Goal: Task Accomplishment & Management: Manage account settings

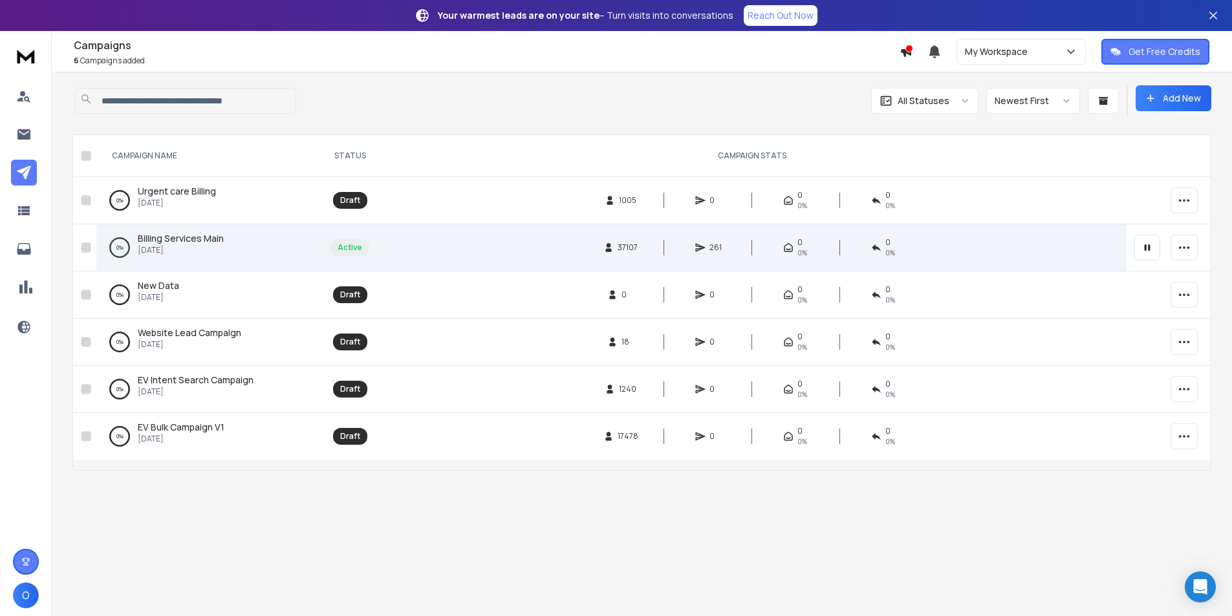
click at [586, 241] on div "37107 261 0 0% 0 0 %" at bounding box center [752, 247] width 734 height 21
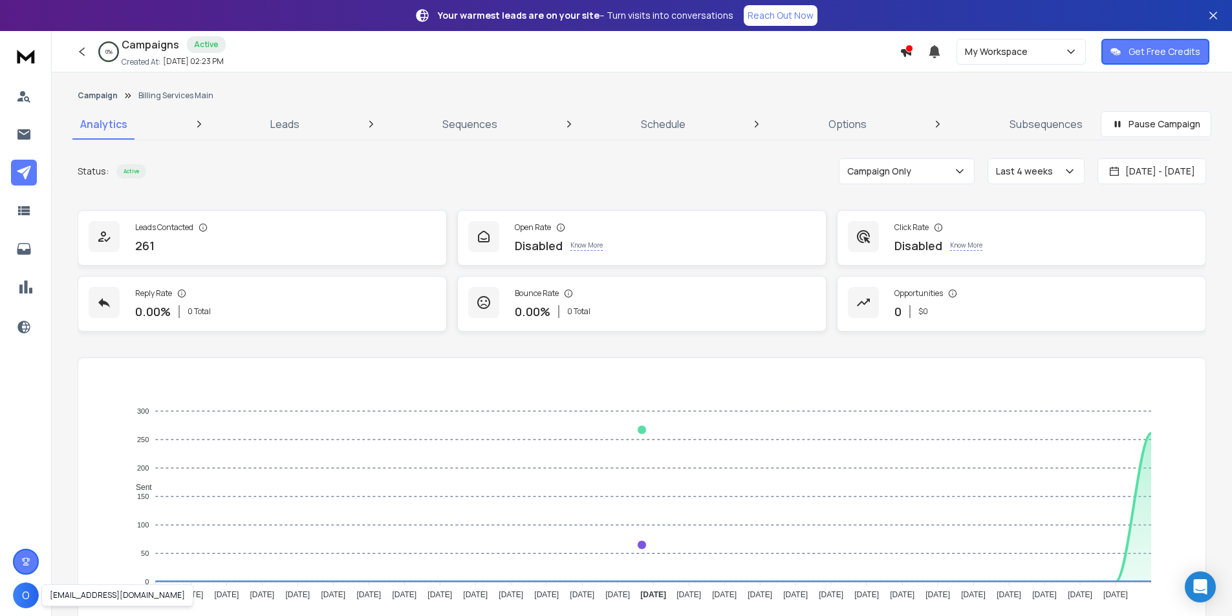
click at [30, 594] on span "O" at bounding box center [26, 596] width 26 height 26
click at [107, 590] on icon at bounding box center [104, 595] width 12 height 12
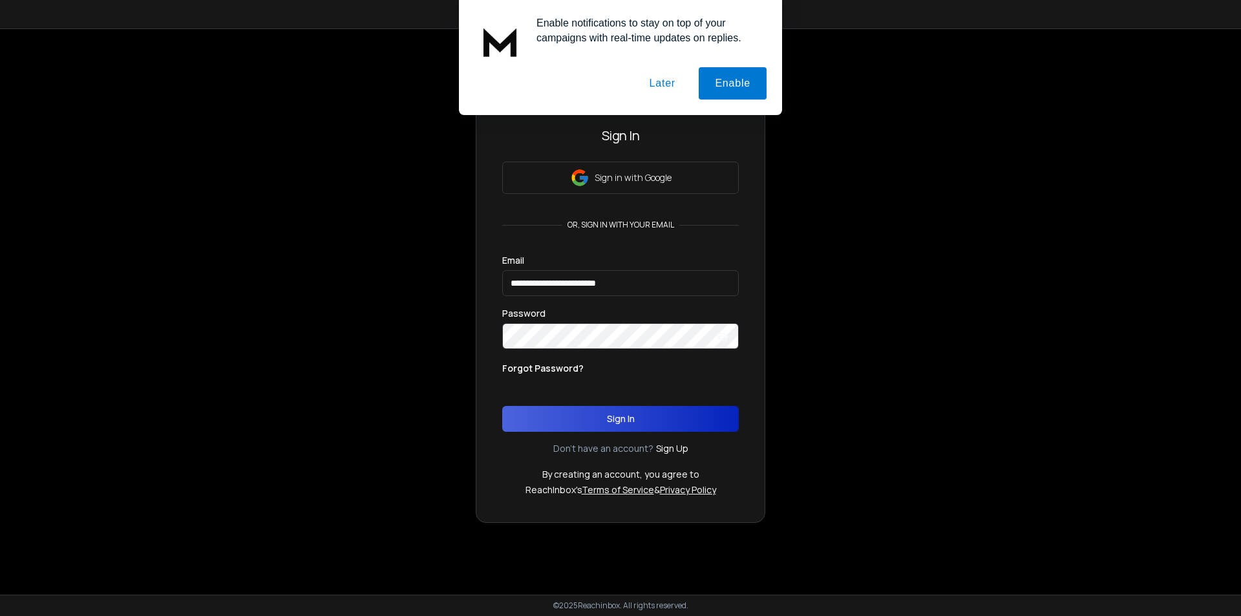
type input "**********"
click at [606, 411] on button "Sign In" at bounding box center [620, 419] width 237 height 26
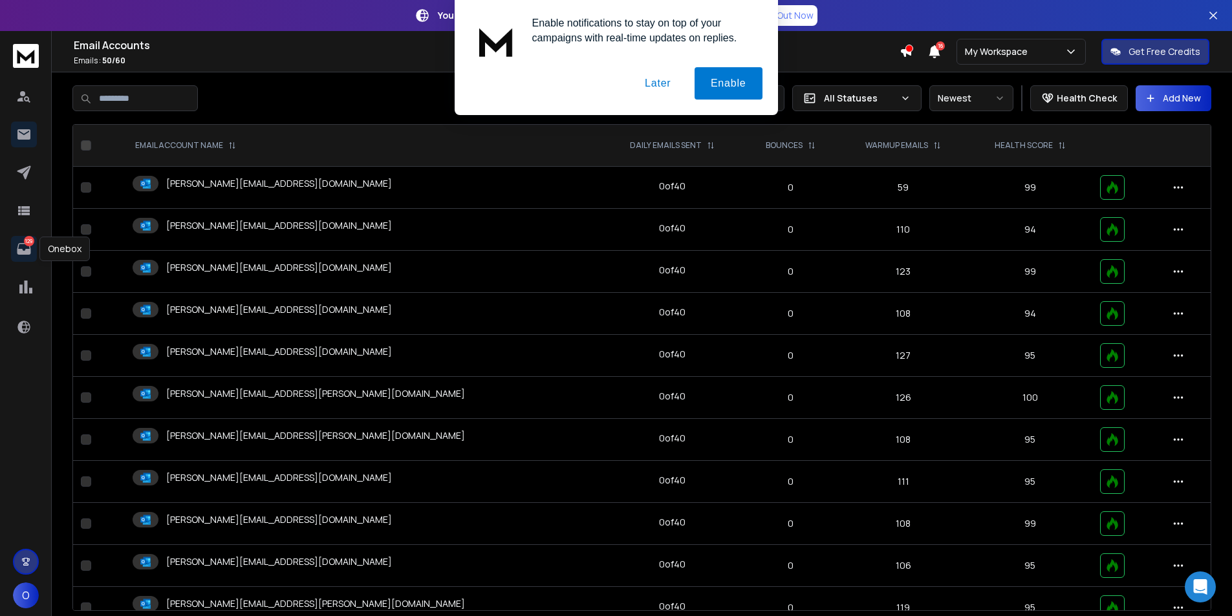
click at [24, 244] on icon at bounding box center [24, 249] width 14 height 12
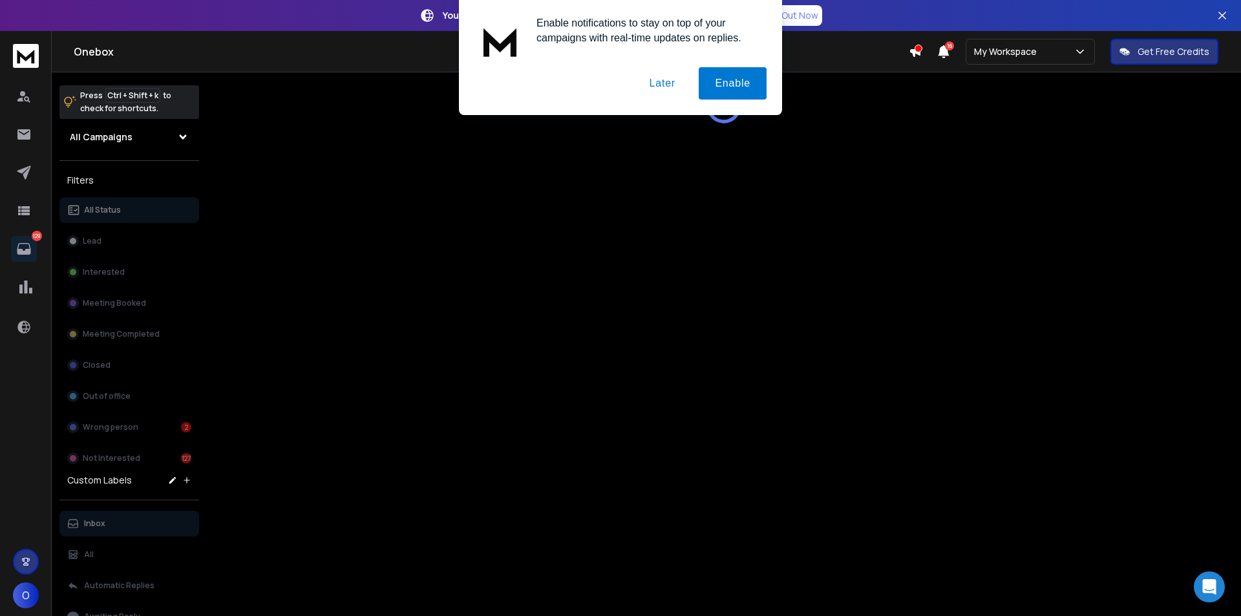
click at [661, 83] on button "Later" at bounding box center [662, 83] width 58 height 32
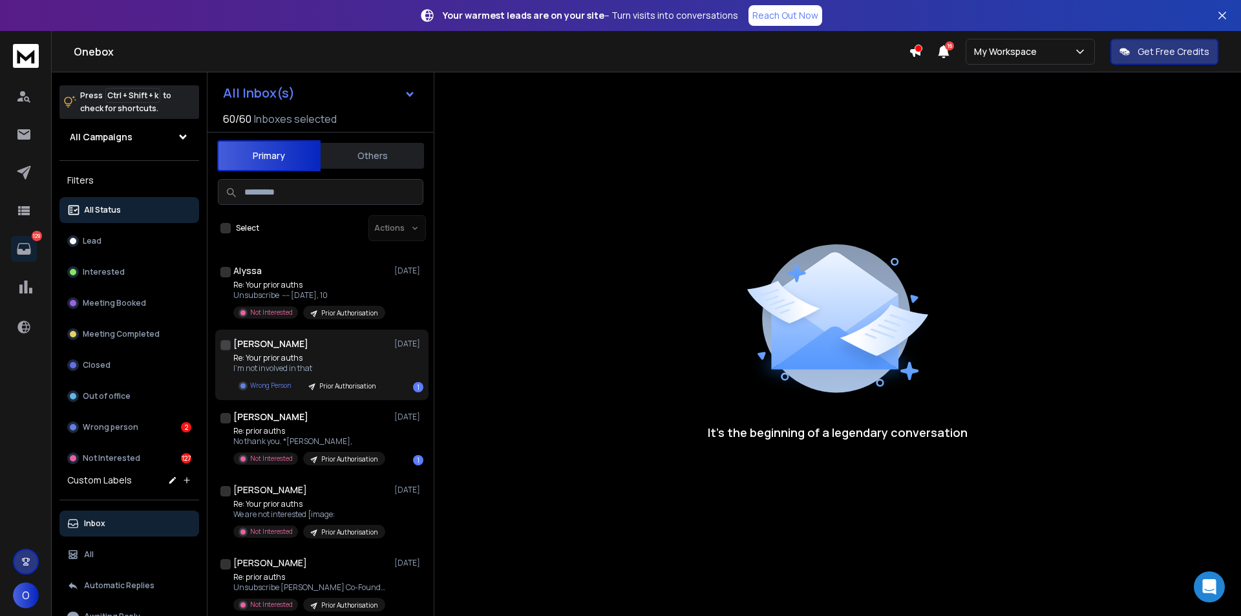
click at [330, 356] on p "Re: Your prior auths" at bounding box center [308, 358] width 150 height 10
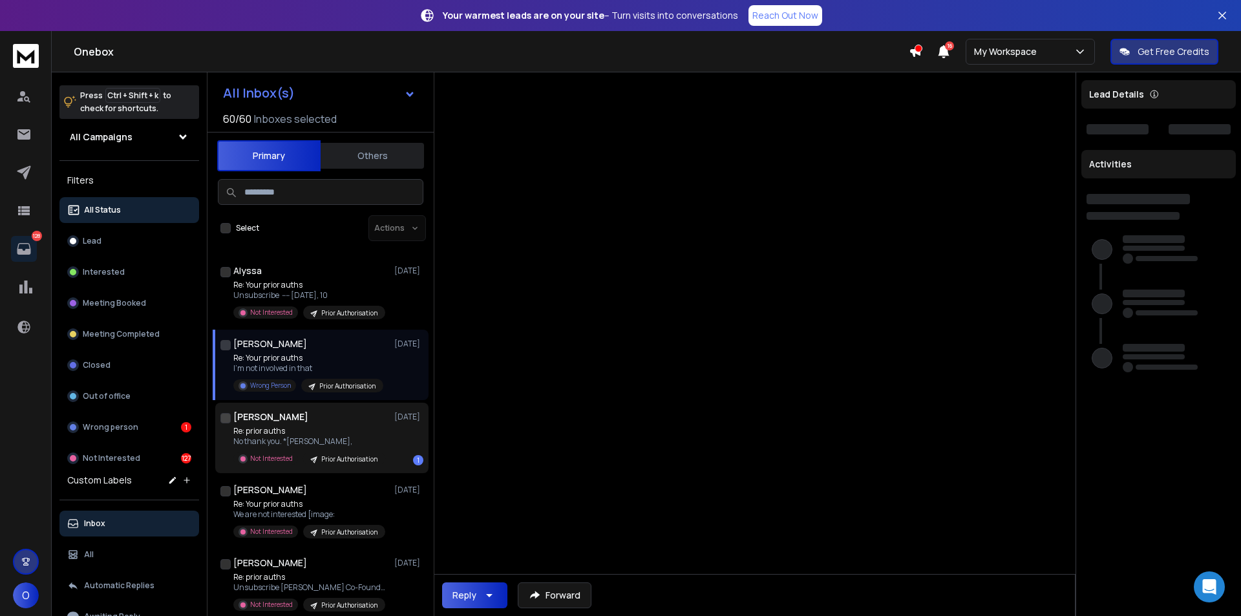
click at [321, 440] on p "No thank you. *Philip Jones," at bounding box center [309, 441] width 152 height 10
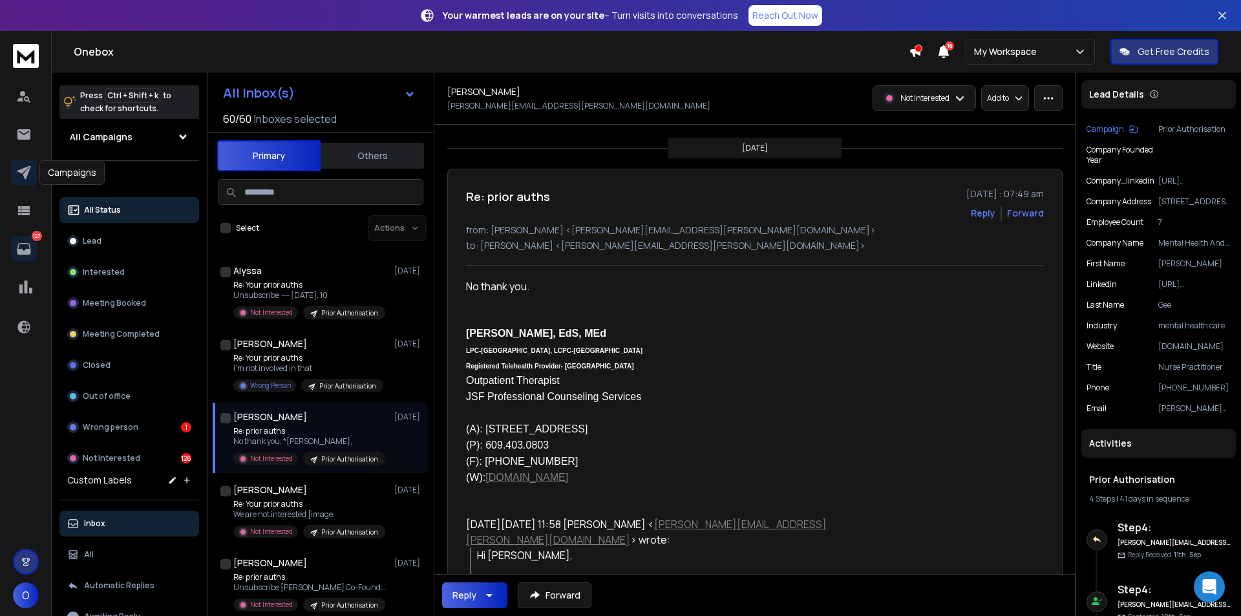
click at [19, 177] on icon at bounding box center [24, 173] width 16 height 16
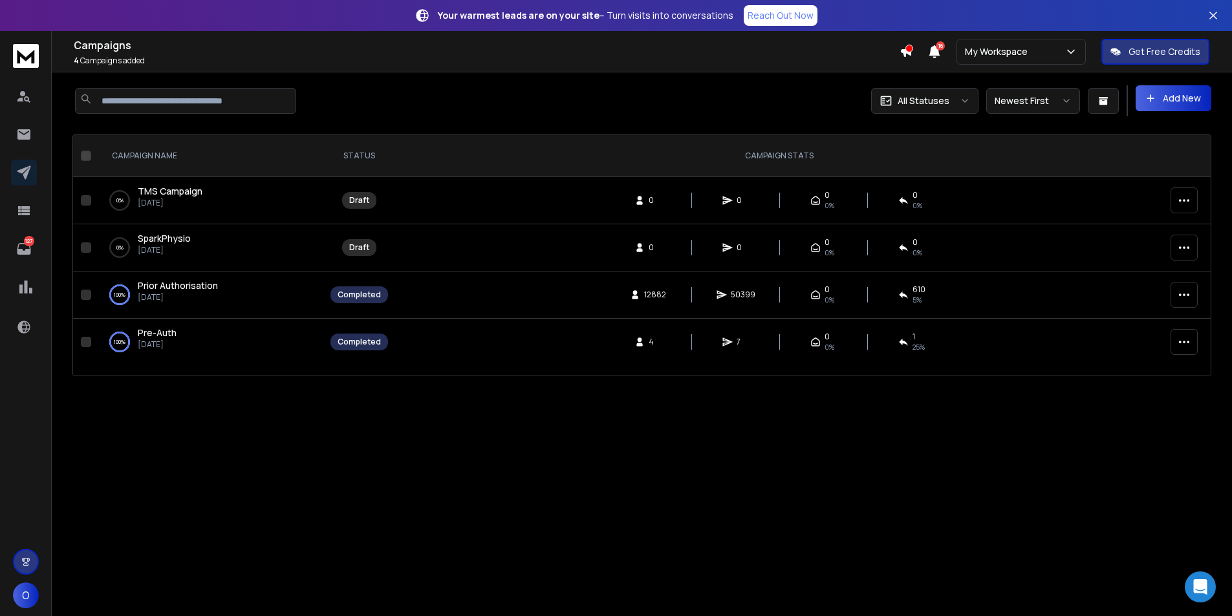
click at [516, 292] on div "12882 50399 0 0% 610 5 %" at bounding box center [778, 295] width 751 height 21
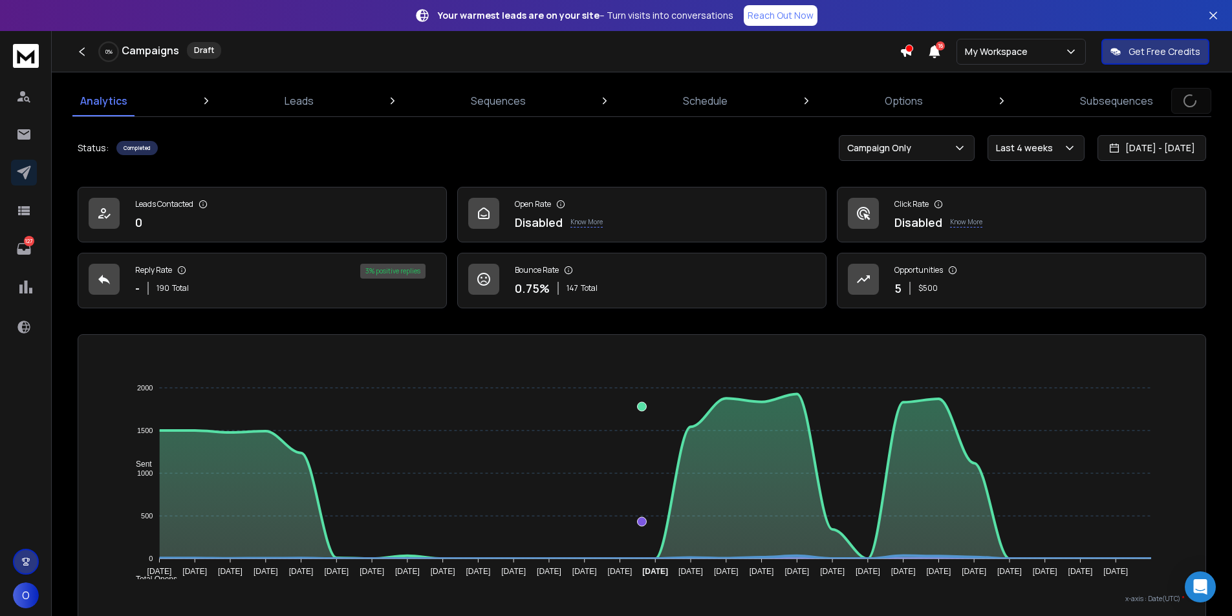
click at [1210, 10] on icon at bounding box center [1213, 16] width 12 height 12
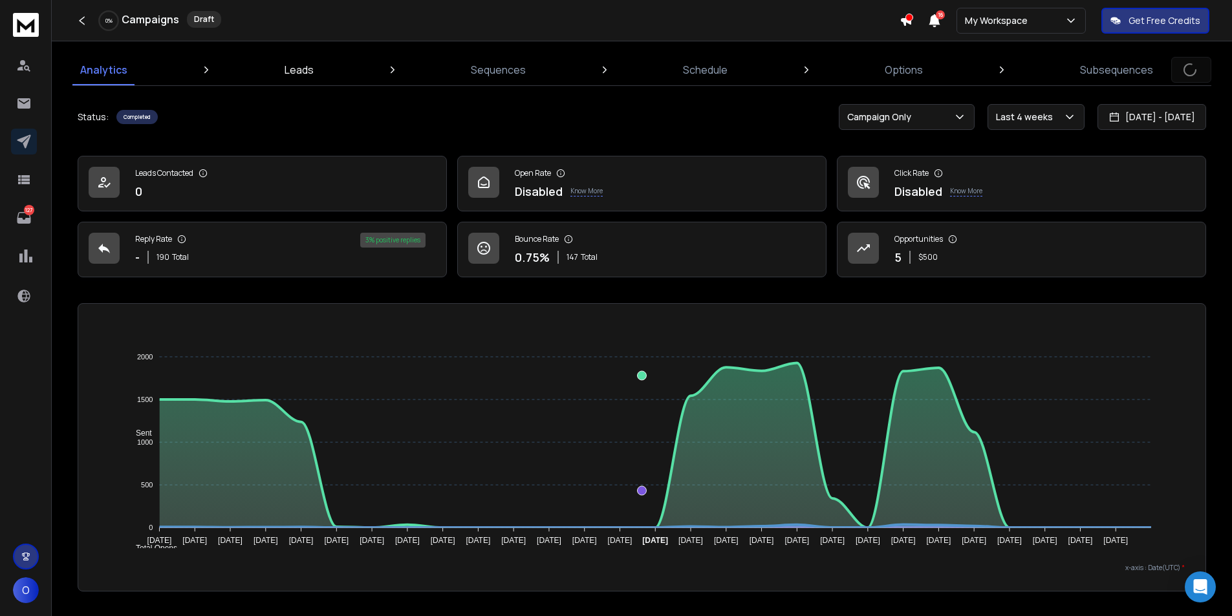
click at [308, 70] on div "Analytics Leads Sequences Schedule Options Subsequences" at bounding box center [641, 70] width 1139 height 32
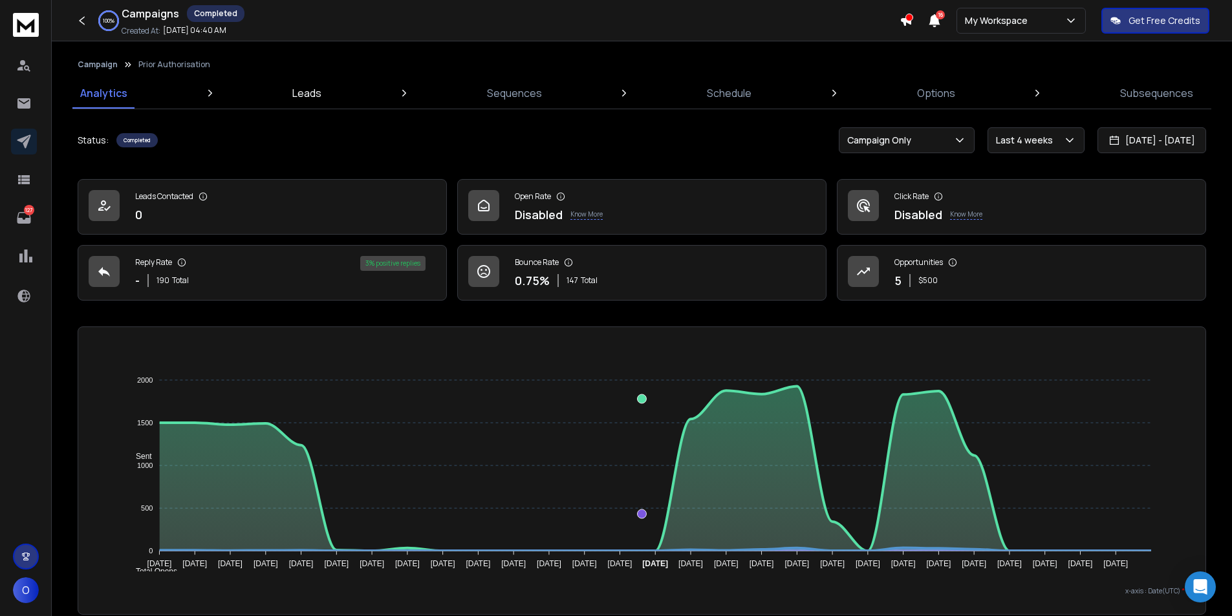
click at [300, 92] on p "Leads" at bounding box center [306, 93] width 29 height 16
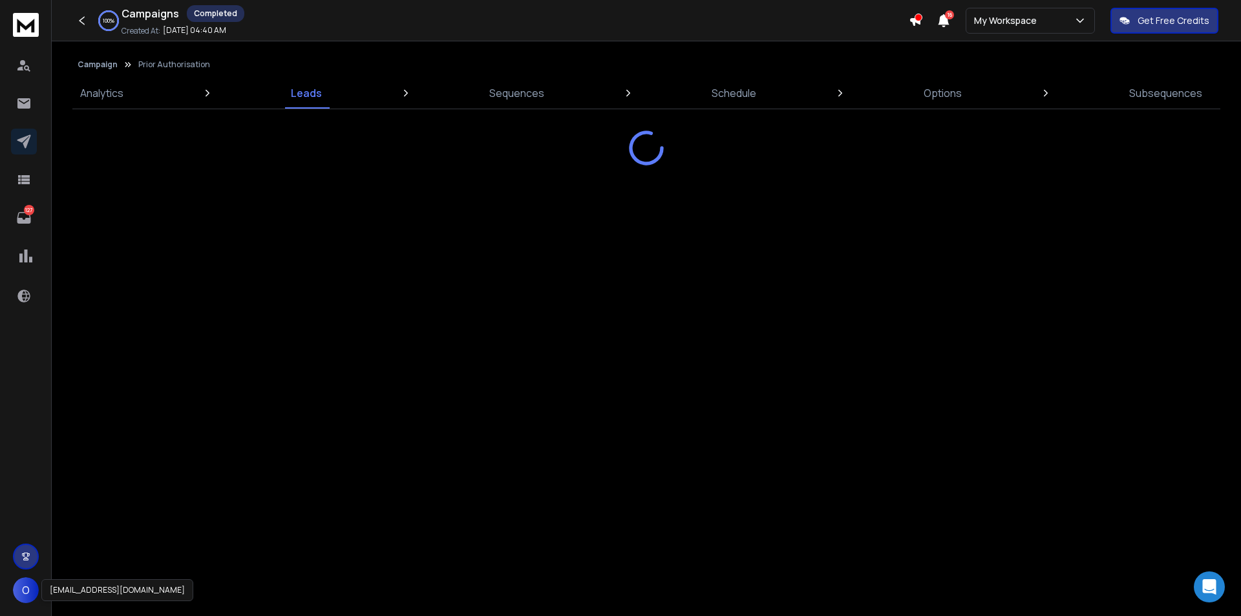
click at [36, 590] on span "O" at bounding box center [26, 590] width 26 height 26
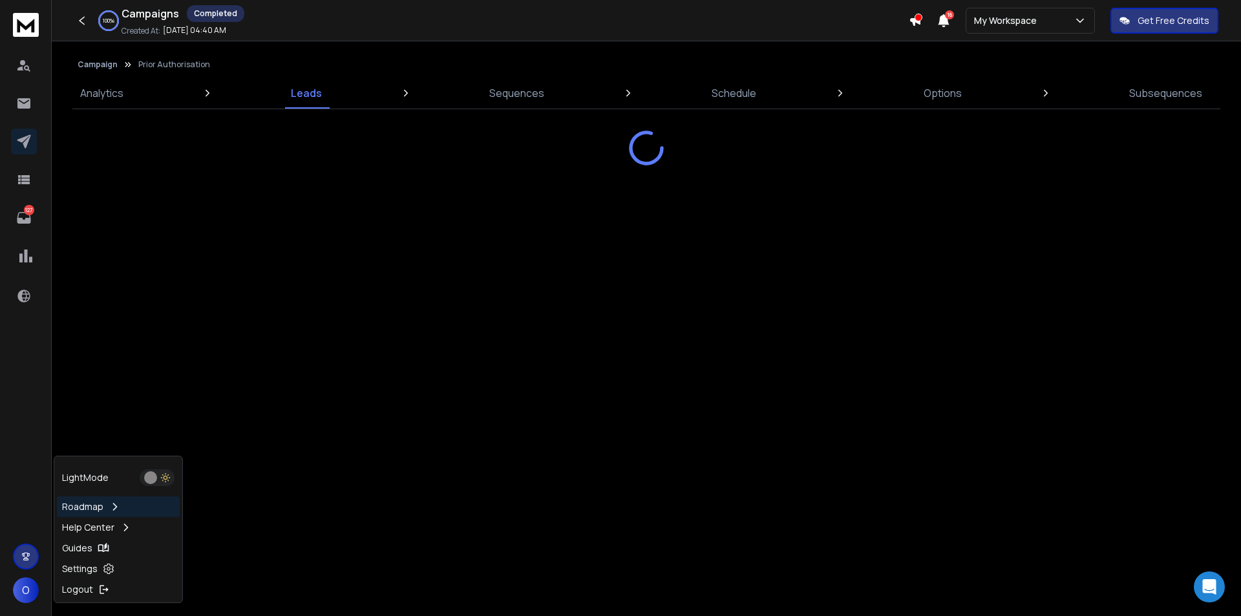
click at [160, 467] on div "Light Mode" at bounding box center [118, 476] width 128 height 38
click at [161, 474] on icon at bounding box center [165, 478] width 10 height 10
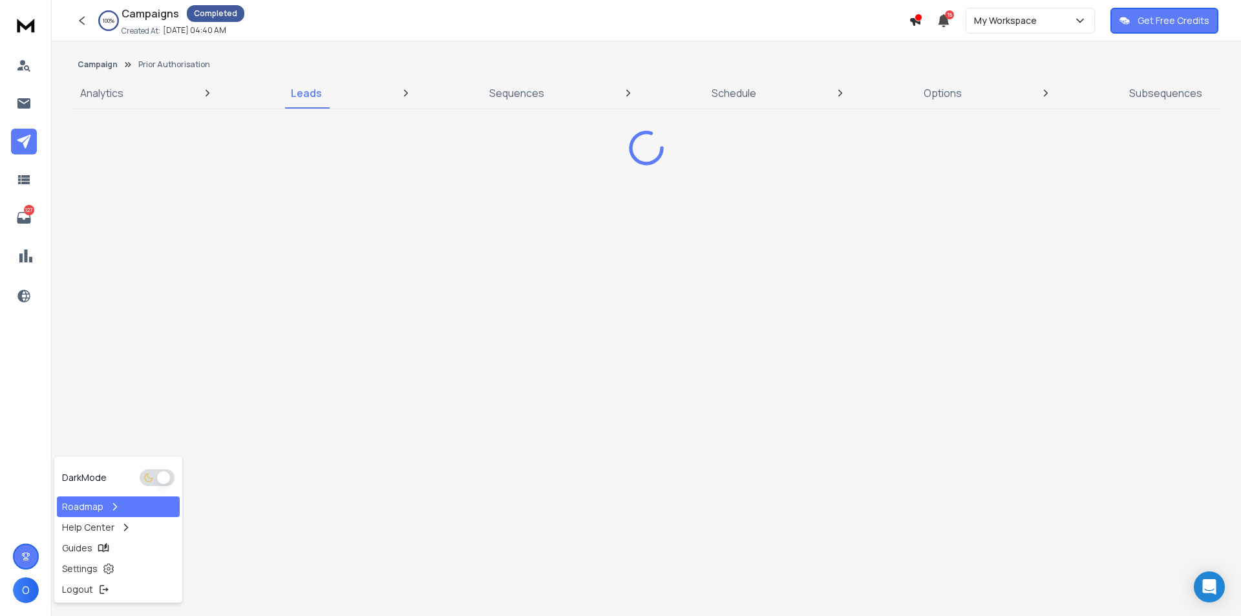
click at [13, 383] on div "127 O" at bounding box center [26, 308] width 52 height 616
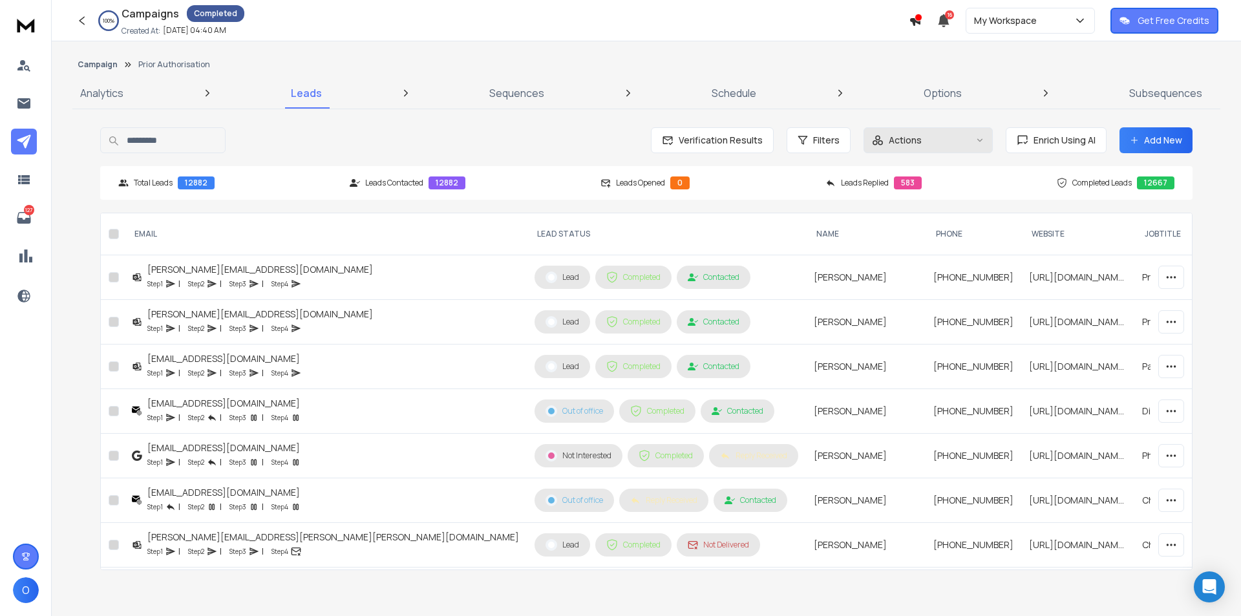
click at [903, 141] on p "Actions" at bounding box center [905, 140] width 33 height 13
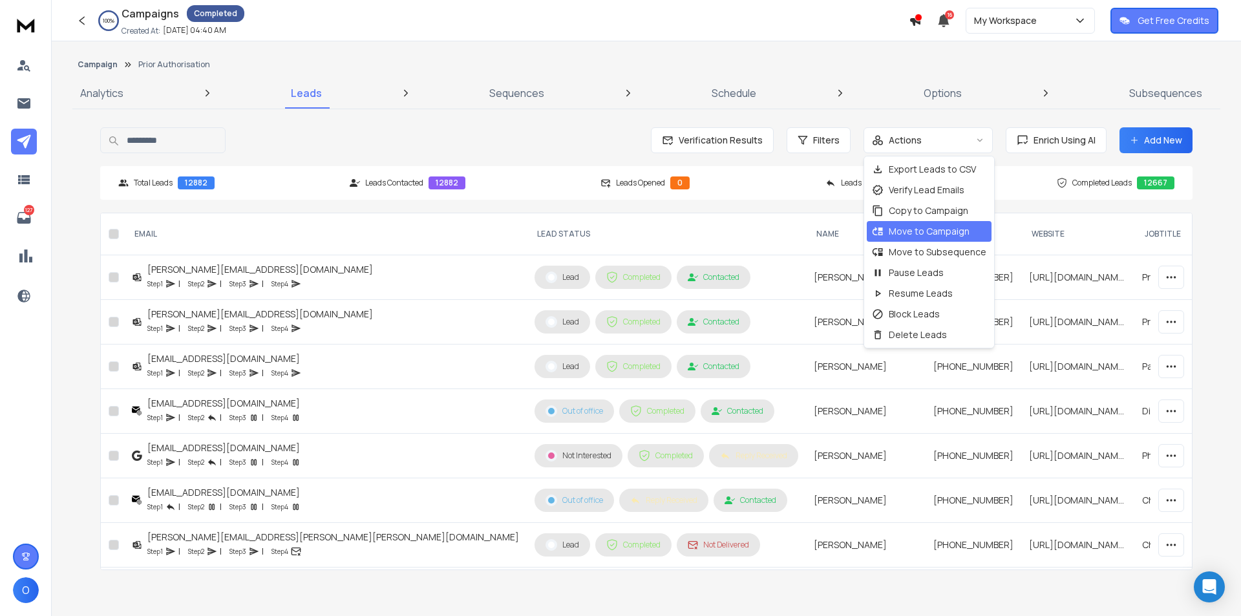
click at [574, 134] on div "Verification Results Filters Actions Enrich Using AI Add New" at bounding box center [646, 140] width 1093 height 26
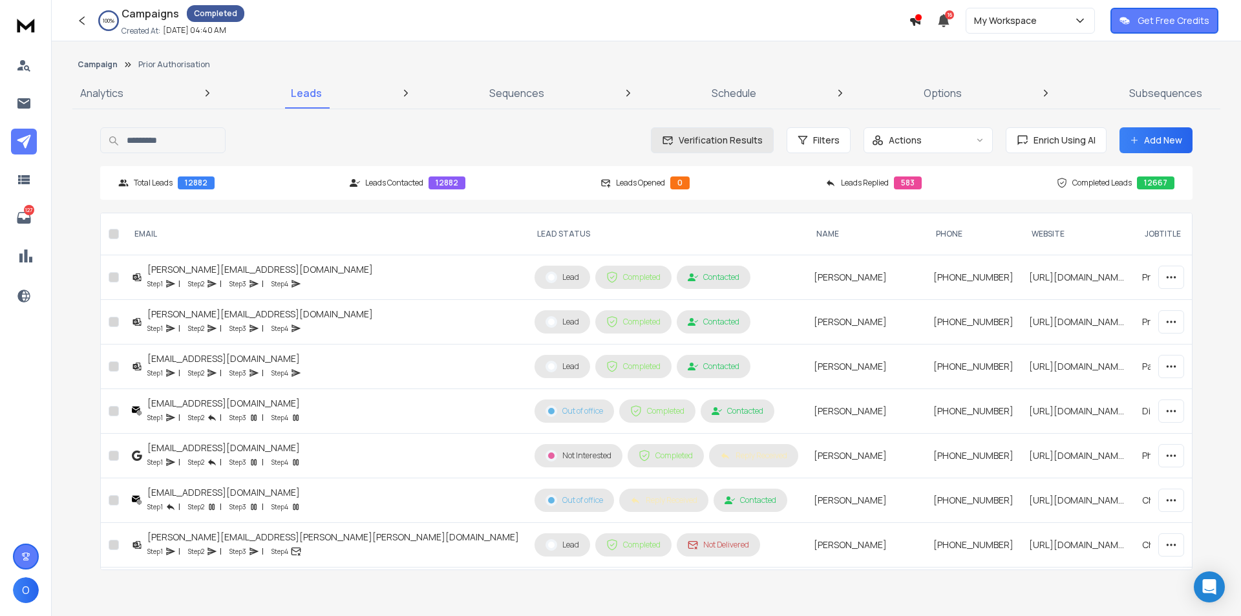
click at [722, 138] on span "Verification Results" at bounding box center [718, 140] width 89 height 13
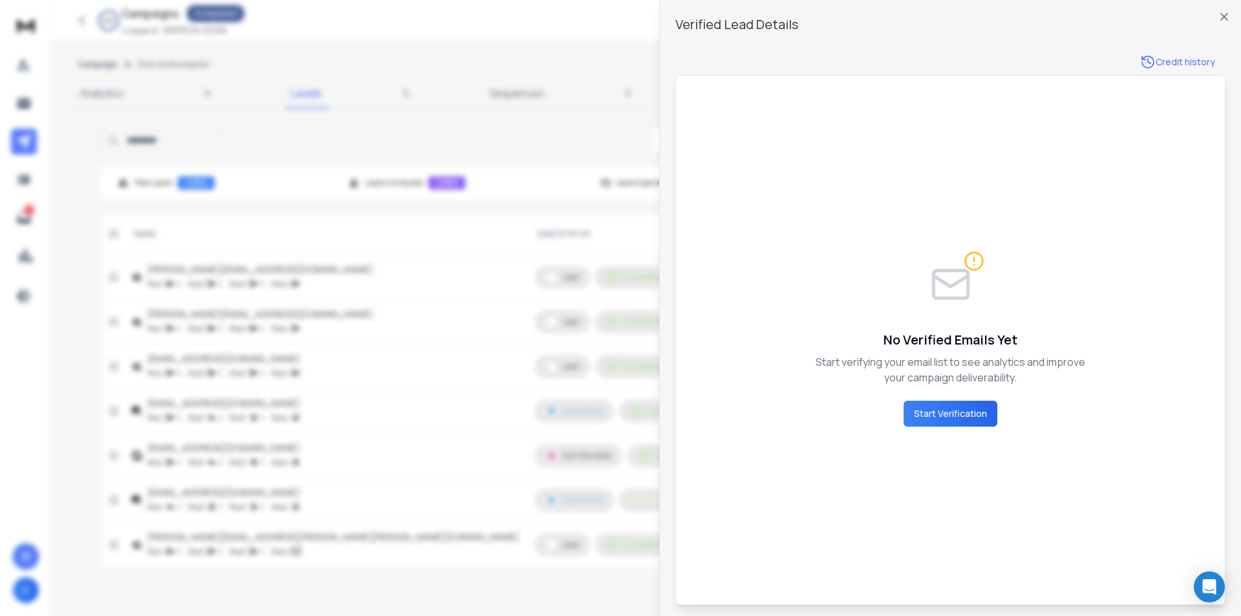
click at [586, 106] on div at bounding box center [620, 308] width 1241 height 616
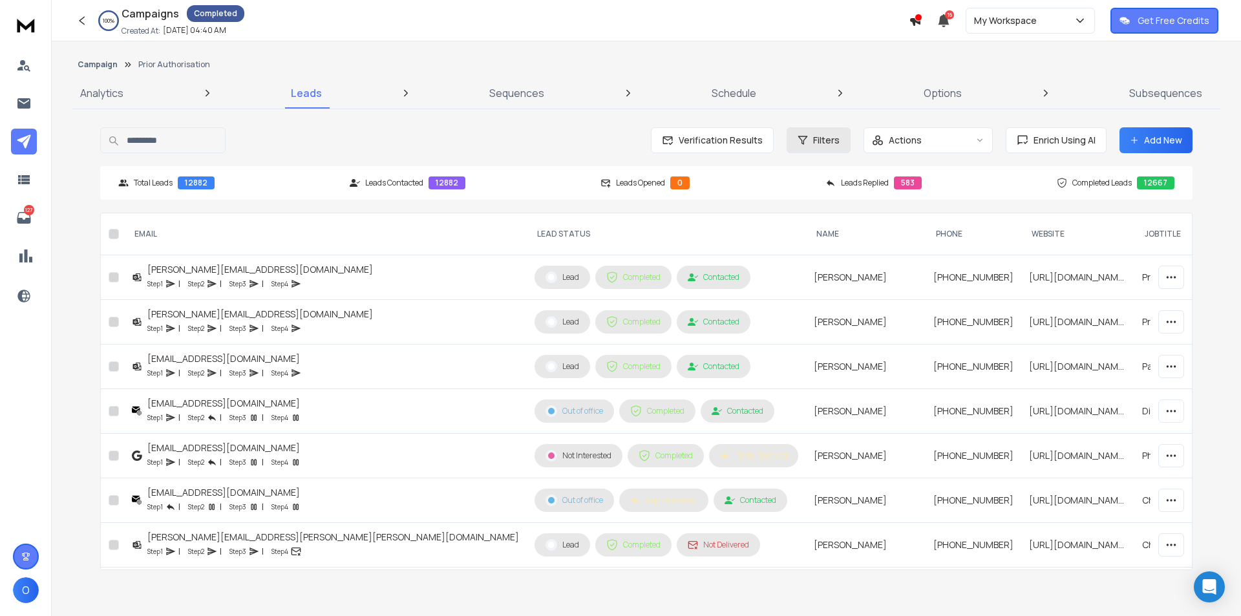
click at [821, 143] on span "Filters" at bounding box center [826, 140] width 27 height 13
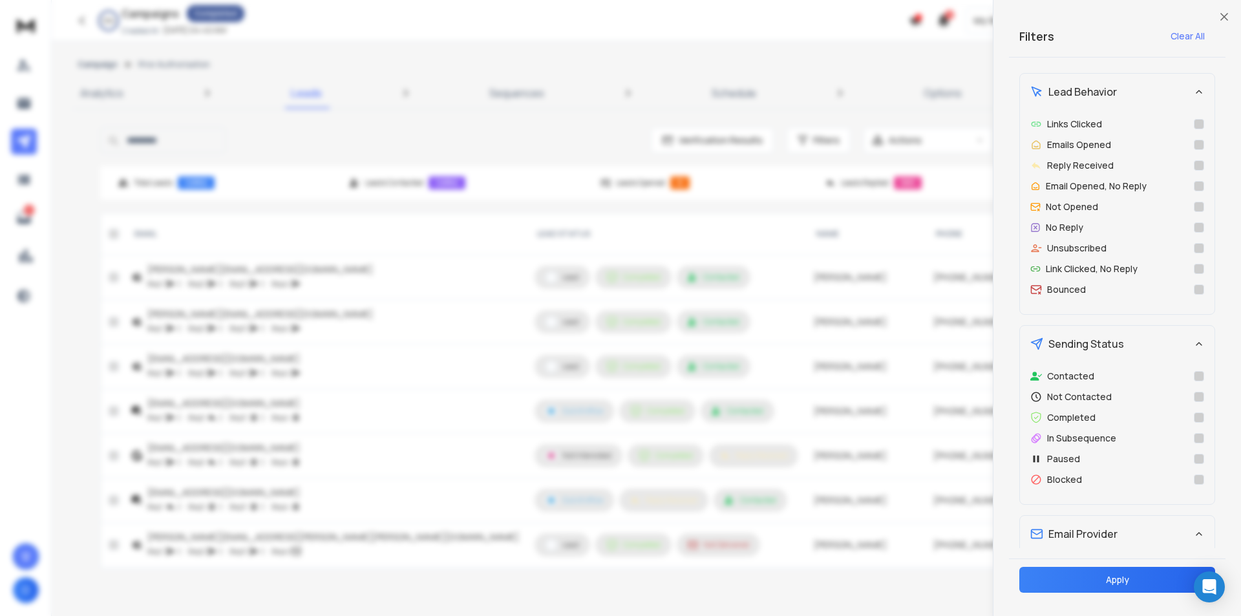
click at [1091, 288] on div "Bounced" at bounding box center [1118, 289] width 174 height 13
click at [1194, 289] on button "Bounced" at bounding box center [1199, 290] width 10 height 10
click at [1194, 248] on button "Unsubscribed" at bounding box center [1199, 248] width 10 height 10
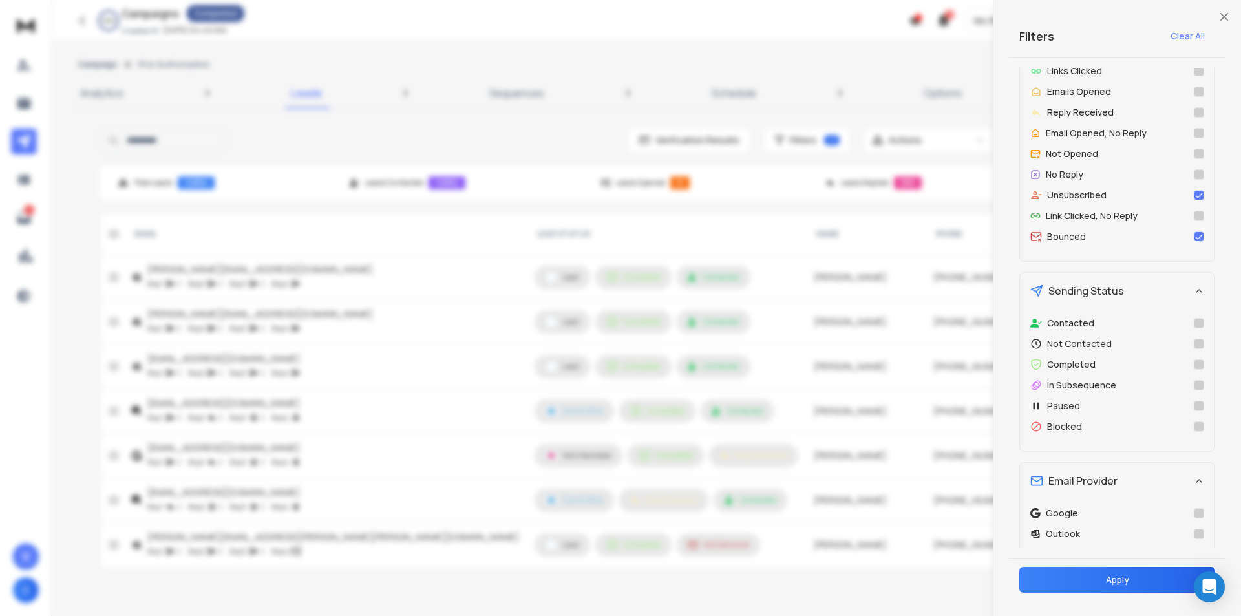
scroll to position [129, 0]
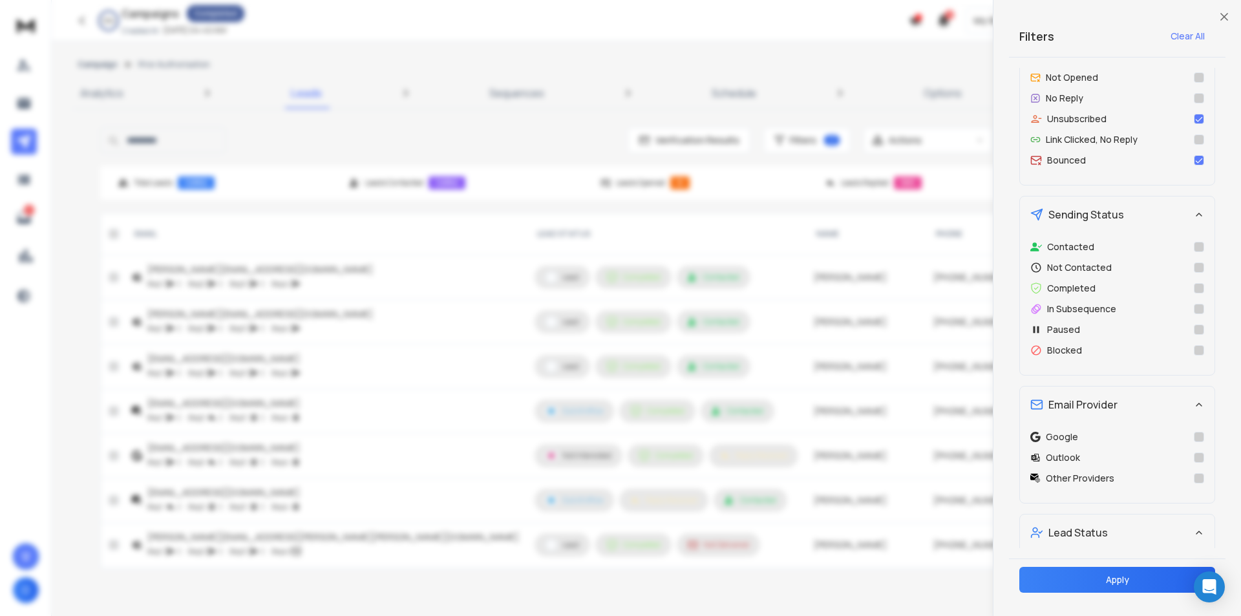
click at [1194, 351] on button "Blocked" at bounding box center [1199, 350] width 10 height 10
click at [1194, 350] on button "Blocked" at bounding box center [1199, 350] width 10 height 10
click at [1097, 580] on button "Apply" at bounding box center [1118, 580] width 196 height 26
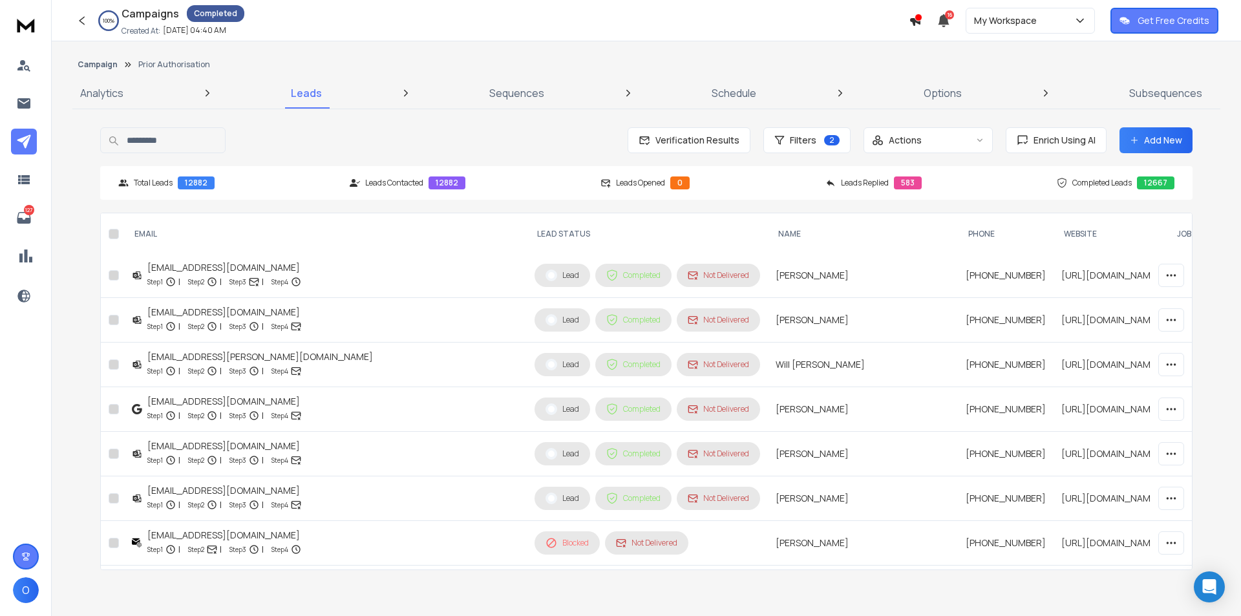
scroll to position [0, 0]
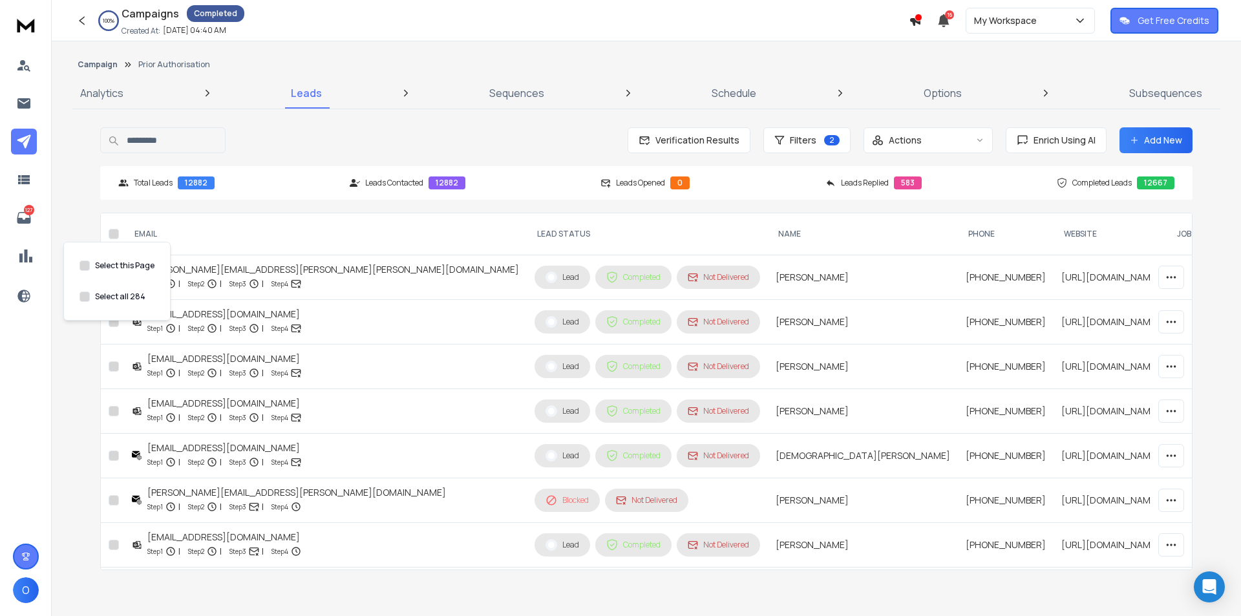
click at [83, 297] on button "Select this Page" at bounding box center [85, 297] width 10 height 10
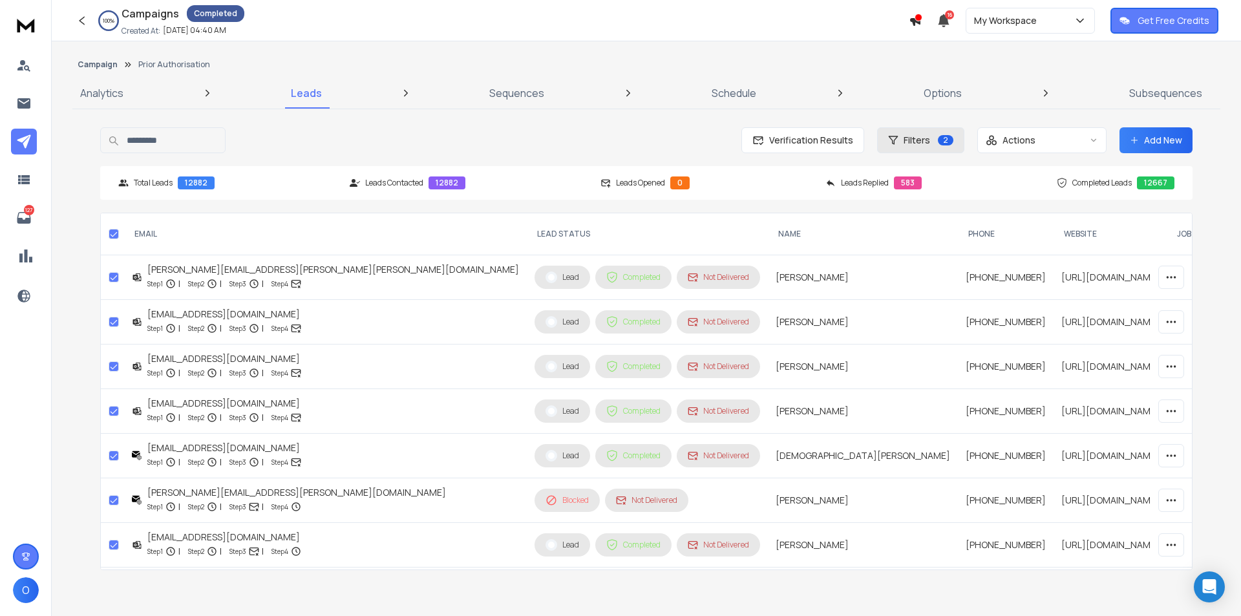
click at [908, 140] on span "Filters" at bounding box center [917, 140] width 27 height 13
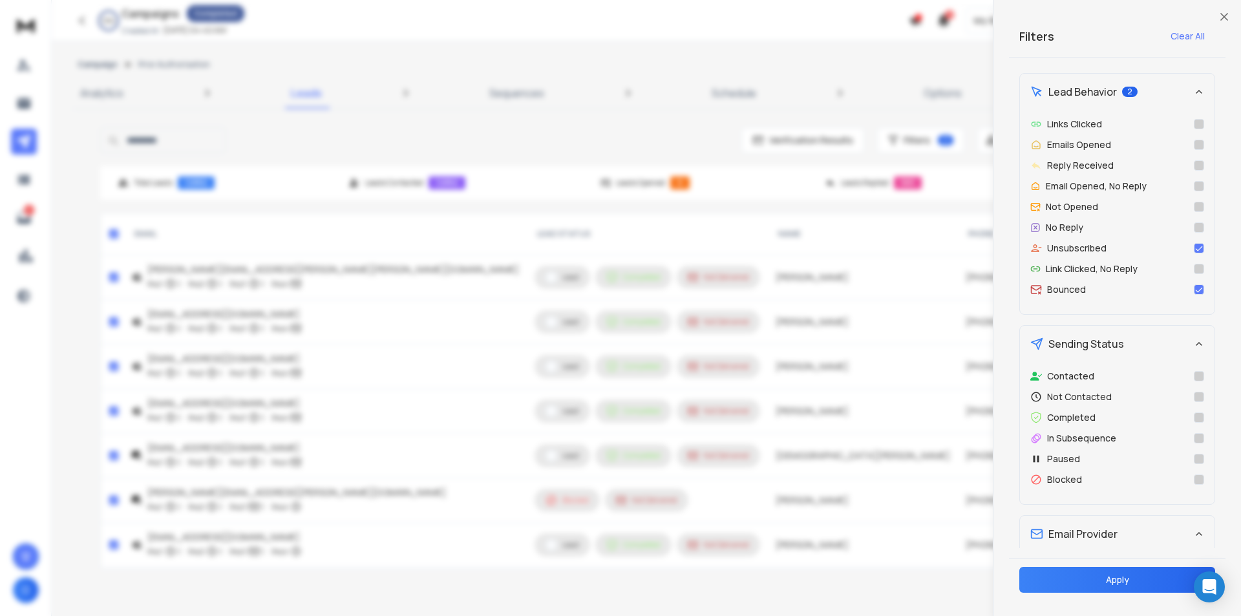
click at [902, 140] on div at bounding box center [620, 308] width 1241 height 616
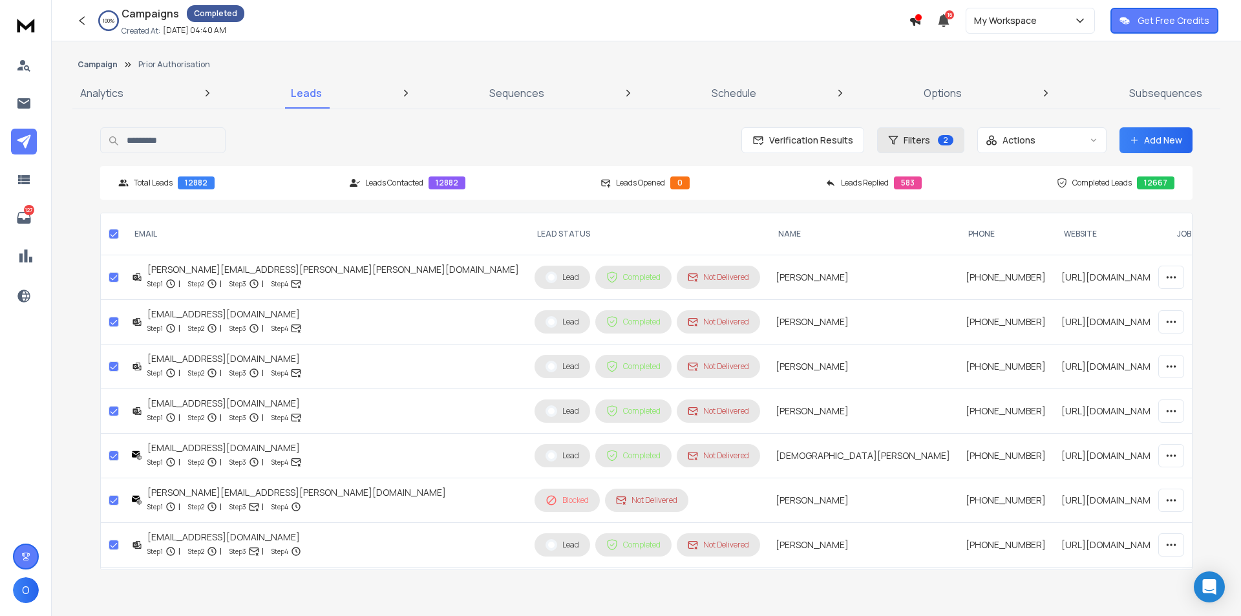
click at [931, 147] on button "Filters 2" at bounding box center [920, 140] width 87 height 26
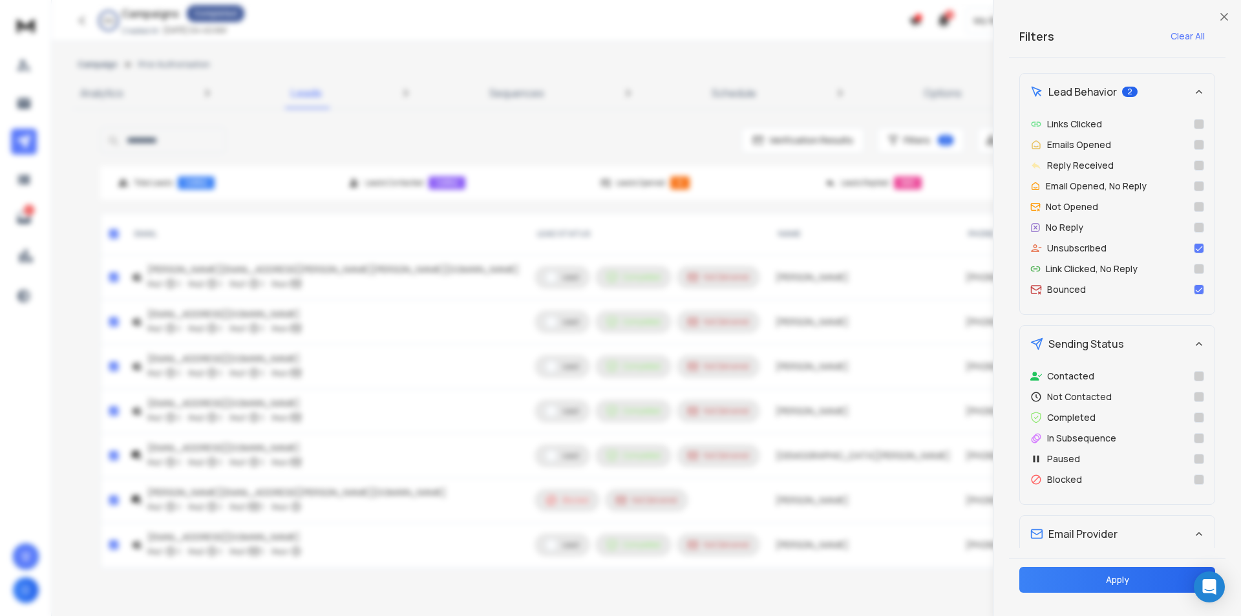
click at [930, 144] on div at bounding box center [620, 308] width 1241 height 616
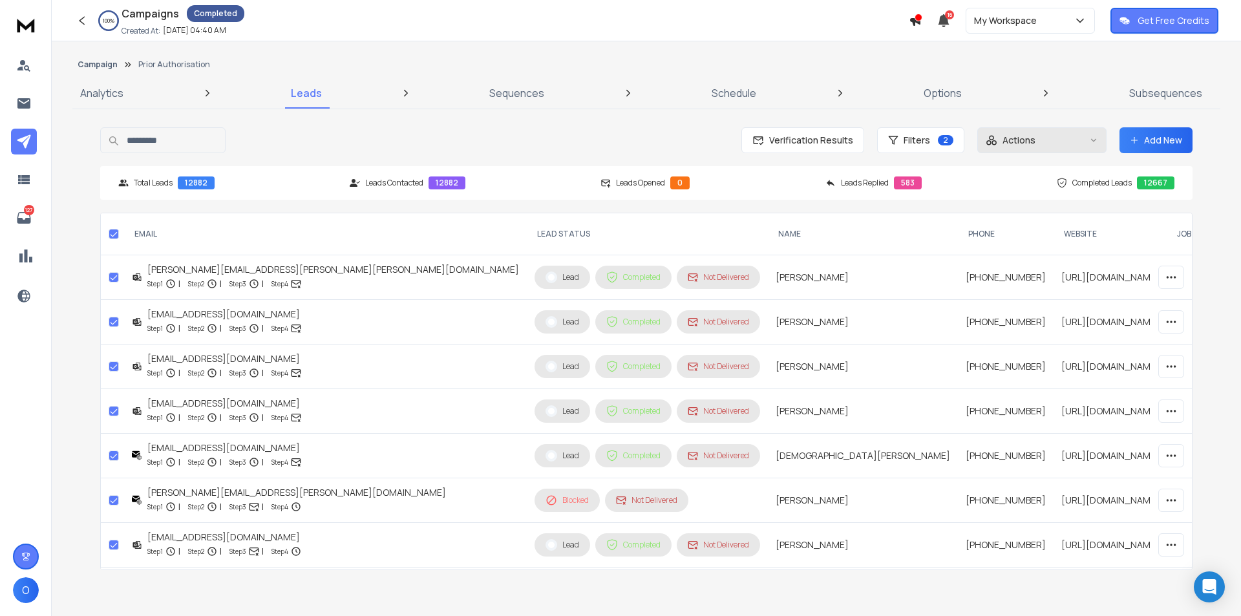
click at [1024, 134] on p "Actions" at bounding box center [1019, 140] width 33 height 13
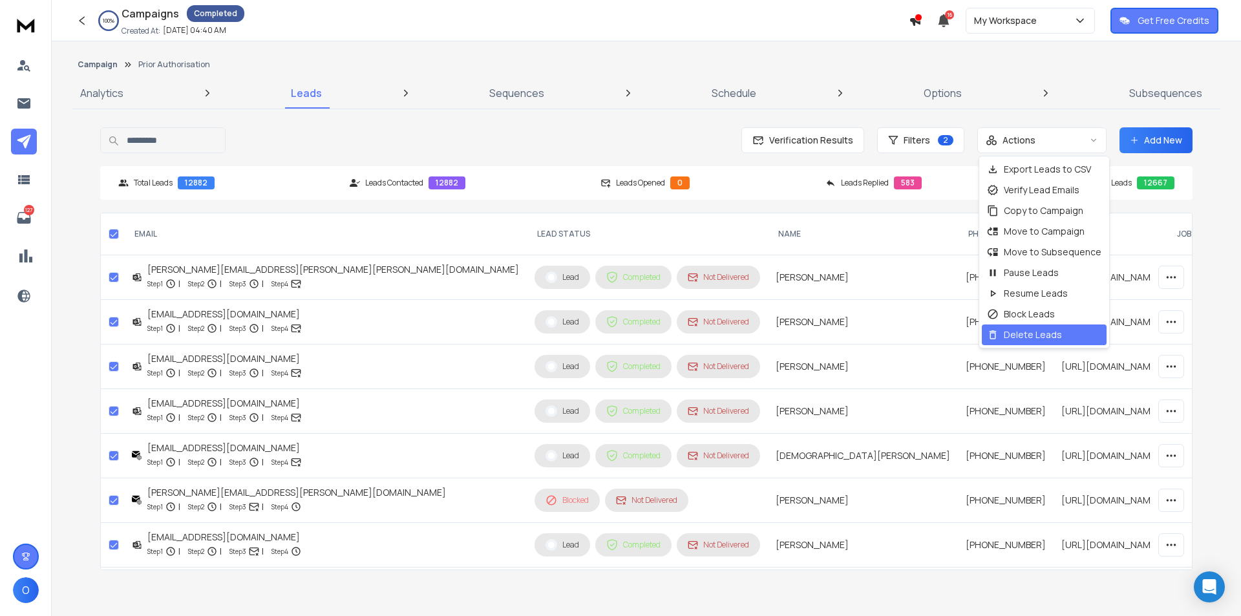
click at [1034, 338] on p "Delete Leads" at bounding box center [1033, 334] width 58 height 13
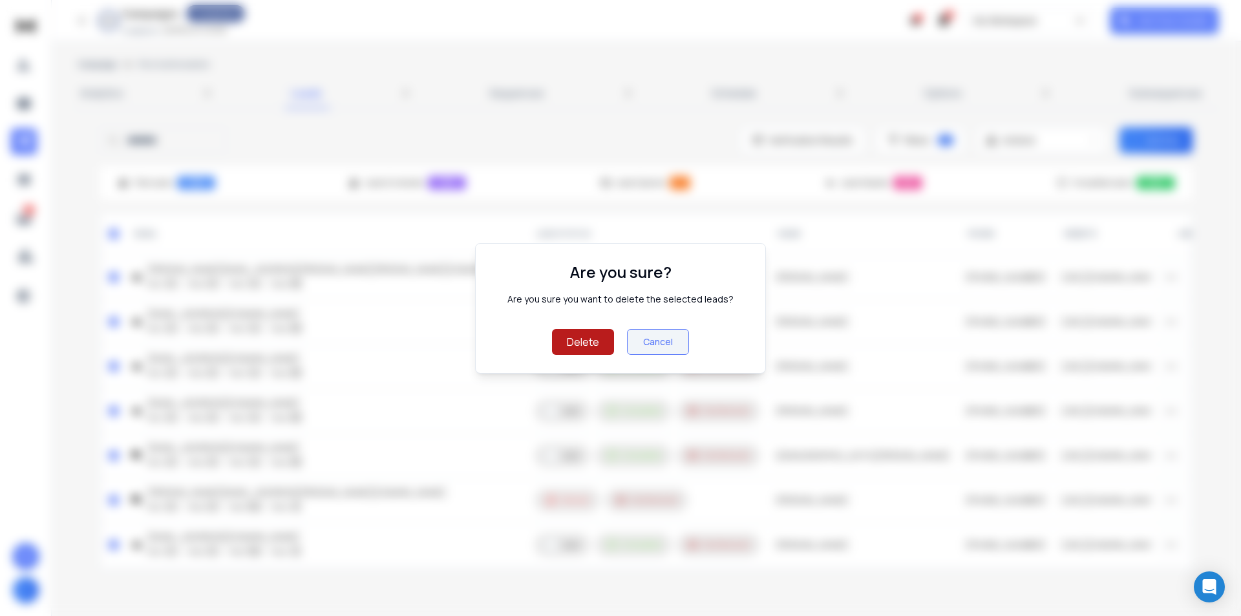
click at [582, 345] on button "Delete" at bounding box center [583, 342] width 62 height 26
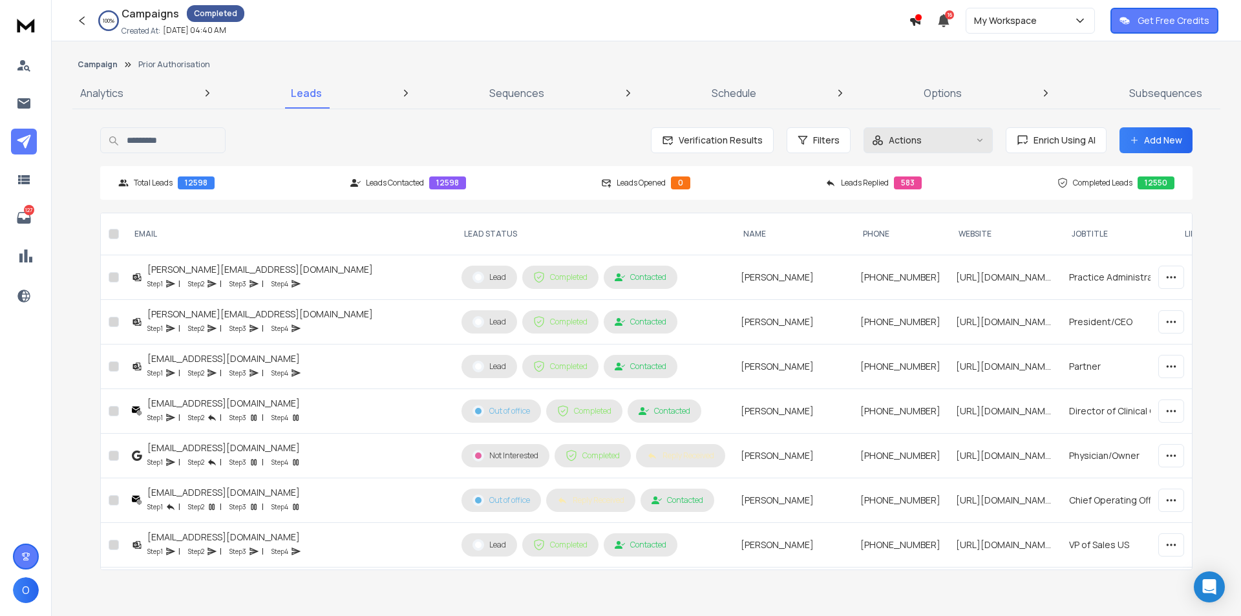
click at [910, 142] on p "Actions" at bounding box center [905, 140] width 33 height 13
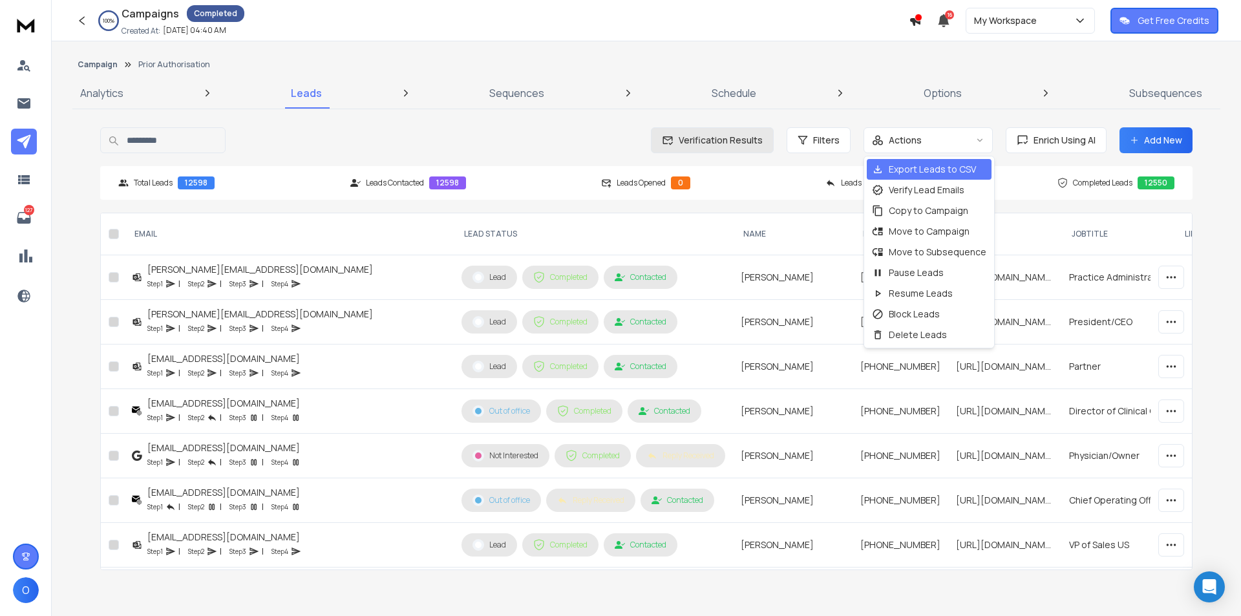
click at [716, 138] on span "Verification Results" at bounding box center [718, 140] width 89 height 13
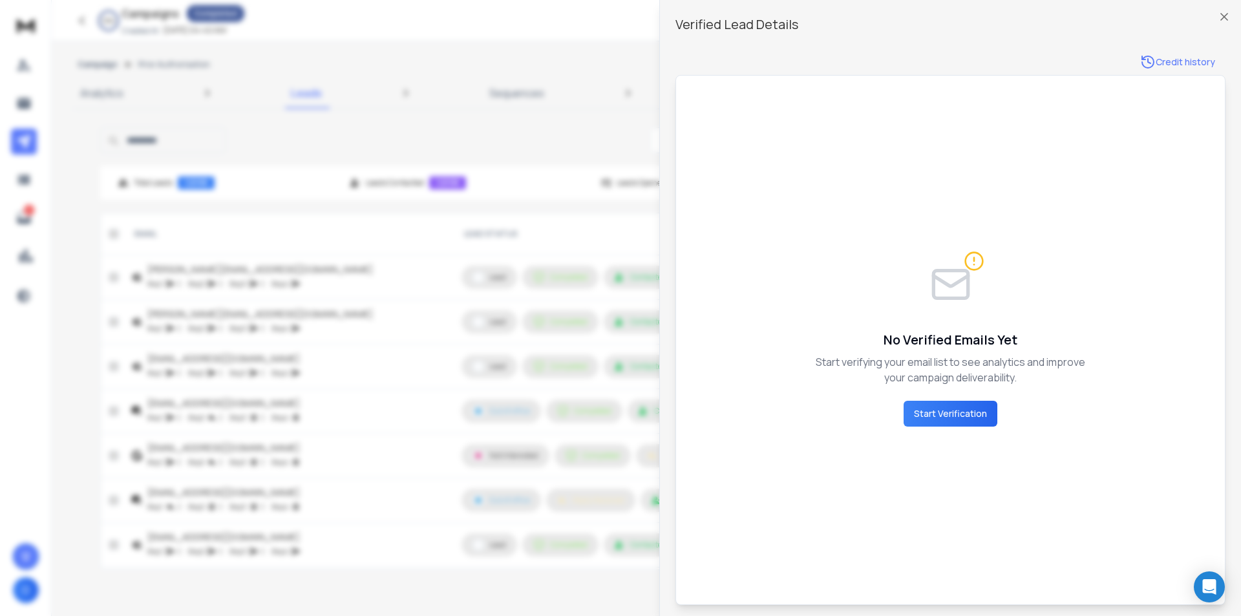
click at [670, 144] on div "Sheet Title Verified Lead Details Credit history No Verified Emails Yet Start v…" at bounding box center [951, 308] width 582 height 616
click at [596, 140] on div at bounding box center [620, 308] width 1241 height 616
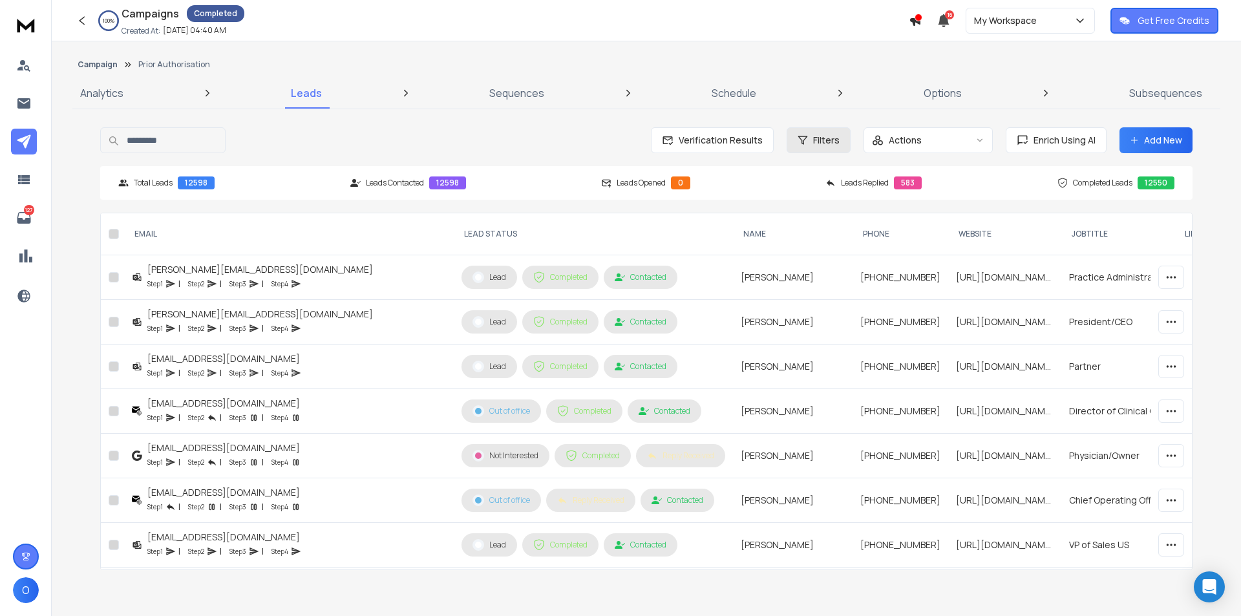
click at [819, 145] on span "Filters" at bounding box center [826, 140] width 27 height 13
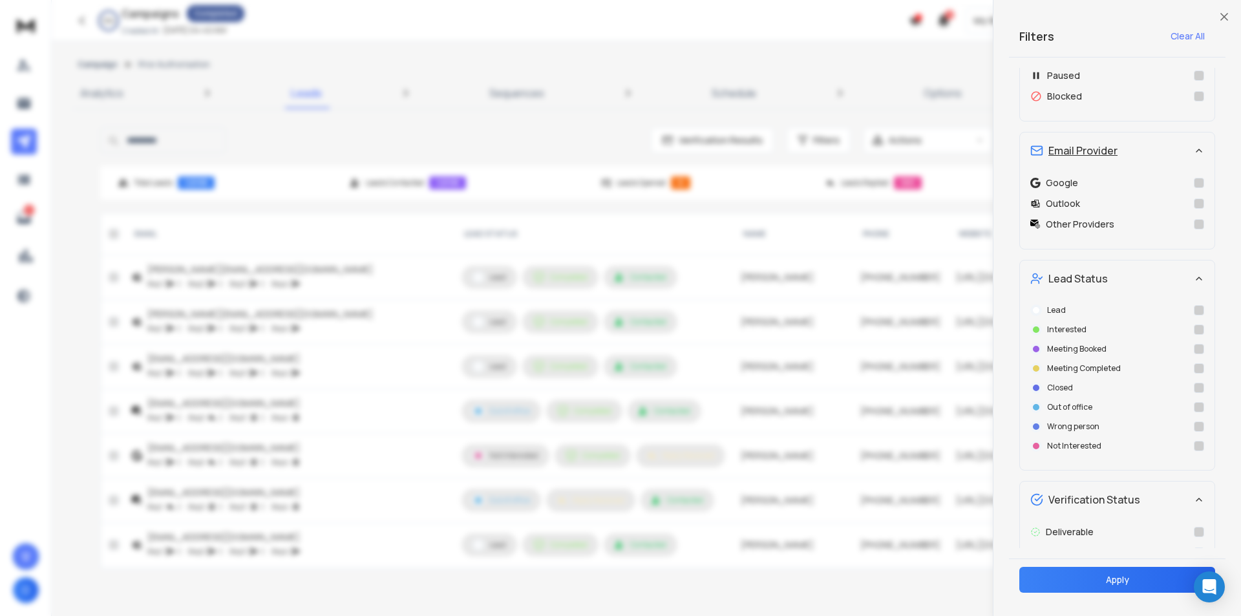
scroll to position [453, 0]
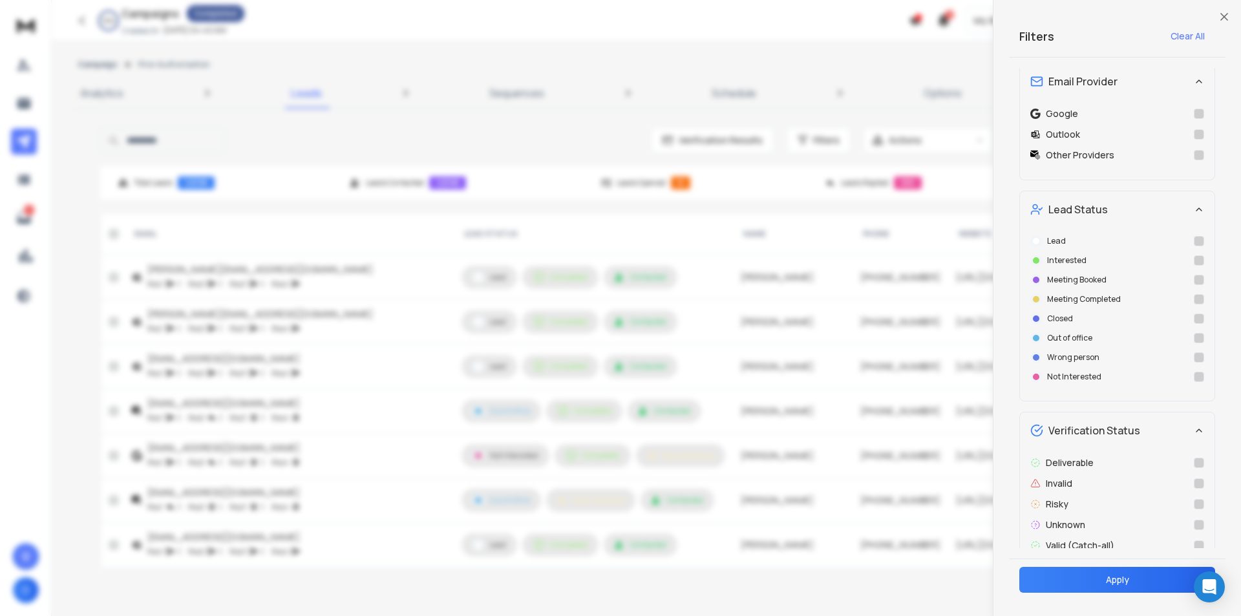
click at [1194, 262] on button "Interested" at bounding box center [1199, 260] width 10 height 10
click at [1145, 580] on button "Apply" at bounding box center [1118, 580] width 196 height 26
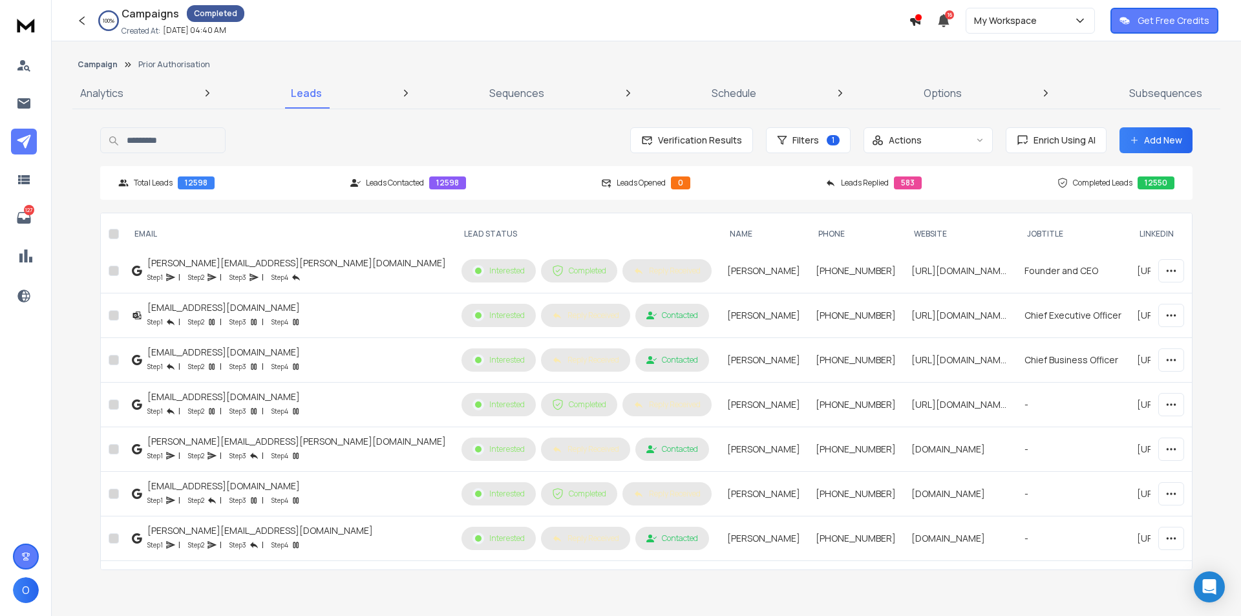
scroll to position [0, 0]
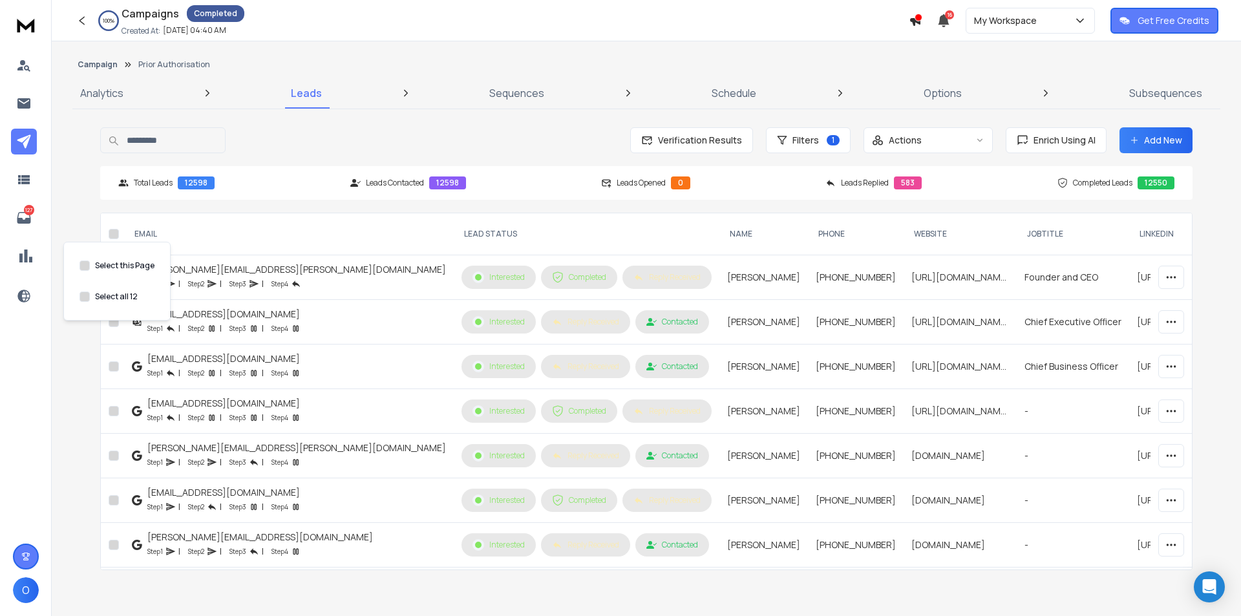
click at [82, 296] on button "Select this Page" at bounding box center [85, 297] width 10 height 10
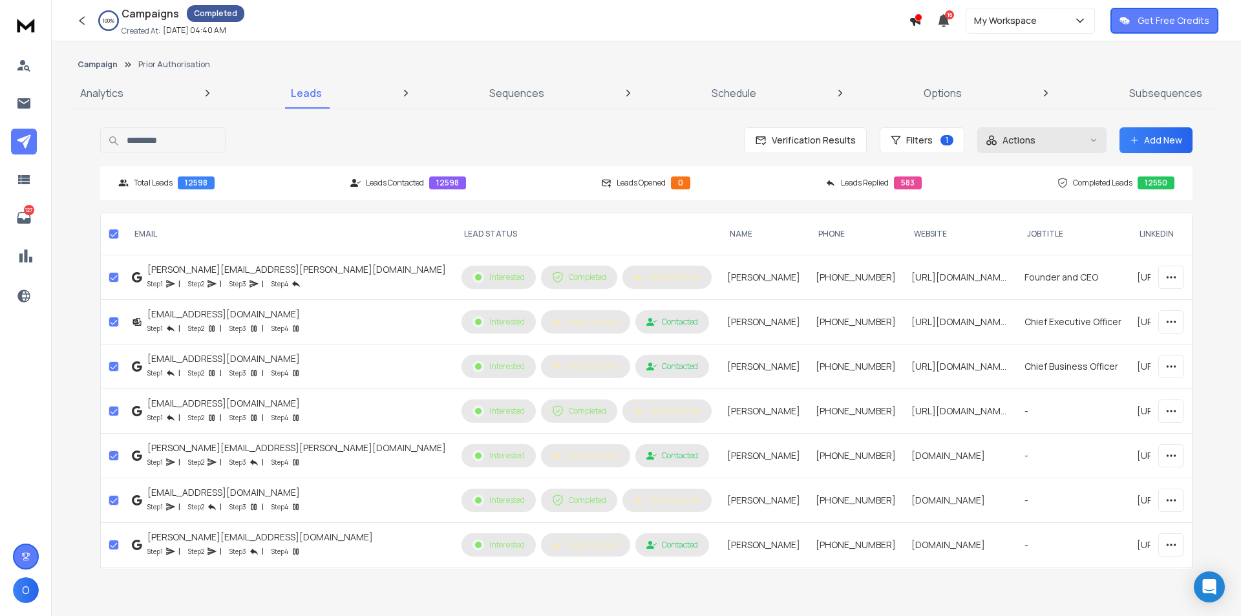
click at [1014, 143] on p "Actions" at bounding box center [1019, 140] width 33 height 13
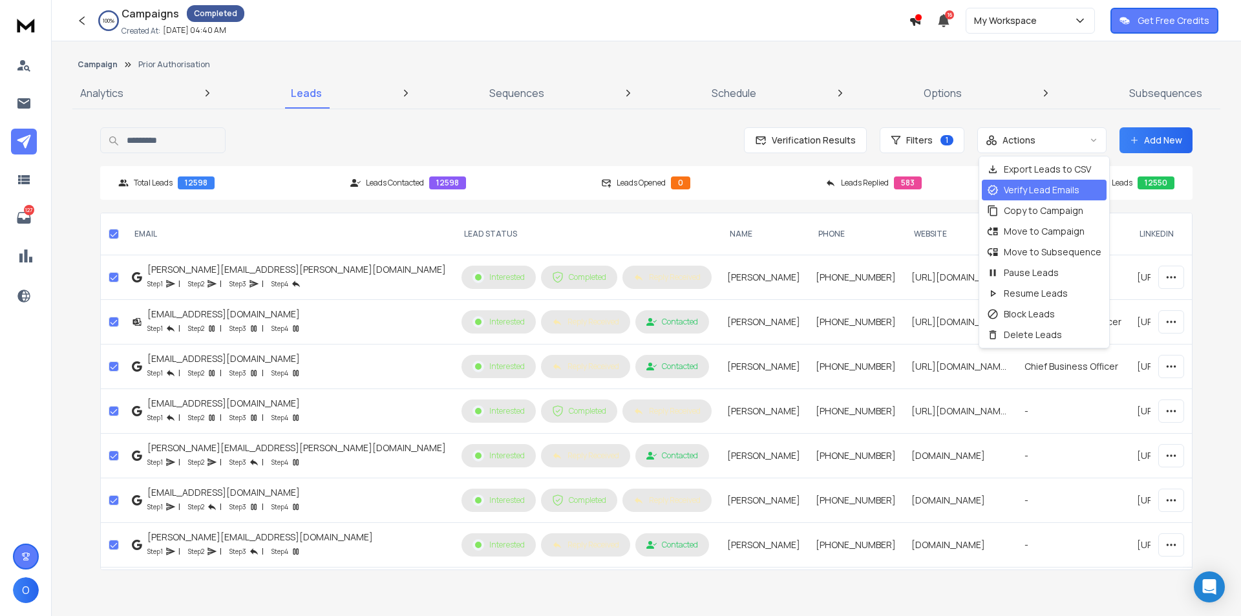
click at [1028, 173] on p "Export Leads to CSV" at bounding box center [1047, 169] width 87 height 13
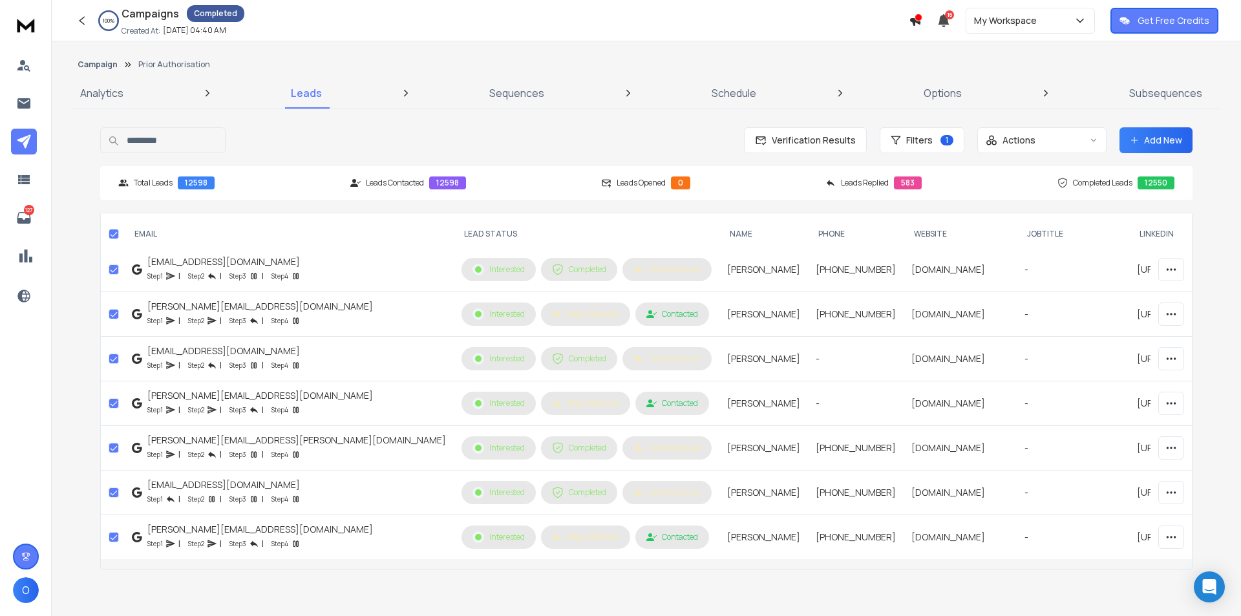
scroll to position [489, 0]
click at [21, 145] on icon at bounding box center [24, 142] width 16 height 16
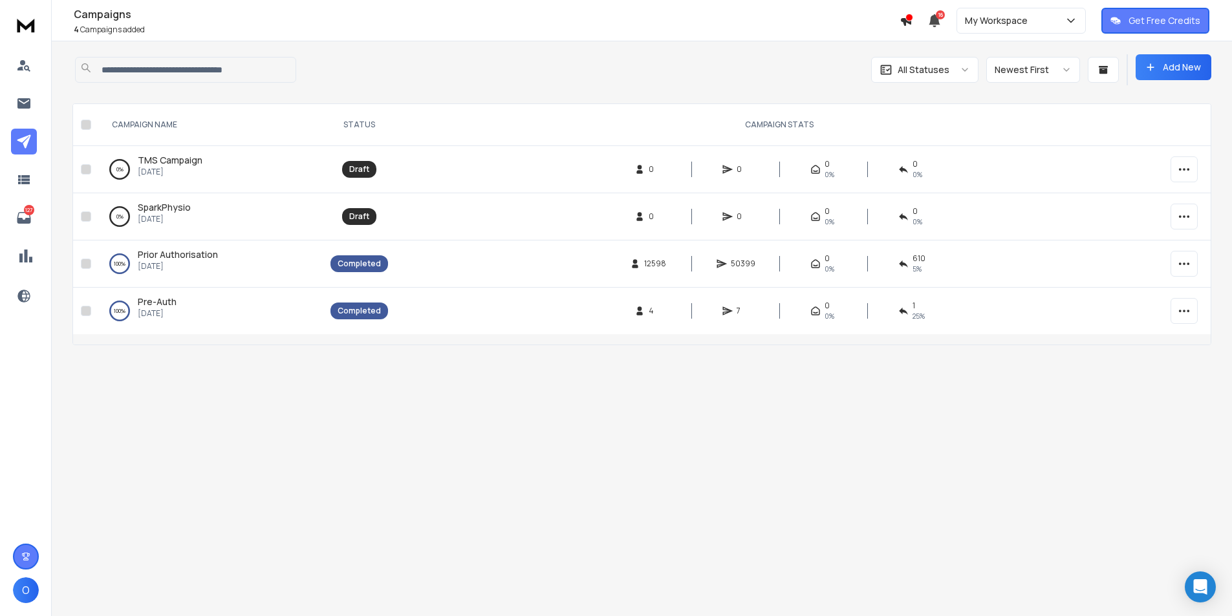
click at [261, 413] on div "Campaigns 4 Campaigns Added All Statuses Newest First Add New CAMPAIGN NAME STA…" at bounding box center [641, 362] width 1139 height 616
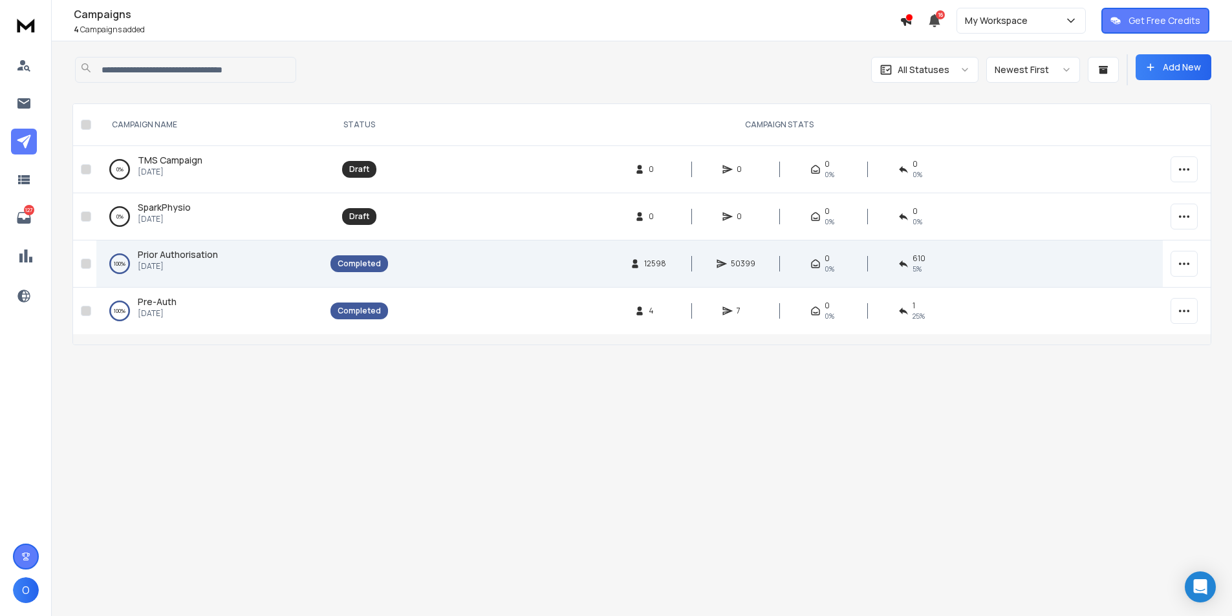
click at [214, 260] on span "Prior Authorisation" at bounding box center [178, 254] width 80 height 12
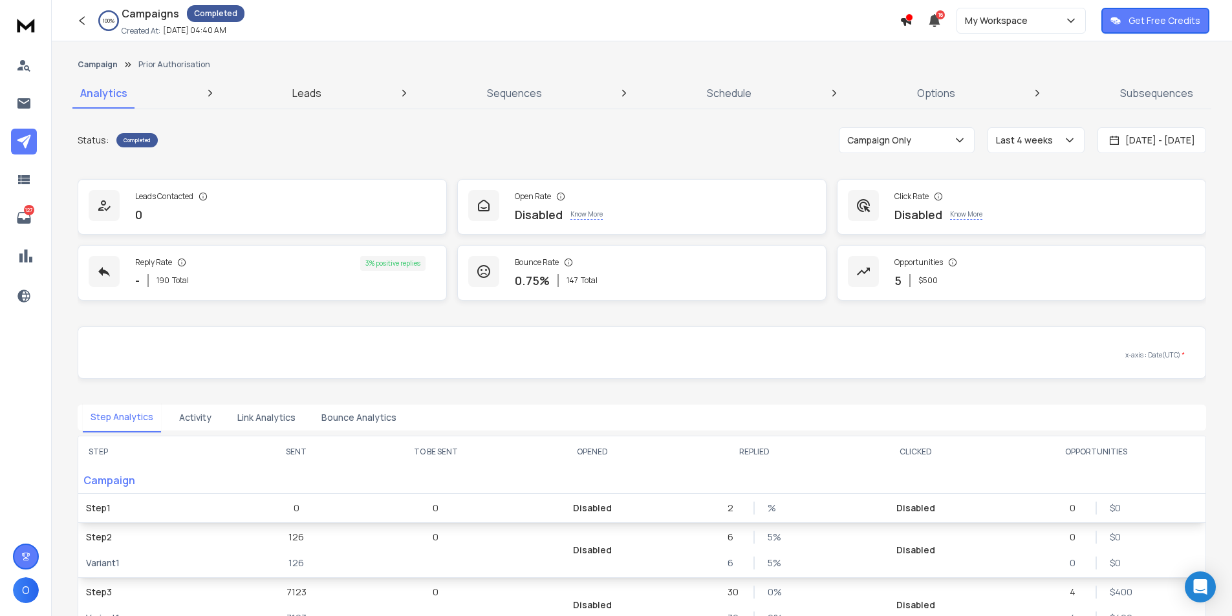
click at [303, 98] on p "Leads" at bounding box center [306, 93] width 29 height 16
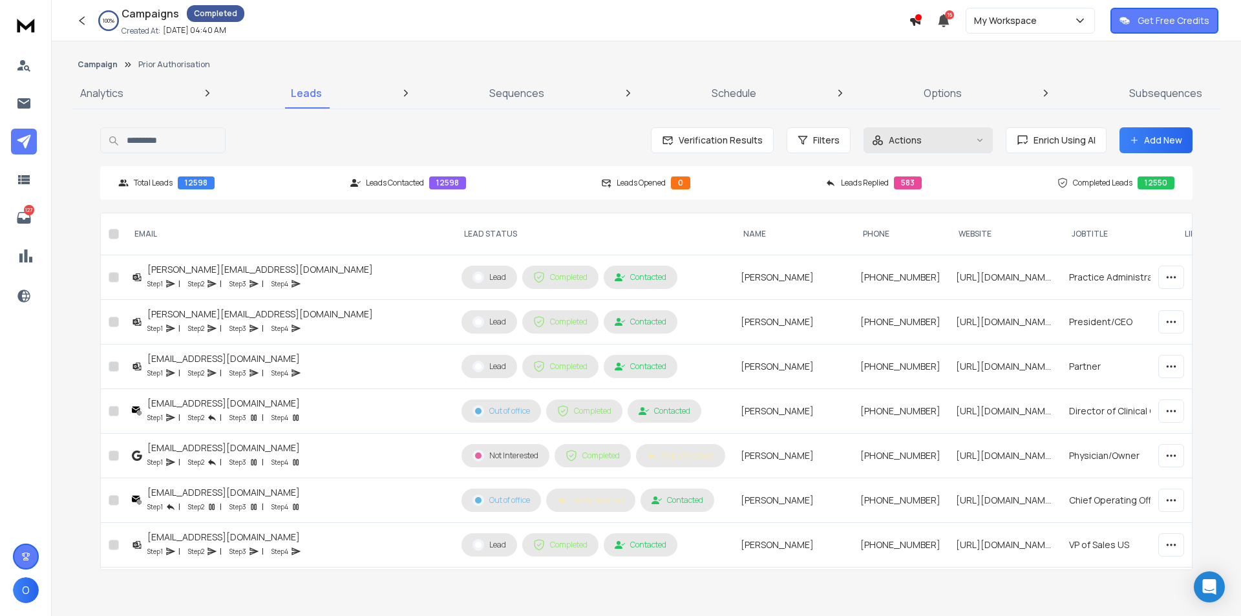
click at [904, 140] on p "Actions" at bounding box center [905, 140] width 33 height 13
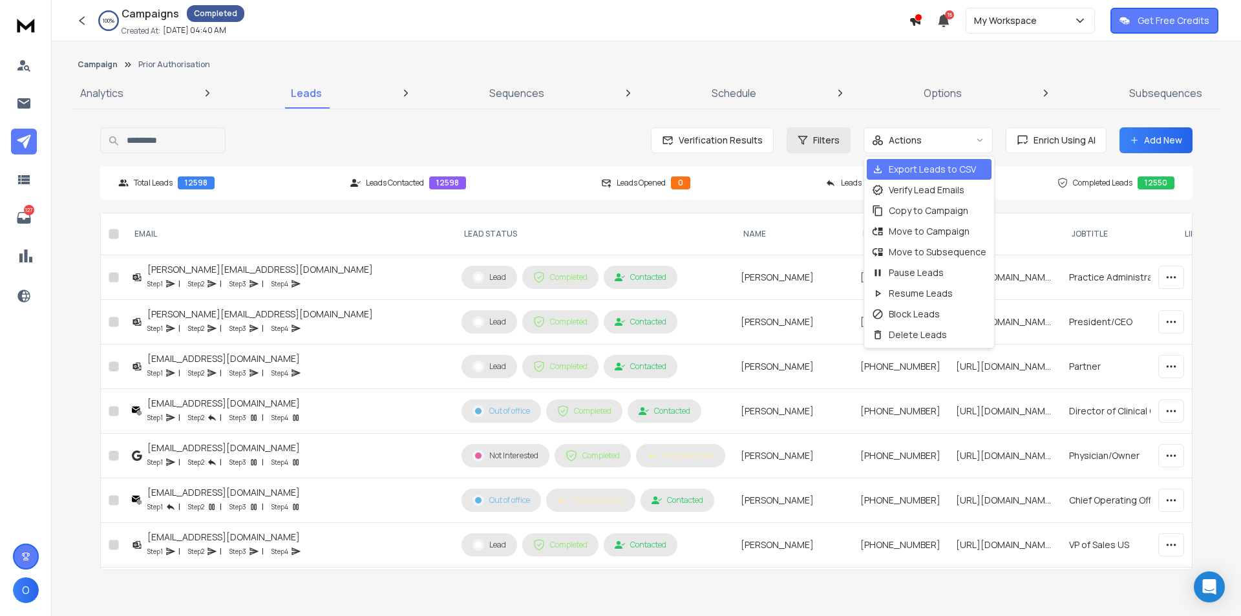
click at [815, 146] on span "Filters" at bounding box center [826, 140] width 27 height 13
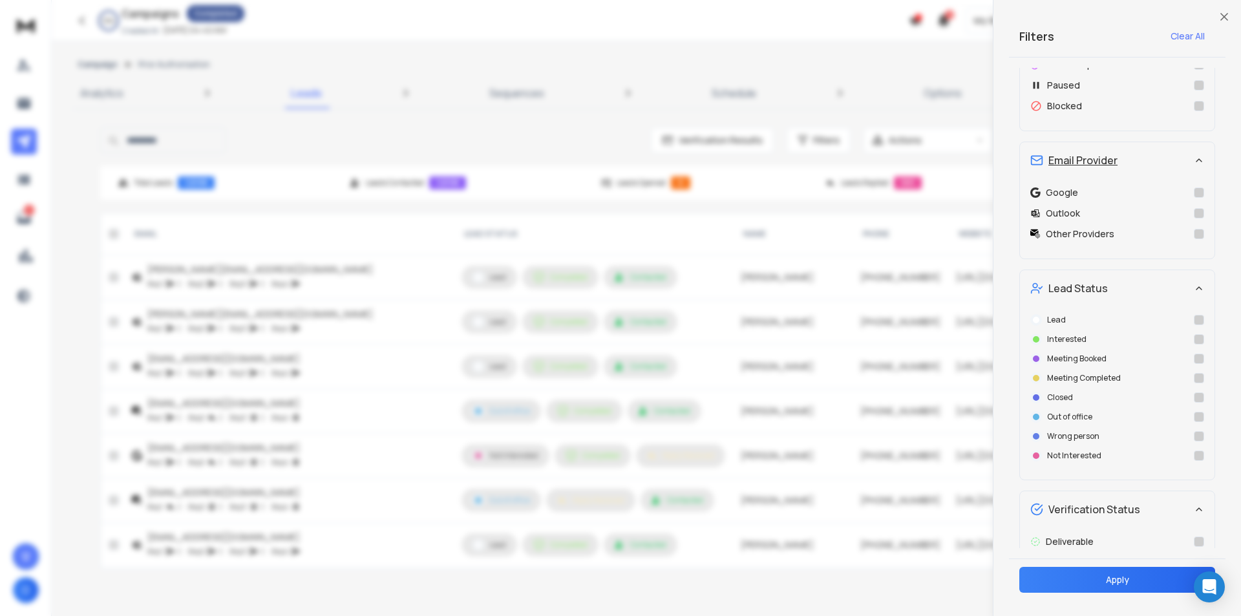
scroll to position [453, 0]
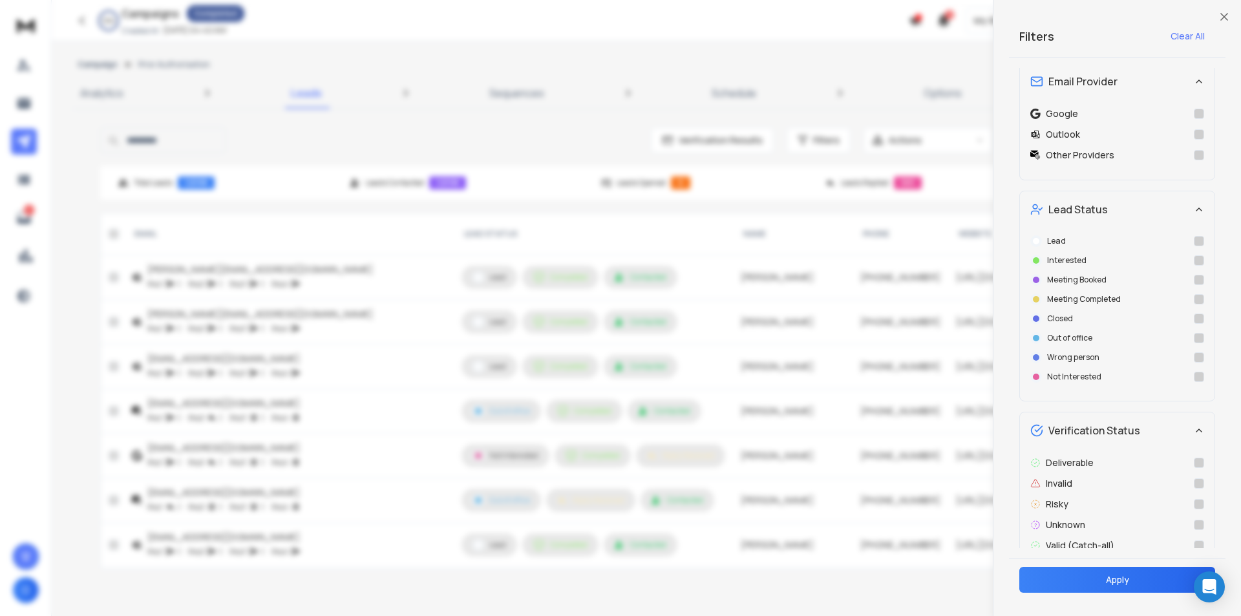
click at [1194, 377] on Interested "Not Interested" at bounding box center [1199, 377] width 10 height 10
click at [1194, 339] on office "Out of office" at bounding box center [1199, 338] width 10 height 10
click at [1117, 578] on button "Apply" at bounding box center [1118, 580] width 196 height 26
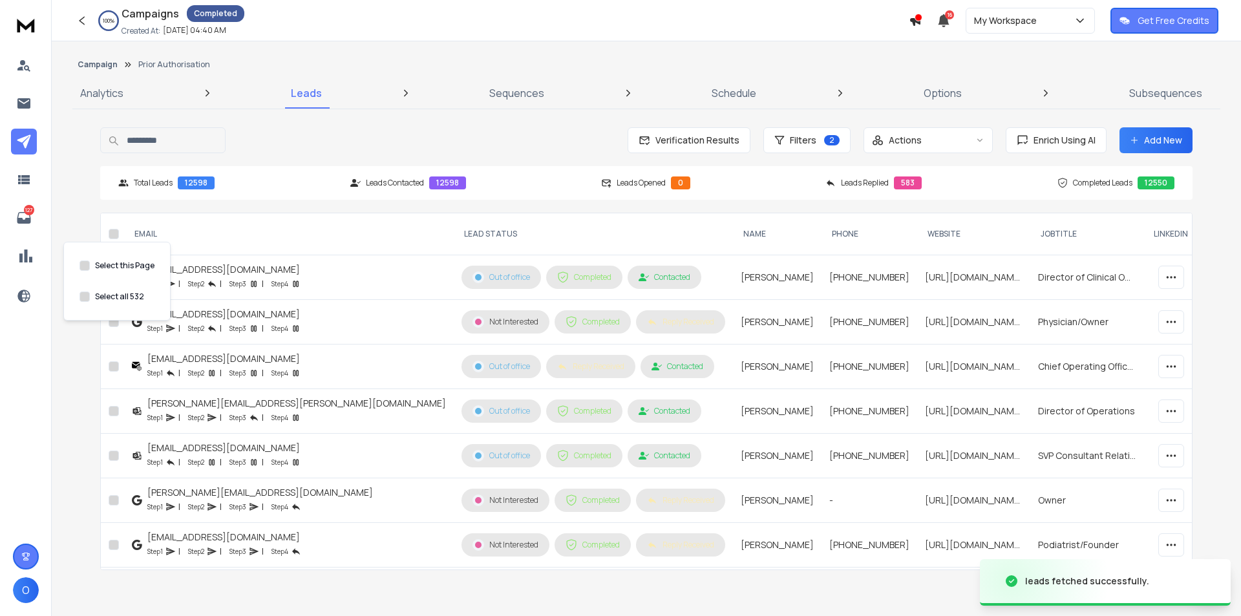
click at [87, 296] on button "Select this Page" at bounding box center [85, 297] width 10 height 10
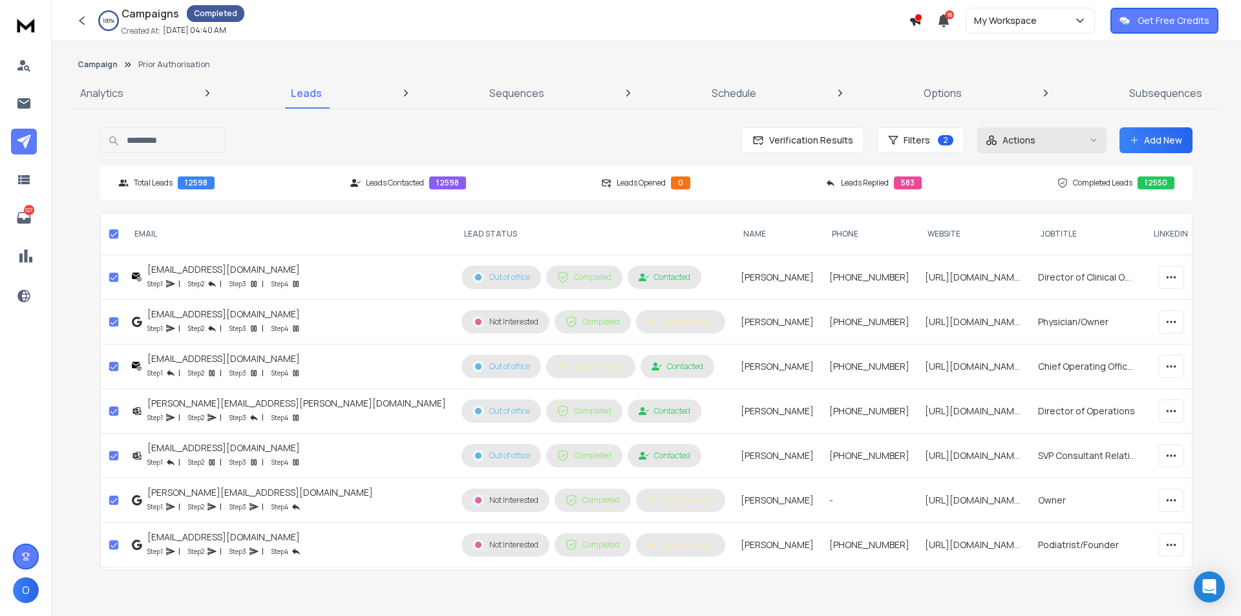
click at [1064, 140] on div "Actions" at bounding box center [1035, 140] width 98 height 13
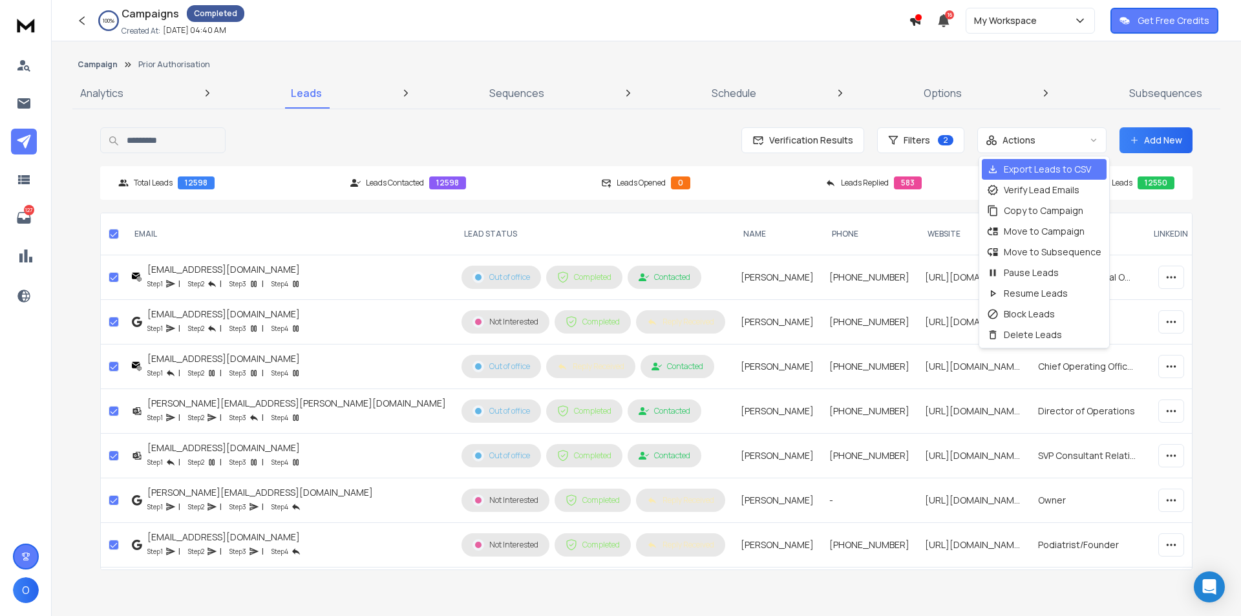
click at [1027, 171] on p "Export Leads to CSV" at bounding box center [1047, 169] width 87 height 13
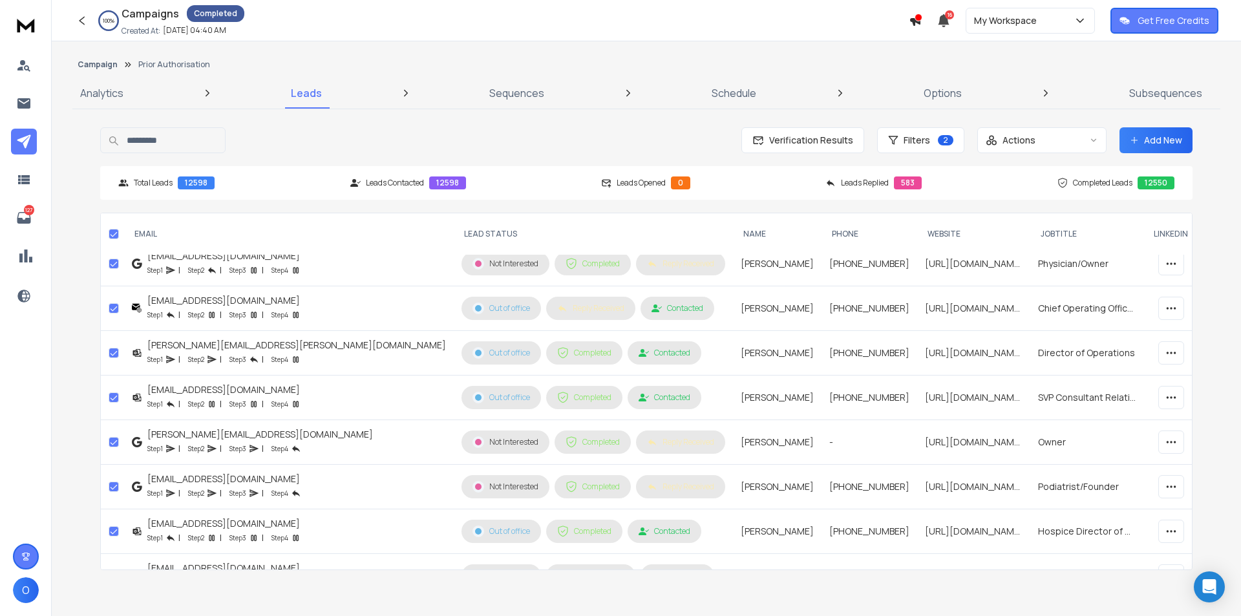
scroll to position [0, 0]
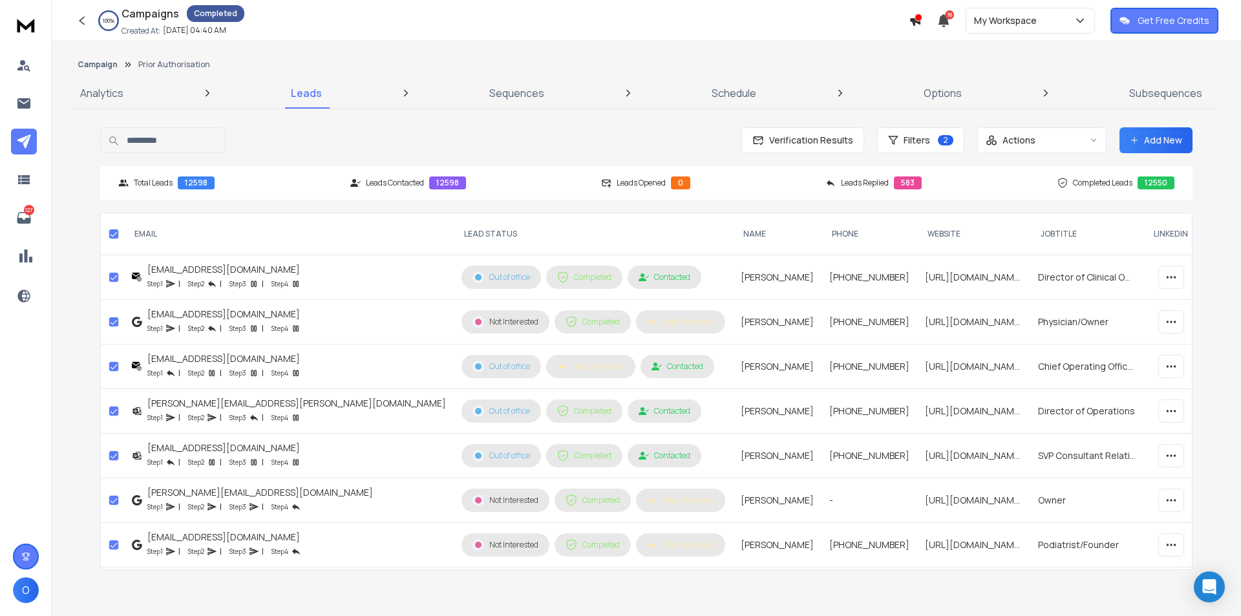
click at [76, 207] on div "Verification Results Filters 2 Actions Add New Total Leads 12598 Leads Contacte…" at bounding box center [646, 342] width 1148 height 440
click at [1027, 138] on p "Actions" at bounding box center [1019, 140] width 33 height 13
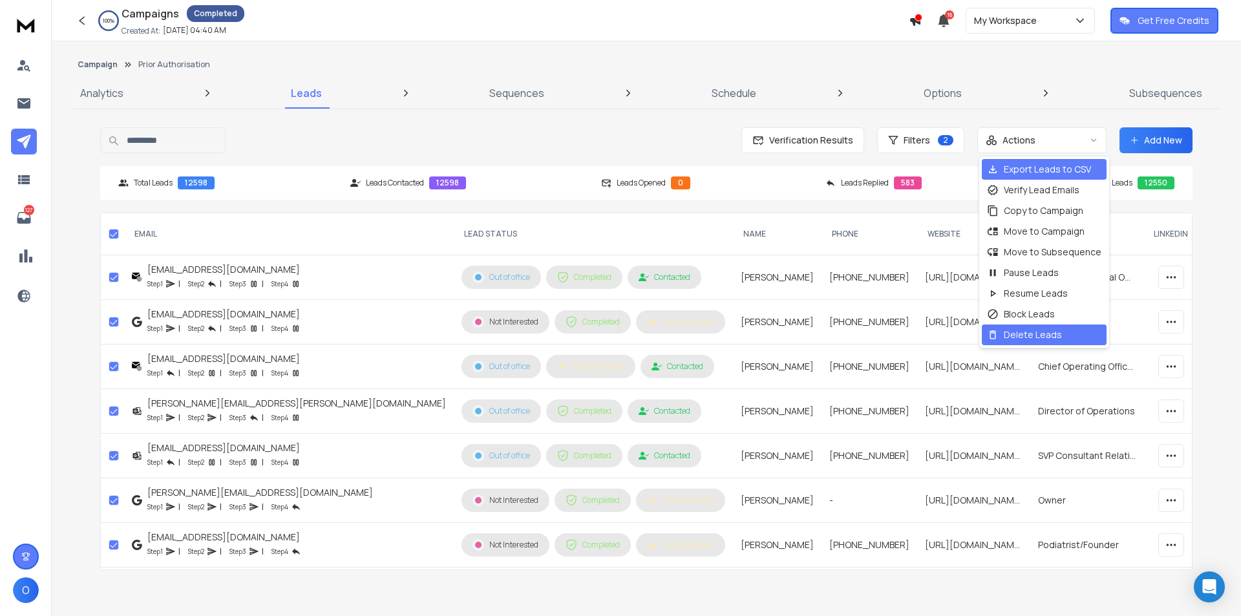
click at [1037, 339] on p "Delete Leads" at bounding box center [1033, 334] width 58 height 13
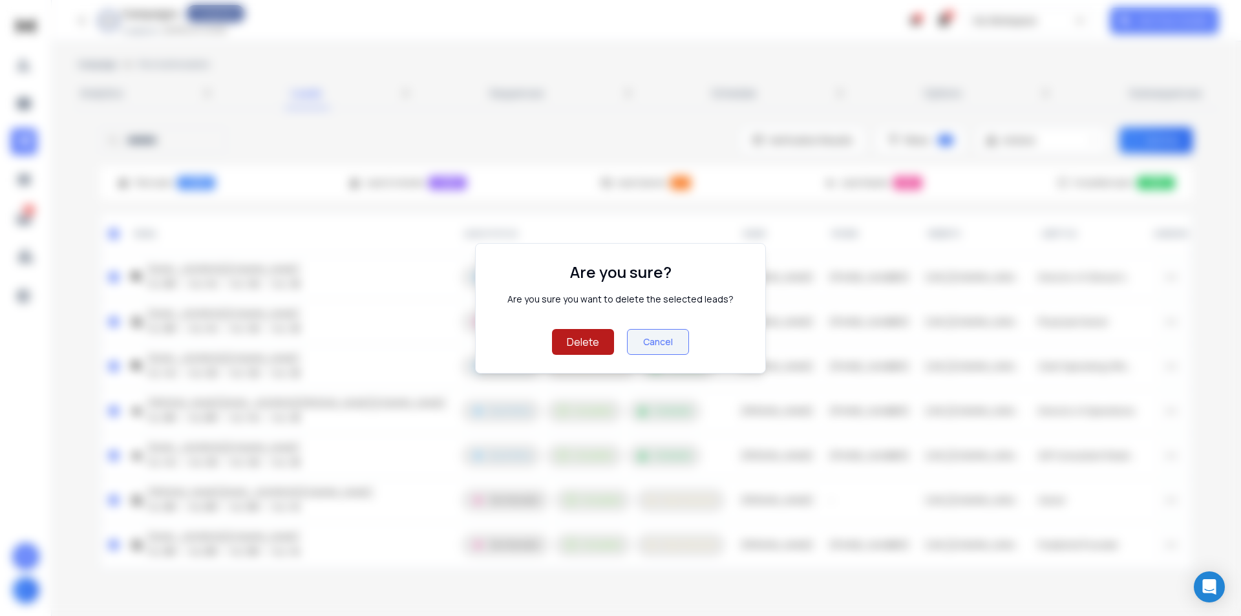
click at [580, 338] on button "Delete" at bounding box center [583, 342] width 62 height 26
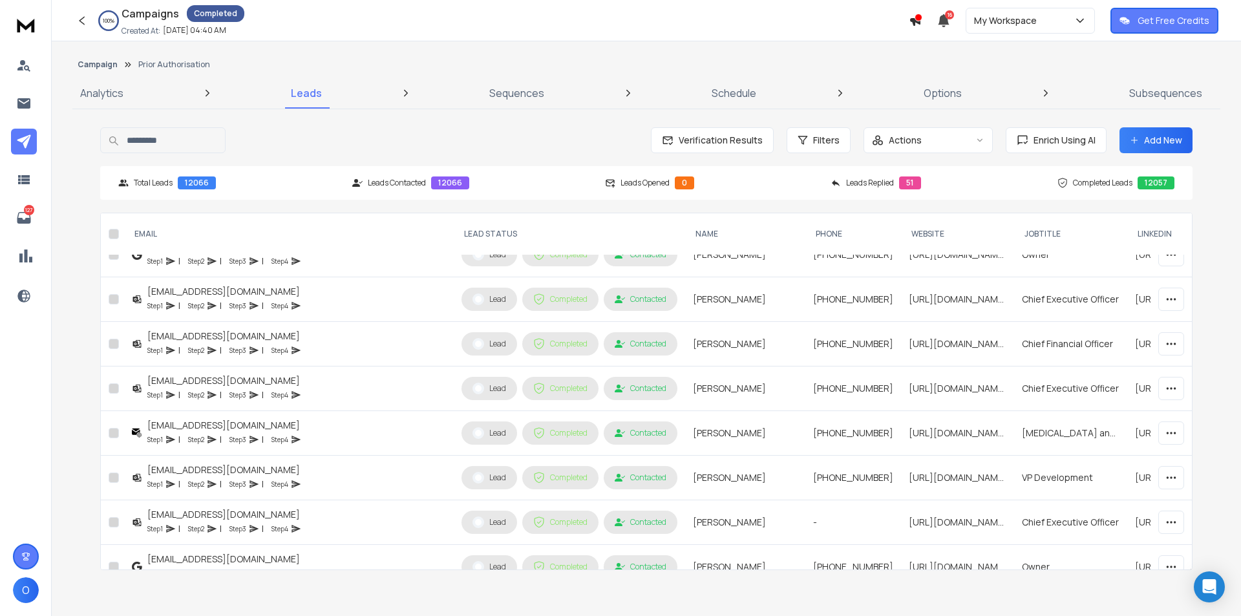
scroll to position [1552, 0]
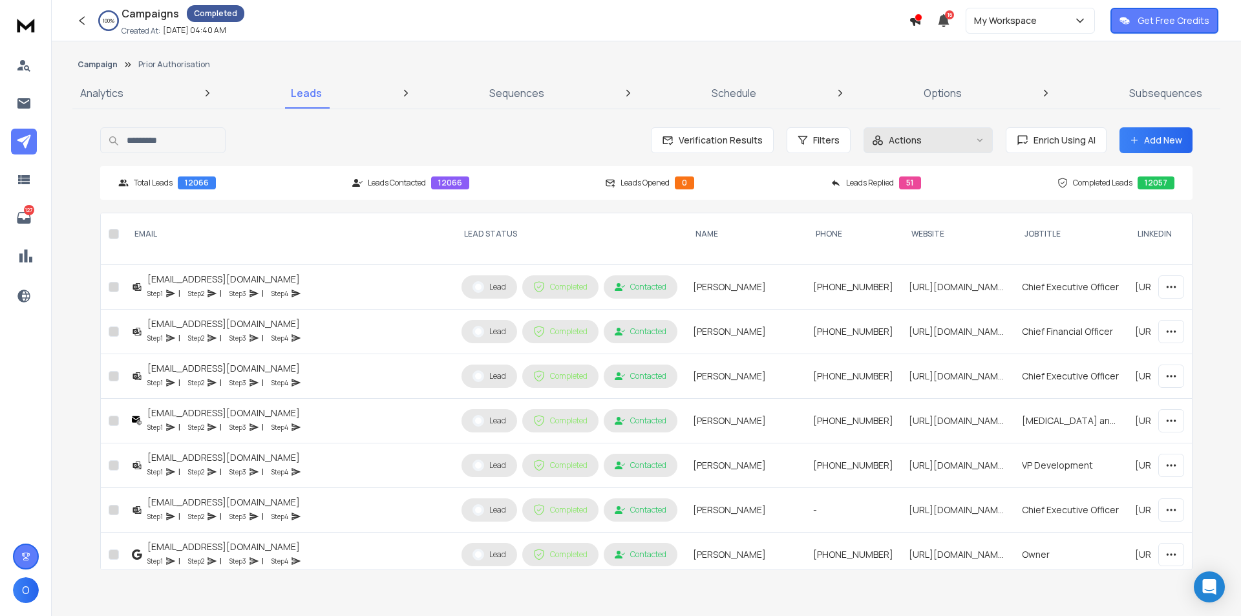
click at [953, 144] on div "Actions" at bounding box center [921, 140] width 98 height 13
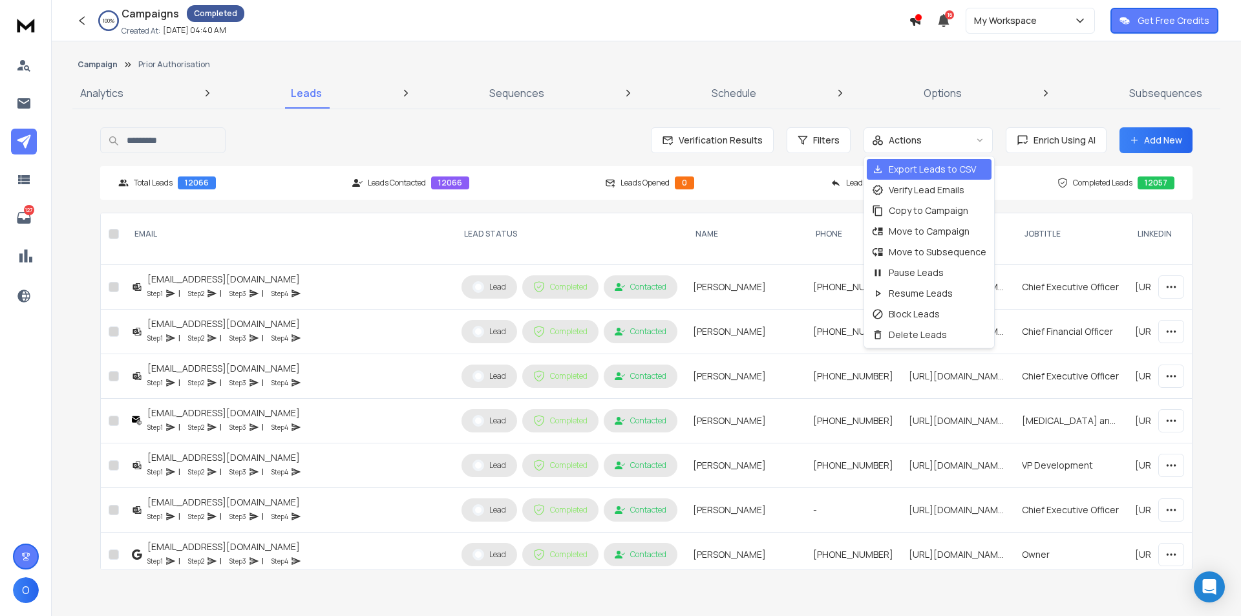
click at [1013, 167] on div "Total Leads 12066 Leads Contacted 12066 Leads Opened 0 Leads Replied 51 Complet…" at bounding box center [646, 183] width 1093 height 34
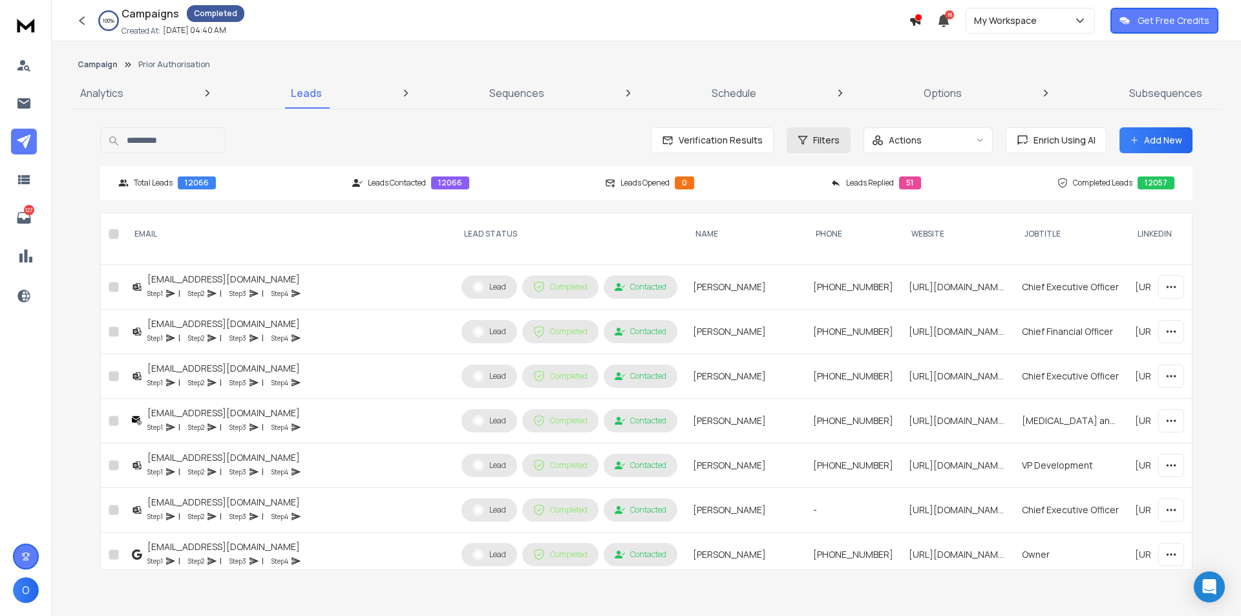
click at [830, 145] on span "Filters" at bounding box center [826, 140] width 27 height 13
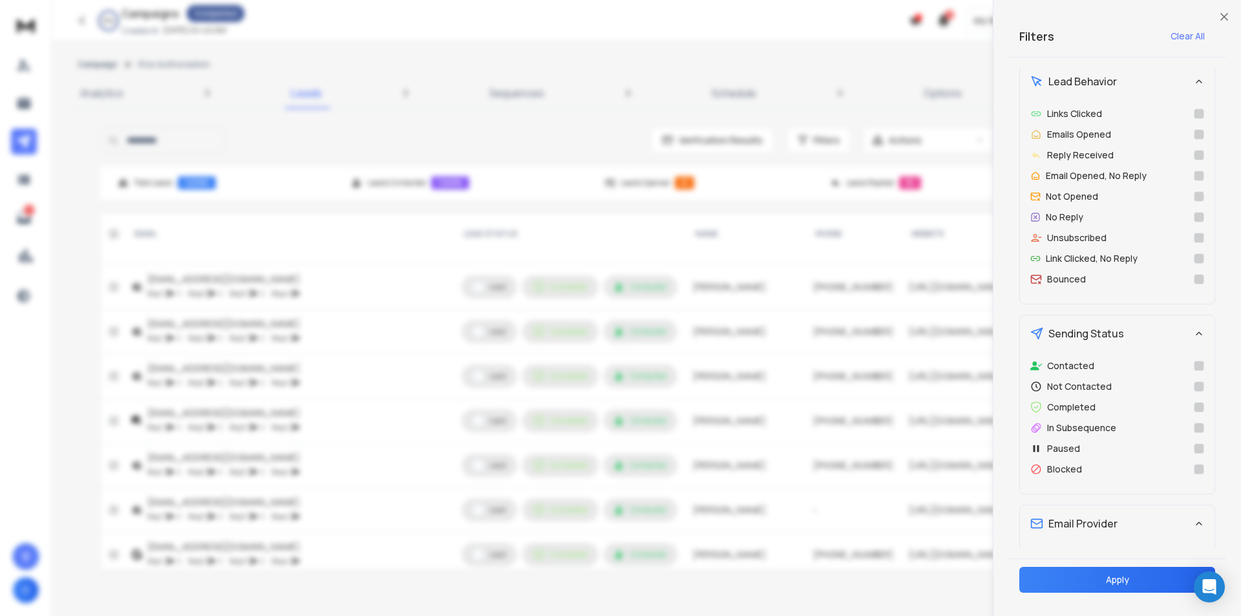
scroll to position [0, 0]
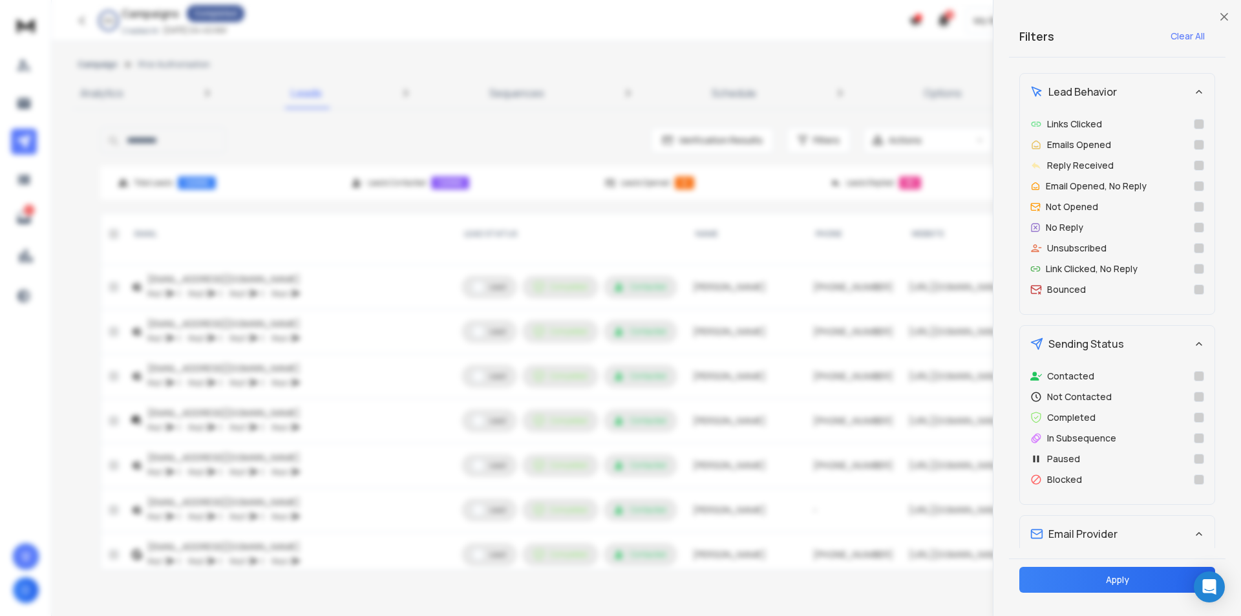
click at [1194, 167] on button "Reply Received" at bounding box center [1199, 165] width 10 height 10
click at [1126, 581] on button "Apply" at bounding box center [1118, 580] width 196 height 26
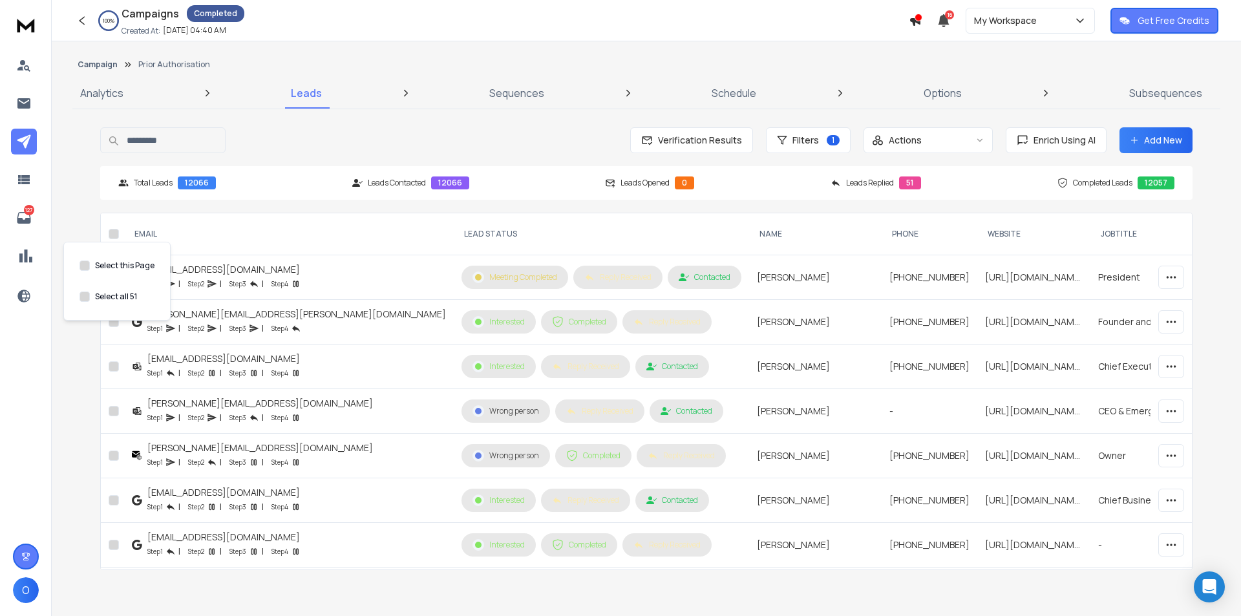
click at [85, 297] on button "Select this Page" at bounding box center [85, 297] width 10 height 10
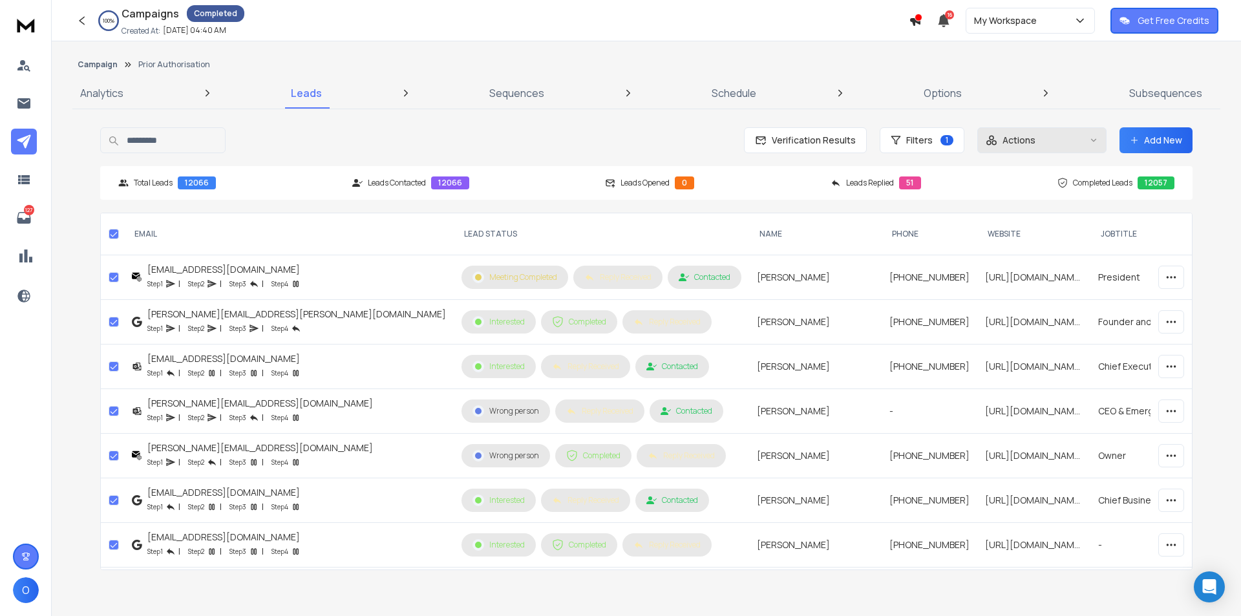
click at [1026, 138] on p "Actions" at bounding box center [1019, 140] width 33 height 13
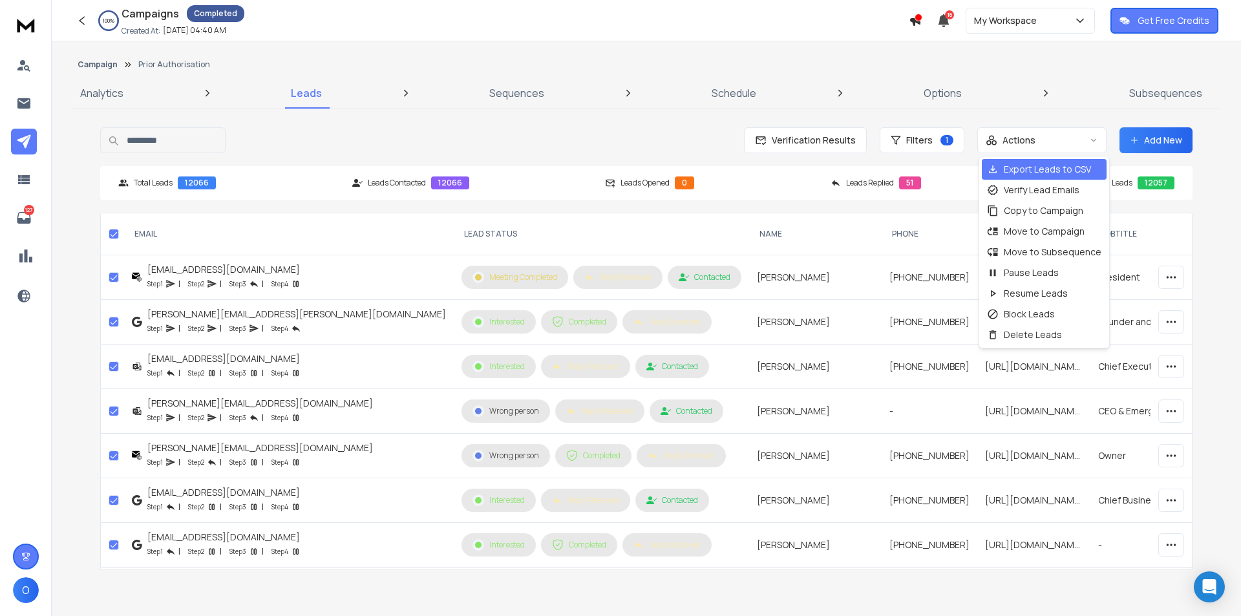
click at [1029, 171] on p "Export Leads to CSV" at bounding box center [1047, 169] width 87 height 13
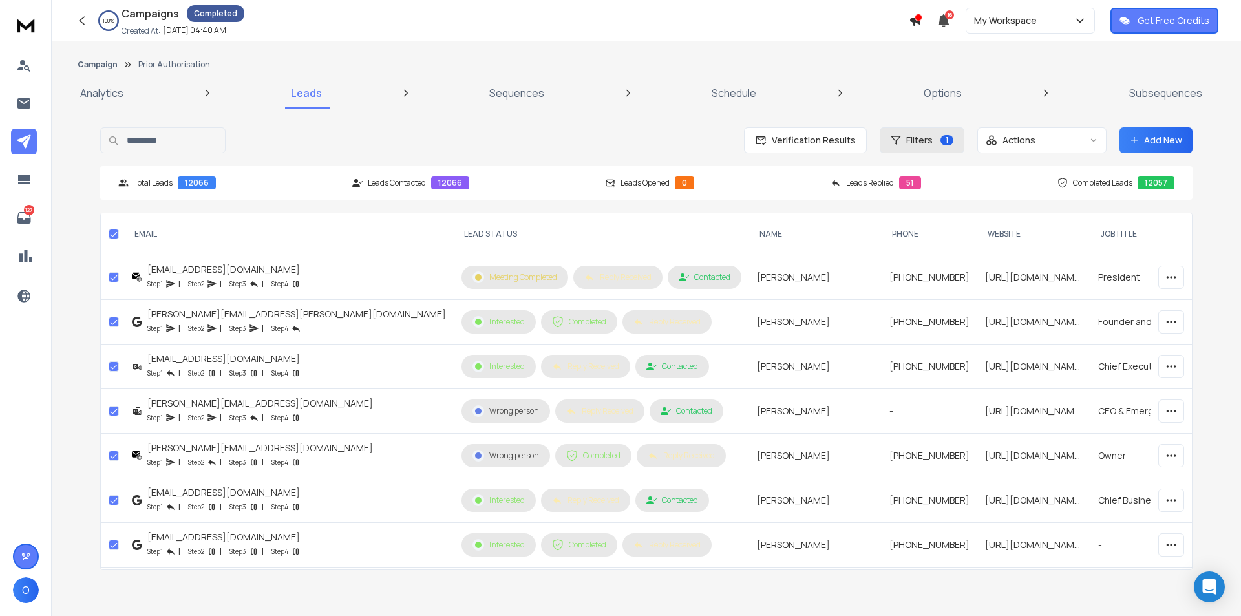
click at [933, 143] on button "Filters 1" at bounding box center [922, 140] width 85 height 26
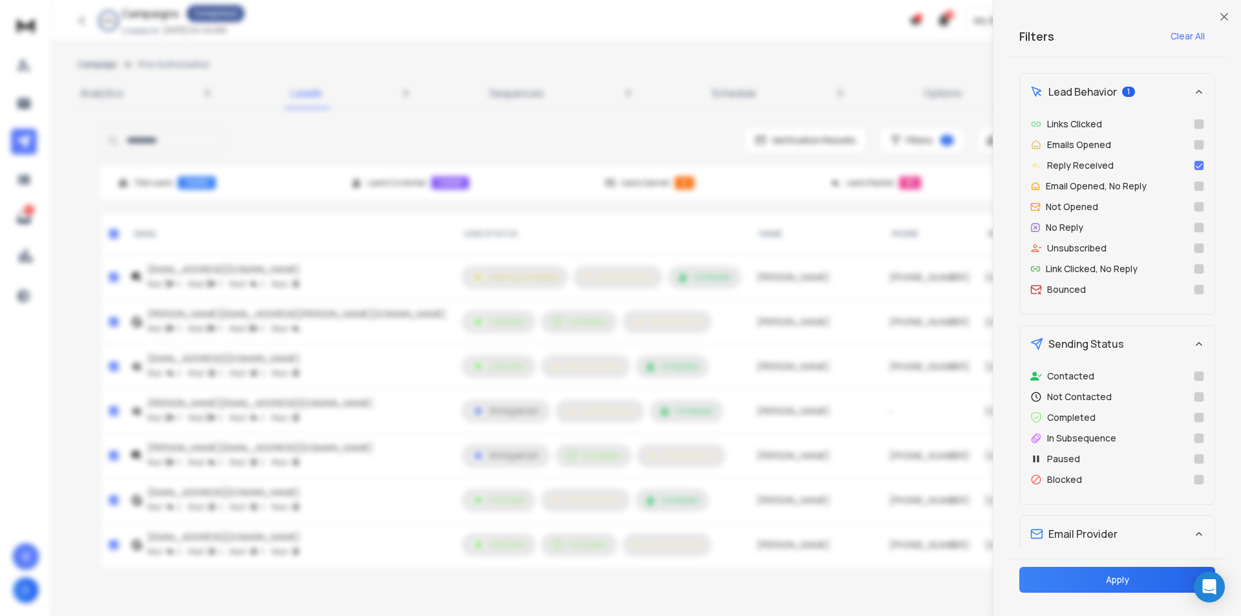
click at [1194, 166] on button "Reply Received" at bounding box center [1199, 165] width 10 height 10
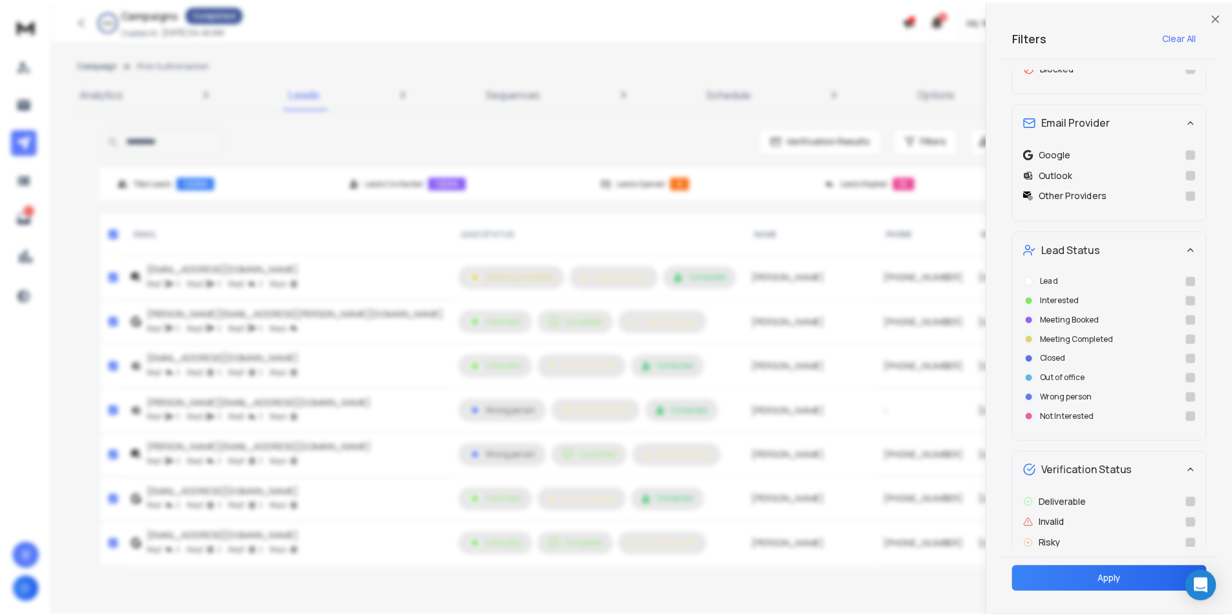
scroll to position [480, 0]
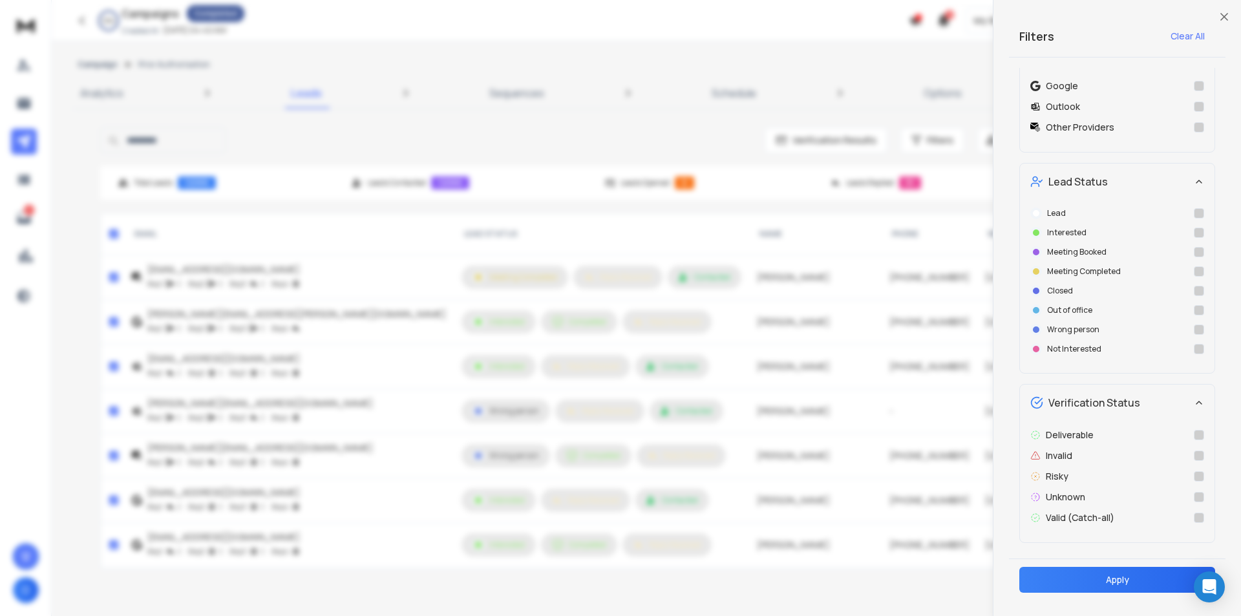
click at [795, 233] on div at bounding box center [620, 308] width 1241 height 616
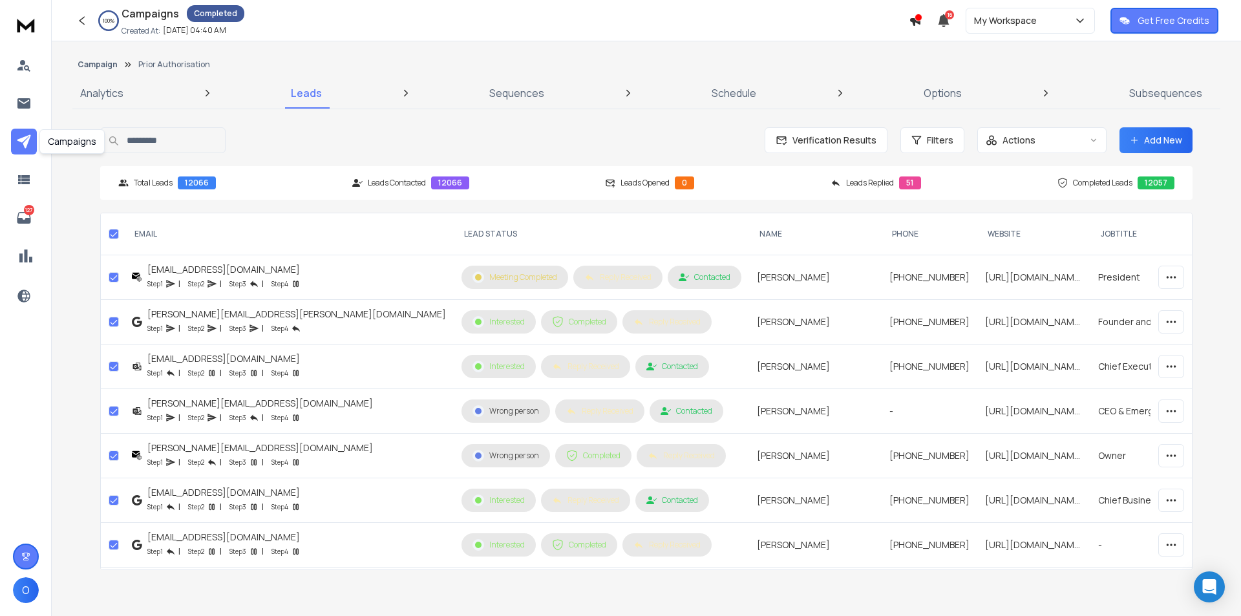
click at [18, 144] on icon at bounding box center [24, 142] width 16 height 16
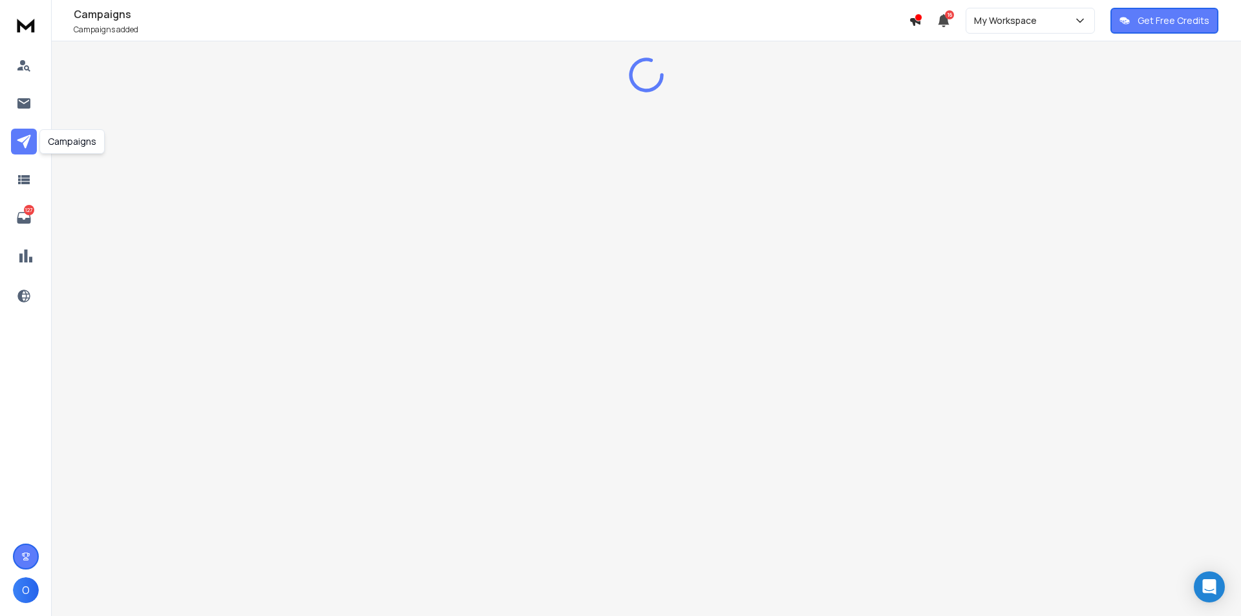
click at [18, 144] on icon at bounding box center [24, 142] width 16 height 16
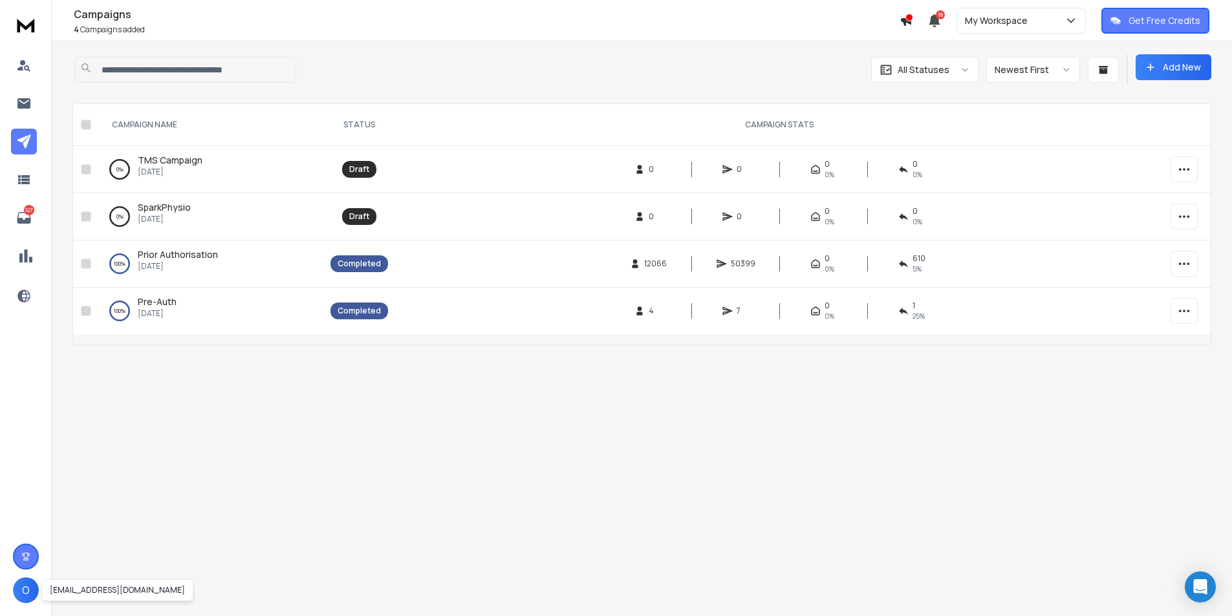
click at [32, 583] on span "O" at bounding box center [26, 590] width 26 height 26
click at [98, 592] on icon at bounding box center [104, 590] width 12 height 12
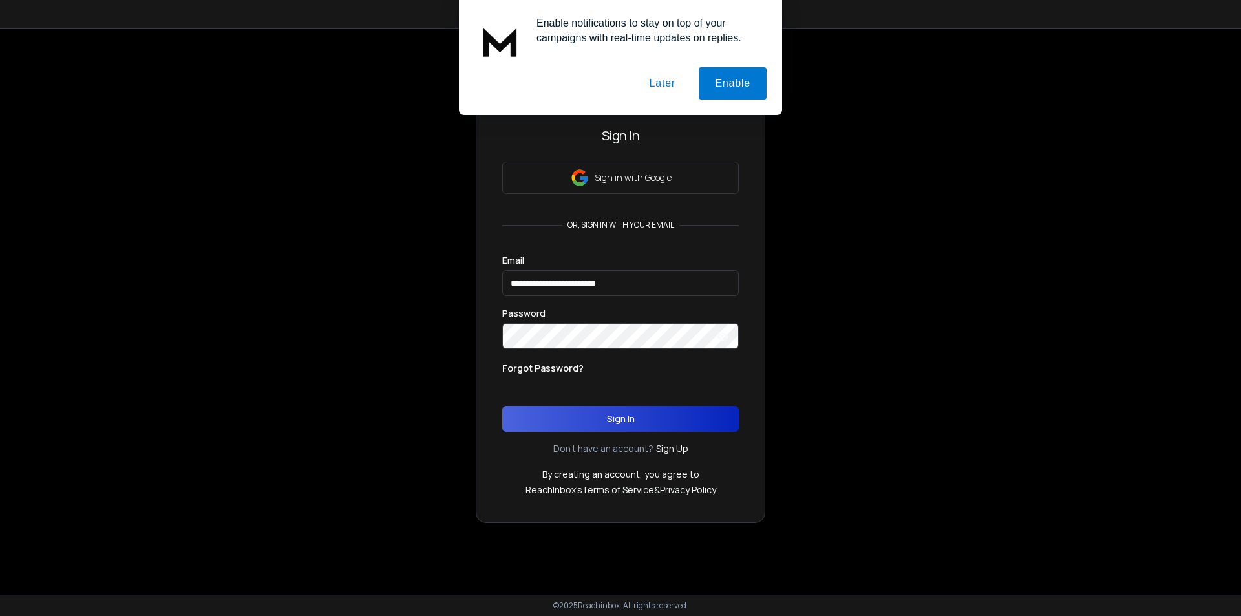
type input "**********"
click at [614, 413] on button "Sign In" at bounding box center [620, 419] width 237 height 26
click at [669, 83] on button "Later" at bounding box center [662, 83] width 58 height 32
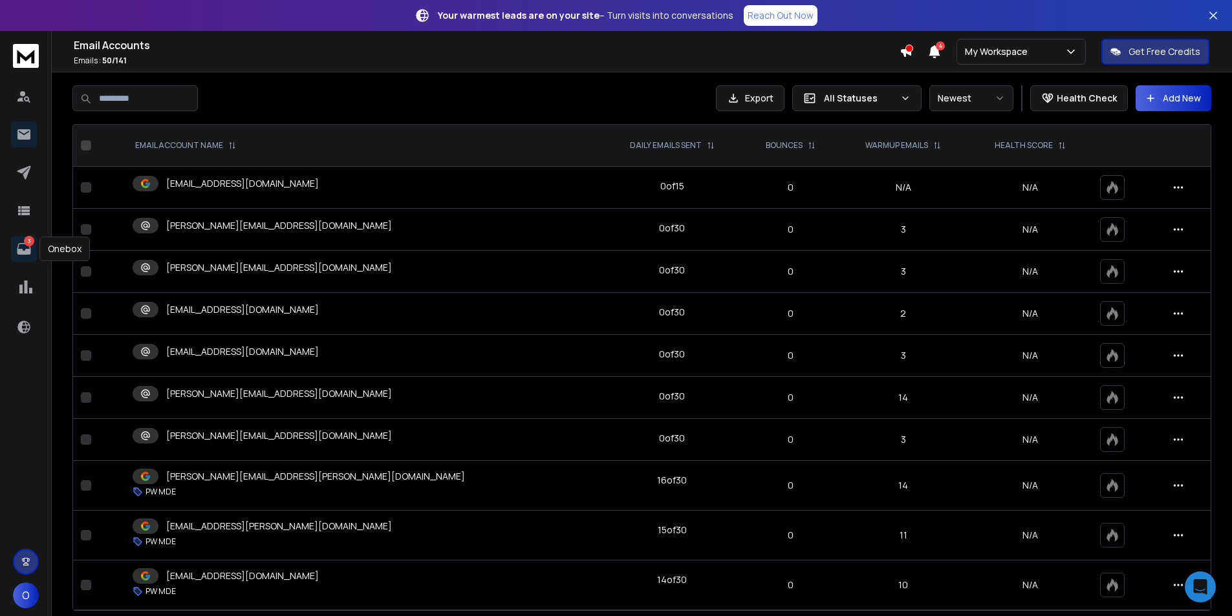
click at [16, 246] on icon at bounding box center [24, 249] width 16 height 16
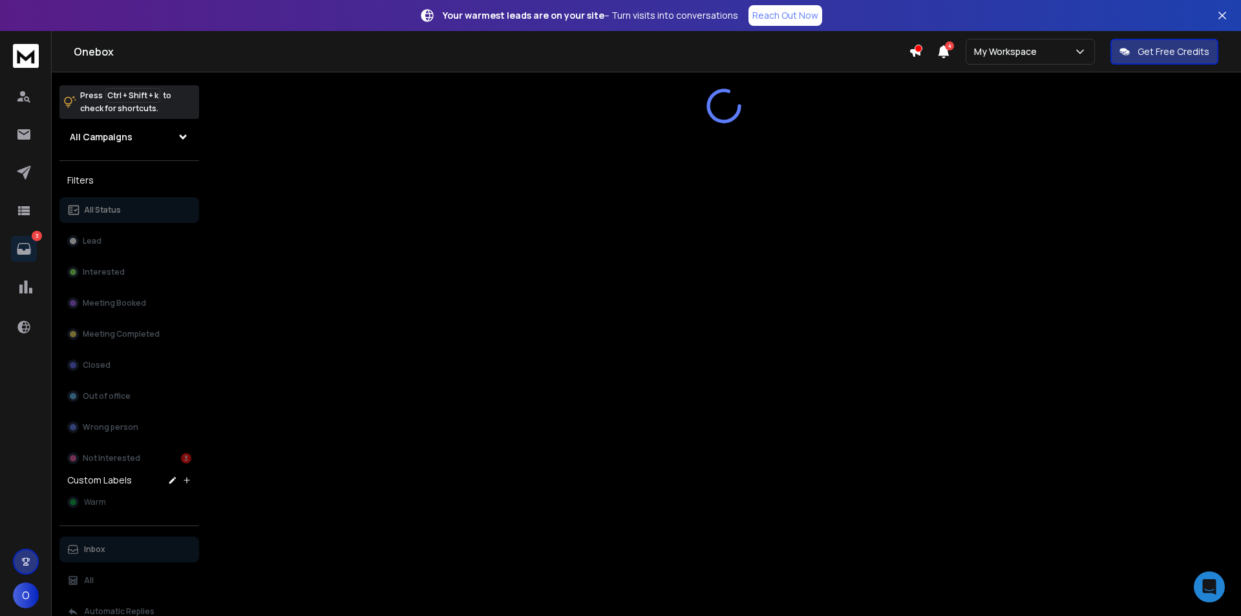
click at [1221, 11] on icon at bounding box center [1223, 16] width 12 height 12
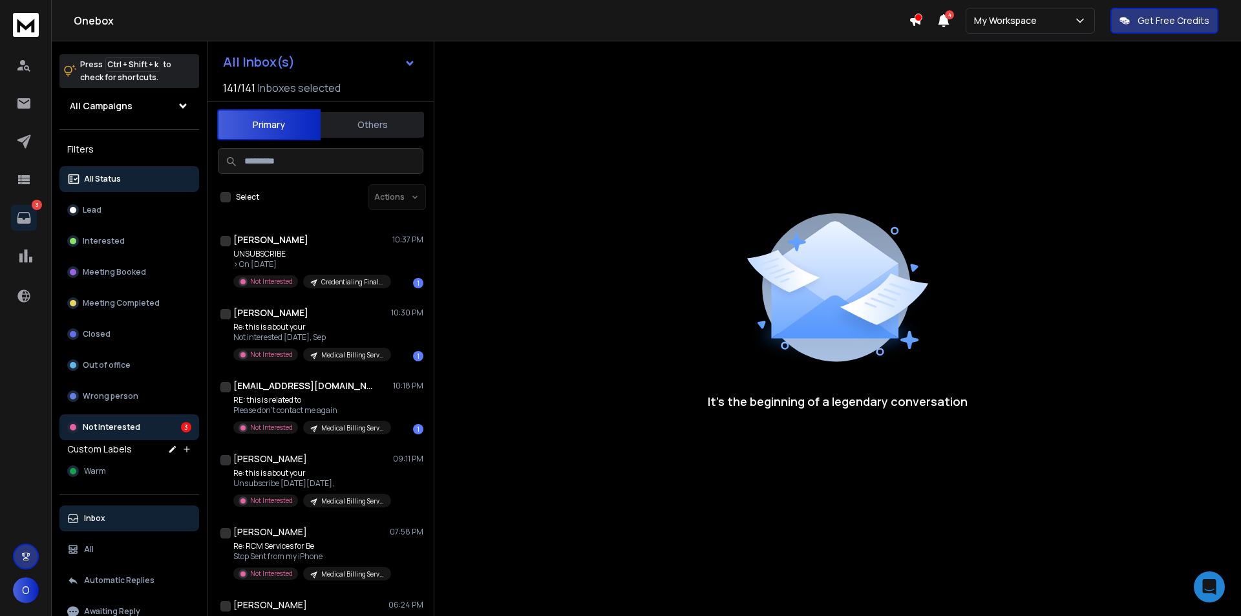
click at [125, 430] on p "Not Interested" at bounding box center [112, 427] width 58 height 10
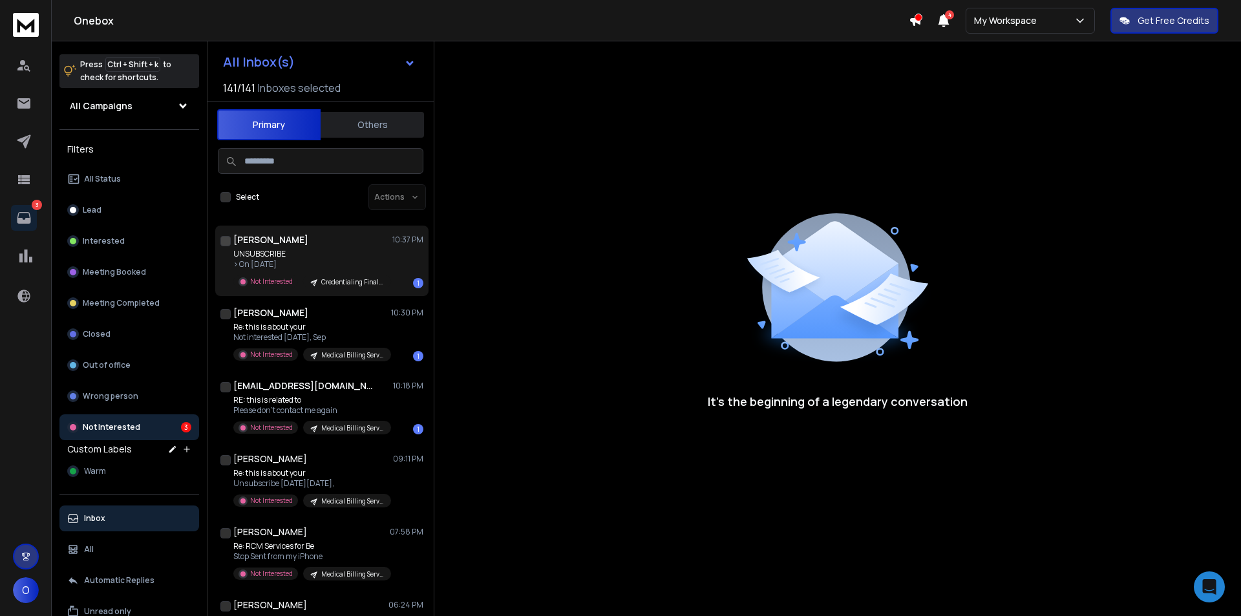
click at [297, 254] on p "UNSUBSCRIBE" at bounding box center [310, 254] width 155 height 10
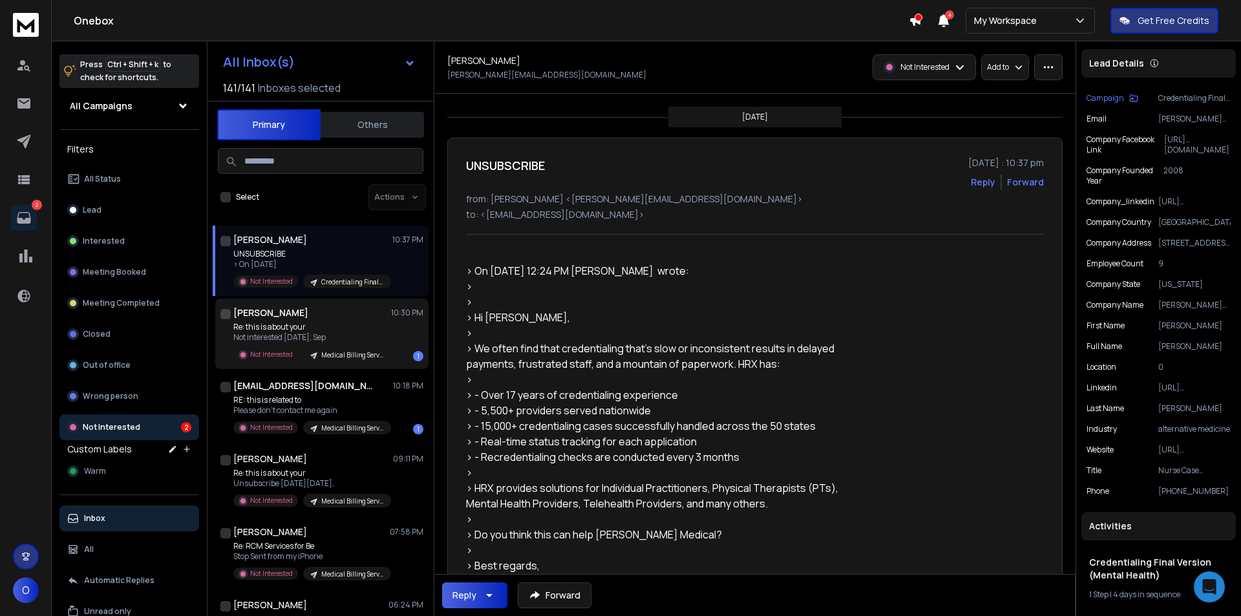
click at [296, 320] on div "[PERSON_NAME] 10:30 PM Re: this is about your Not interested [DATE], Sep Not In…" at bounding box center [328, 333] width 190 height 55
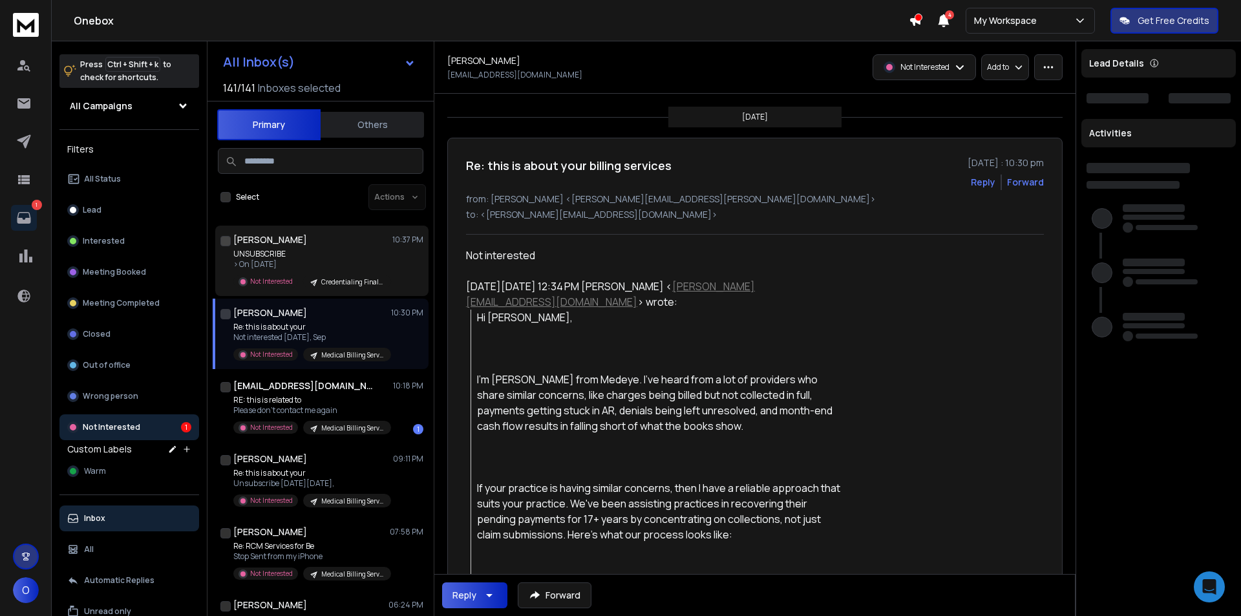
click at [281, 246] on div "[PERSON_NAME] 10:37 PM" at bounding box center [328, 239] width 190 height 13
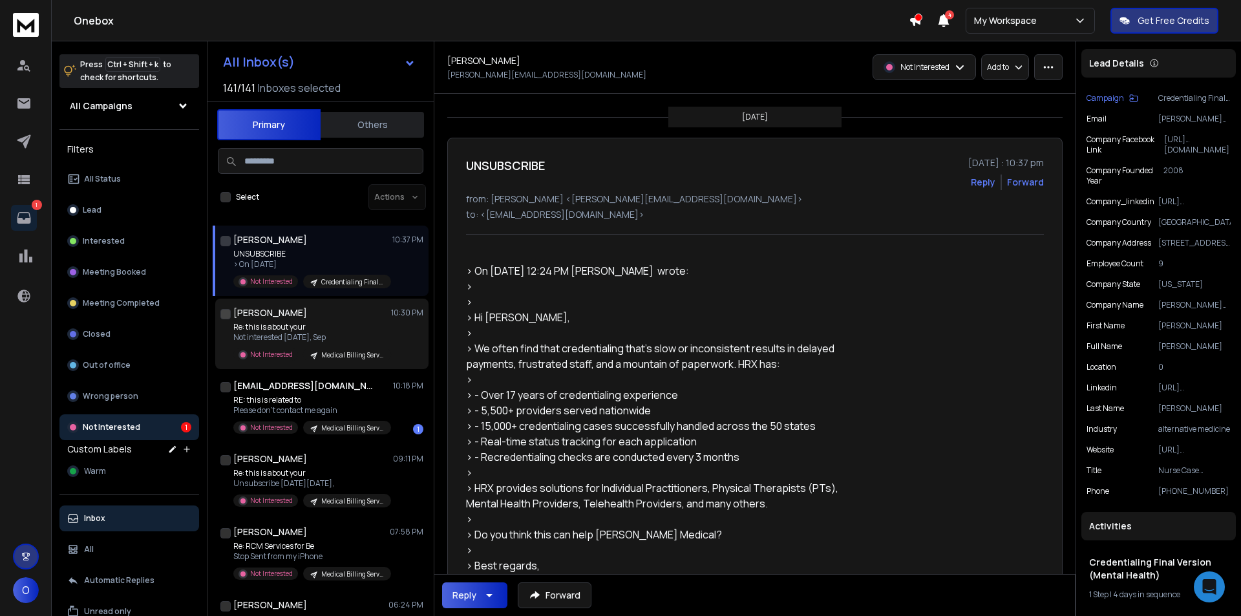
click at [288, 333] on p "Not interested [DATE], Sep" at bounding box center [310, 337] width 155 height 10
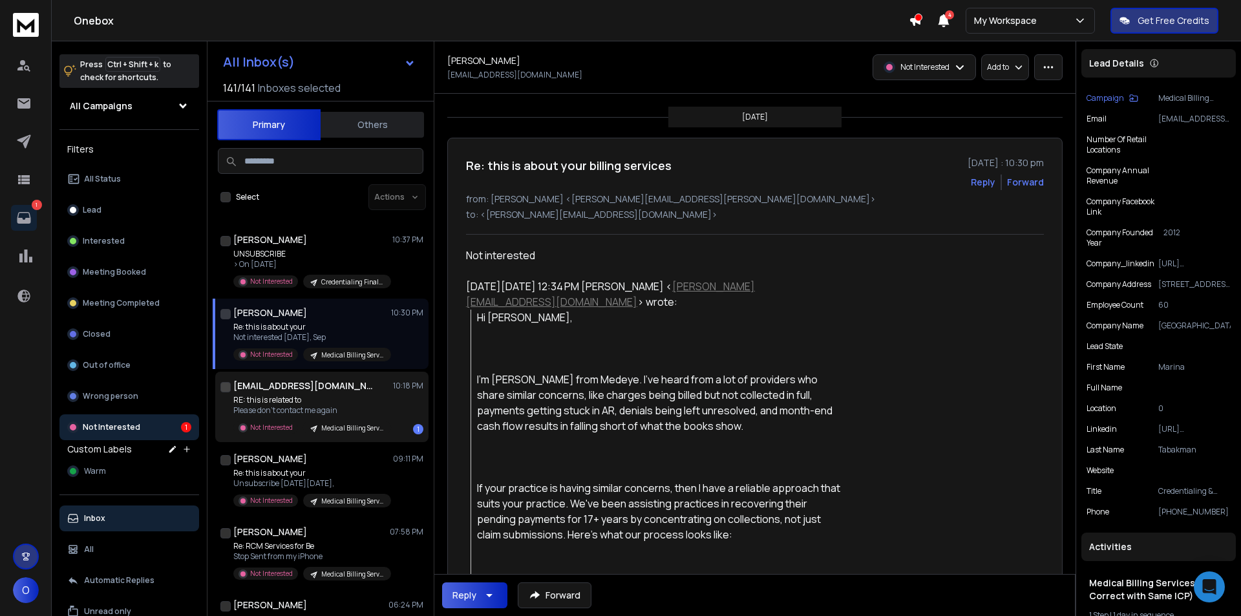
click at [283, 391] on h1 "[EMAIL_ADDRESS][DOMAIN_NAME]" at bounding box center [304, 386] width 142 height 13
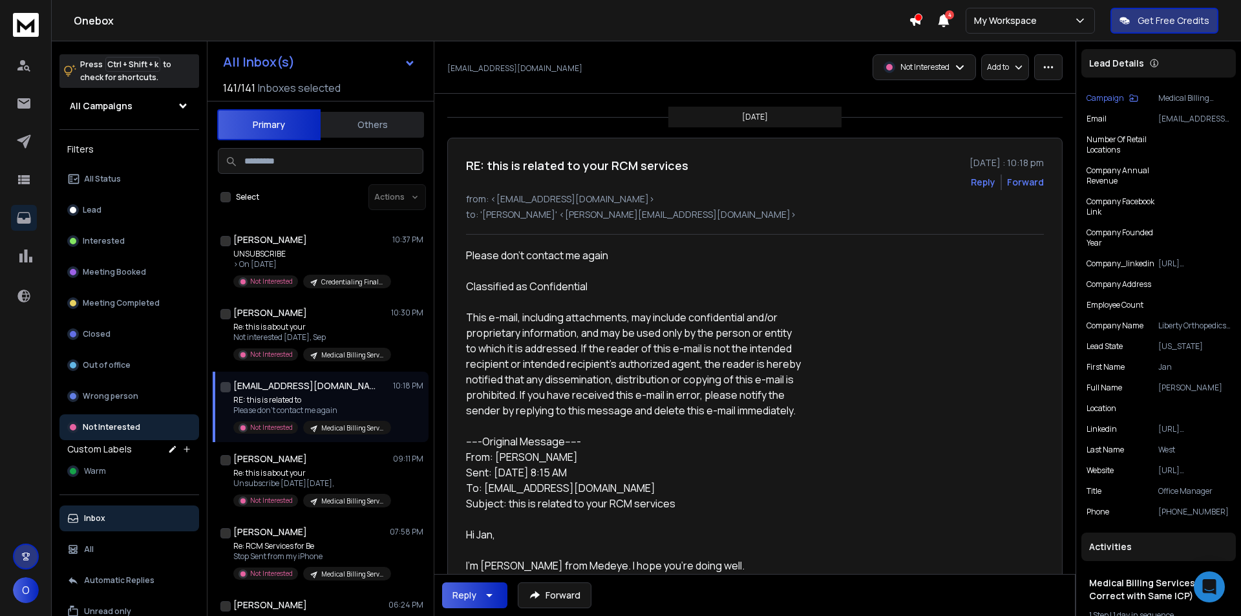
click at [26, 127] on div at bounding box center [26, 182] width 30 height 261
click at [24, 131] on link at bounding box center [24, 142] width 26 height 26
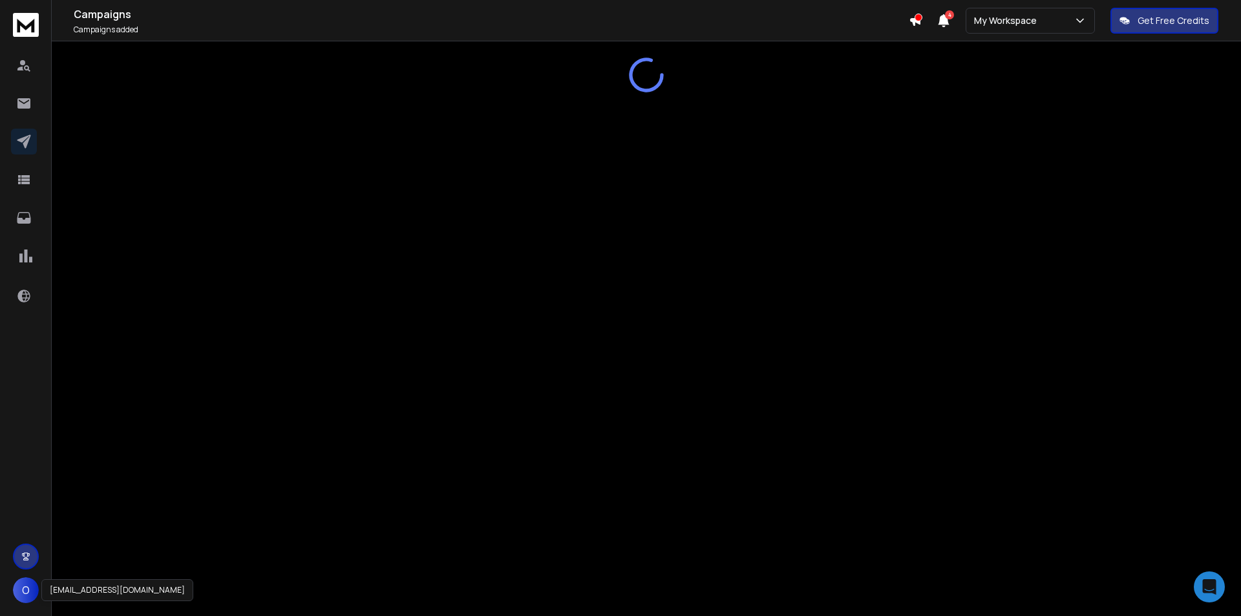
click at [31, 588] on span "O" at bounding box center [26, 590] width 26 height 26
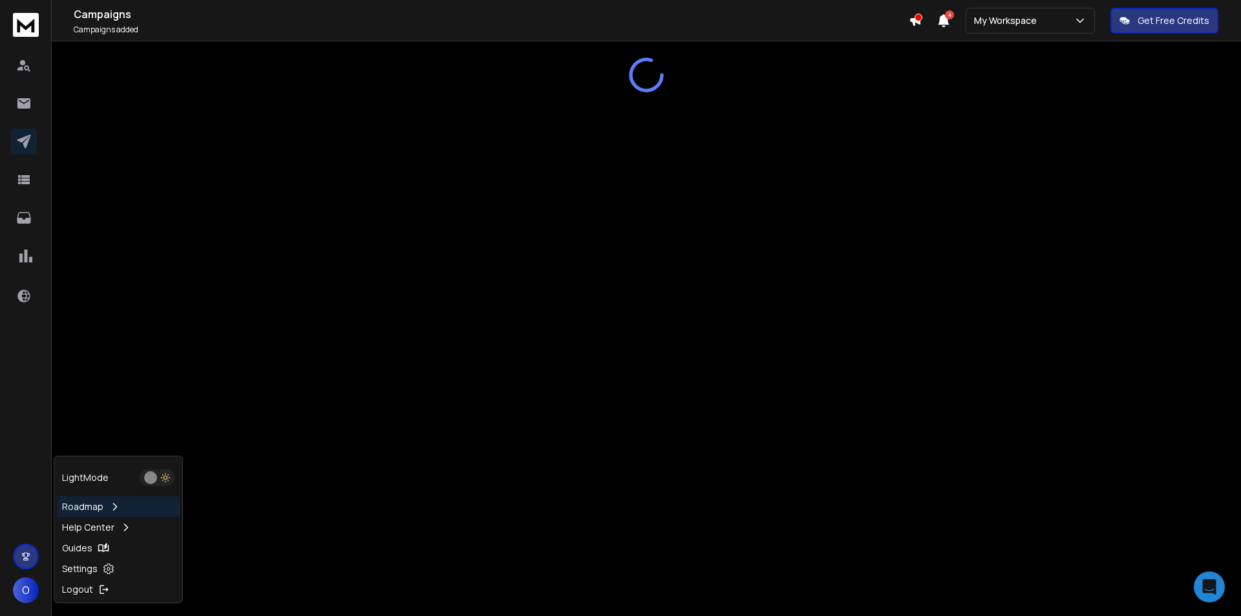
click at [147, 480] on button "button" at bounding box center [157, 477] width 35 height 17
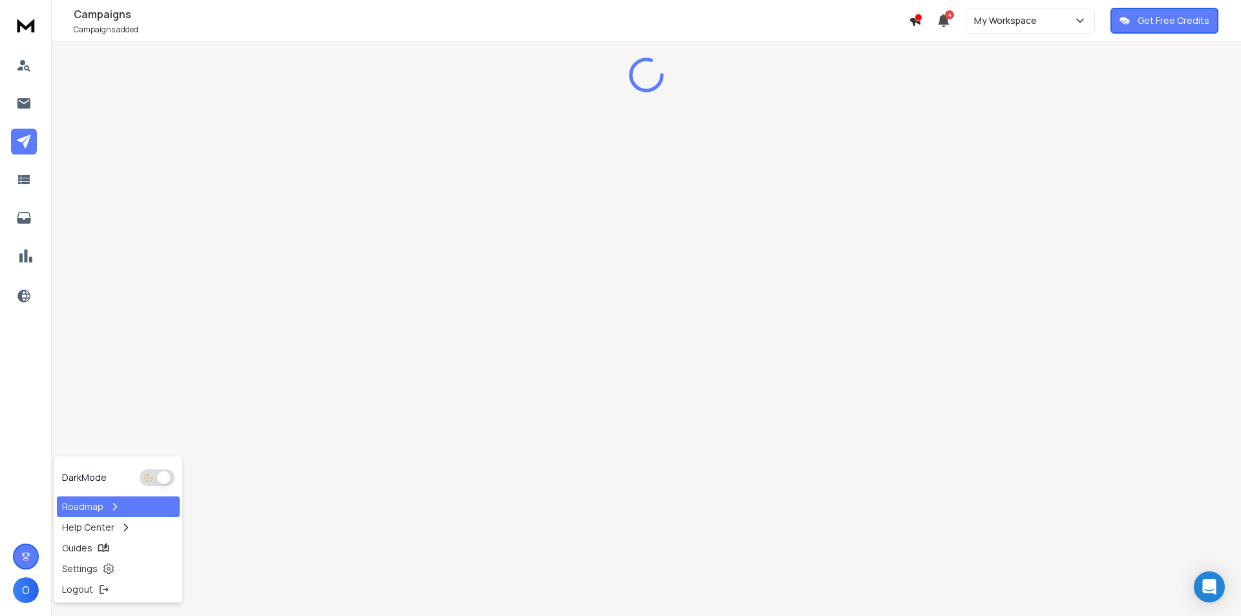
click at [10, 365] on div "O" at bounding box center [26, 308] width 52 height 616
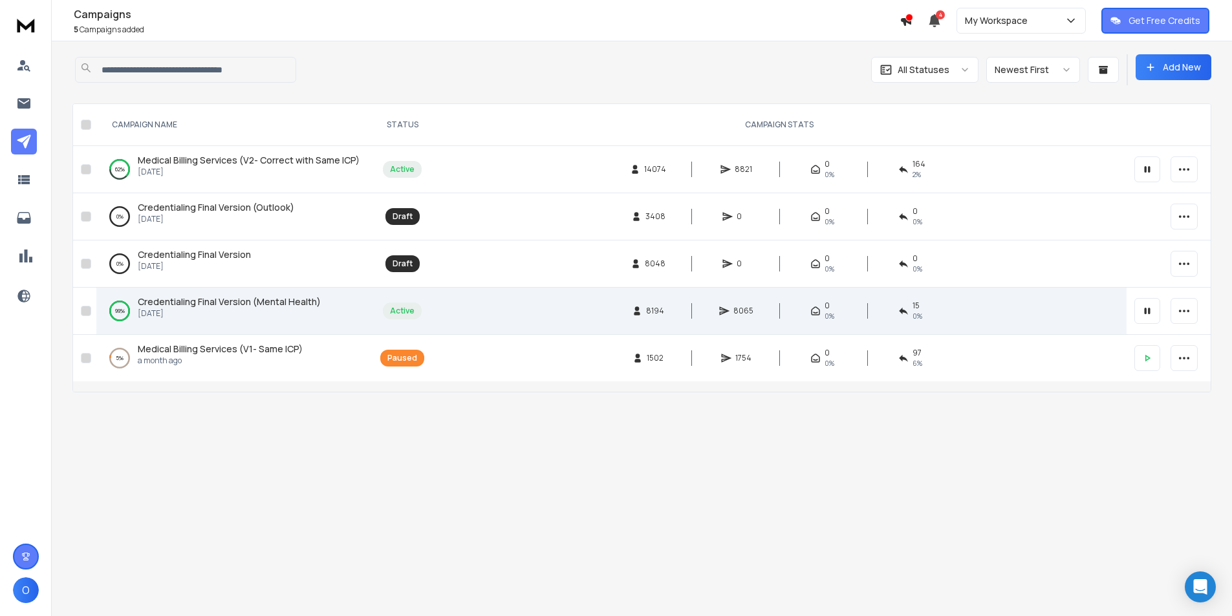
click at [277, 307] on span "Credentialing Final Version (Mental Health)" at bounding box center [229, 302] width 183 height 12
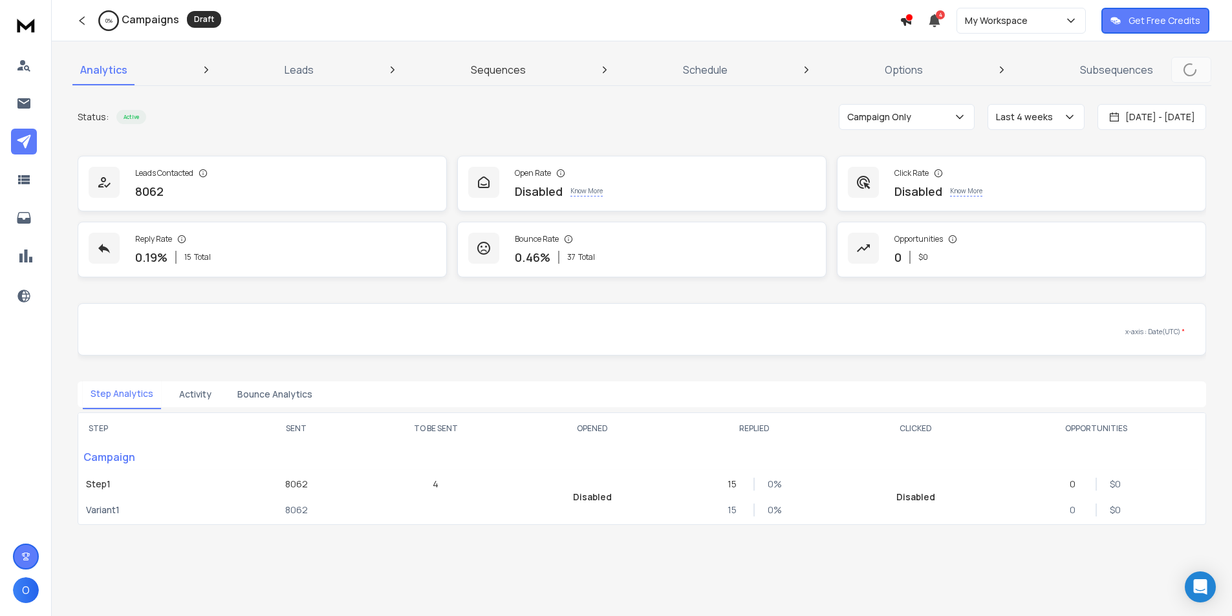
click at [489, 70] on p "Sequences" at bounding box center [498, 70] width 55 height 16
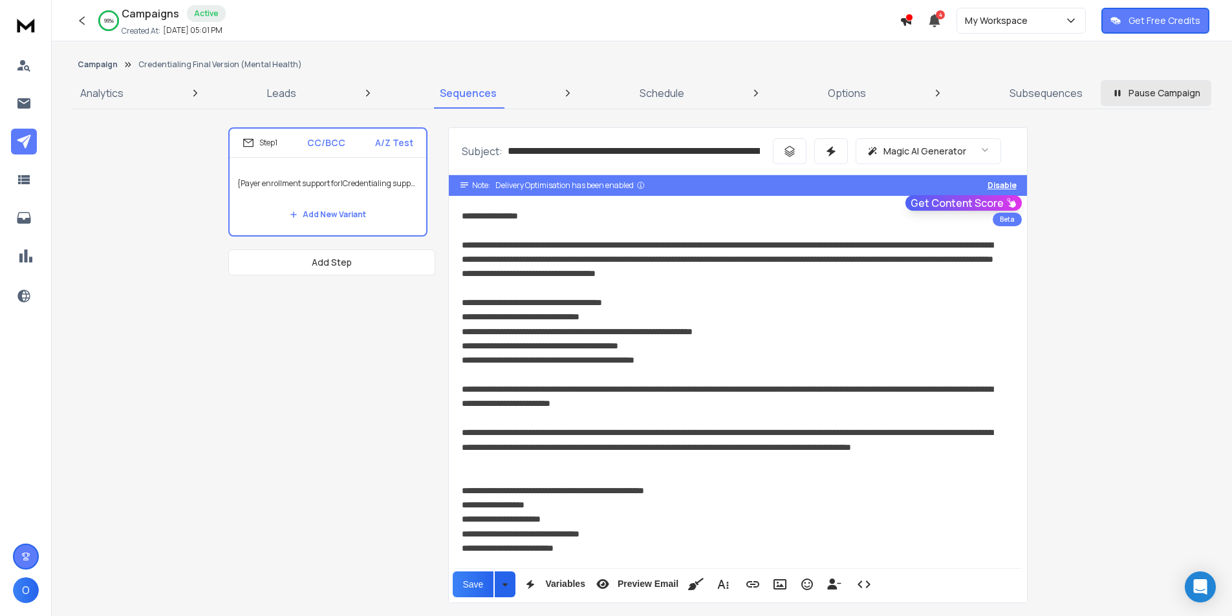
click at [1134, 93] on button "Pause Campaign" at bounding box center [1156, 93] width 111 height 26
click at [25, 145] on icon at bounding box center [24, 141] width 14 height 14
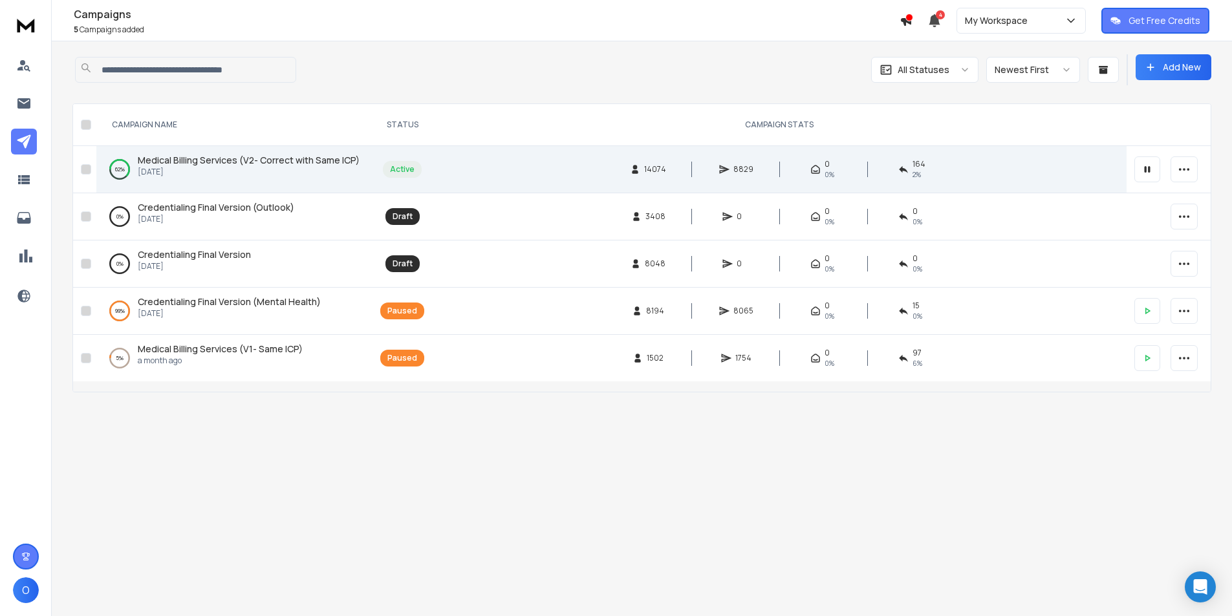
click at [274, 162] on span "Medical Billing Services (V2- Correct with Same ICP)" at bounding box center [249, 160] width 222 height 12
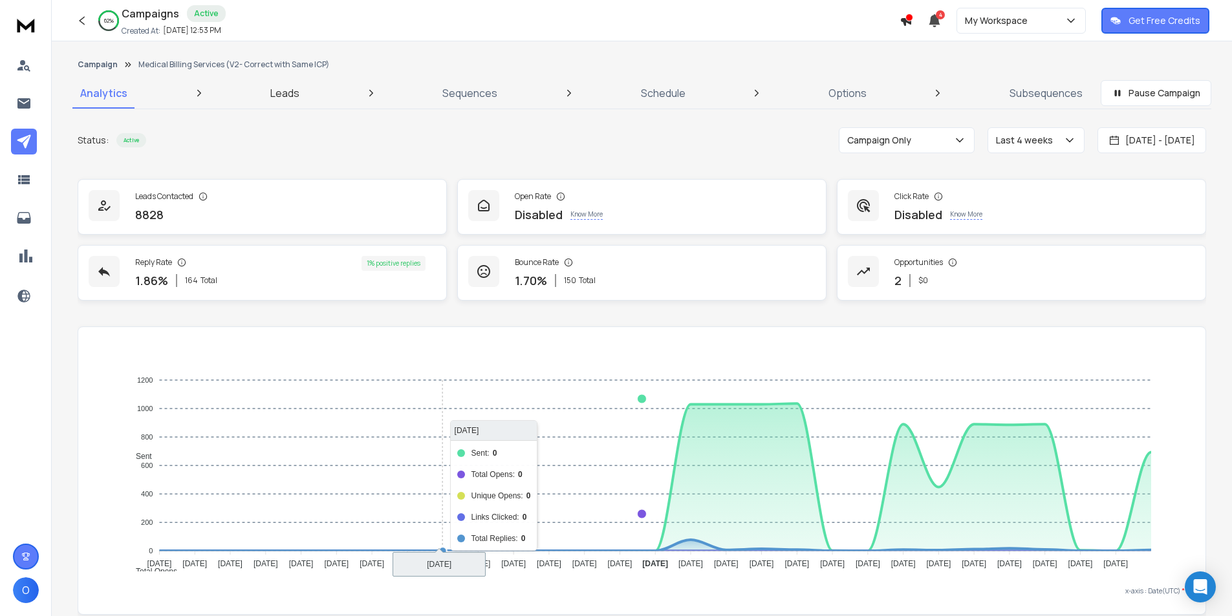
click at [292, 101] on link "Leads" at bounding box center [285, 93] width 45 height 31
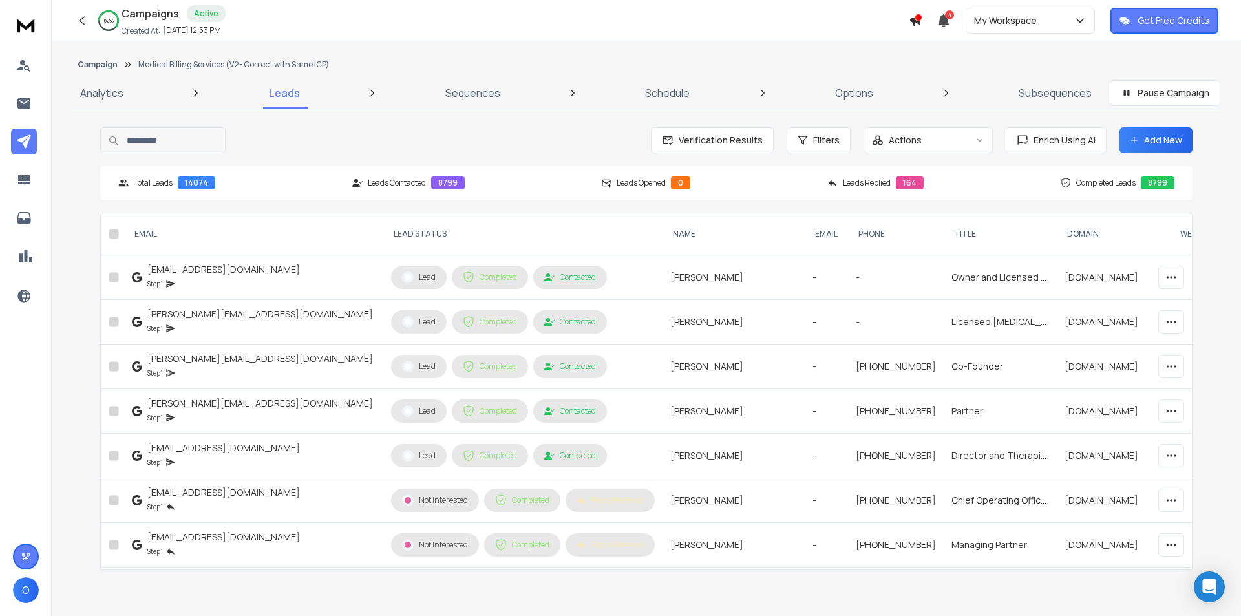
click at [398, 155] on div "Verification Results Filters Actions Enrich Using AI Add New Total Leads 14074 …" at bounding box center [646, 342] width 1093 height 430
click at [25, 141] on icon at bounding box center [24, 141] width 14 height 14
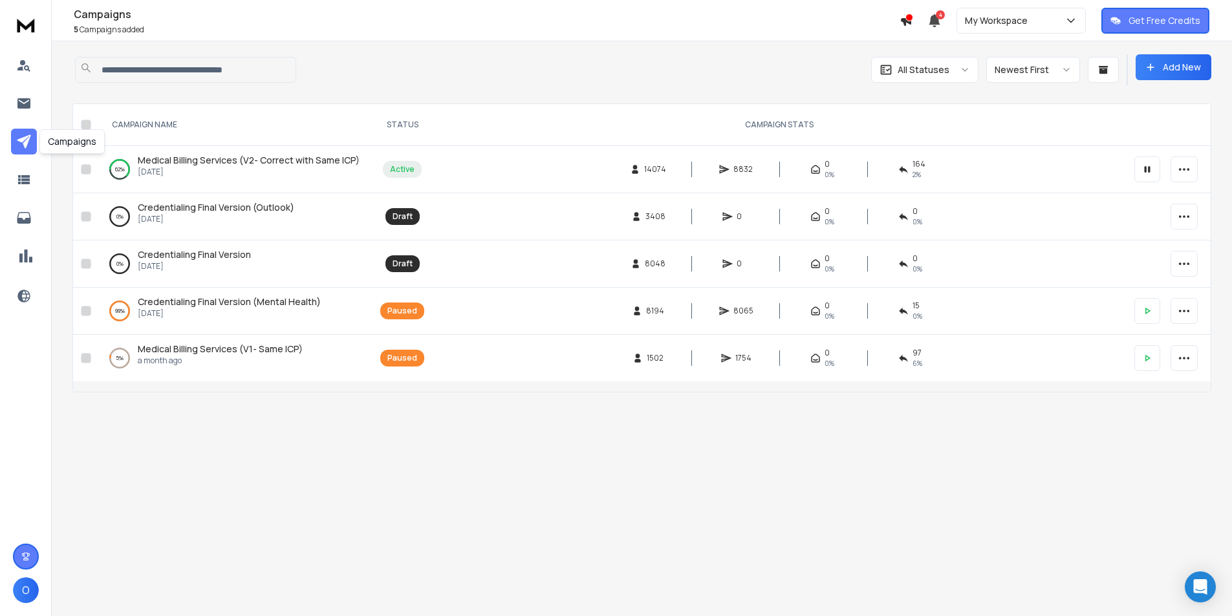
click at [694, 462] on div "Campaigns 5 Campaigns Added All Statuses Newest First Add New CAMPAIGN NAME STA…" at bounding box center [641, 362] width 1139 height 616
click at [21, 587] on span "O" at bounding box center [26, 590] width 26 height 26
click at [81, 591] on p "Logout" at bounding box center [77, 589] width 31 height 13
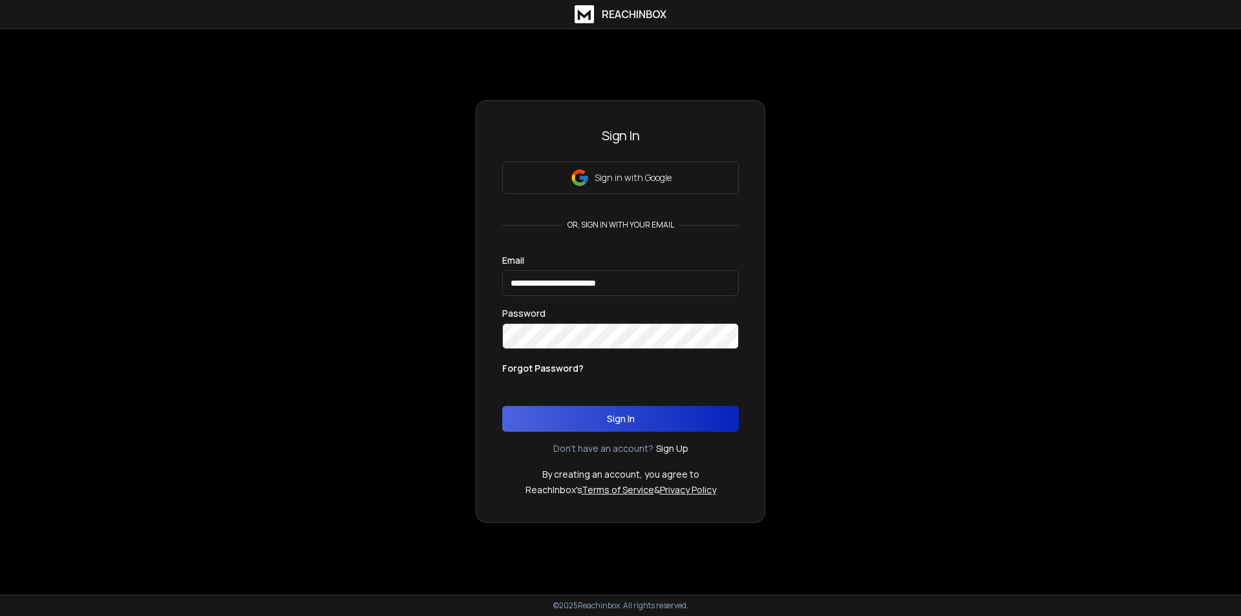
drag, startPoint x: 0, startPoint y: 0, endPoint x: 605, endPoint y: 296, distance: 672.9
click at [588, 282] on input "**********" at bounding box center [620, 283] width 237 height 26
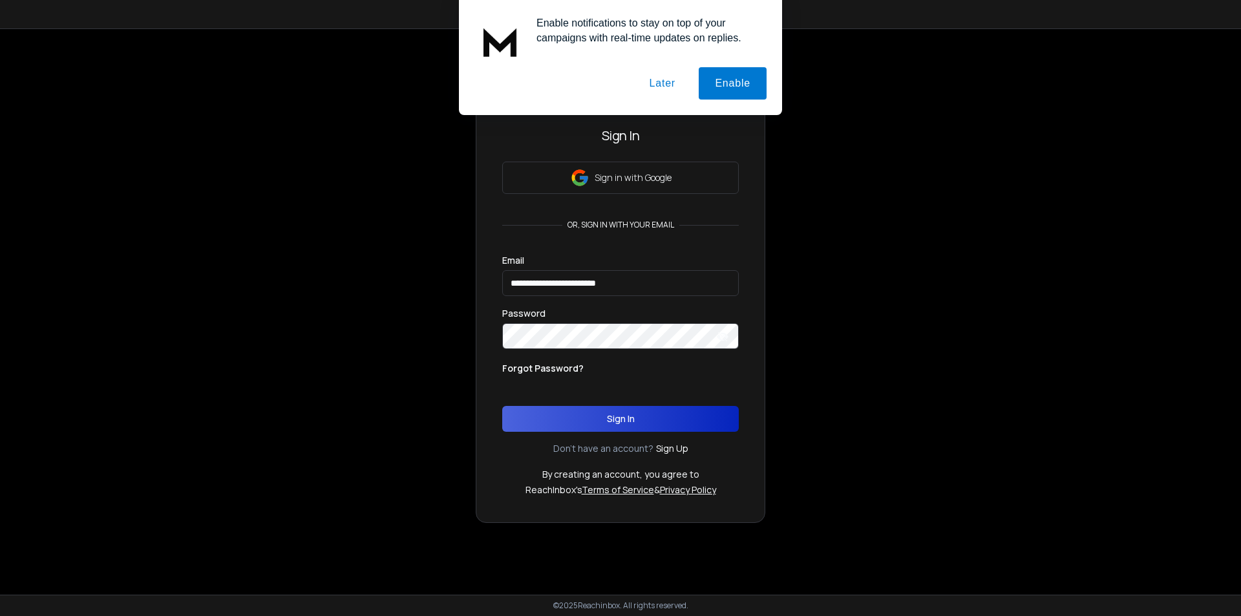
type input "**********"
click at [597, 414] on button "Sign In" at bounding box center [620, 419] width 237 height 26
click at [660, 86] on button "Later" at bounding box center [662, 83] width 58 height 32
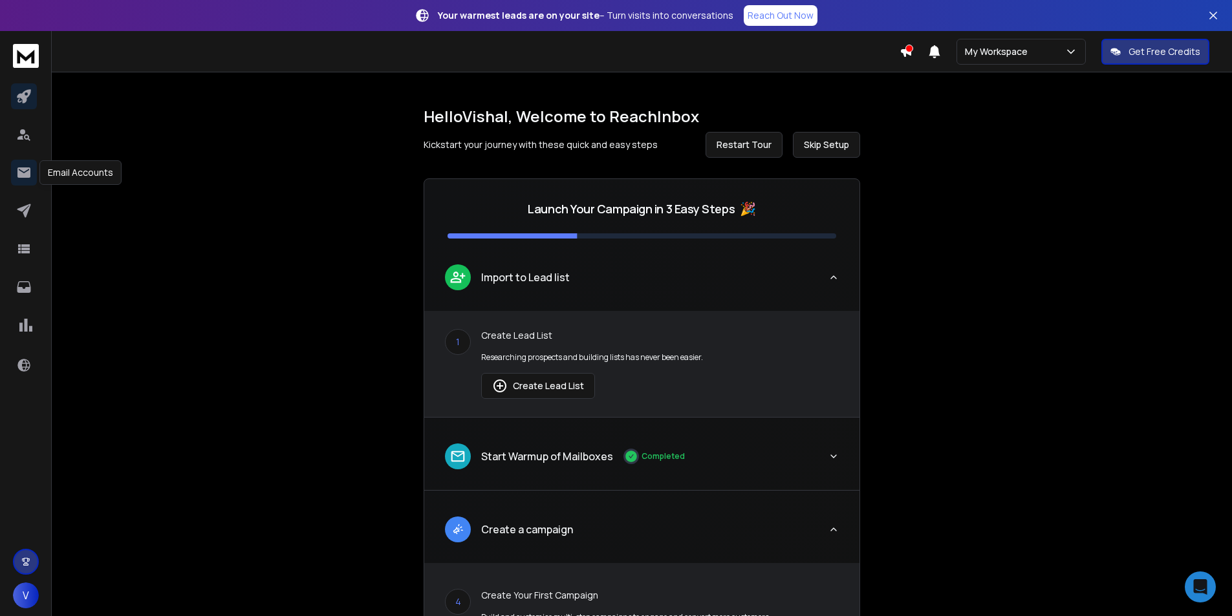
click at [22, 177] on icon at bounding box center [23, 172] width 13 height 10
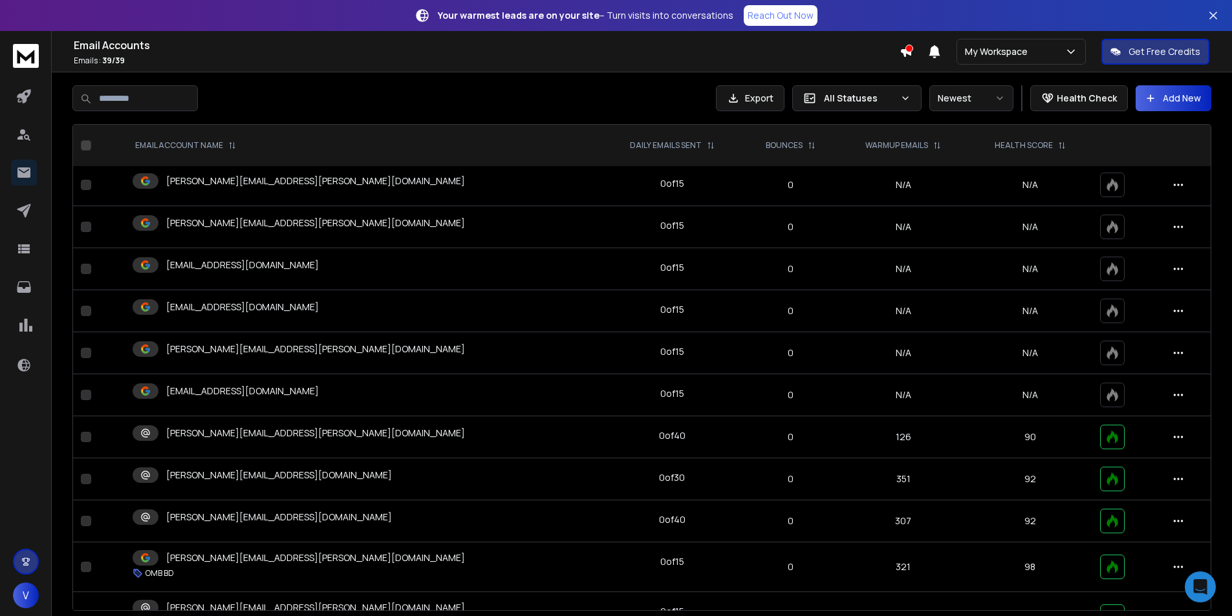
scroll to position [129, 0]
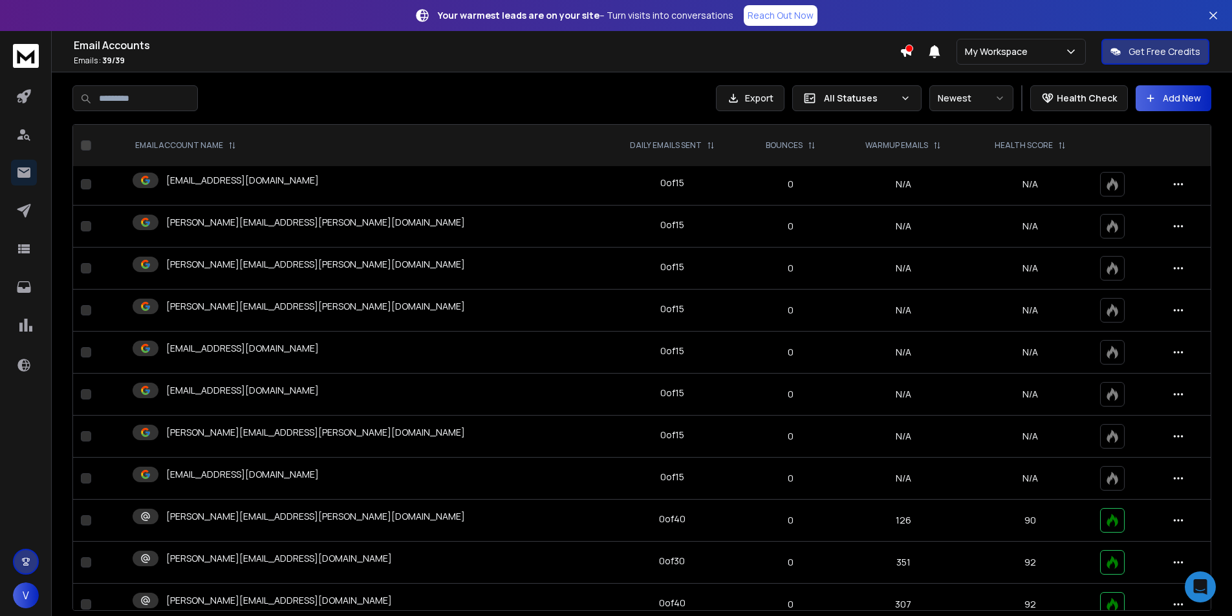
click at [83, 478] on button "button" at bounding box center [86, 478] width 10 height 10
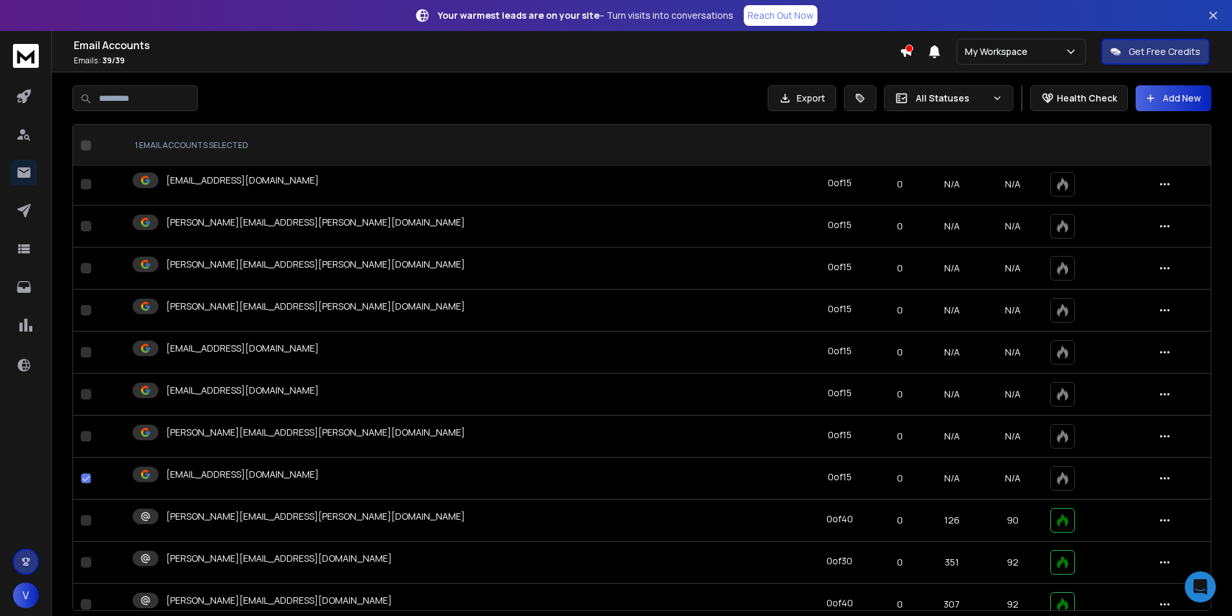
click at [87, 436] on button "button" at bounding box center [86, 436] width 10 height 10
click at [85, 392] on button "button" at bounding box center [86, 394] width 10 height 10
click at [86, 353] on button "button" at bounding box center [86, 352] width 10 height 10
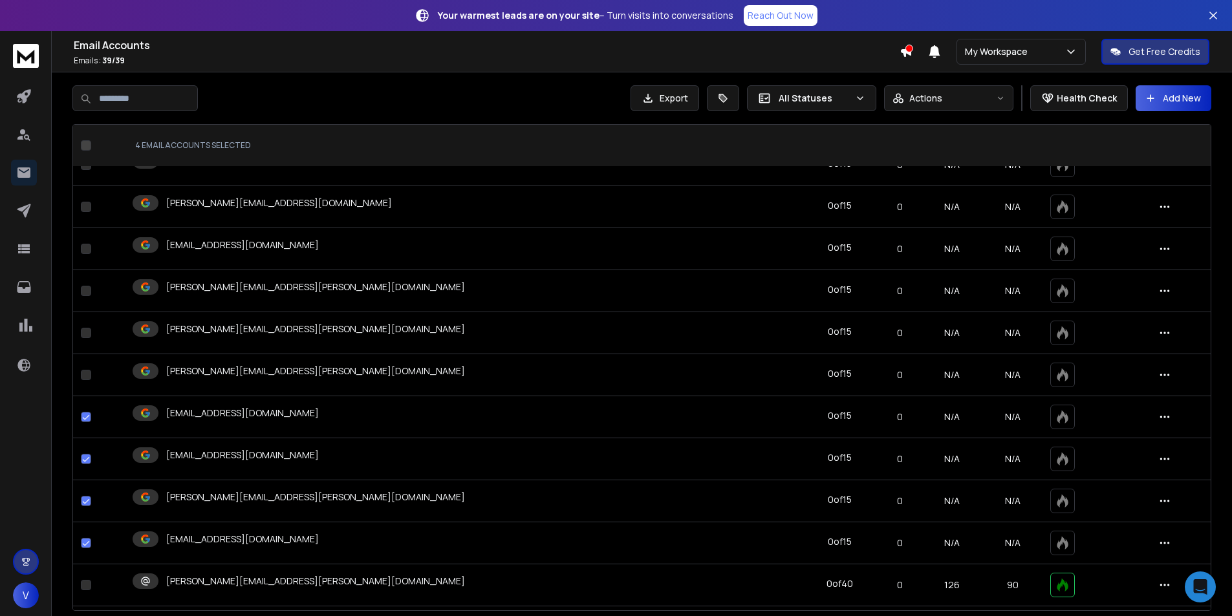
click at [87, 375] on button "button" at bounding box center [86, 375] width 10 height 10
click at [86, 333] on button "button" at bounding box center [86, 333] width 10 height 10
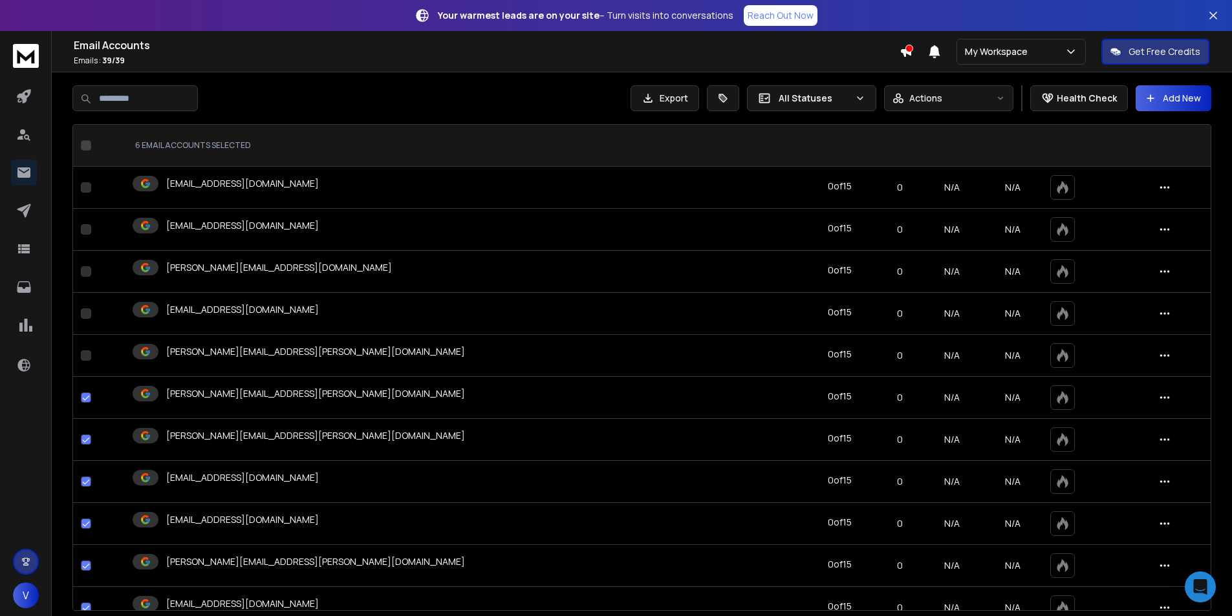
click at [86, 352] on button "button" at bounding box center [86, 355] width 10 height 10
click at [86, 308] on button "button" at bounding box center [86, 313] width 10 height 10
click at [86, 273] on button "button" at bounding box center [86, 271] width 10 height 10
click at [82, 227] on button "button" at bounding box center [86, 229] width 10 height 10
click at [89, 186] on button "button" at bounding box center [86, 187] width 10 height 10
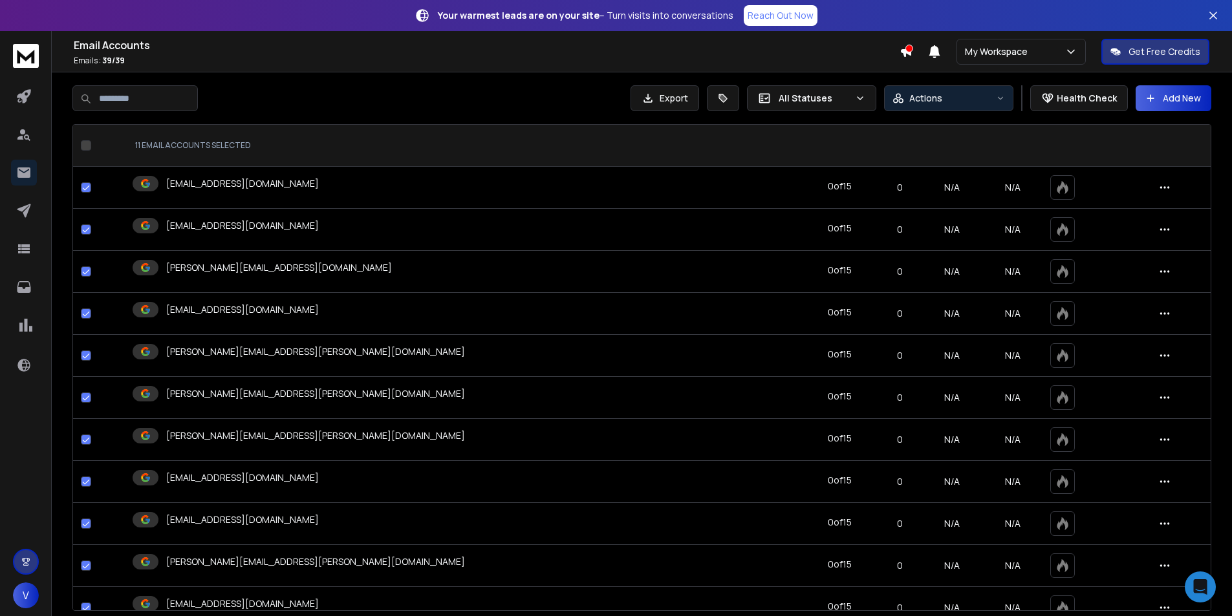
click at [905, 92] on div "Actions" at bounding box center [941, 98] width 98 height 13
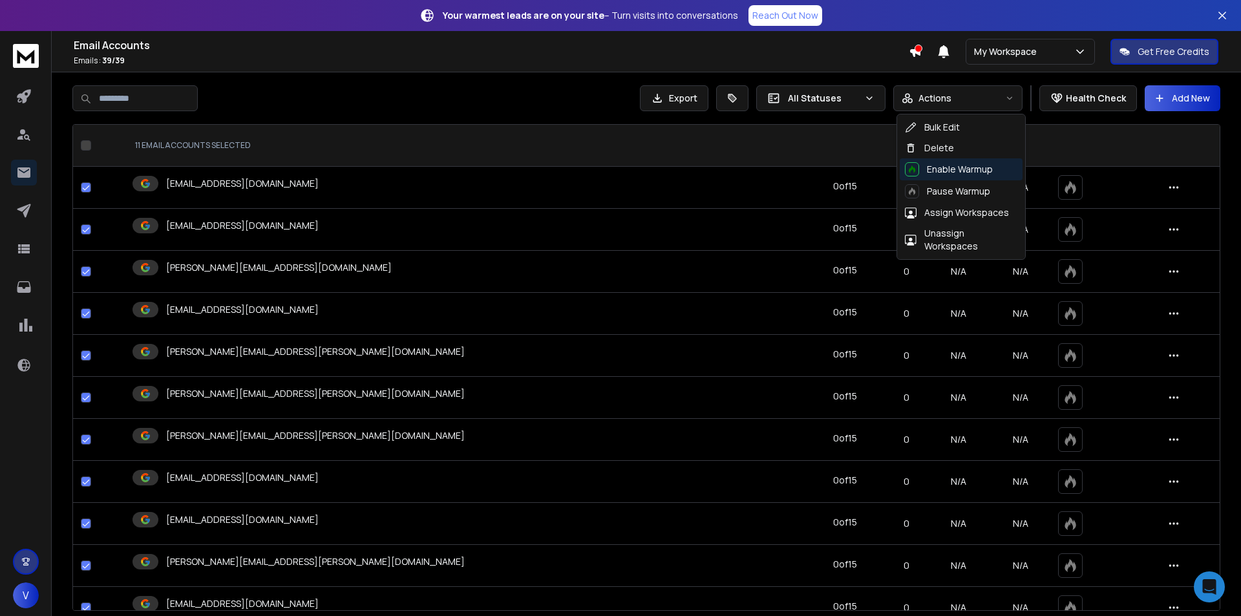
click at [951, 174] on div "Enable Warmup" at bounding box center [949, 169] width 88 height 14
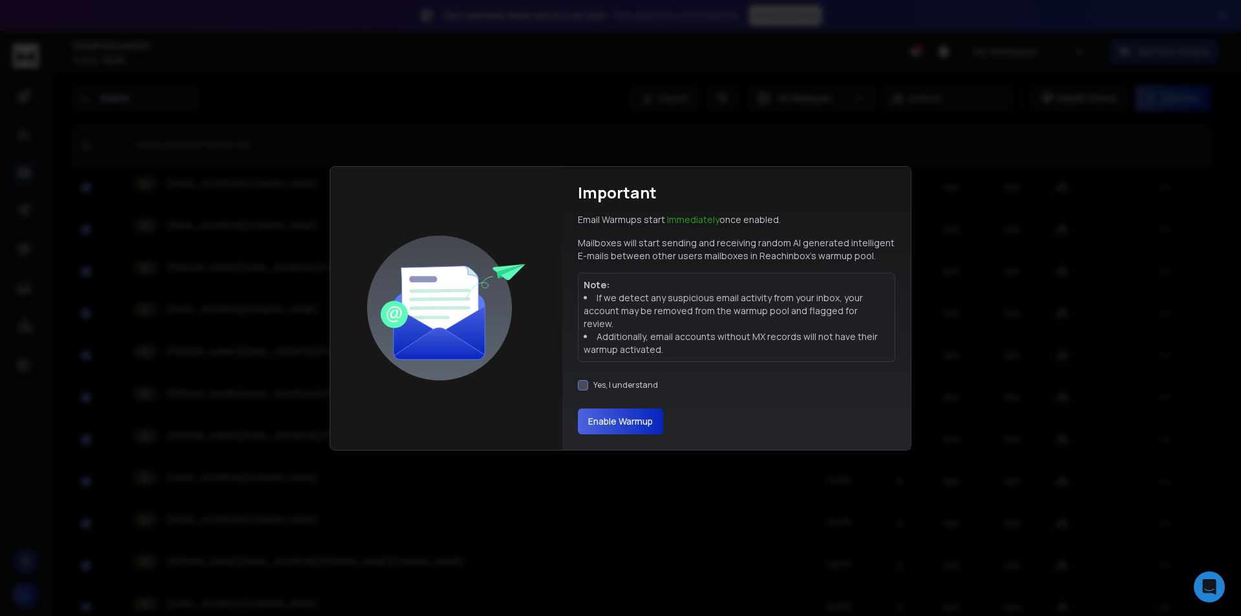
click at [583, 380] on button "Yes, I understand" at bounding box center [583, 385] width 10 height 10
click at [603, 409] on button "Enable Warmup" at bounding box center [620, 422] width 85 height 26
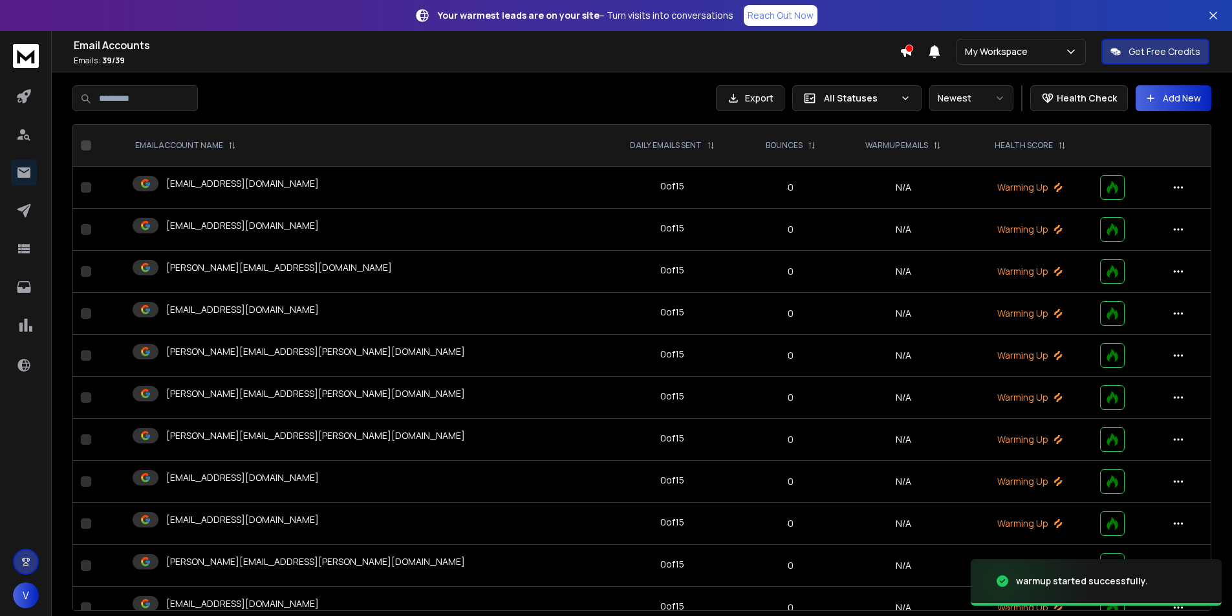
click at [85, 183] on button "button" at bounding box center [86, 187] width 10 height 10
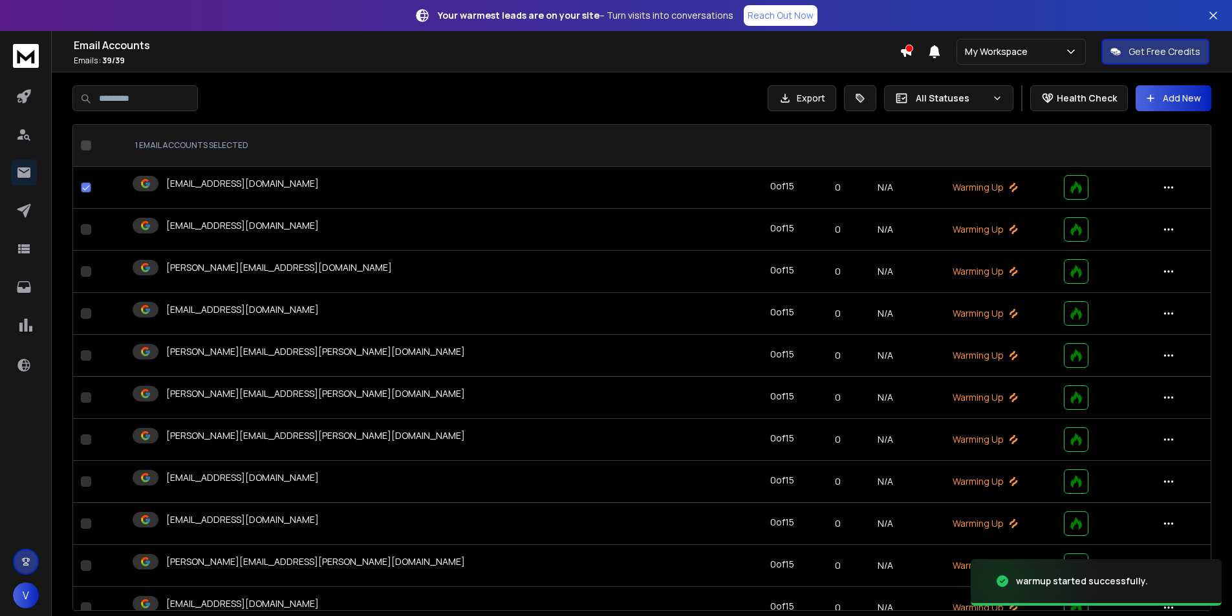
drag, startPoint x: 83, startPoint y: 228, endPoint x: 83, endPoint y: 239, distance: 10.4
click at [83, 230] on button "button" at bounding box center [86, 229] width 10 height 10
click at [84, 272] on button "button" at bounding box center [86, 271] width 10 height 10
click at [87, 313] on button "button" at bounding box center [86, 313] width 10 height 10
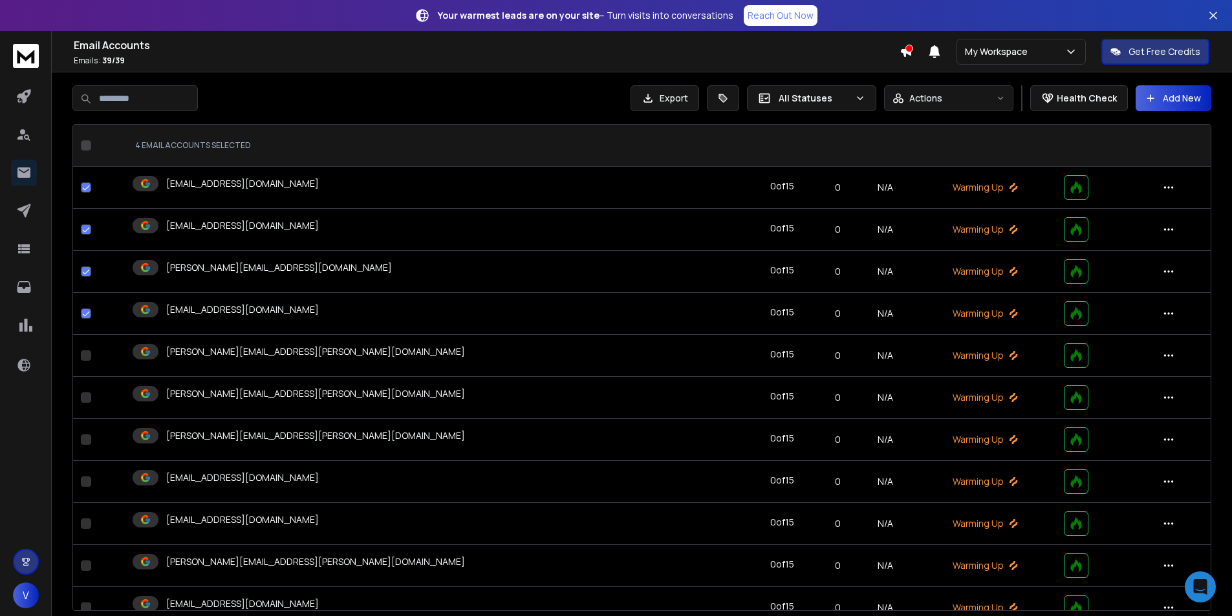
click at [83, 356] on button "button" at bounding box center [86, 355] width 10 height 10
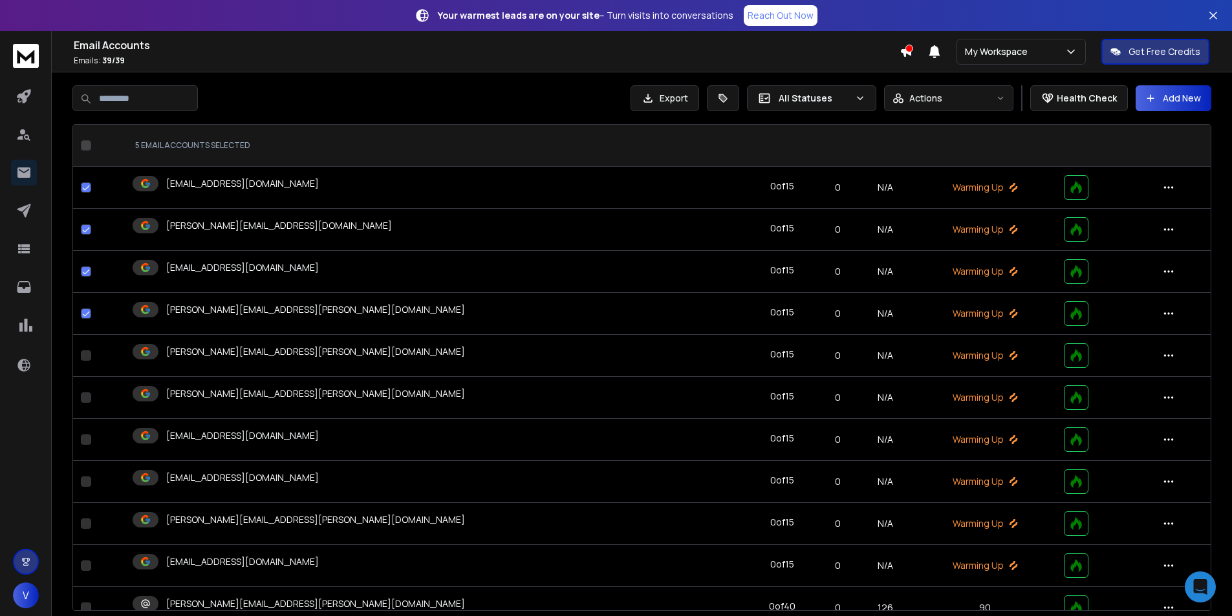
scroll to position [65, 0]
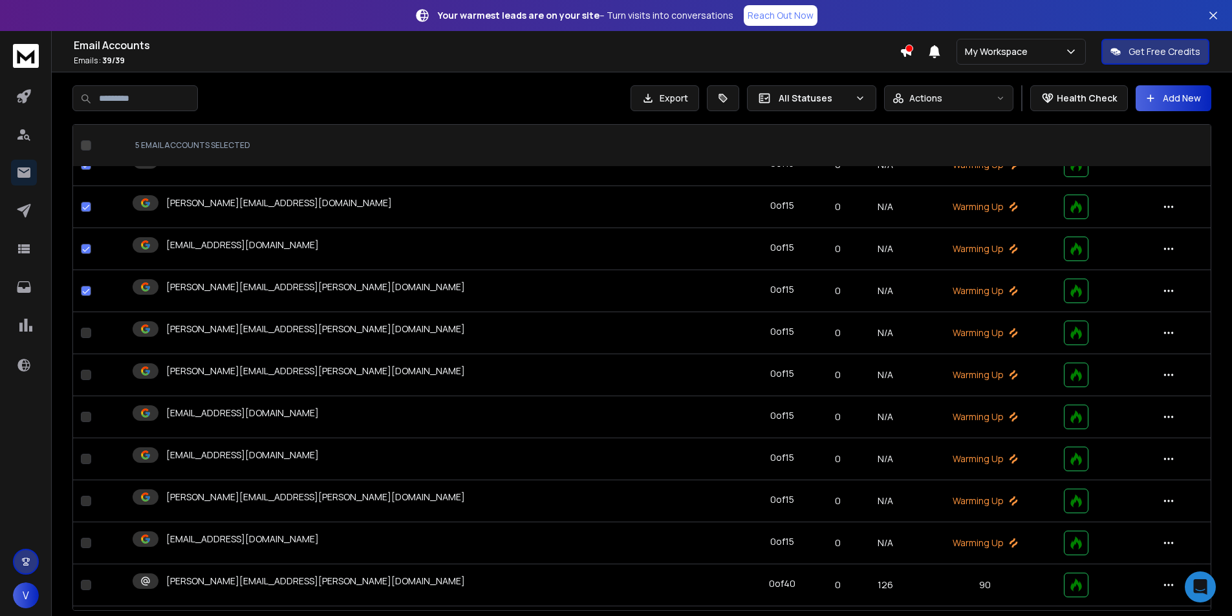
click at [83, 330] on button "button" at bounding box center [86, 333] width 10 height 10
click at [85, 380] on button "button" at bounding box center [86, 375] width 10 height 10
click at [83, 421] on button "button" at bounding box center [86, 417] width 10 height 10
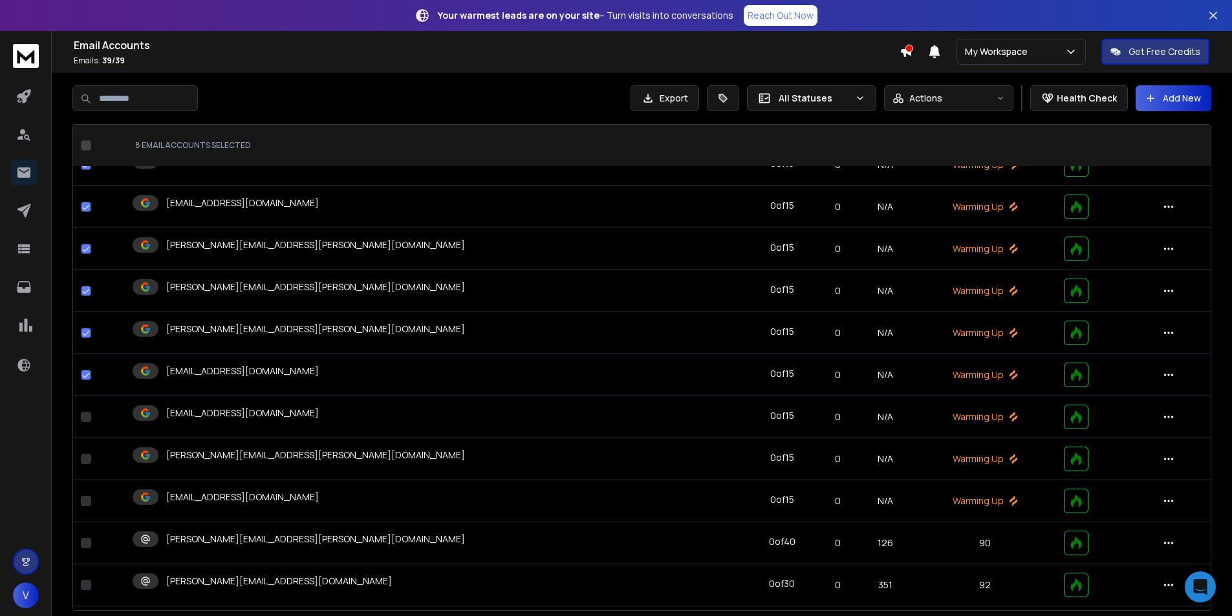
scroll to position [129, 0]
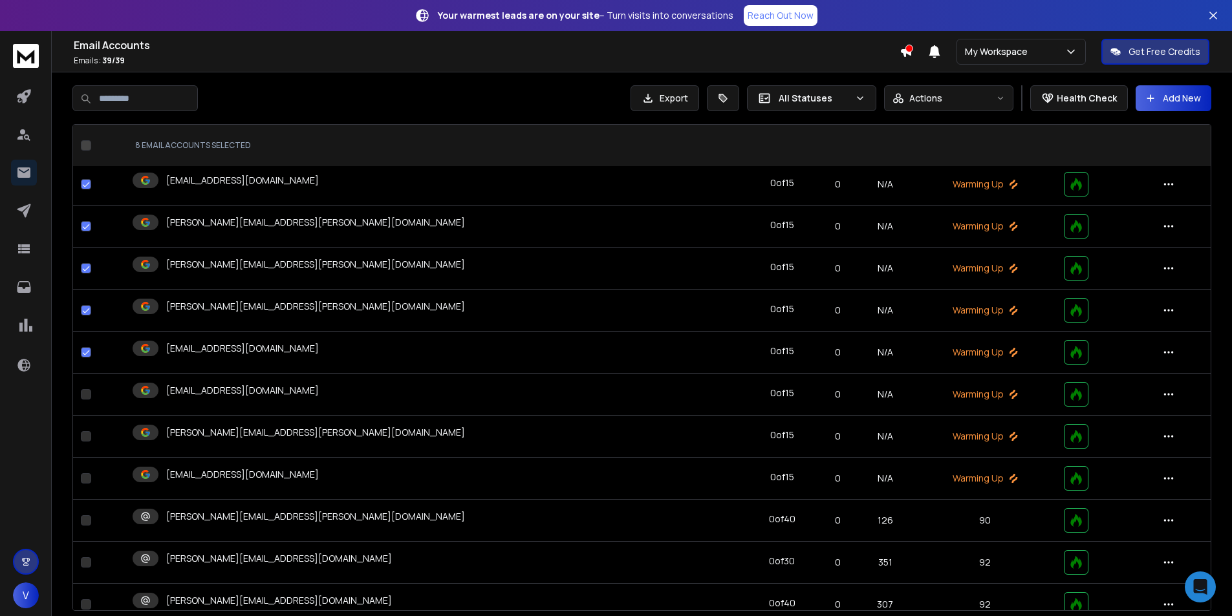
click at [87, 392] on button "button" at bounding box center [86, 394] width 10 height 10
drag, startPoint x: 86, startPoint y: 434, endPoint x: 86, endPoint y: 443, distance: 9.1
click at [86, 435] on button "button" at bounding box center [86, 436] width 10 height 10
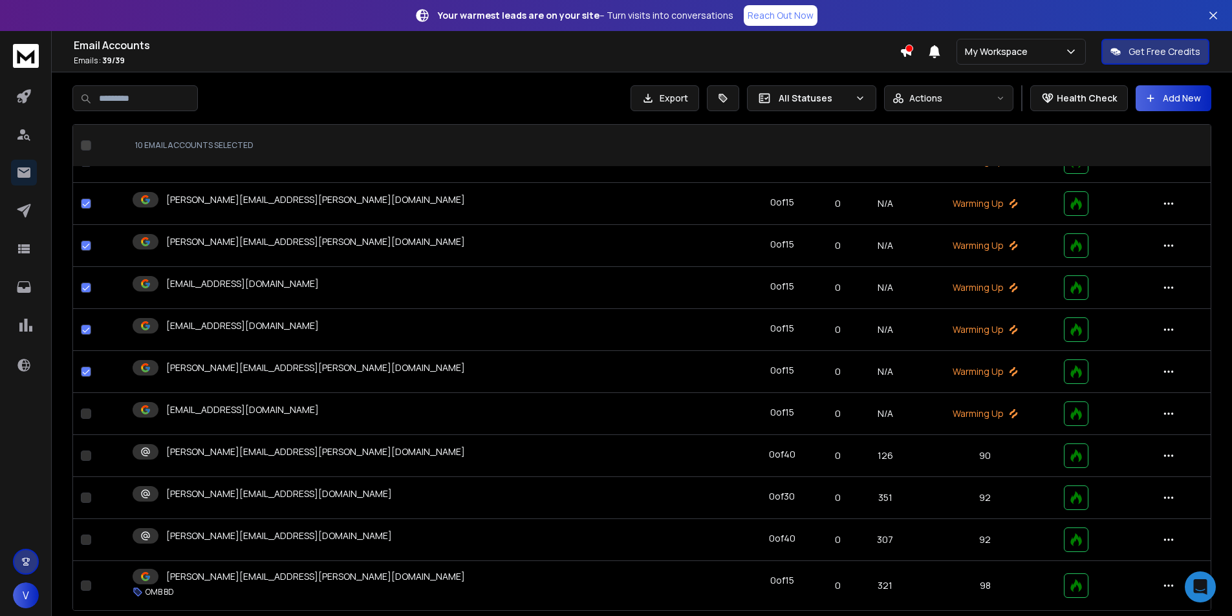
click at [85, 414] on button "button" at bounding box center [86, 414] width 10 height 10
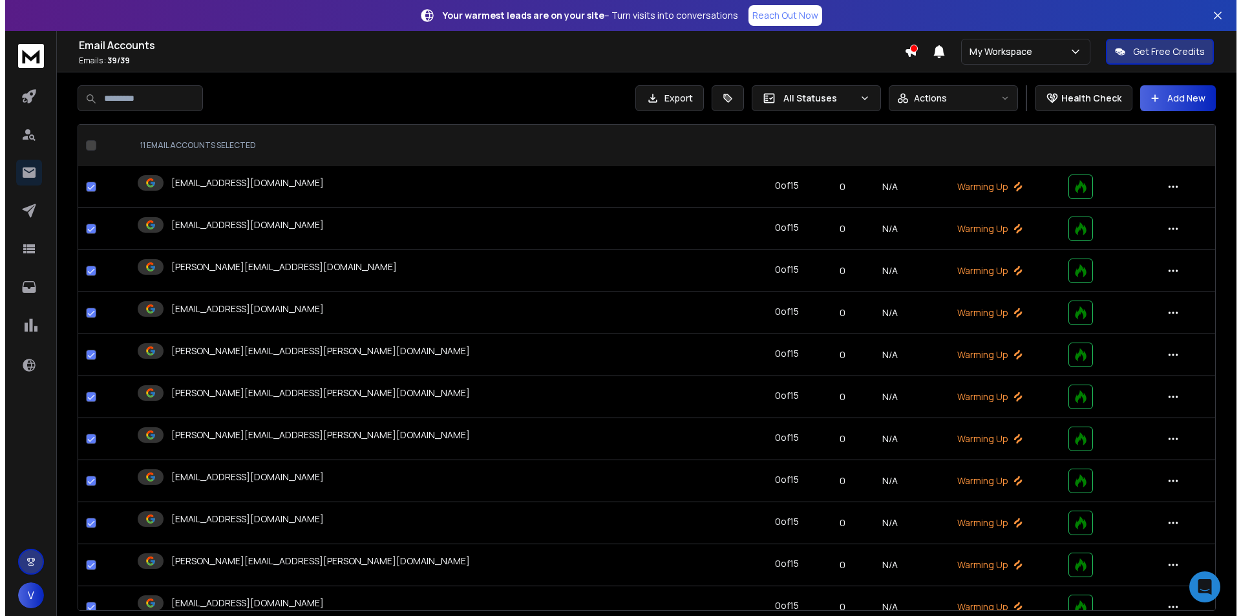
scroll to position [0, 0]
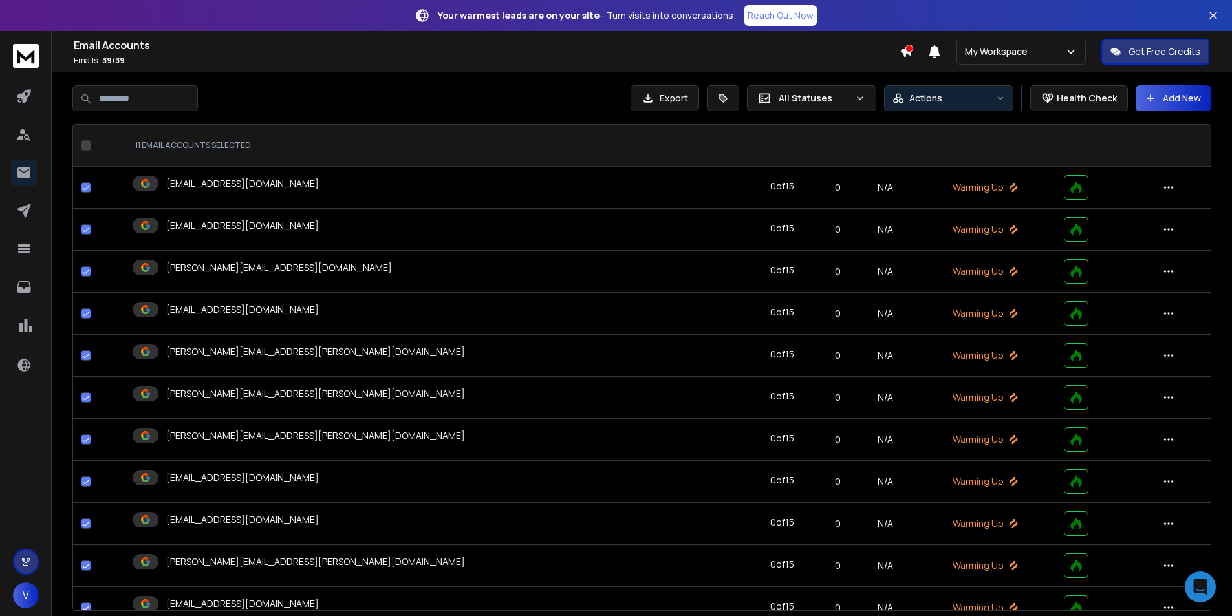
click at [960, 100] on div "Actions" at bounding box center [941, 98] width 98 height 13
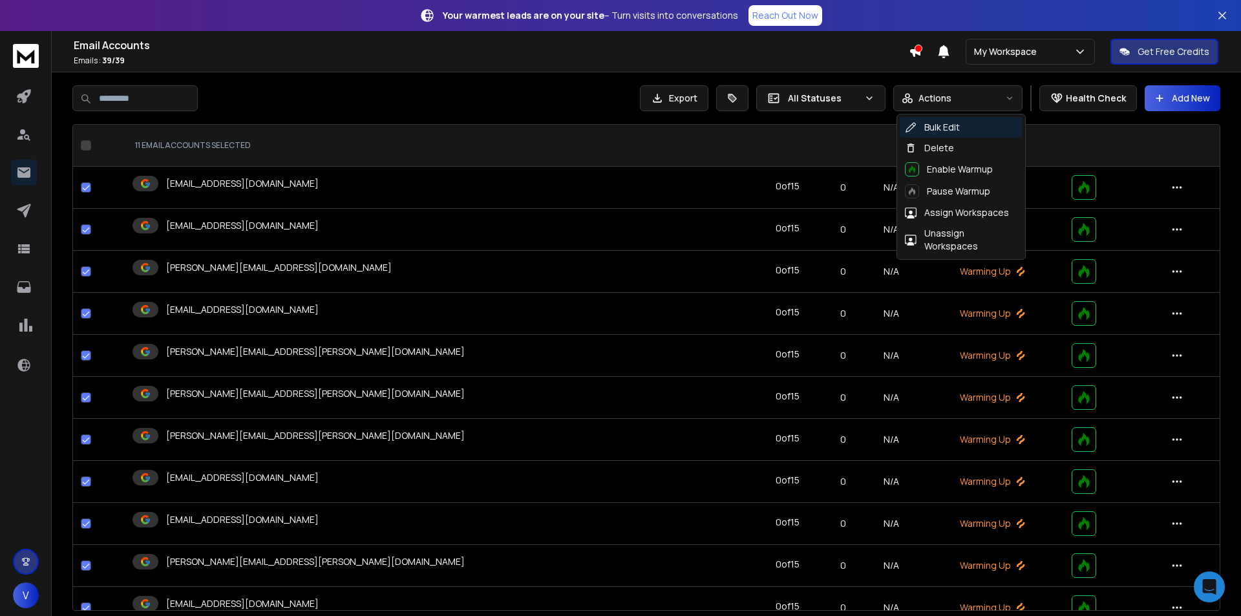
click at [956, 127] on div "Bulk Edit" at bounding box center [932, 127] width 55 height 13
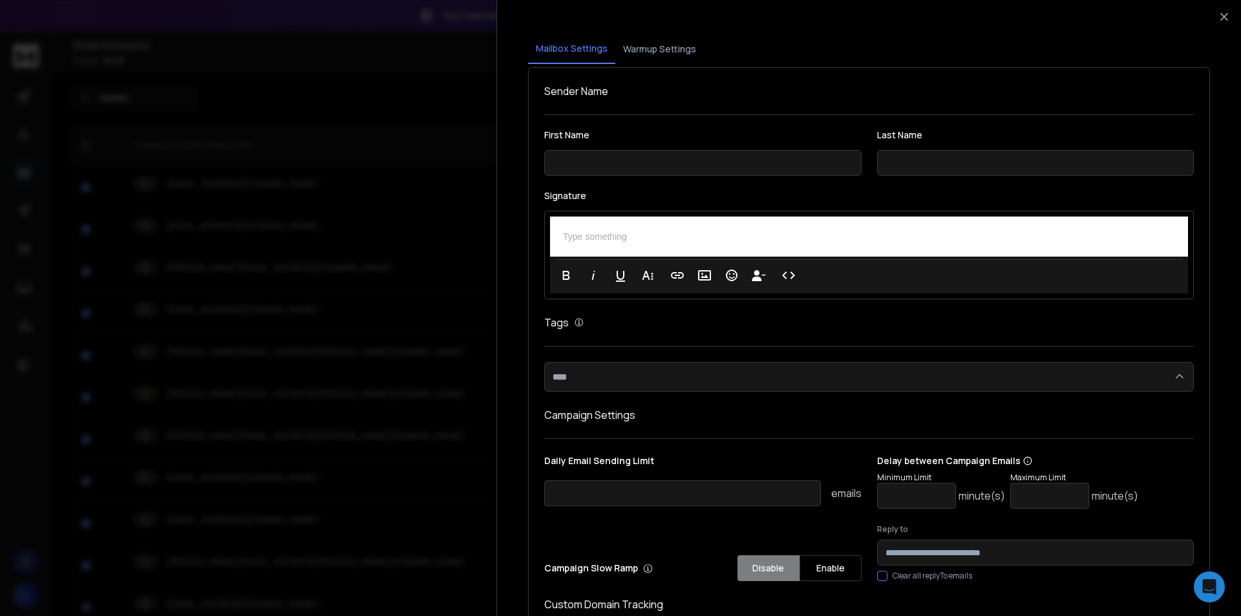
click at [653, 47] on button "Warmup Settings" at bounding box center [660, 49] width 89 height 28
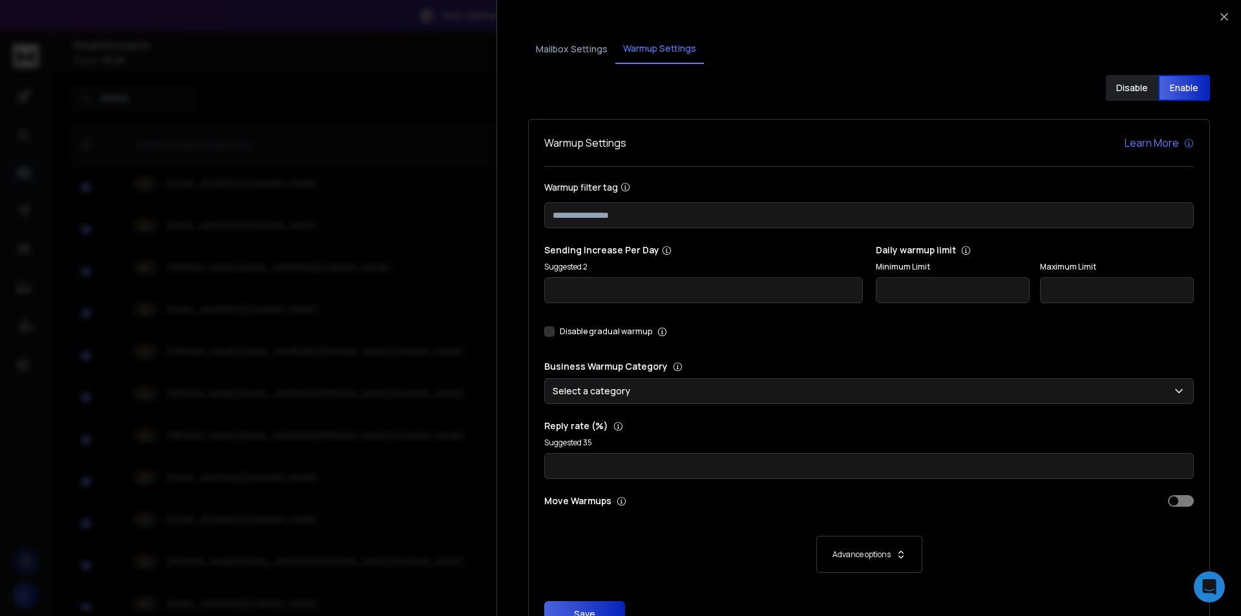
drag, startPoint x: 546, startPoint y: 332, endPoint x: 583, endPoint y: 321, distance: 38.9
click at [547, 332] on button "Disable gradual warmup" at bounding box center [549, 332] width 10 height 10
click at [922, 302] on input "number" at bounding box center [953, 290] width 154 height 26
type input "**"
click at [1087, 296] on input "number" at bounding box center [1117, 290] width 154 height 26
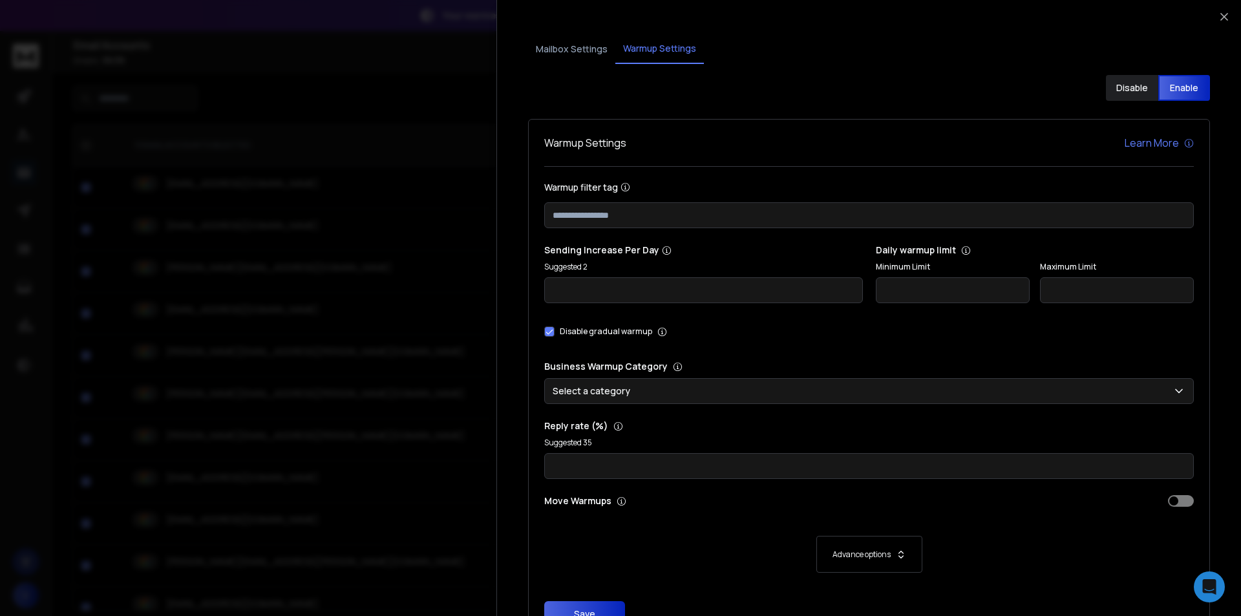
type input "**"
click at [736, 324] on div "Disable gradual warmup" at bounding box center [869, 332] width 650 height 26
drag, startPoint x: 607, startPoint y: 386, endPoint x: 612, endPoint y: 380, distance: 7.4
click at [607, 385] on p "Select a category" at bounding box center [594, 391] width 83 height 13
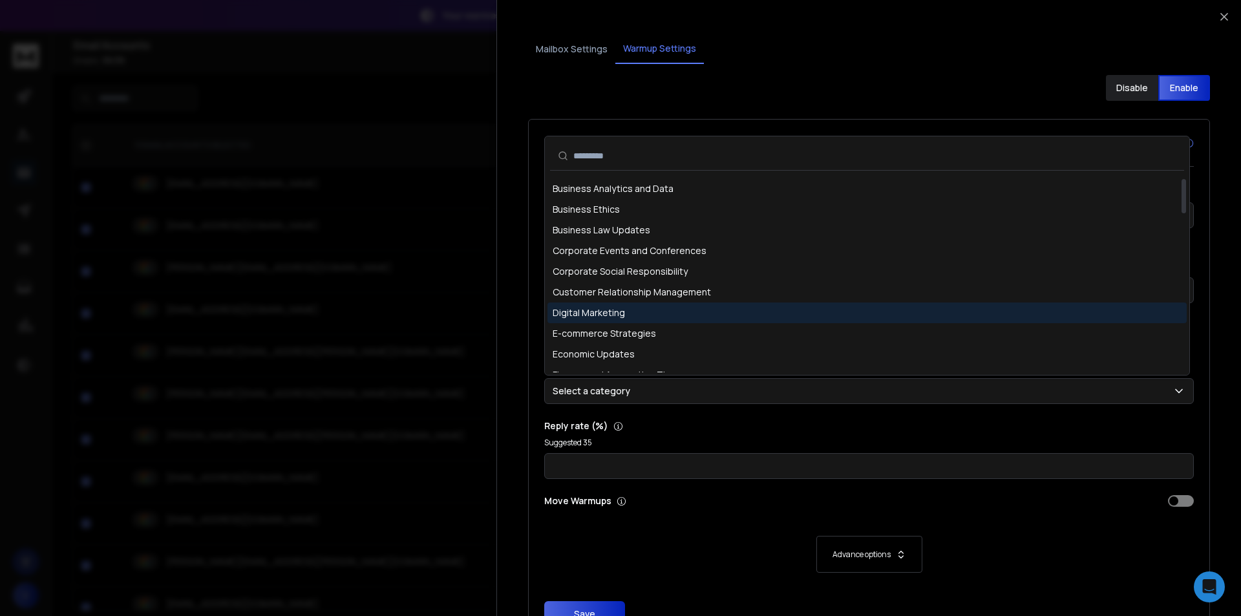
click at [610, 312] on span "Digital Marketing" at bounding box center [589, 312] width 72 height 13
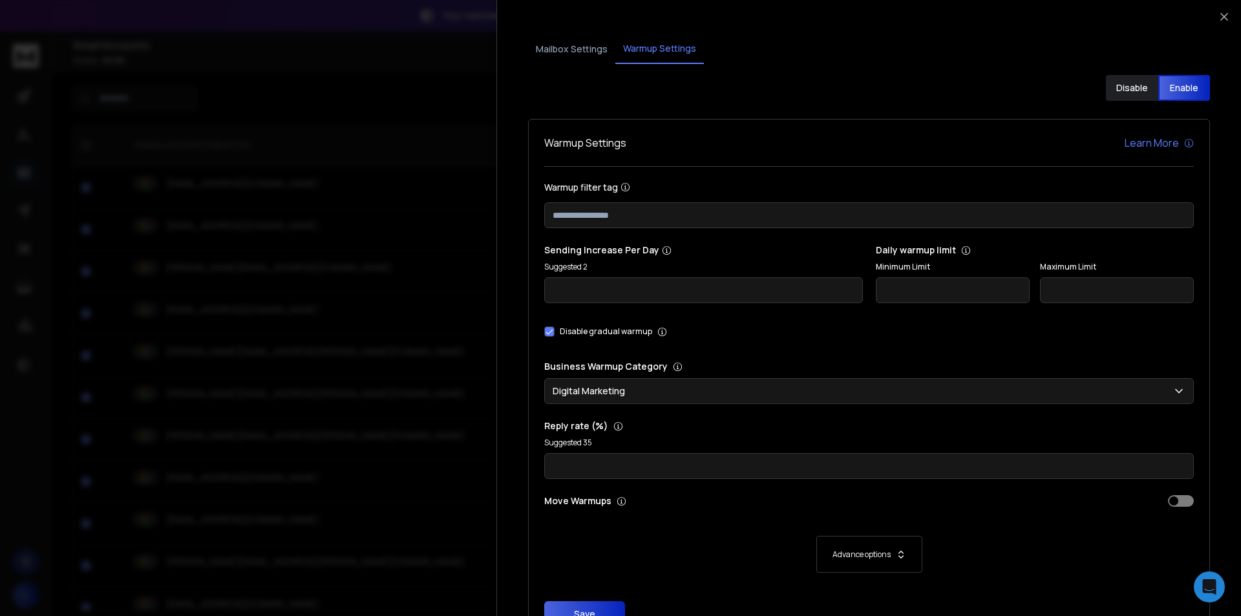
click at [809, 334] on div "Disable gradual warmup" at bounding box center [869, 332] width 650 height 26
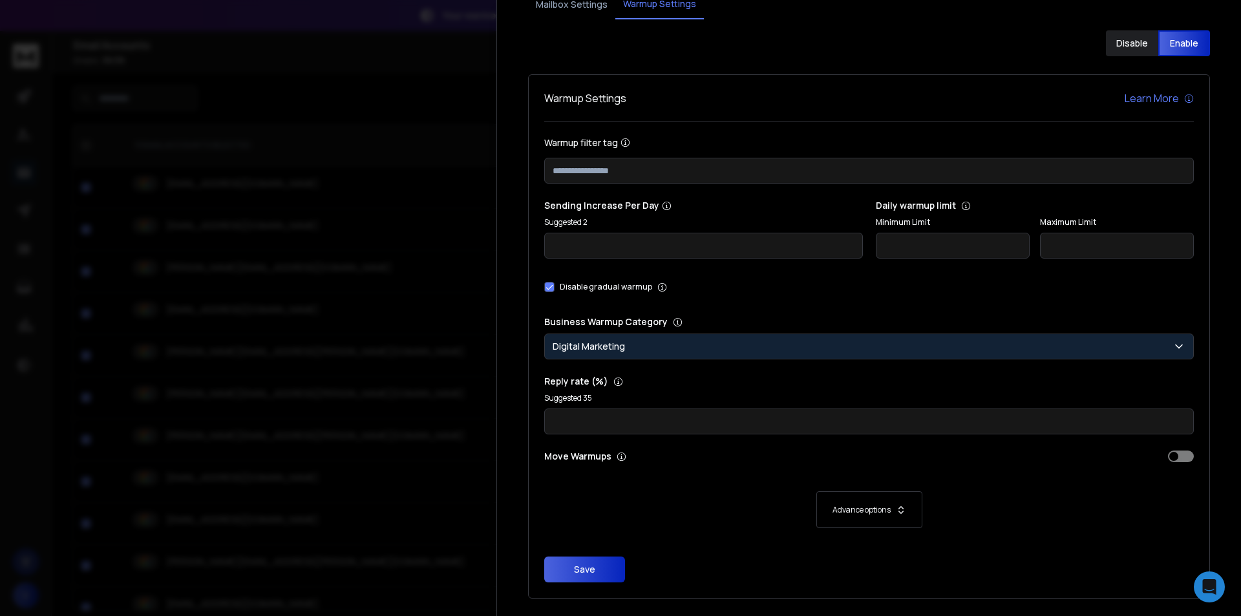
scroll to position [63, 0]
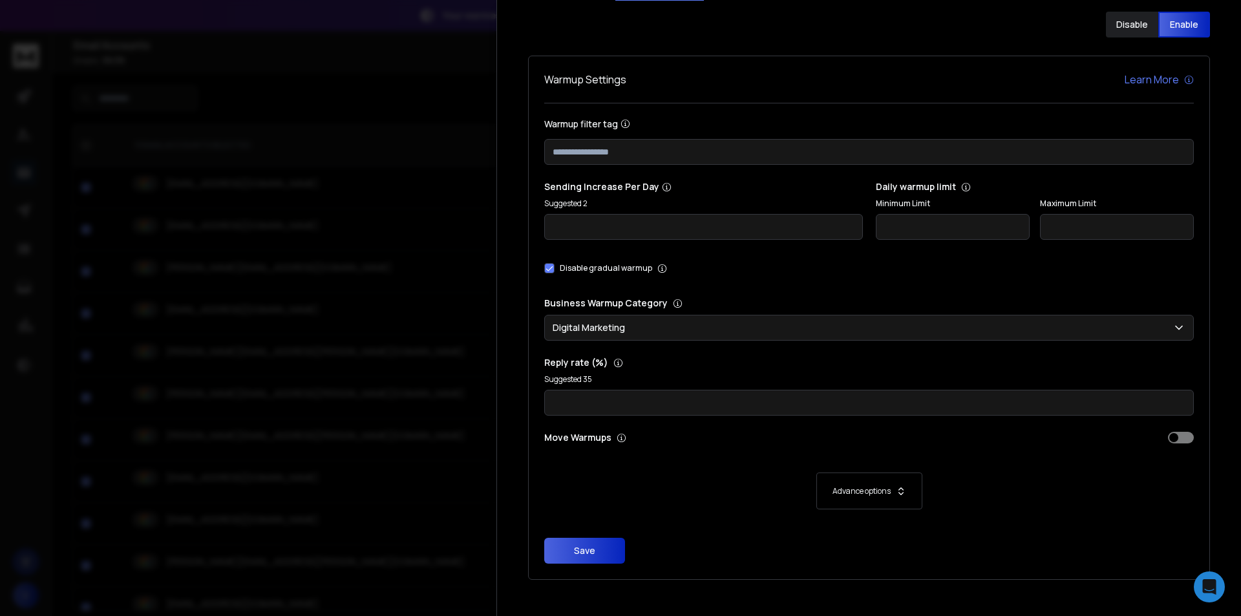
click at [636, 402] on input "number" at bounding box center [869, 403] width 650 height 26
type input "**"
drag, startPoint x: 1174, startPoint y: 436, endPoint x: 1137, endPoint y: 445, distance: 37.8
click at [1173, 436] on button "button" at bounding box center [1181, 438] width 26 height 12
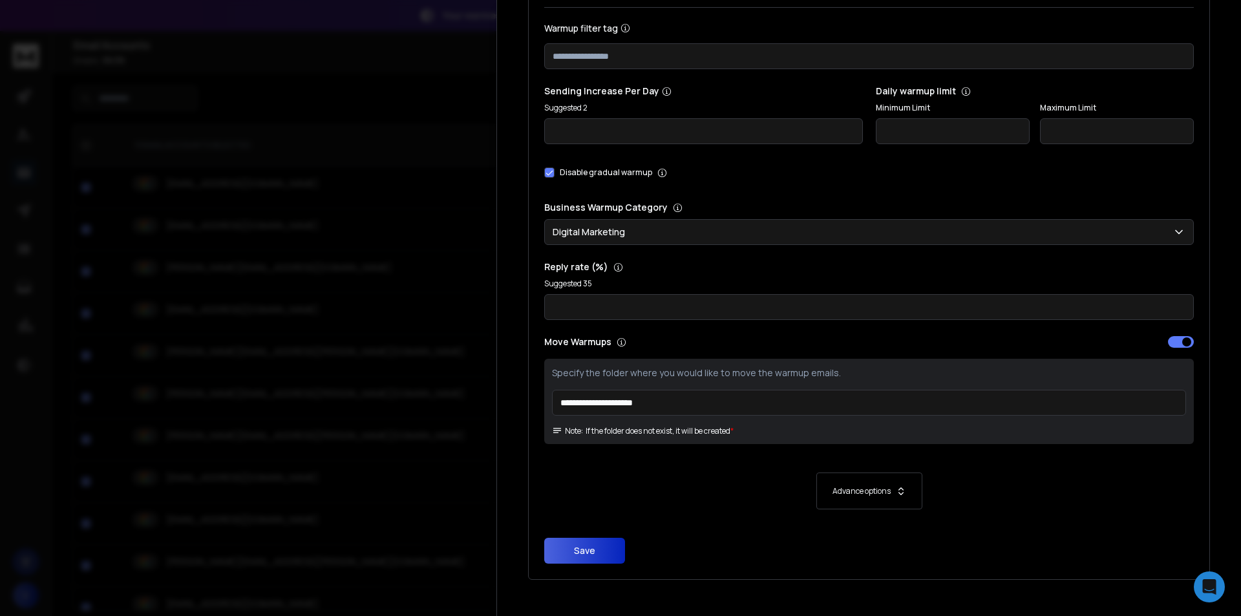
click at [855, 491] on p "Advance options" at bounding box center [862, 491] width 58 height 10
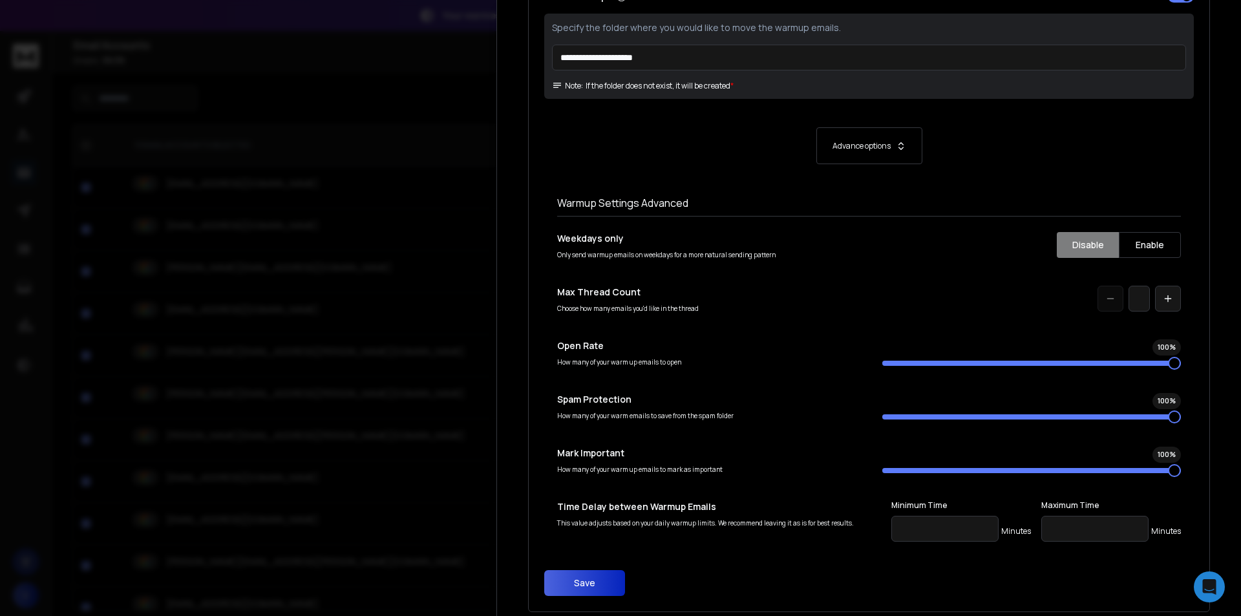
scroll to position [537, 0]
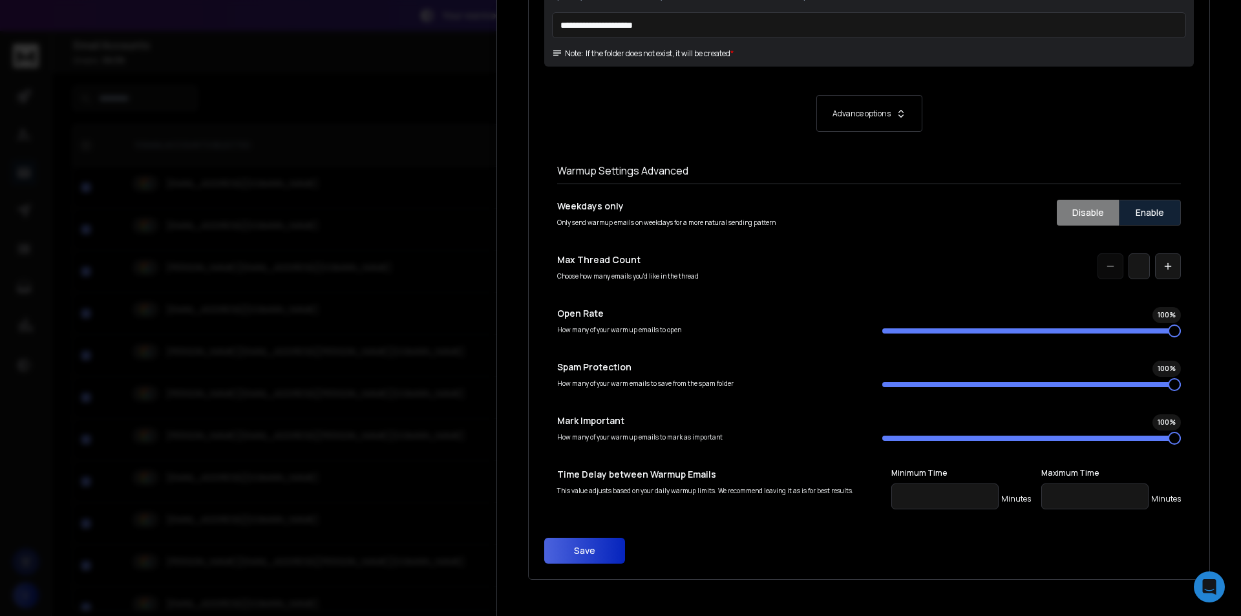
click at [1164, 214] on button "Enable" at bounding box center [1150, 213] width 62 height 26
click at [1000, 441] on span at bounding box center [943, 438] width 120 height 5
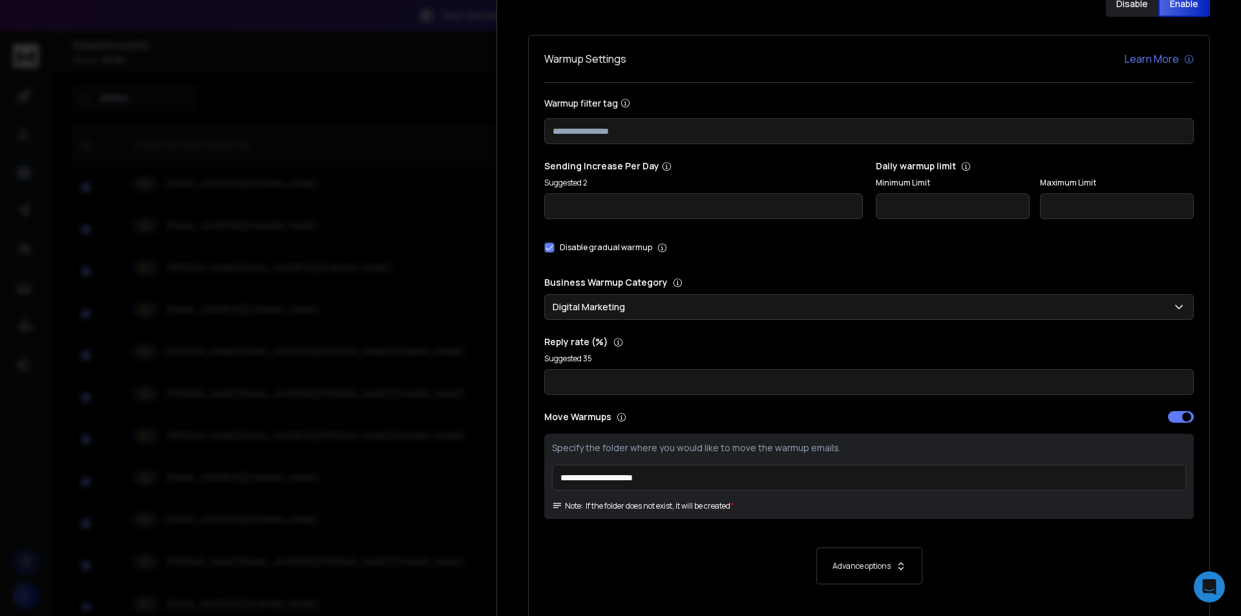
scroll to position [0, 0]
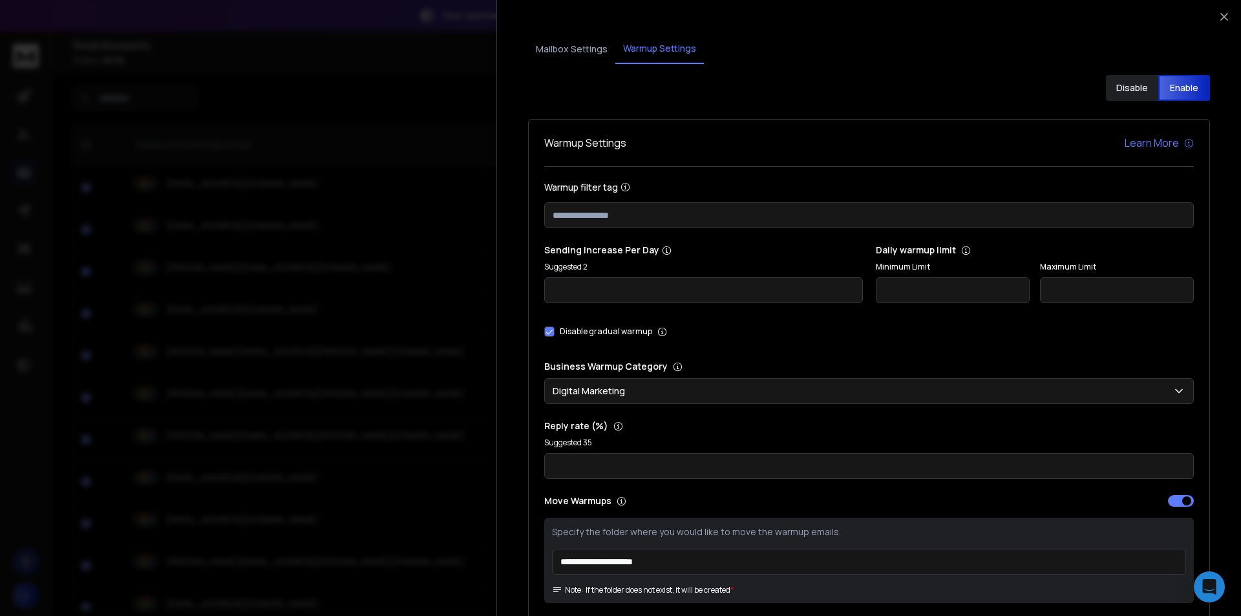
click at [576, 218] on input at bounding box center [869, 215] width 650 height 26
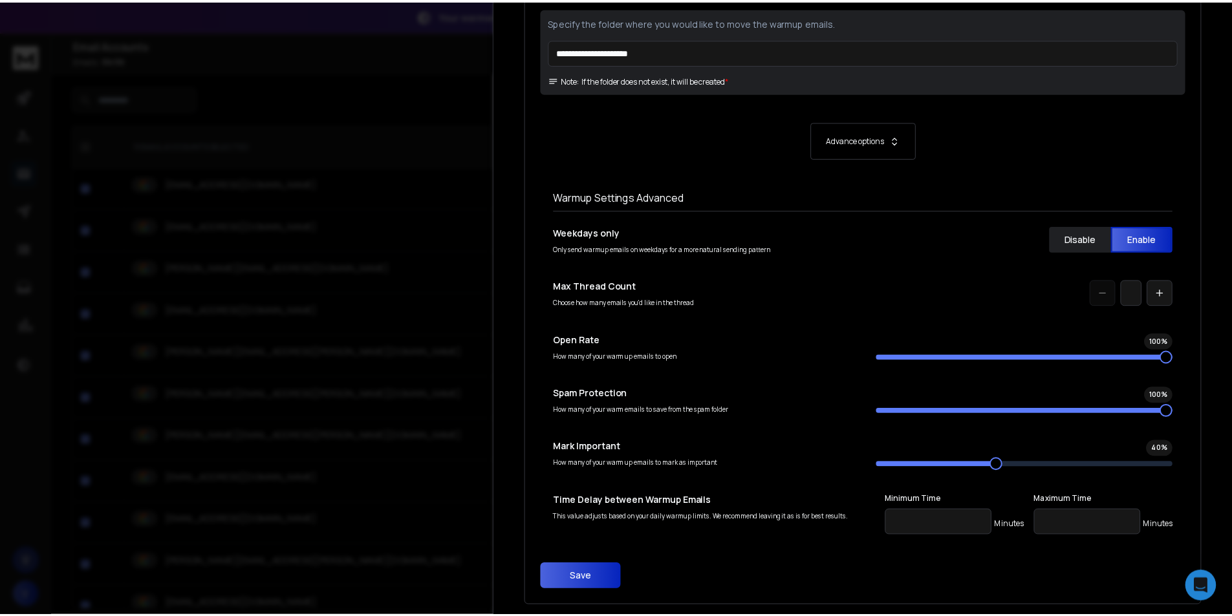
scroll to position [537, 0]
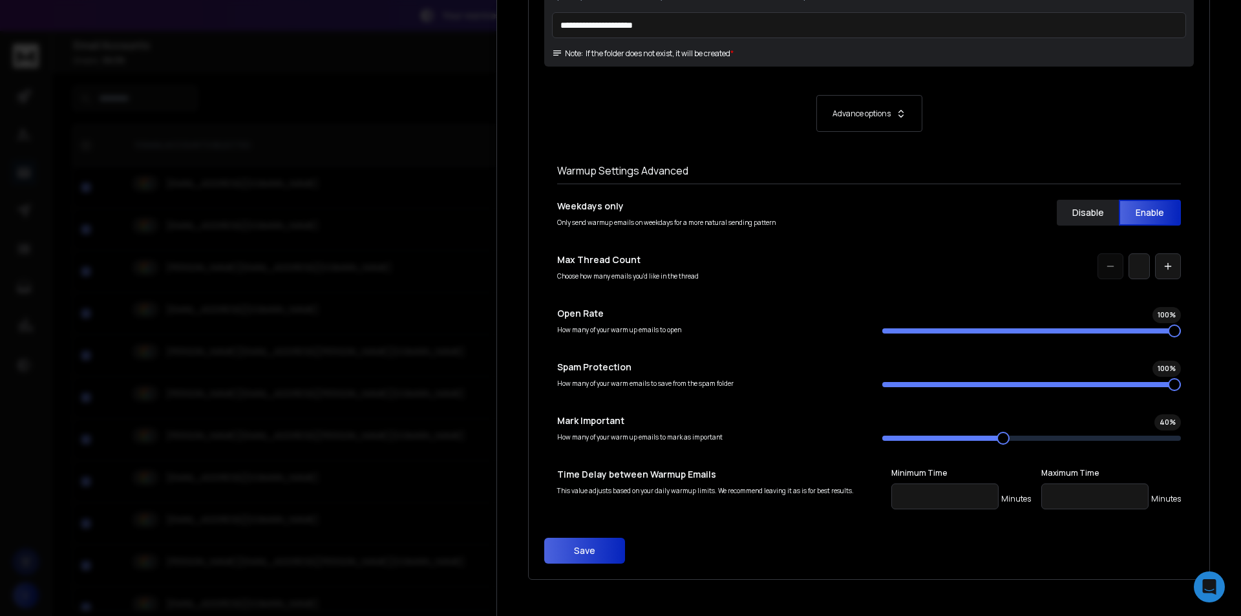
type input "**********"
click at [579, 550] on button "Save" at bounding box center [584, 551] width 81 height 26
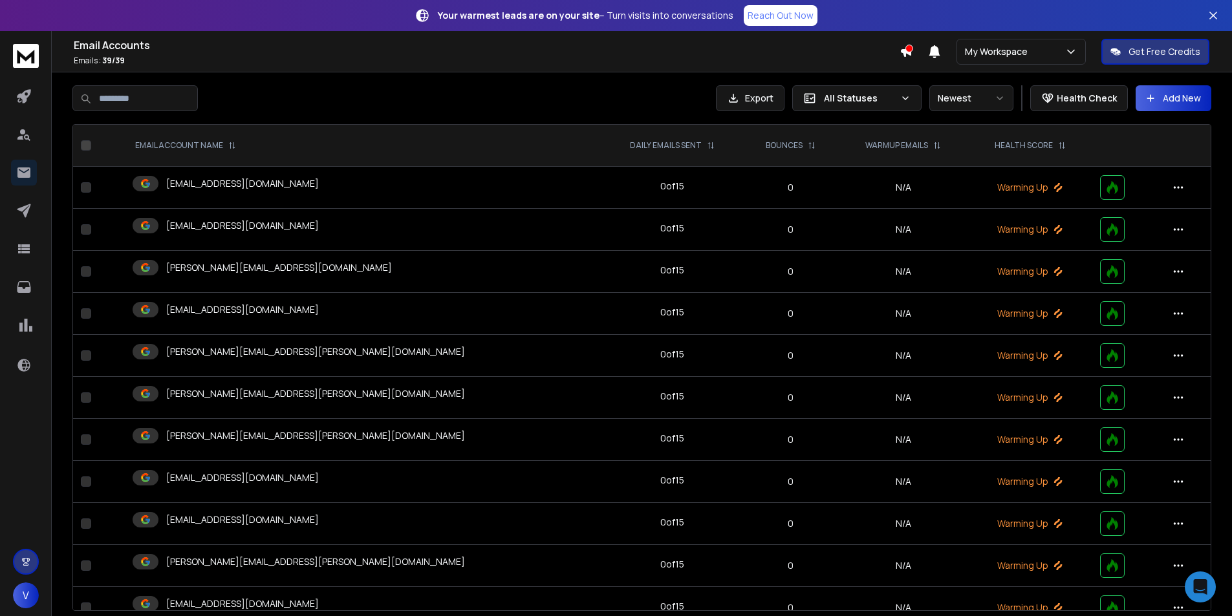
drag, startPoint x: 86, startPoint y: 187, endPoint x: 86, endPoint y: 199, distance: 11.6
click at [85, 187] on button "button" at bounding box center [86, 187] width 10 height 10
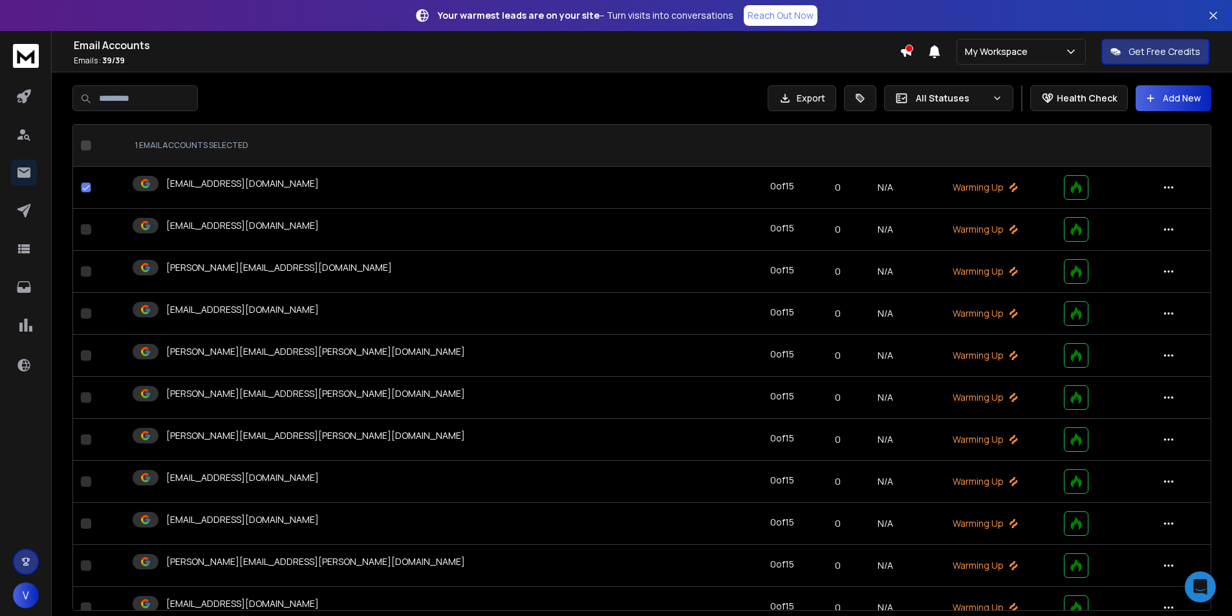
drag, startPoint x: 85, startPoint y: 228, endPoint x: 88, endPoint y: 245, distance: 17.8
click at [88, 245] on td at bounding box center [99, 230] width 52 height 42
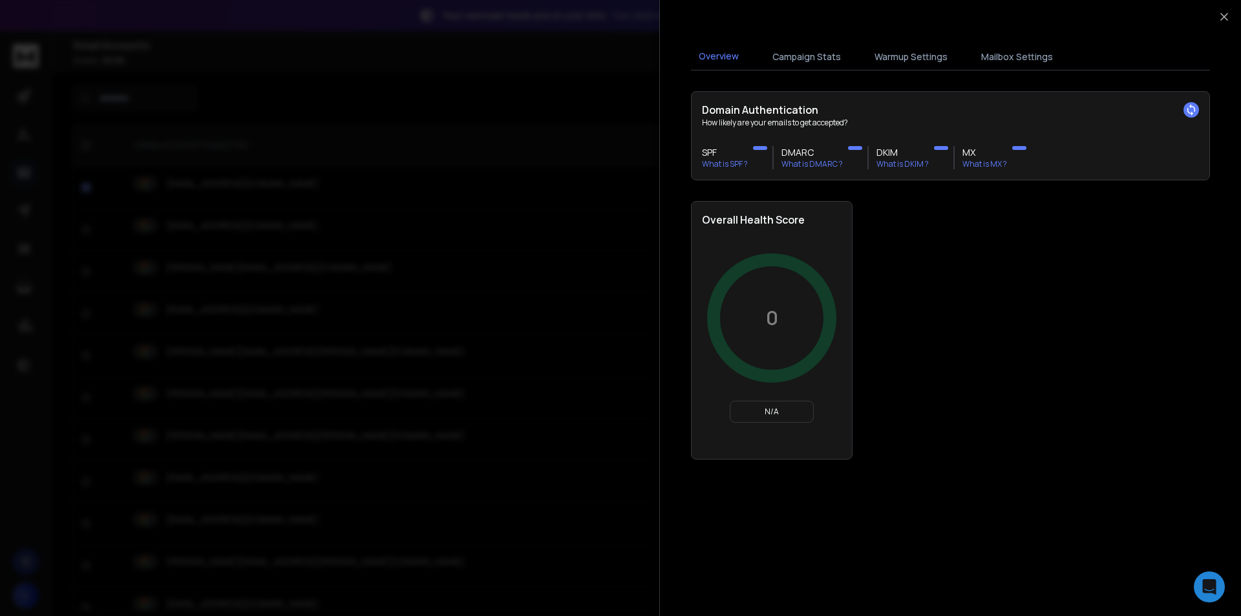
click at [299, 229] on div at bounding box center [620, 308] width 1241 height 616
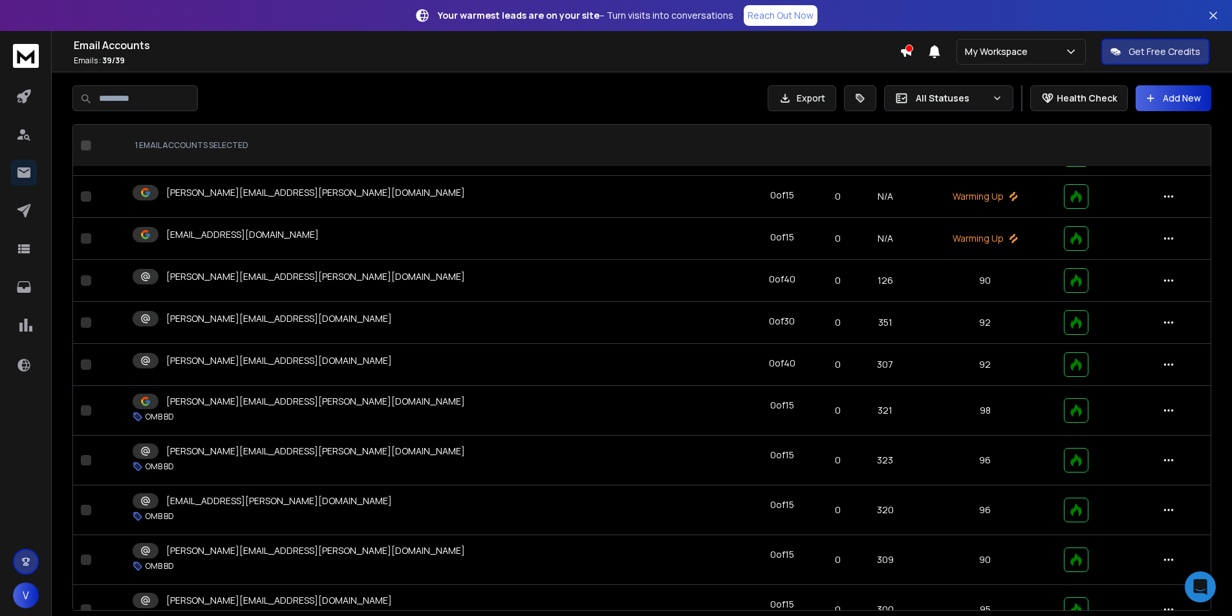
scroll to position [259, 0]
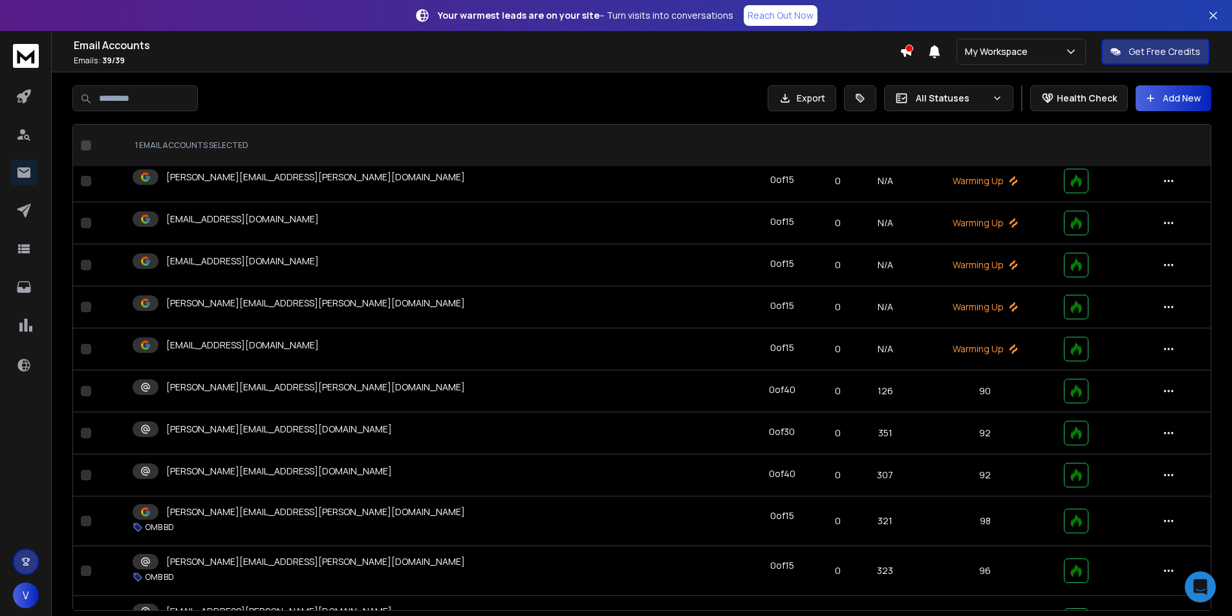
drag, startPoint x: 90, startPoint y: 350, endPoint x: 76, endPoint y: 323, distance: 30.7
click at [89, 350] on button "button" at bounding box center [86, 349] width 10 height 10
click at [87, 304] on button "button" at bounding box center [86, 307] width 10 height 10
click at [87, 261] on button "button" at bounding box center [86, 265] width 10 height 10
click at [85, 224] on button "button" at bounding box center [86, 223] width 10 height 10
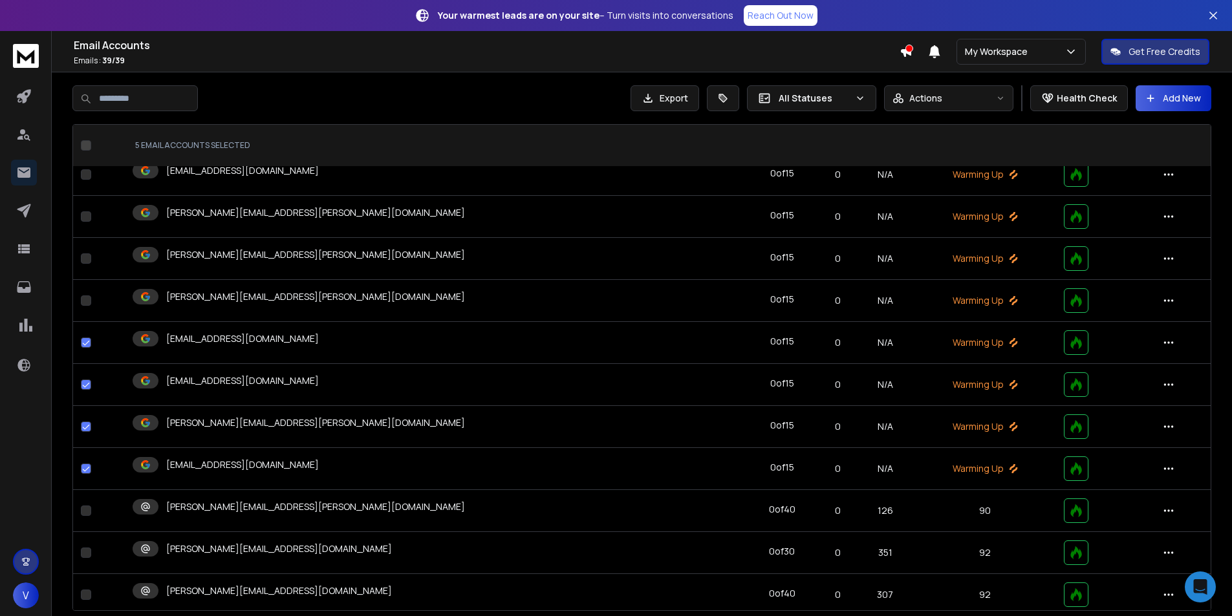
scroll to position [129, 0]
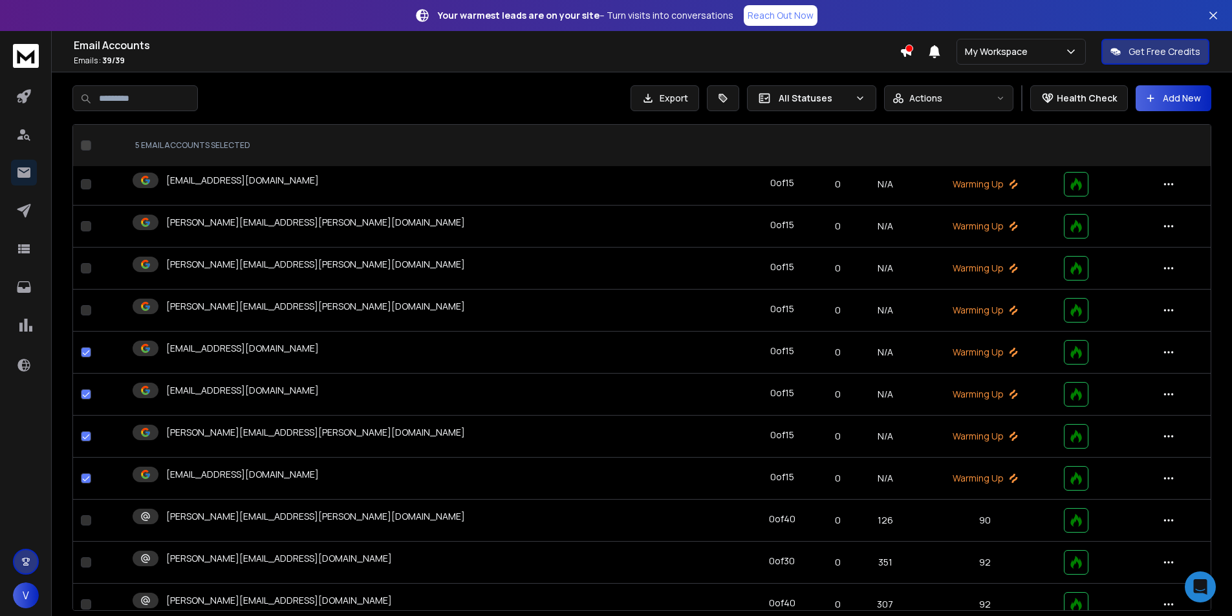
drag, startPoint x: 86, startPoint y: 307, endPoint x: 81, endPoint y: 286, distance: 21.2
click at [86, 308] on button "button" at bounding box center [86, 310] width 10 height 10
click at [85, 269] on button "button" at bounding box center [86, 268] width 10 height 10
click at [83, 226] on button "button" at bounding box center [86, 226] width 10 height 10
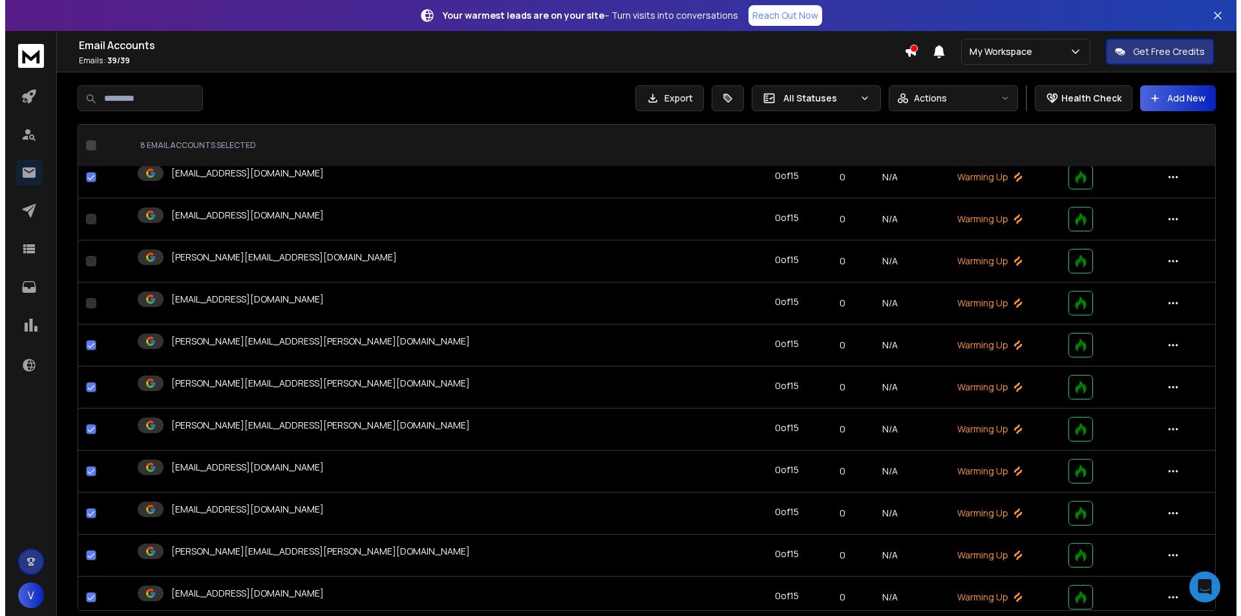
scroll to position [0, 0]
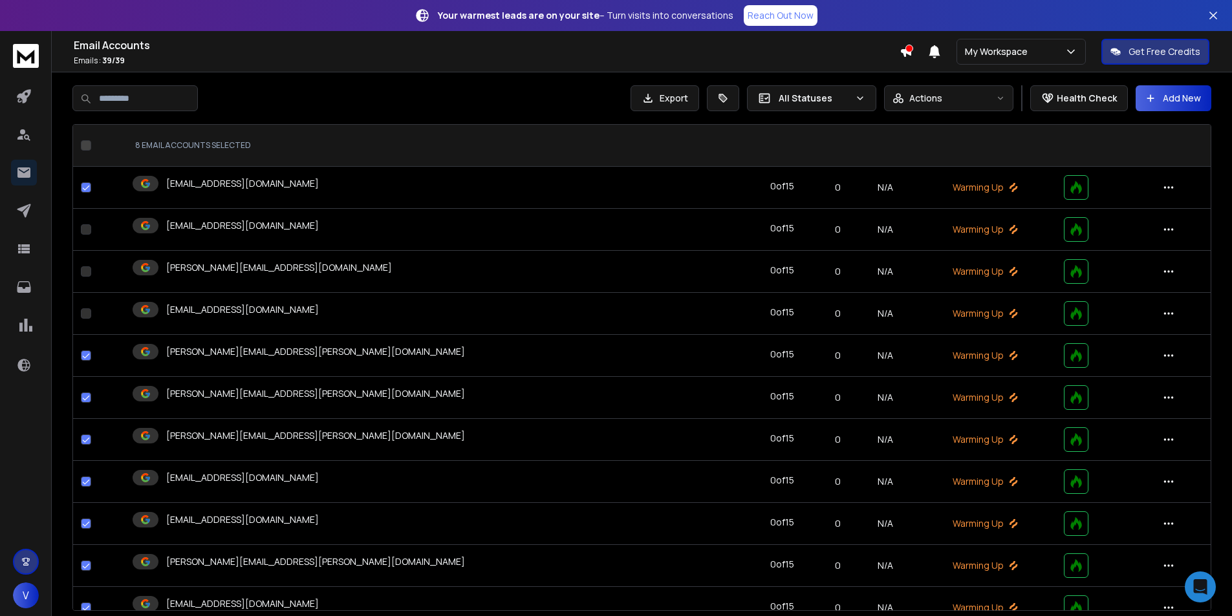
click at [86, 311] on button "button" at bounding box center [86, 313] width 10 height 10
click at [85, 275] on button "button" at bounding box center [86, 271] width 10 height 10
click at [87, 223] on td at bounding box center [99, 230] width 52 height 42
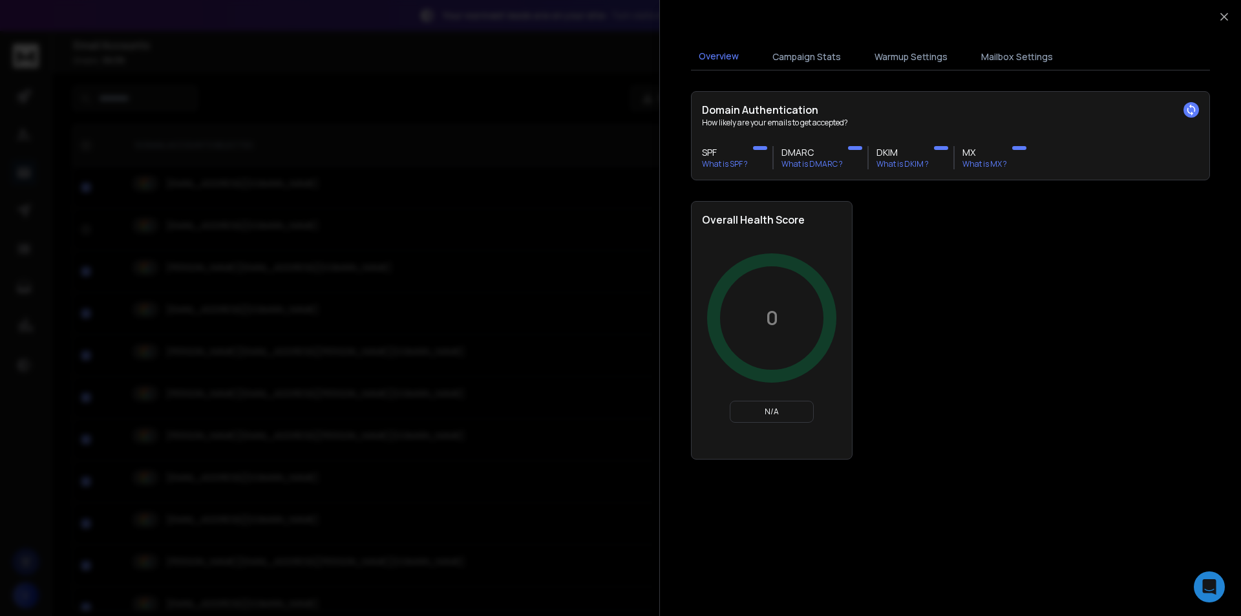
click at [205, 248] on div at bounding box center [620, 308] width 1241 height 616
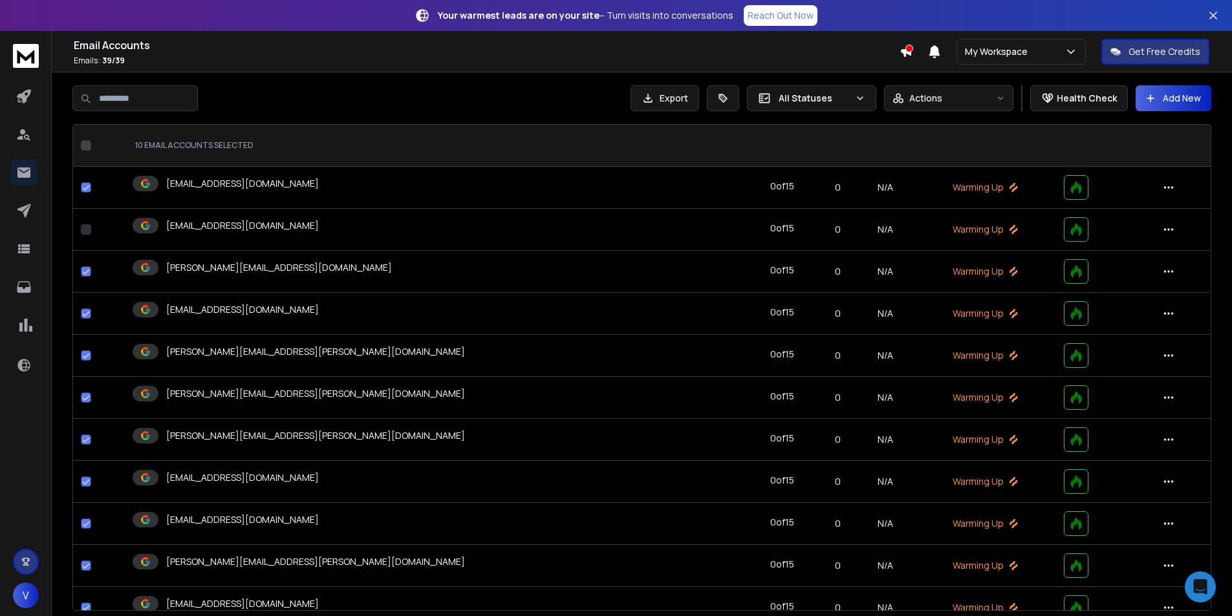
drag, startPoint x: 86, startPoint y: 228, endPoint x: 246, endPoint y: 277, distance: 167.3
click at [87, 227] on button "button" at bounding box center [86, 229] width 10 height 10
click at [934, 97] on p "Actions" at bounding box center [925, 98] width 33 height 13
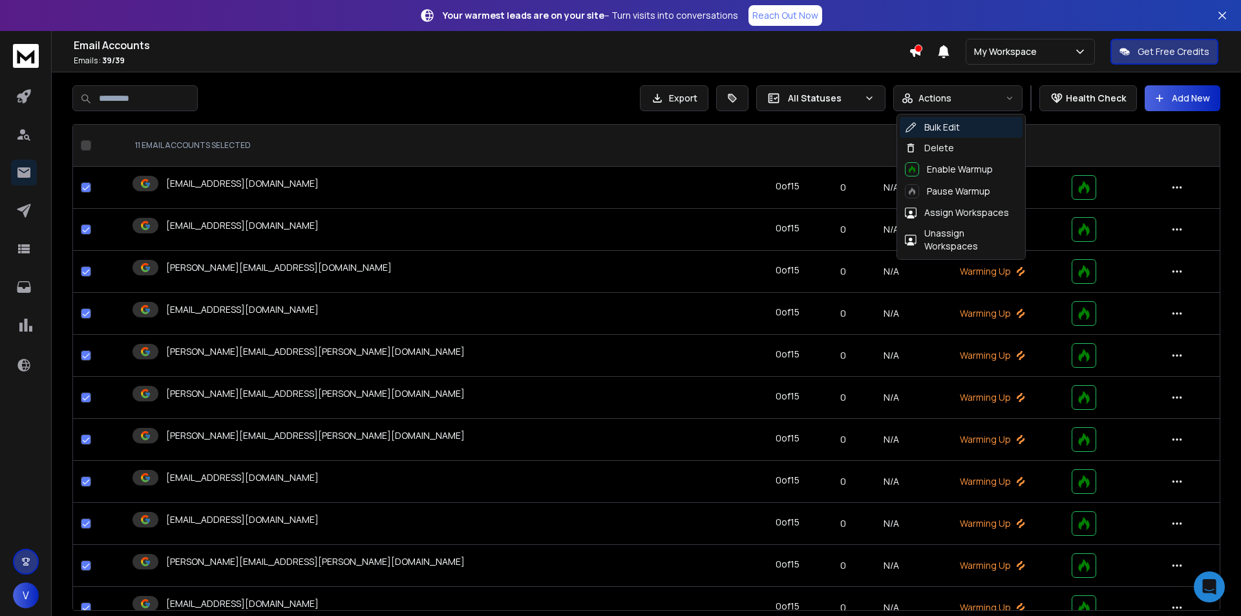
click at [943, 133] on div "Bulk Edit" at bounding box center [932, 127] width 55 height 13
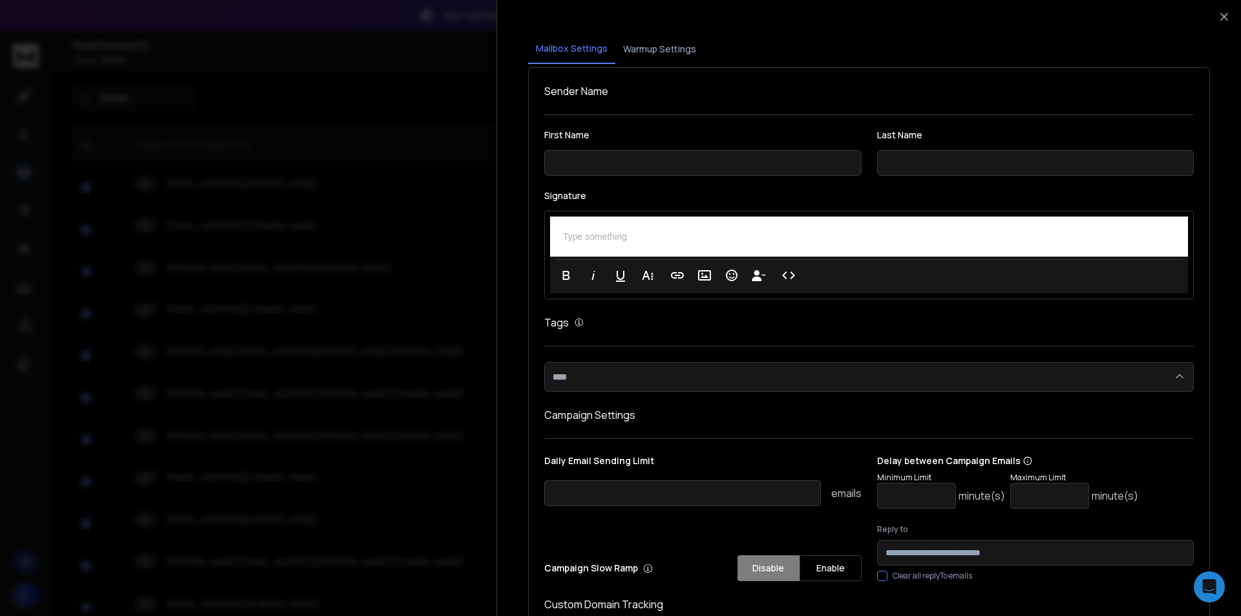
click at [653, 50] on button "Warmup Settings" at bounding box center [660, 49] width 89 height 28
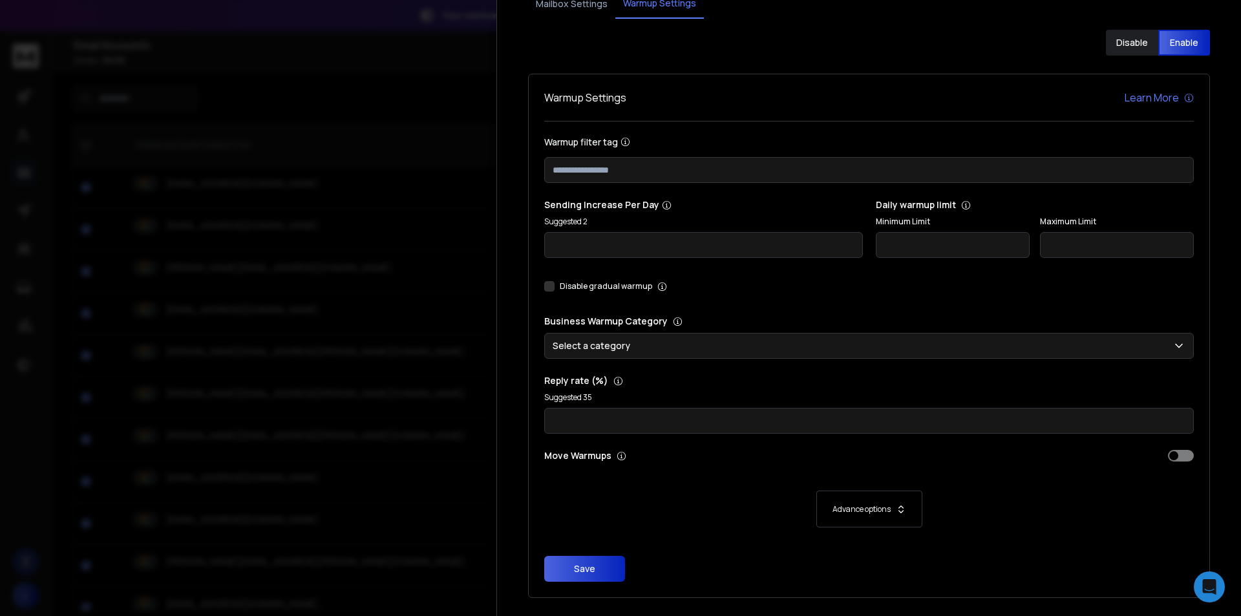
scroll to position [63, 0]
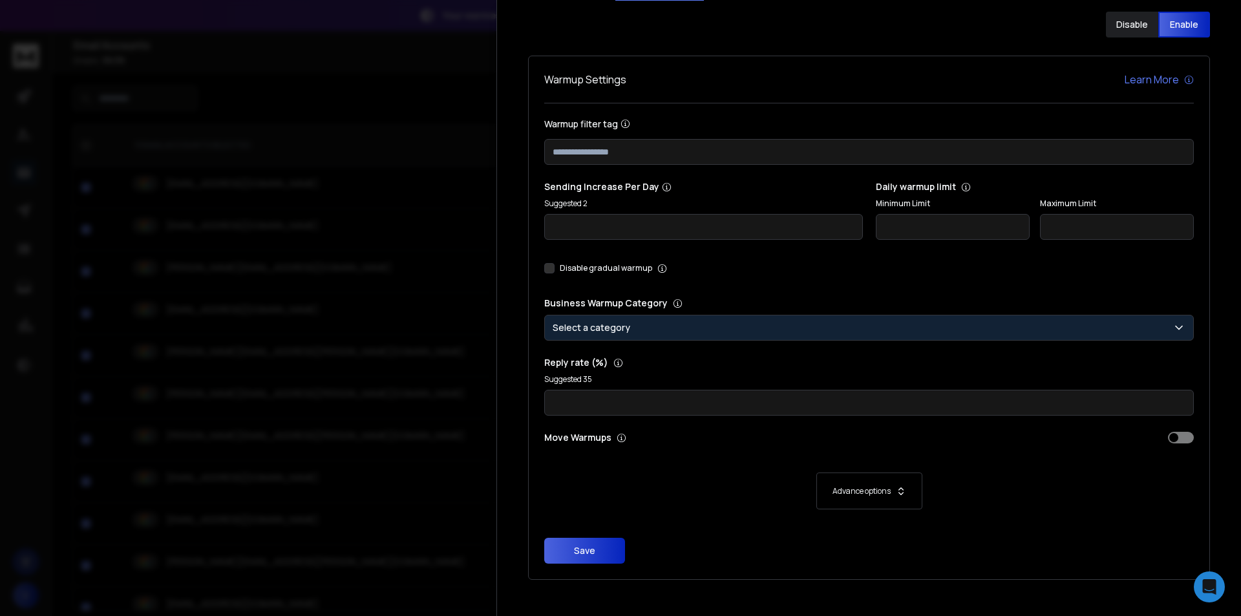
click at [650, 326] on div "Select a category" at bounding box center [869, 327] width 633 height 13
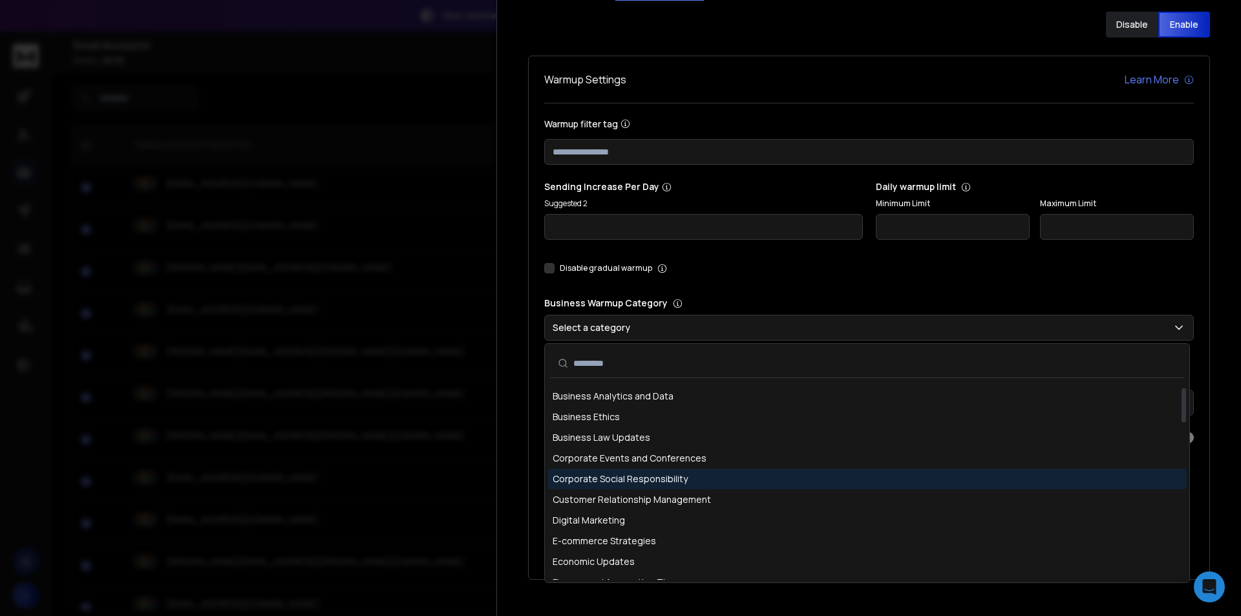
scroll to position [65, 0]
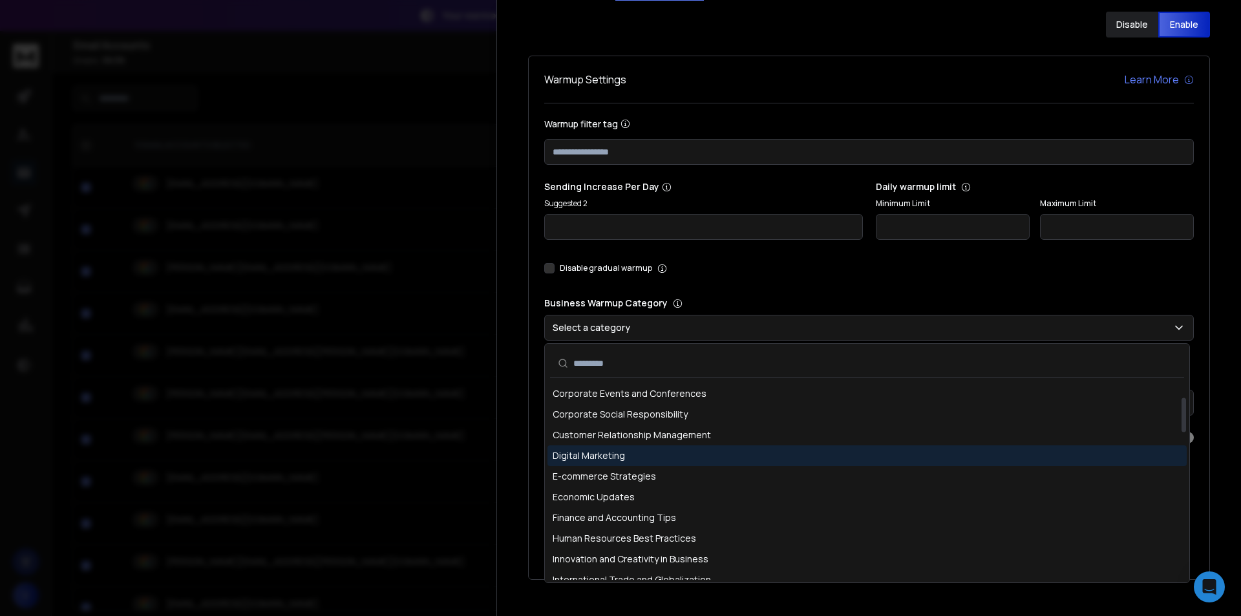
click at [625, 454] on div "Digital Marketing" at bounding box center [867, 456] width 639 height 21
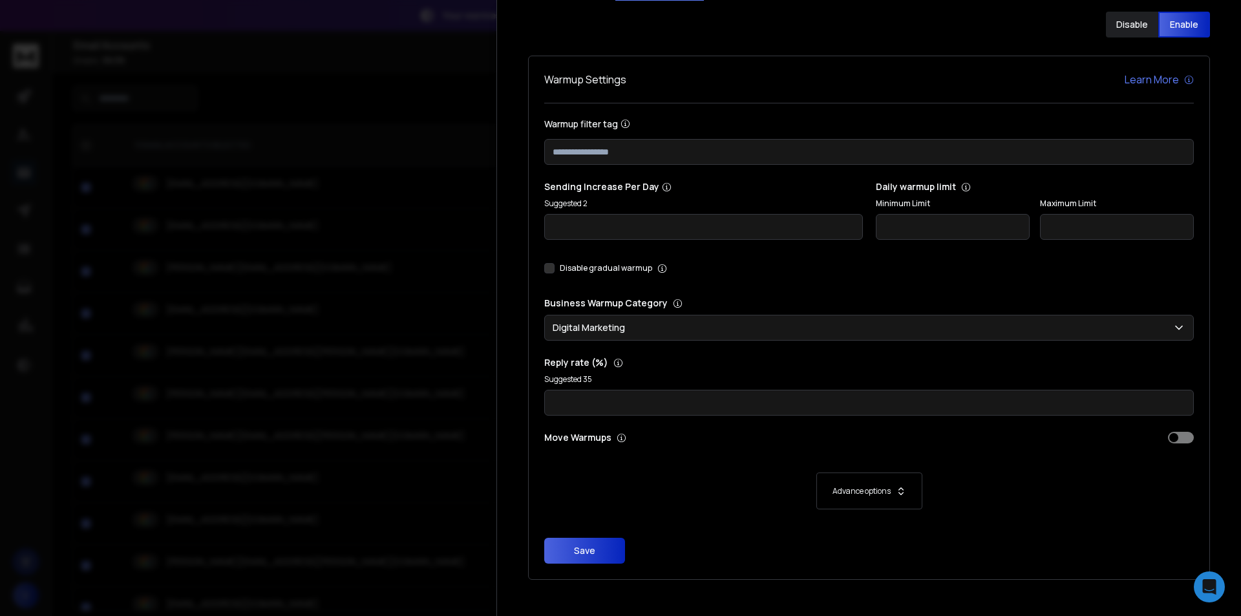
click at [579, 553] on button "Save" at bounding box center [584, 551] width 81 height 26
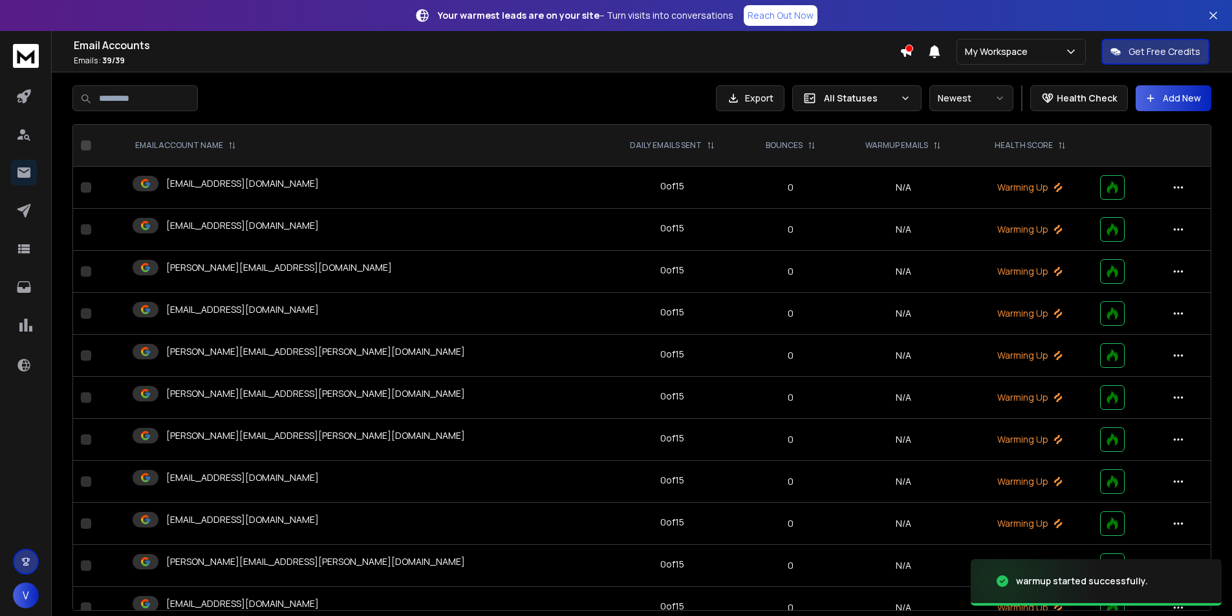
click at [601, 318] on td "0 of 15" at bounding box center [672, 310] width 142 height 34
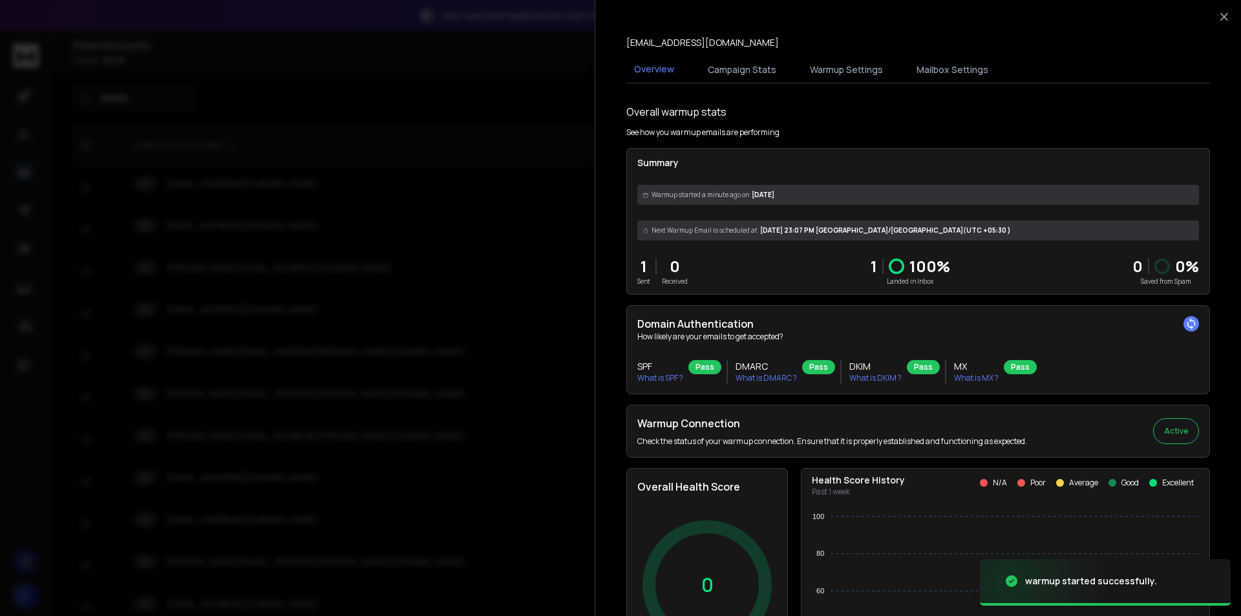
click at [862, 68] on button "Warmup Settings" at bounding box center [846, 70] width 89 height 28
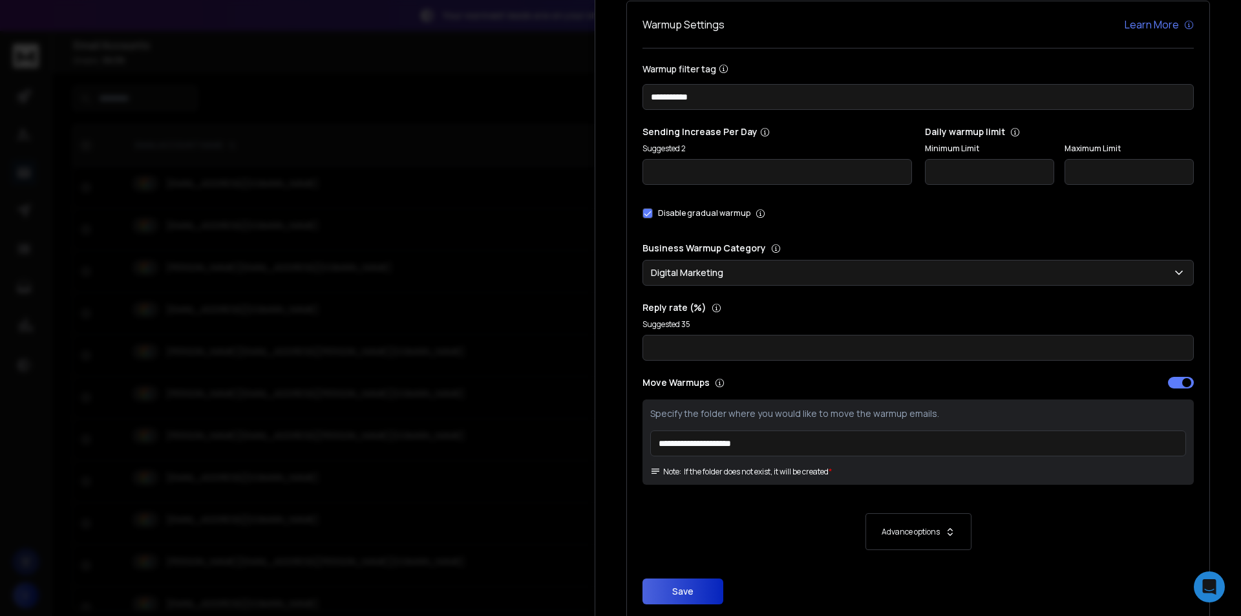
scroll to position [186, 0]
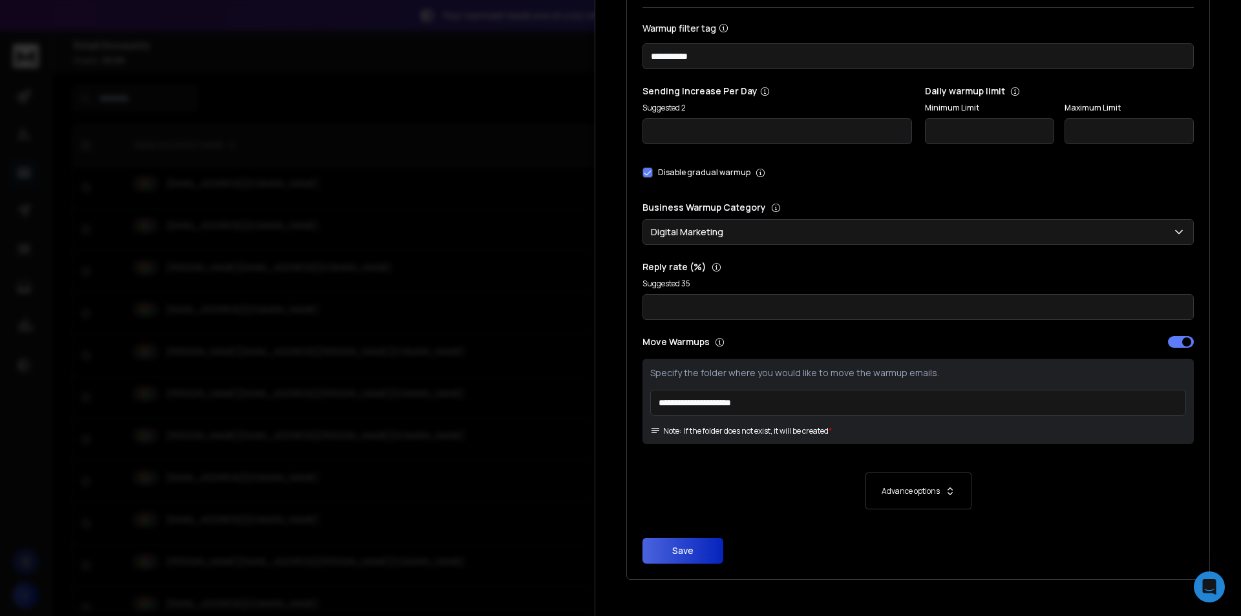
click at [499, 326] on div at bounding box center [620, 308] width 1241 height 616
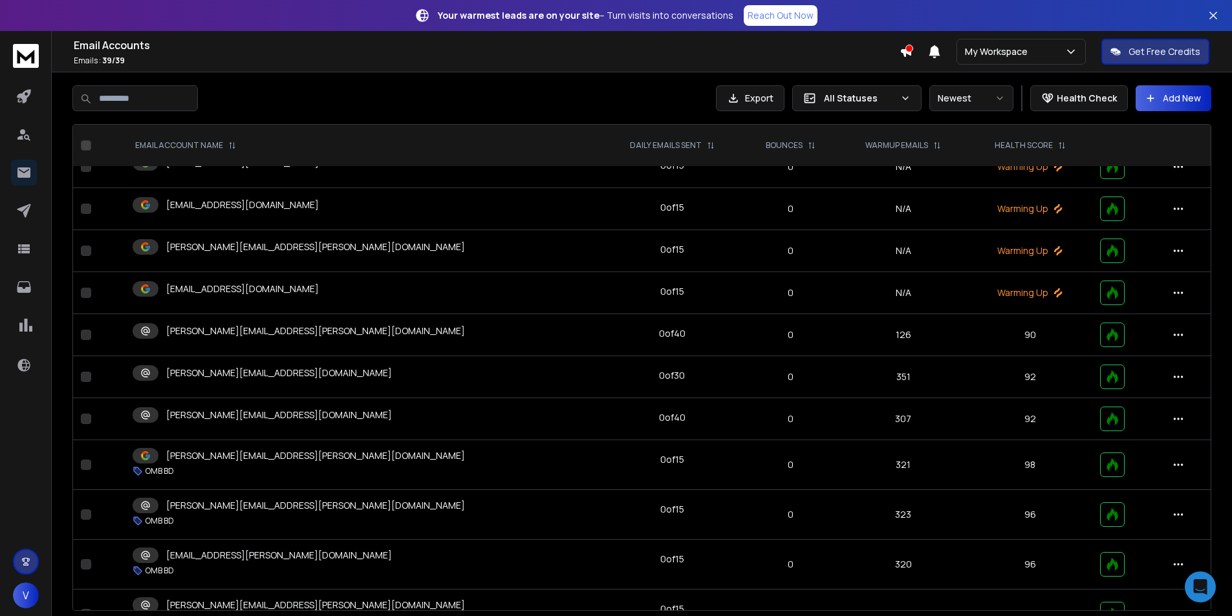
scroll to position [0, 0]
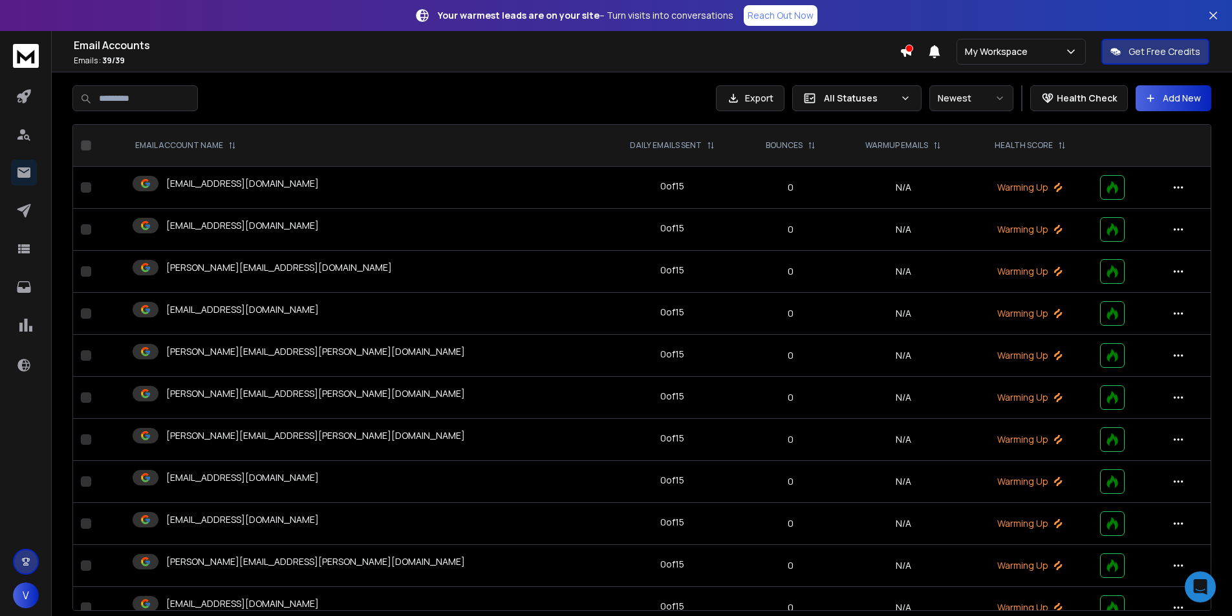
click at [601, 294] on td "0 of 15" at bounding box center [672, 310] width 142 height 34
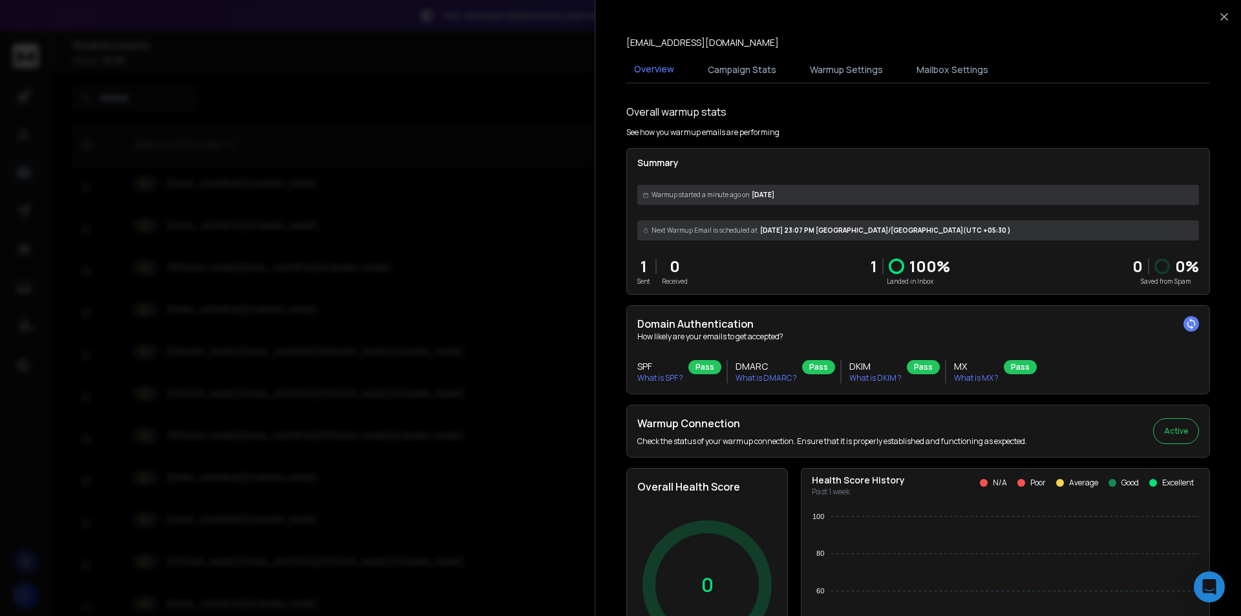
click at [524, 334] on div at bounding box center [620, 308] width 1241 height 616
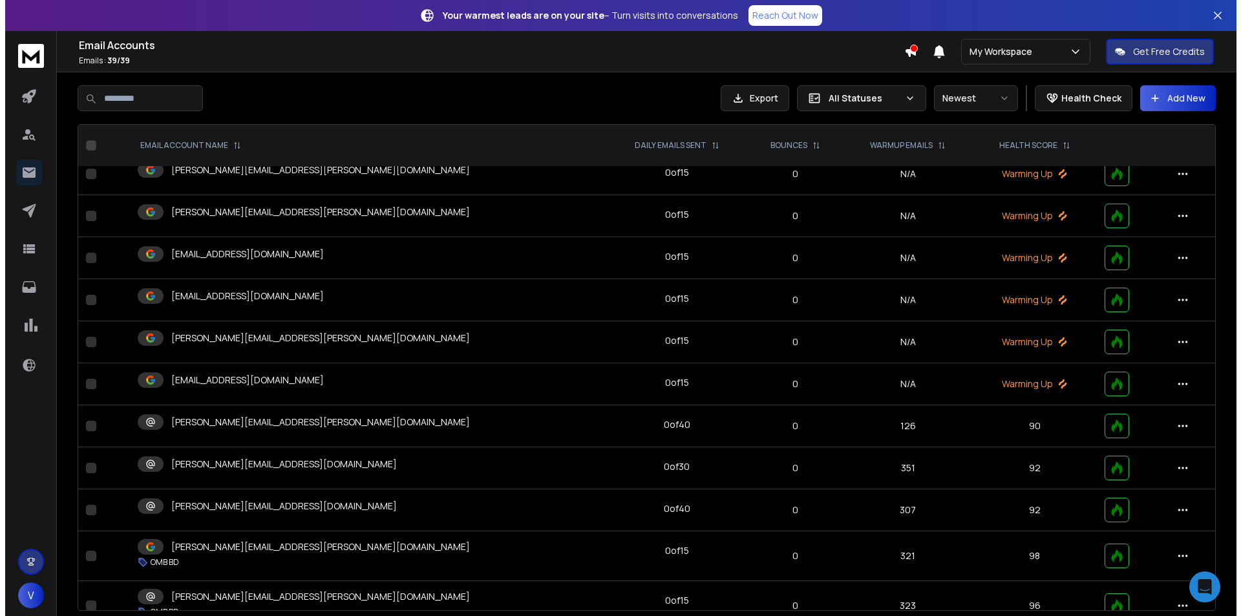
scroll to position [323, 0]
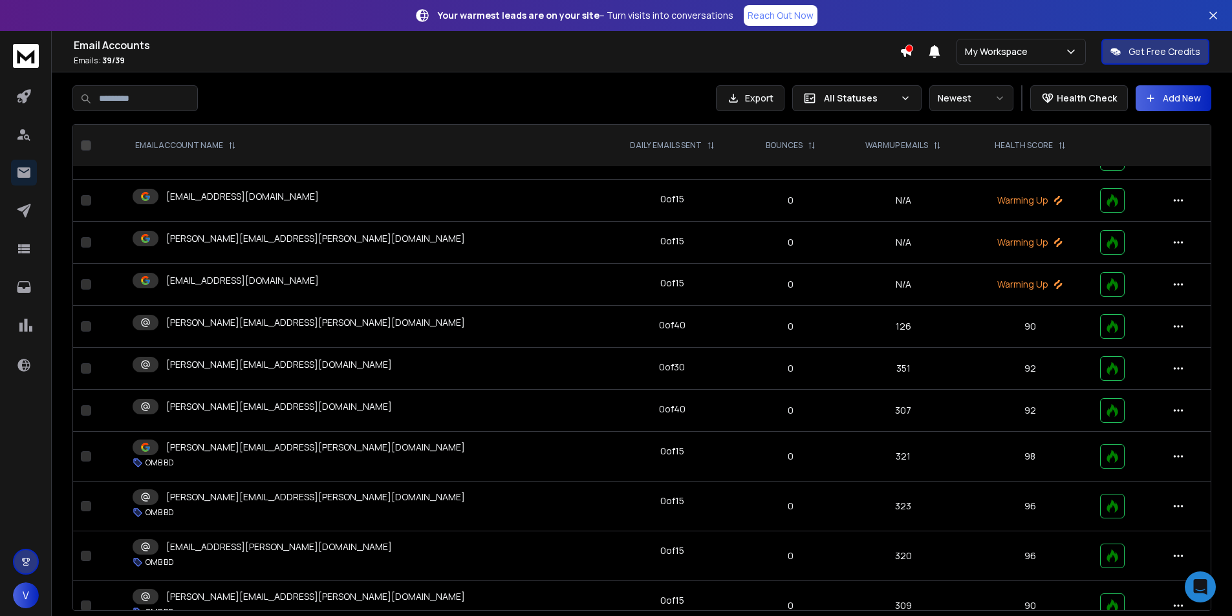
click at [436, 330] on td "mike.smith@1medbiling.org" at bounding box center [363, 327] width 476 height 42
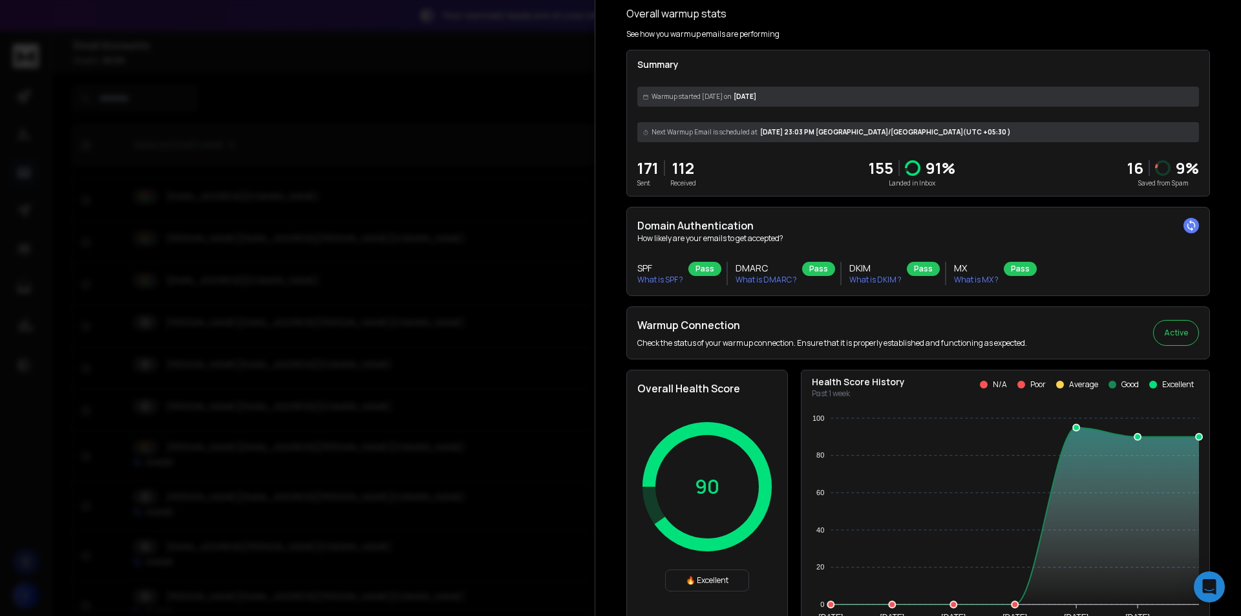
scroll to position [446, 0]
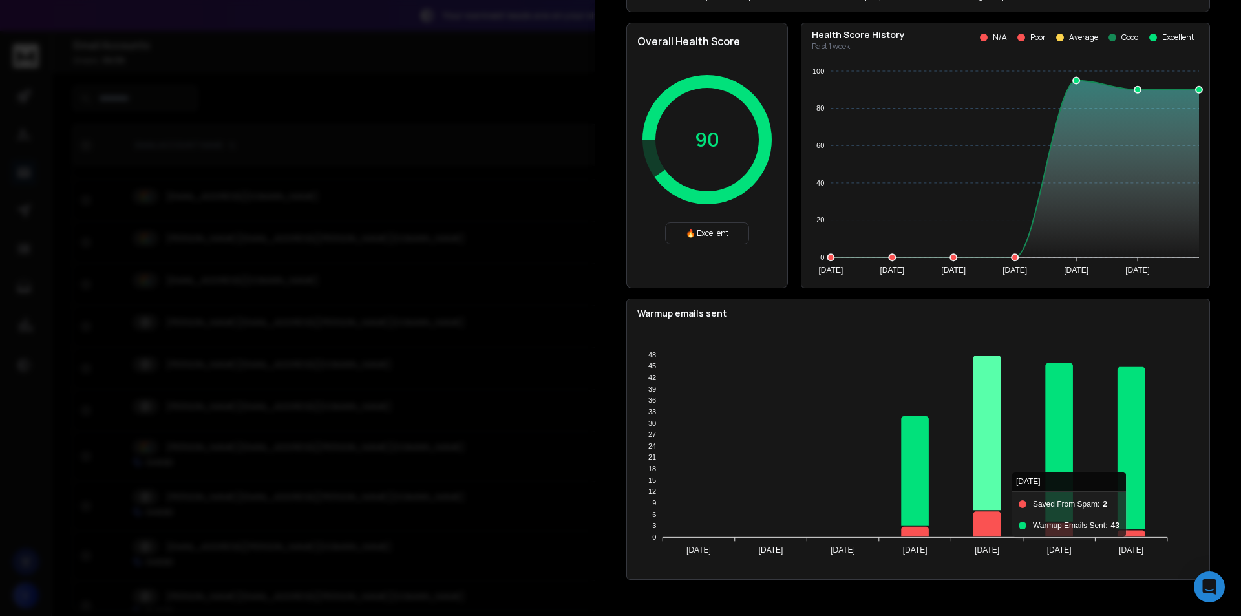
click at [484, 335] on div at bounding box center [620, 308] width 1241 height 616
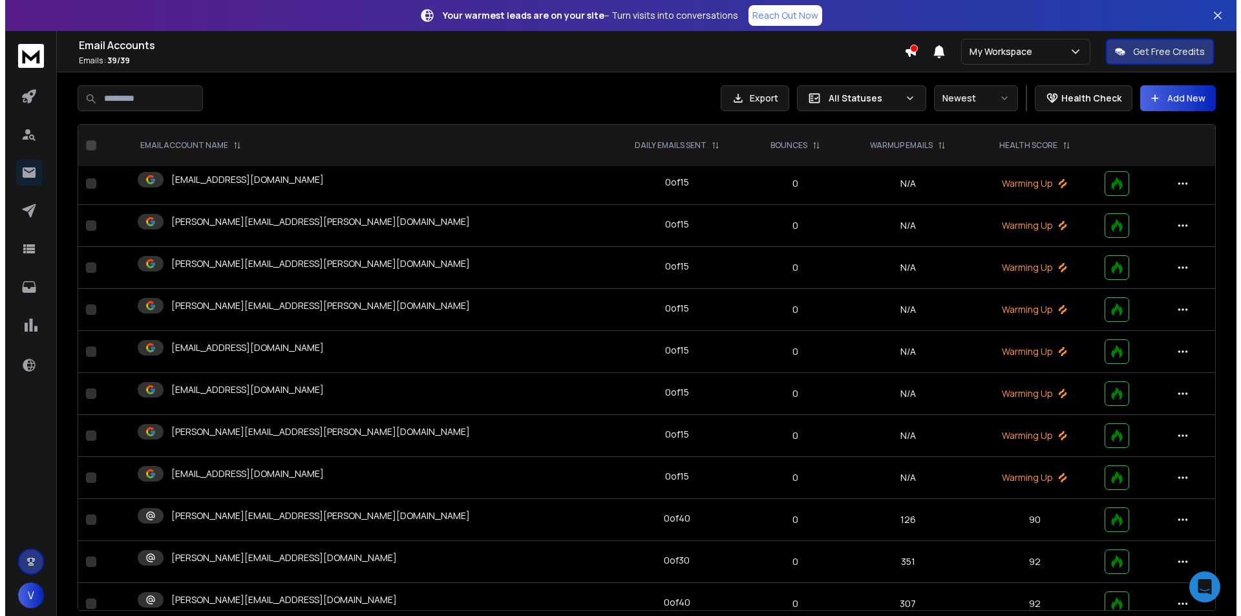
scroll to position [129, 0]
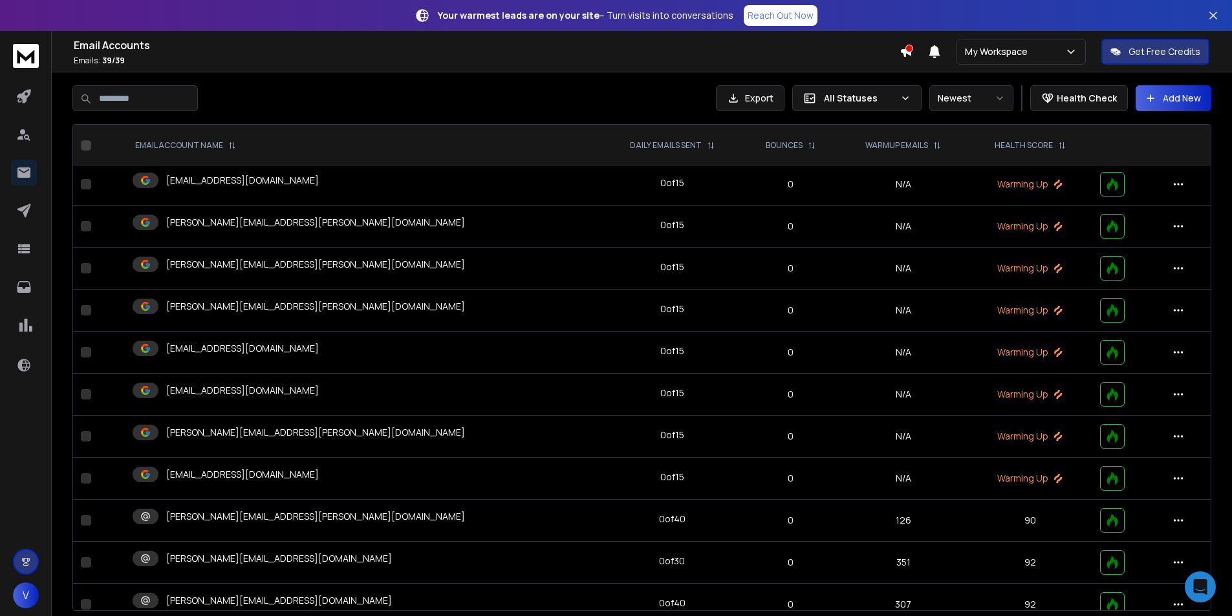
click at [411, 325] on td "ron.parker@onemedbilling.com" at bounding box center [363, 311] width 476 height 42
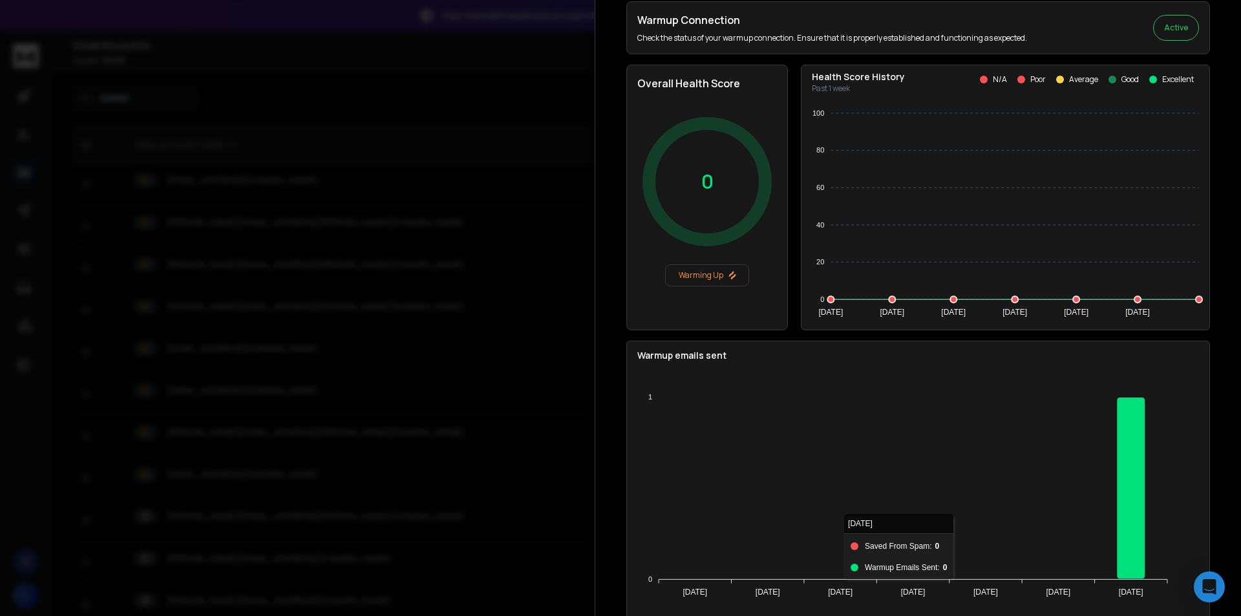
scroll to position [446, 0]
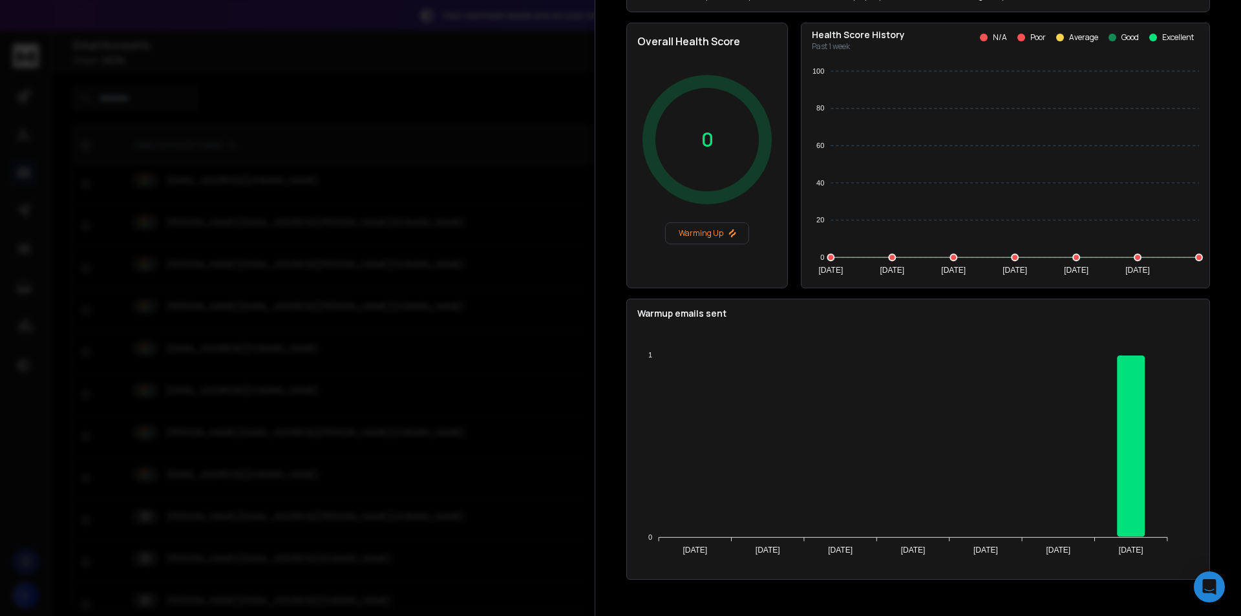
click at [366, 284] on div at bounding box center [620, 308] width 1241 height 616
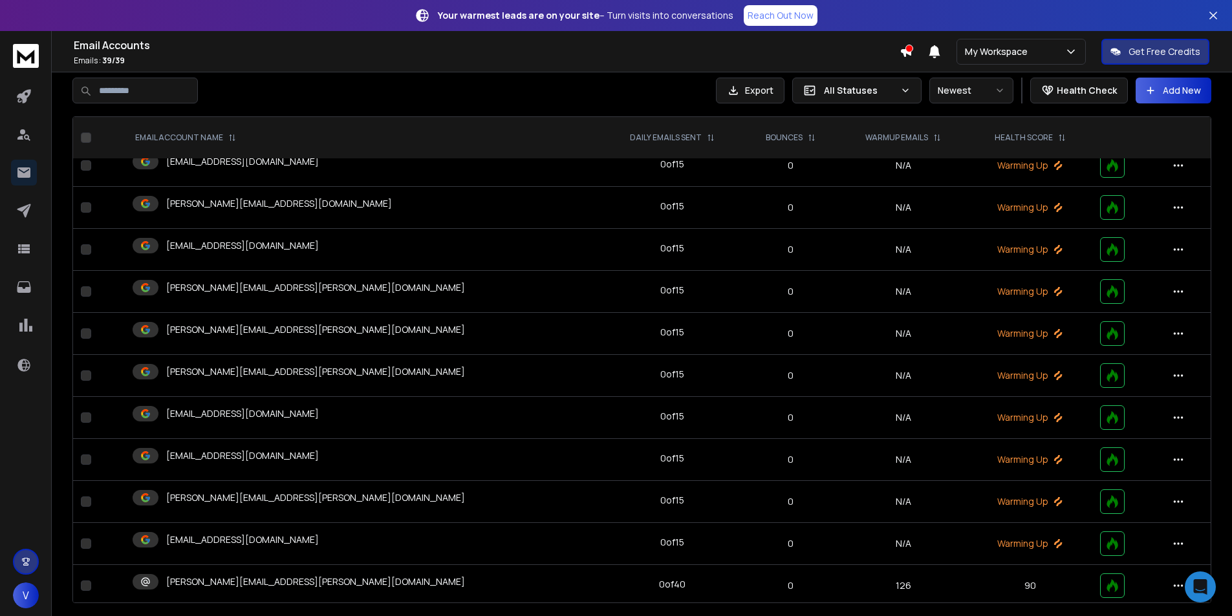
scroll to position [0, 0]
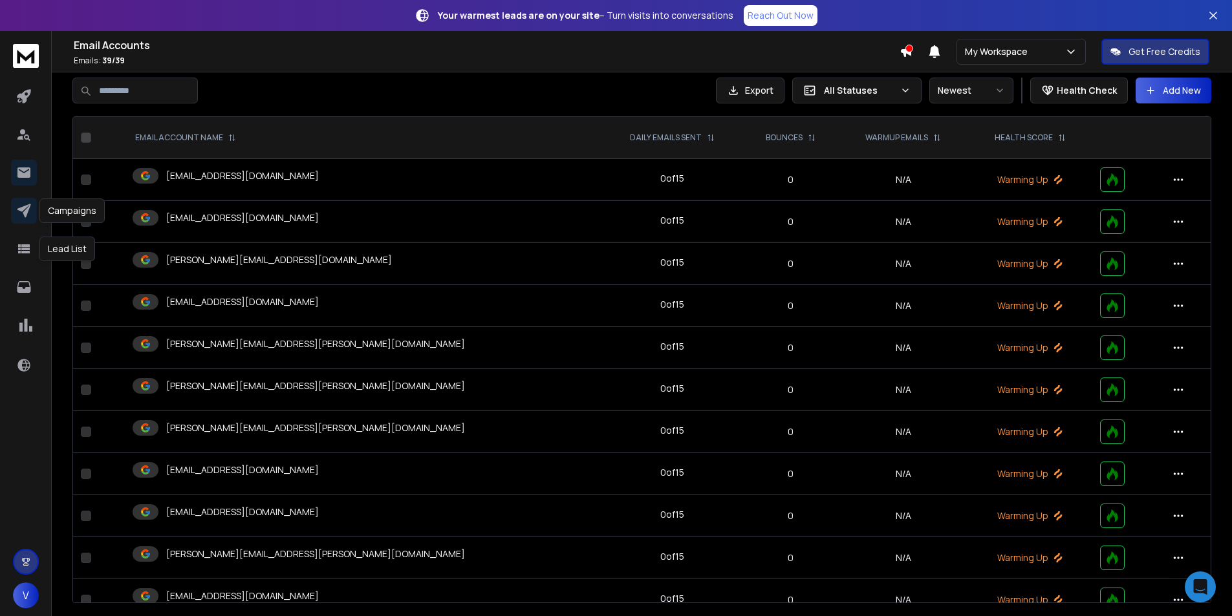
click at [27, 213] on icon at bounding box center [24, 211] width 14 height 14
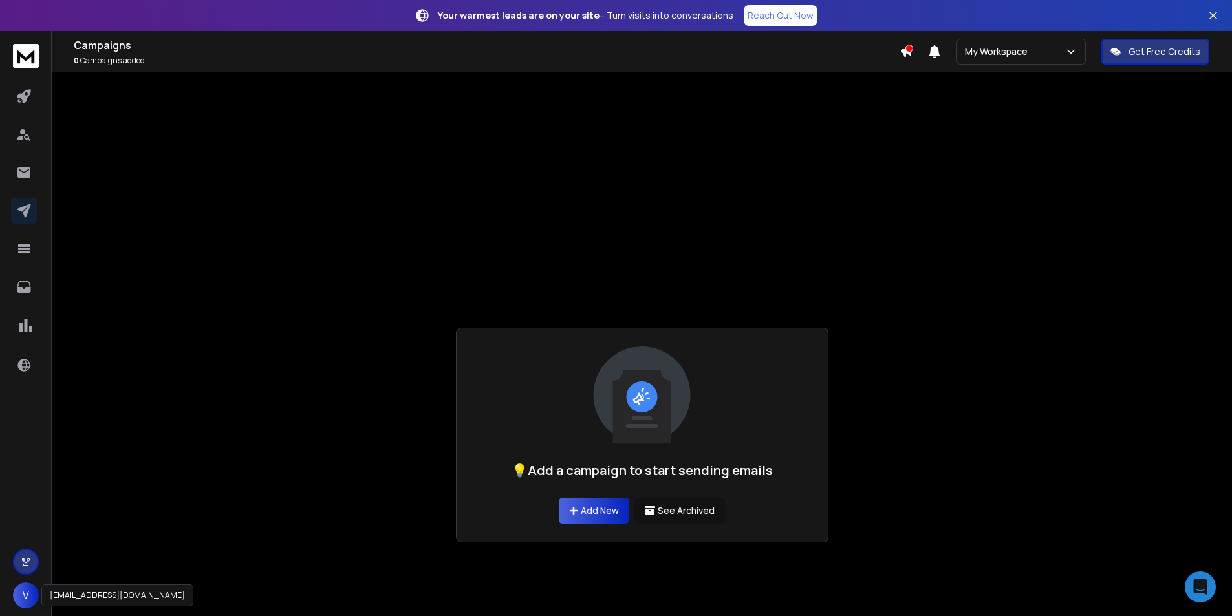
click at [22, 596] on span "V" at bounding box center [26, 596] width 26 height 26
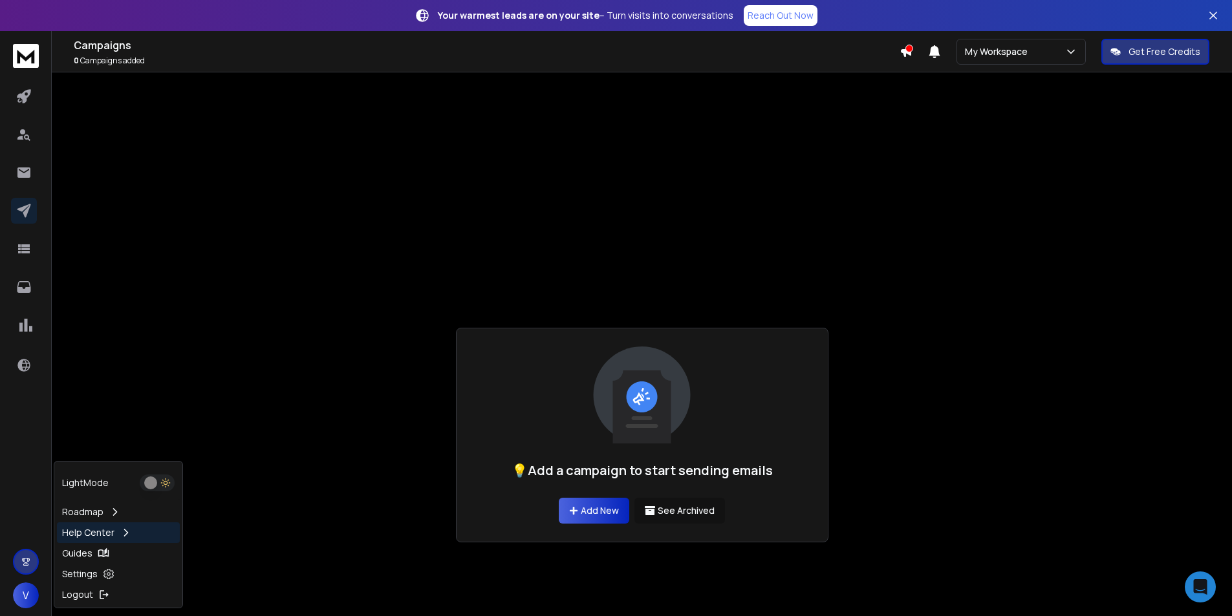
drag, startPoint x: 214, startPoint y: 268, endPoint x: 0, endPoint y: 169, distance: 236.1
click at [214, 264] on div "💡Add a campaign to start sending emails Add New See Archived" at bounding box center [641, 434] width 1139 height 533
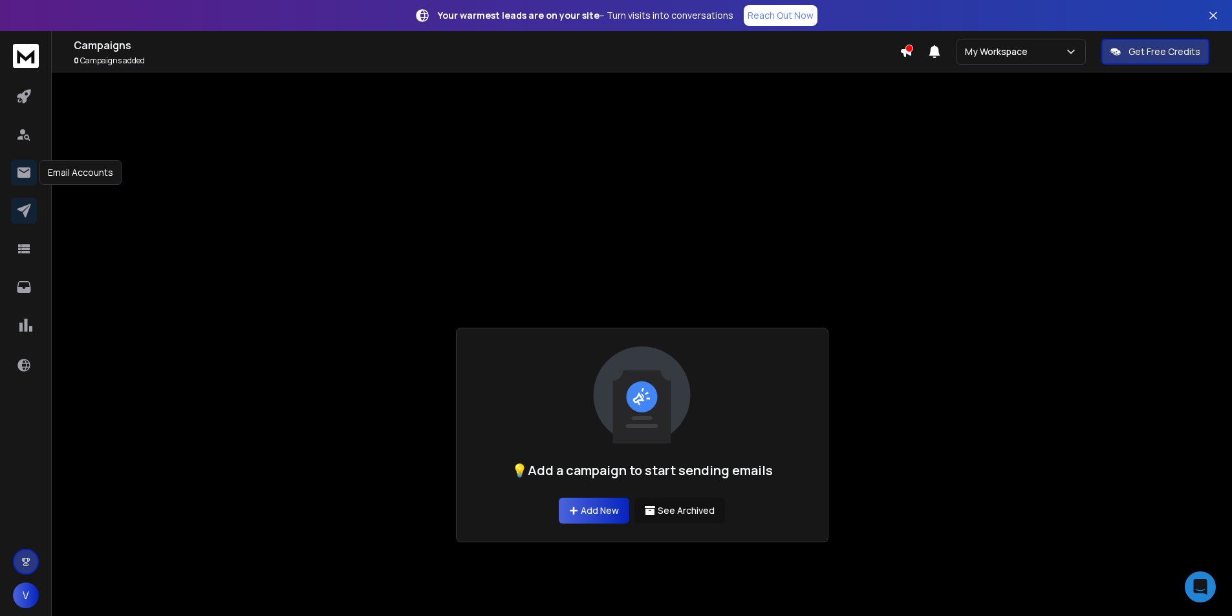
click at [25, 177] on icon at bounding box center [23, 172] width 13 height 10
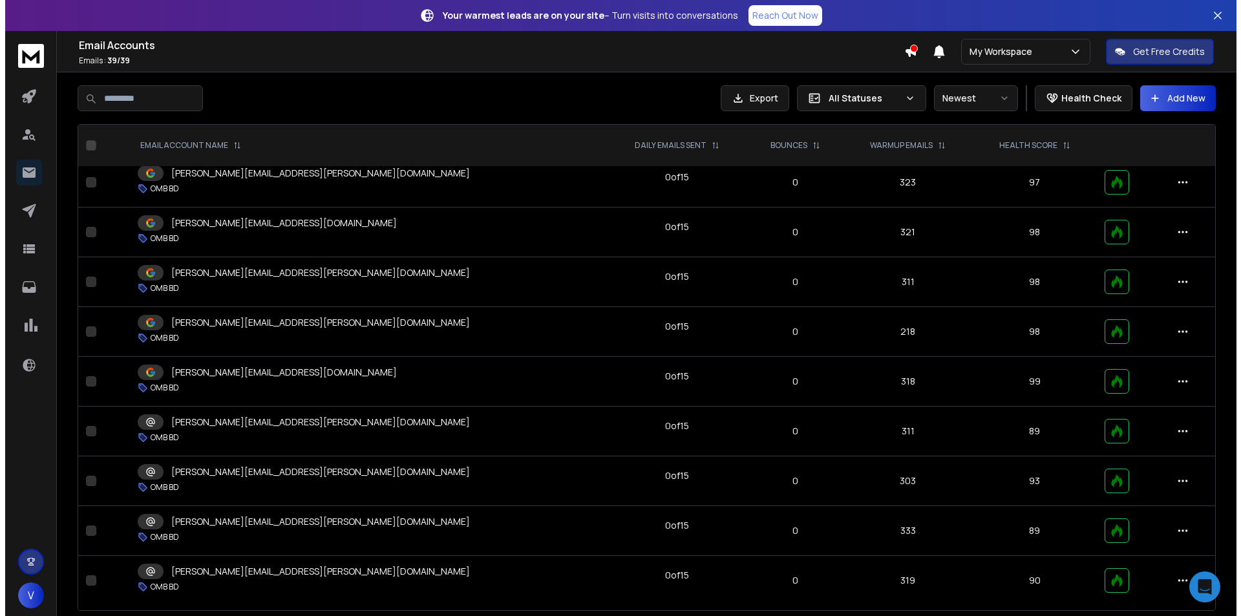
scroll to position [1399, 0]
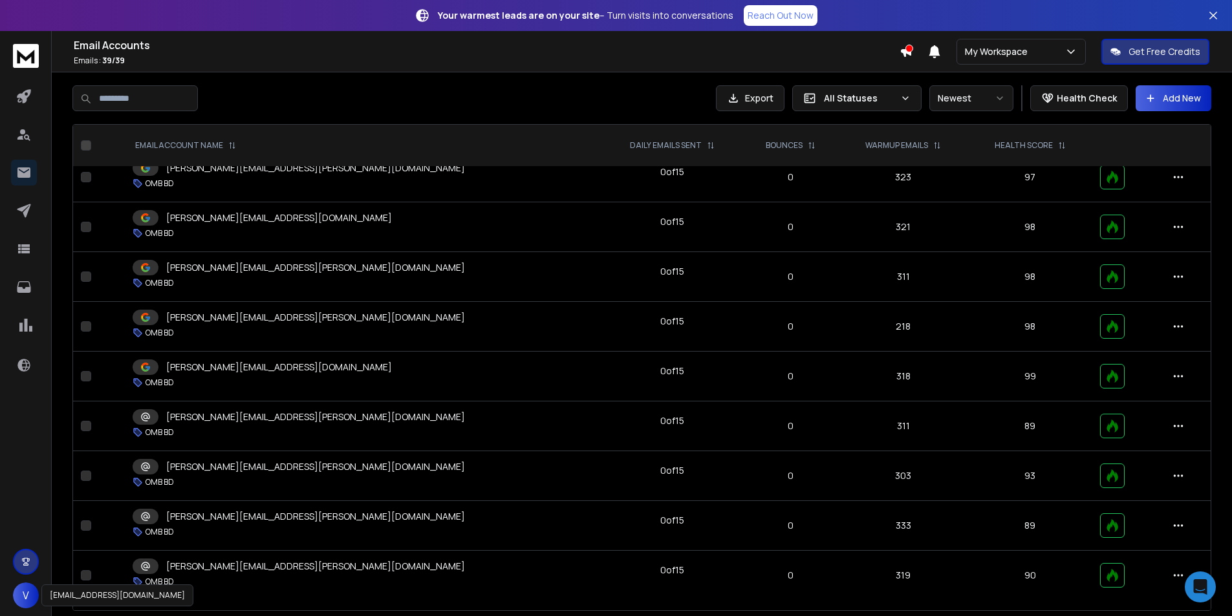
click at [21, 594] on span "V" at bounding box center [26, 596] width 26 height 26
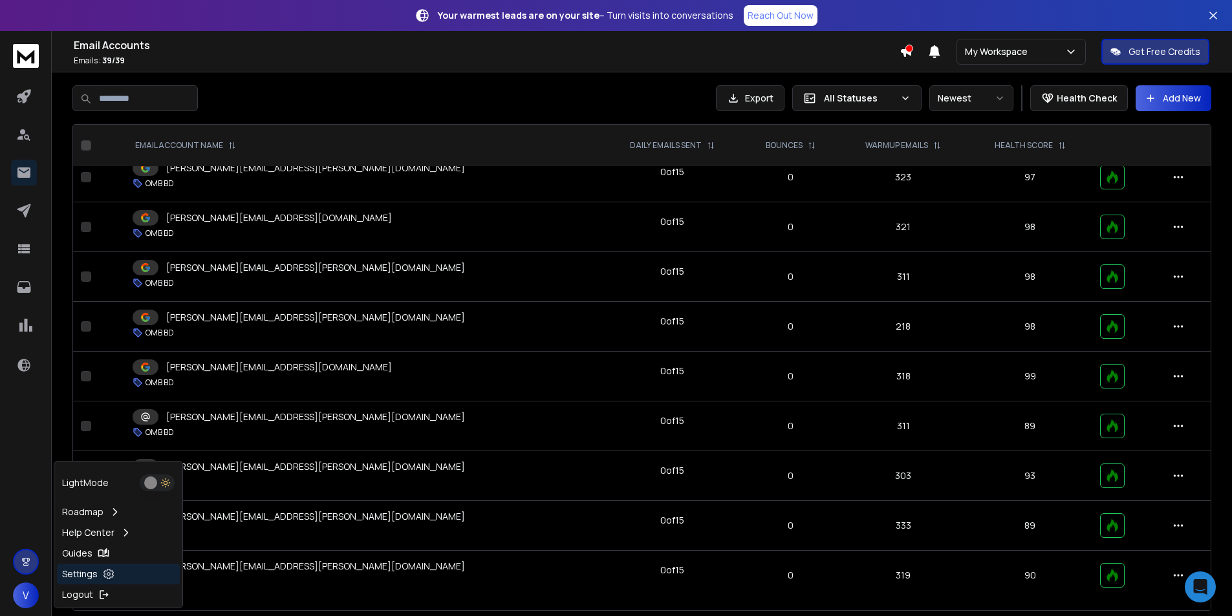
click at [76, 575] on p "Settings" at bounding box center [80, 574] width 36 height 13
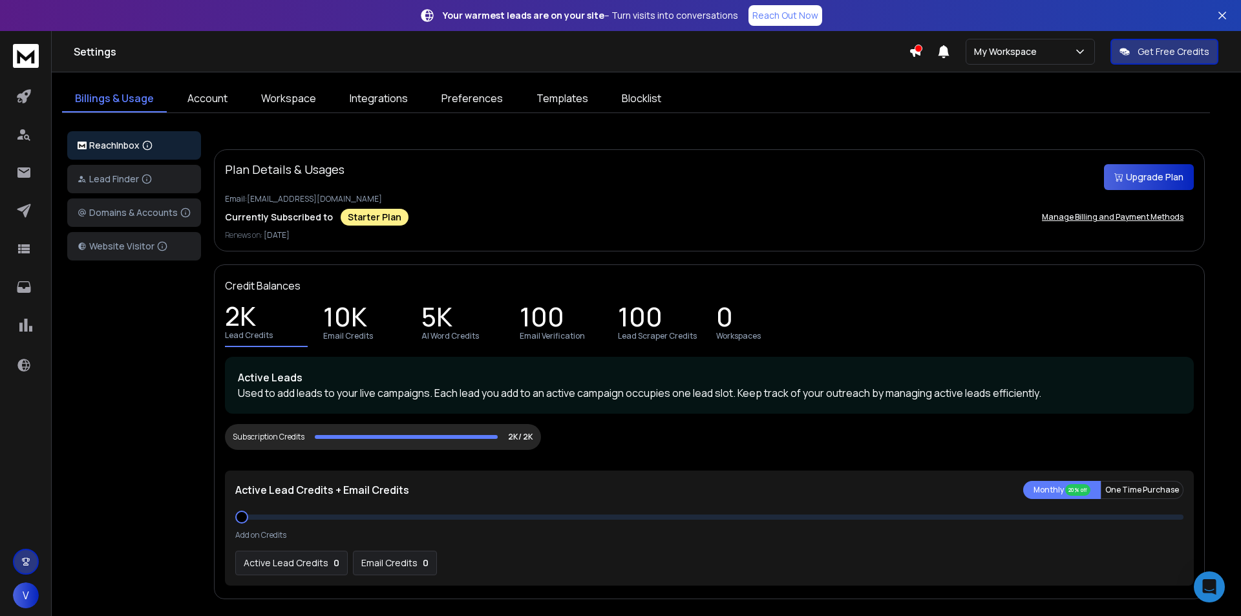
click at [1119, 216] on p "Manage Billing and Payment Methods" at bounding box center [1113, 217] width 142 height 10
click at [1130, 177] on button "Upgrade Plan" at bounding box center [1149, 177] width 90 height 26
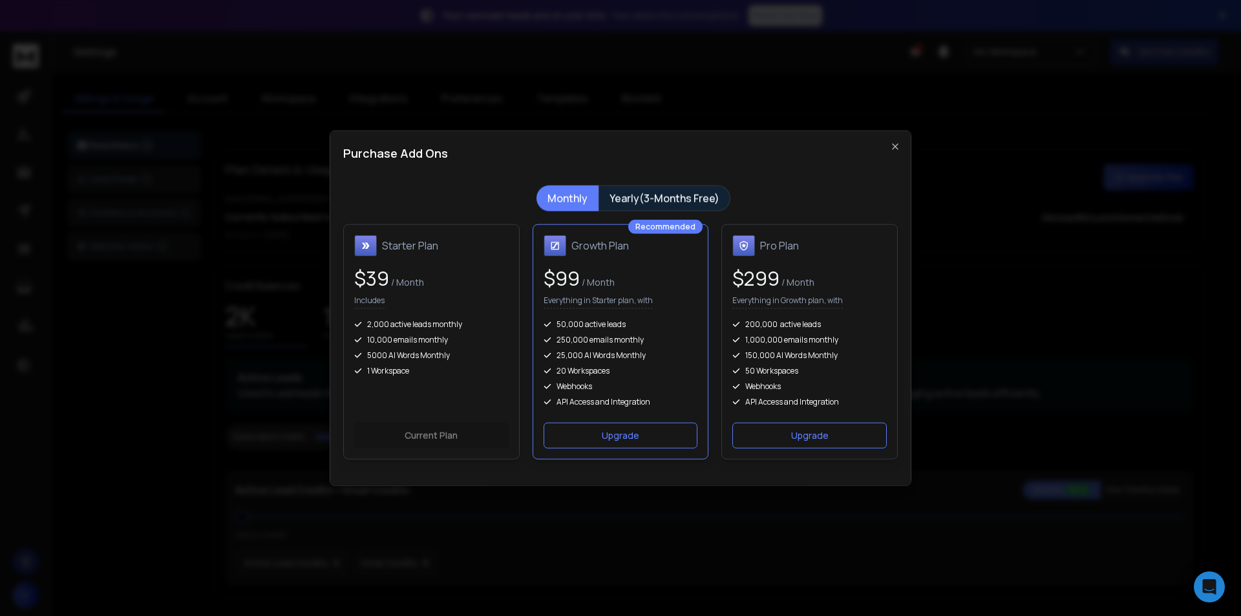
click at [651, 202] on button "Yearly(3-Months Free)" at bounding box center [665, 198] width 132 height 26
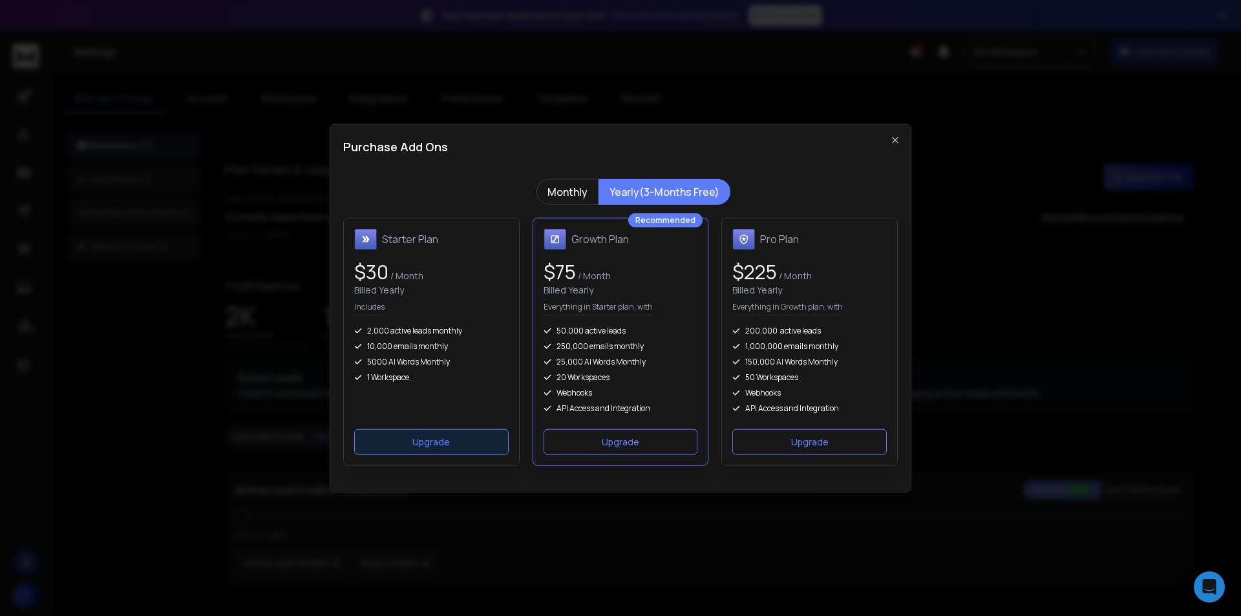
click at [451, 445] on button "Upgrade" at bounding box center [431, 442] width 155 height 26
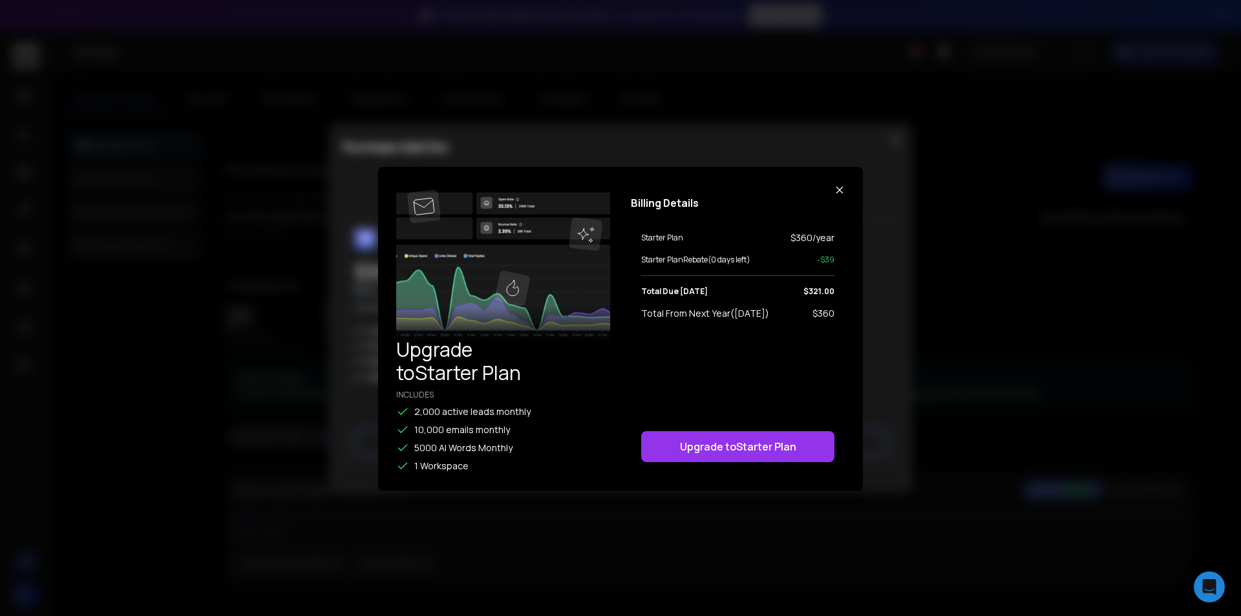
click at [836, 191] on icon at bounding box center [840, 190] width 10 height 10
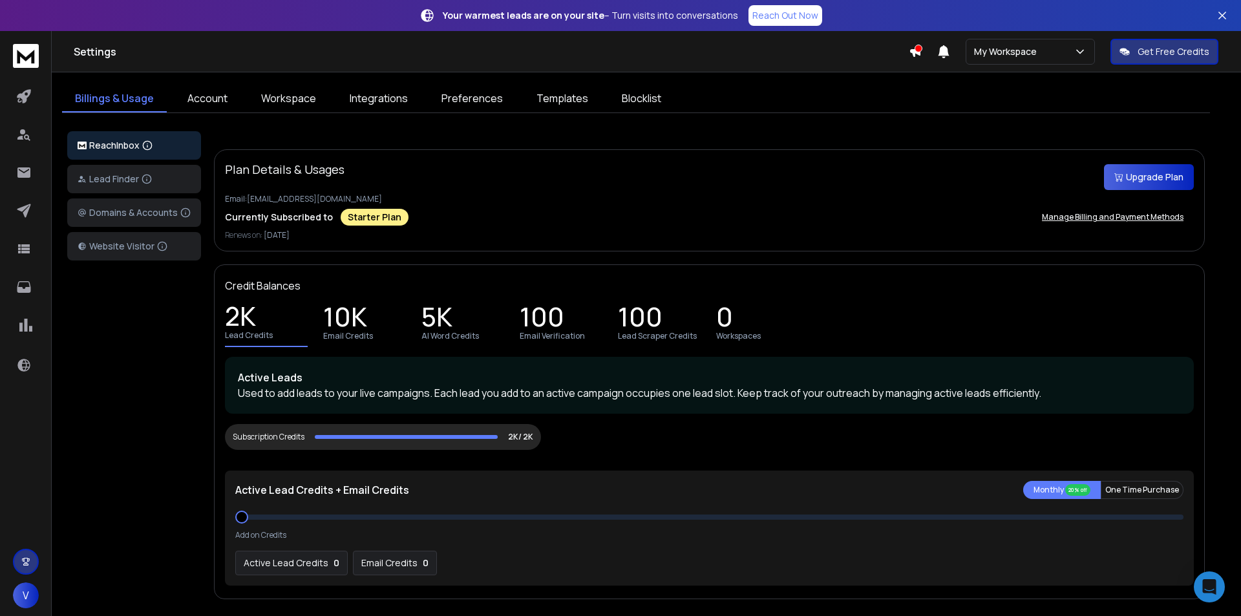
click at [210, 99] on link "Account" at bounding box center [208, 98] width 66 height 27
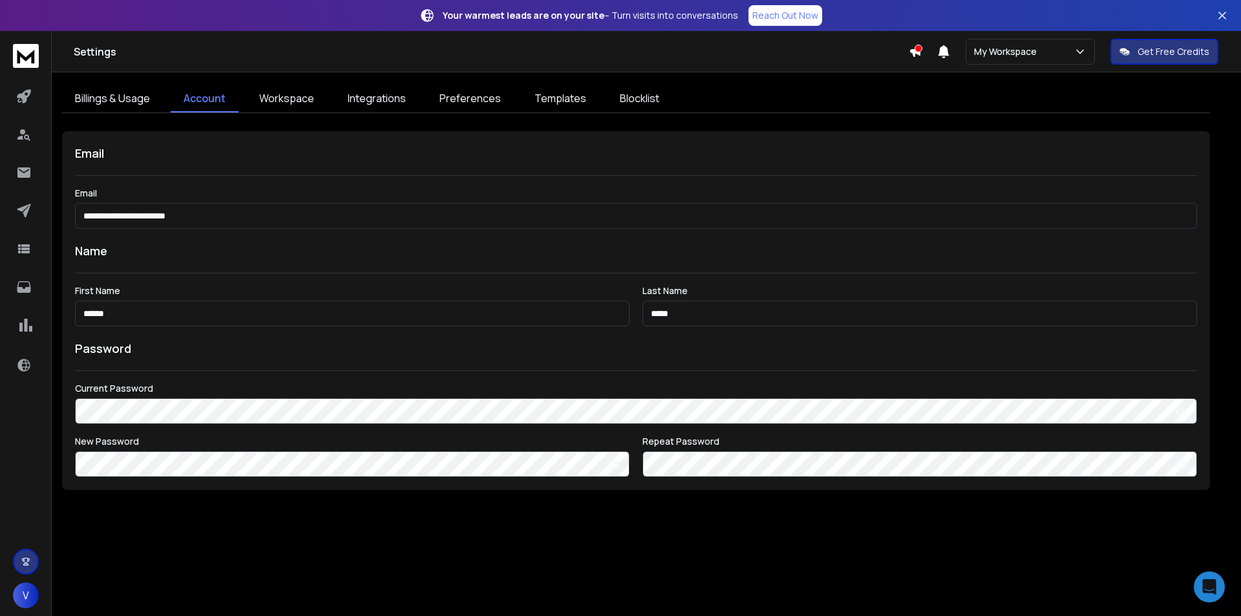
click at [131, 102] on link "Billings & Usage" at bounding box center [112, 98] width 101 height 27
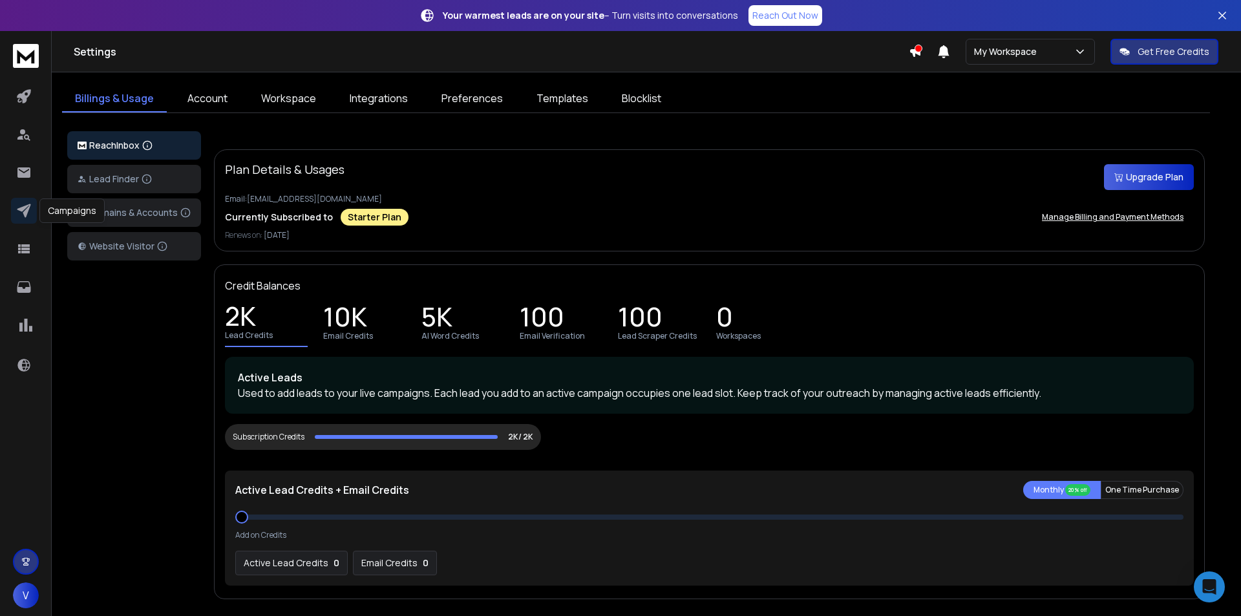
click at [30, 211] on icon at bounding box center [24, 211] width 16 height 16
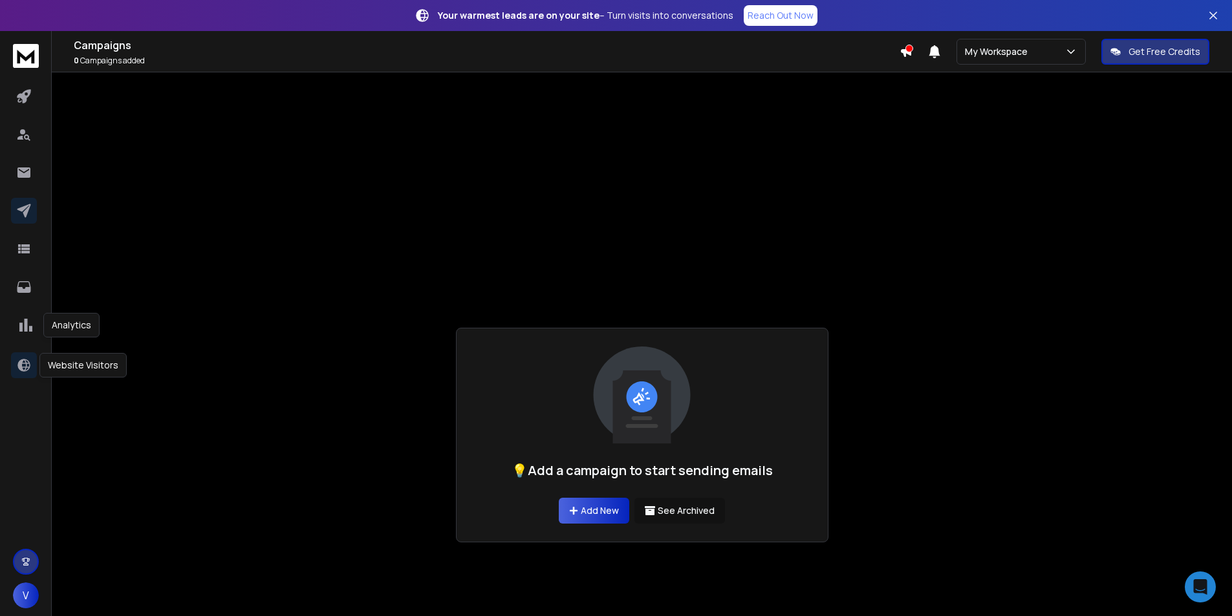
click at [26, 367] on icon at bounding box center [23, 365] width 13 height 13
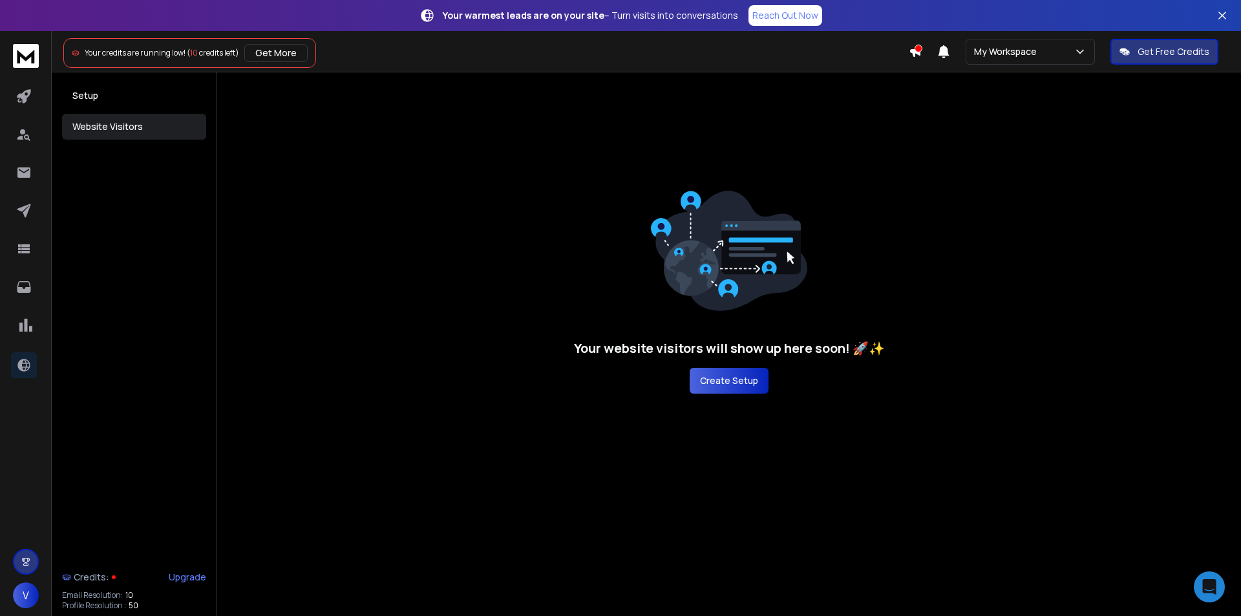
drag, startPoint x: 167, startPoint y: 519, endPoint x: 138, endPoint y: 388, distance: 134.4
click at [143, 391] on div "Setup Website Visitors Credits: Upgrade Email Resolution: 10 Profile Resolution…" at bounding box center [134, 346] width 165 height 549
click at [23, 165] on icon at bounding box center [24, 173] width 16 height 16
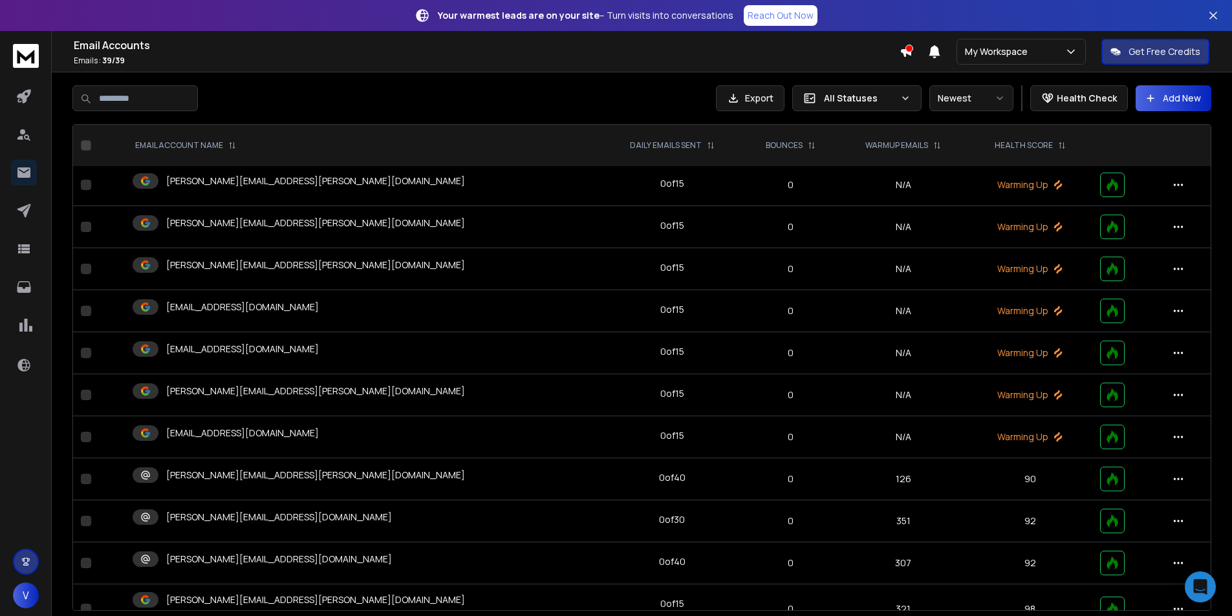
scroll to position [194, 0]
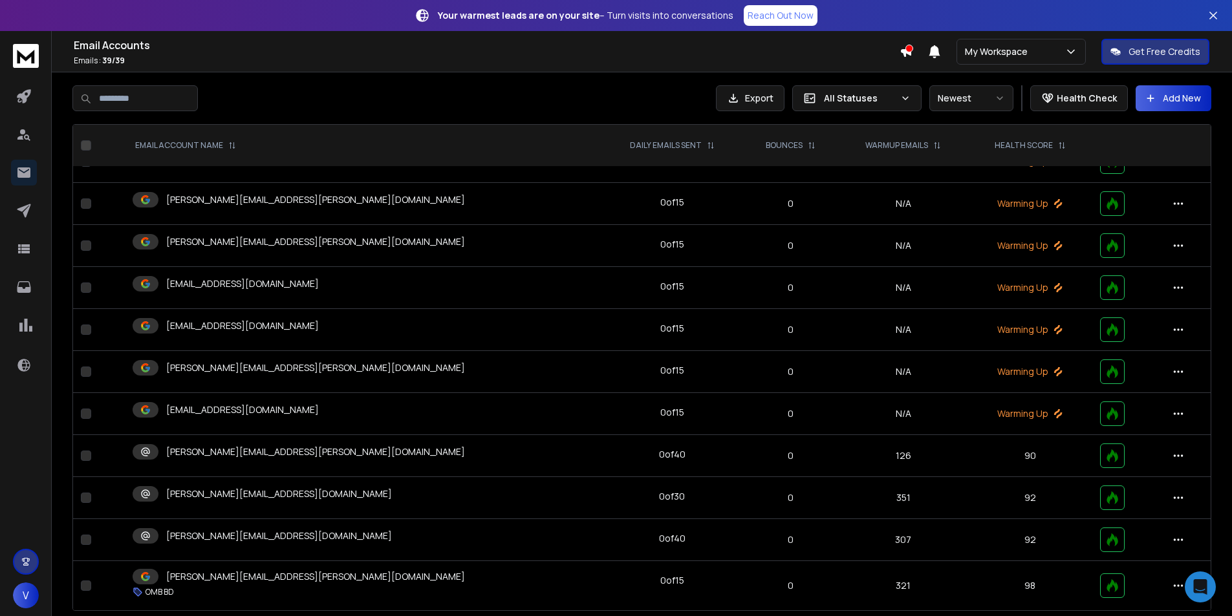
click at [332, 411] on div "info@onemedbilling.com" at bounding box center [363, 410] width 460 height 16
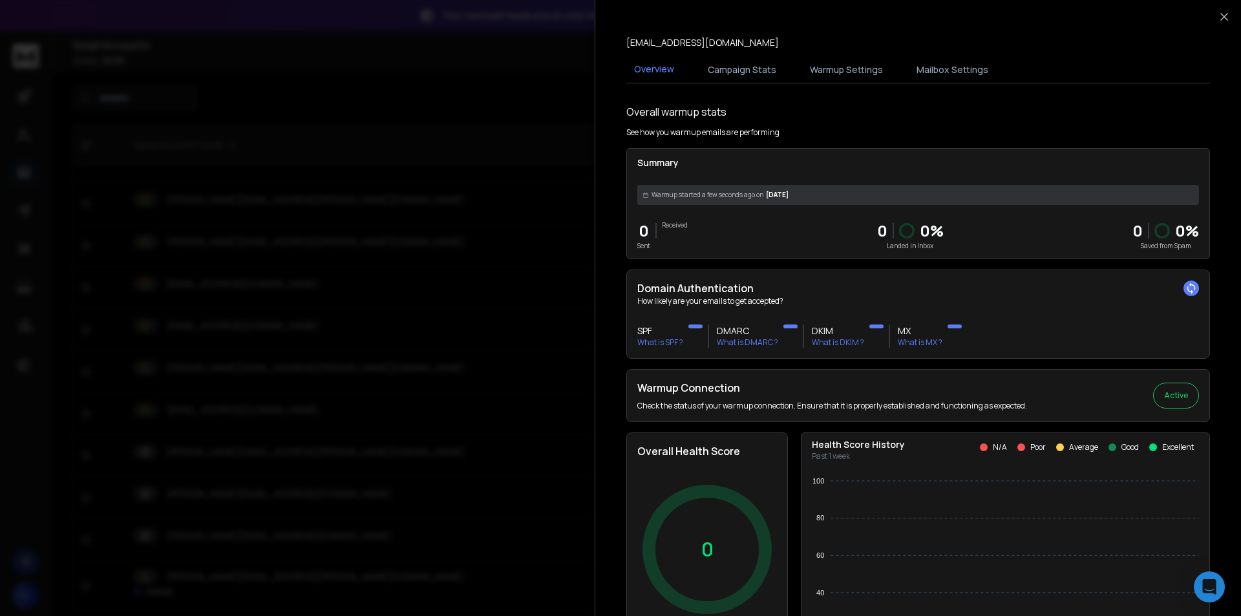
click at [332, 409] on div at bounding box center [620, 308] width 1241 height 616
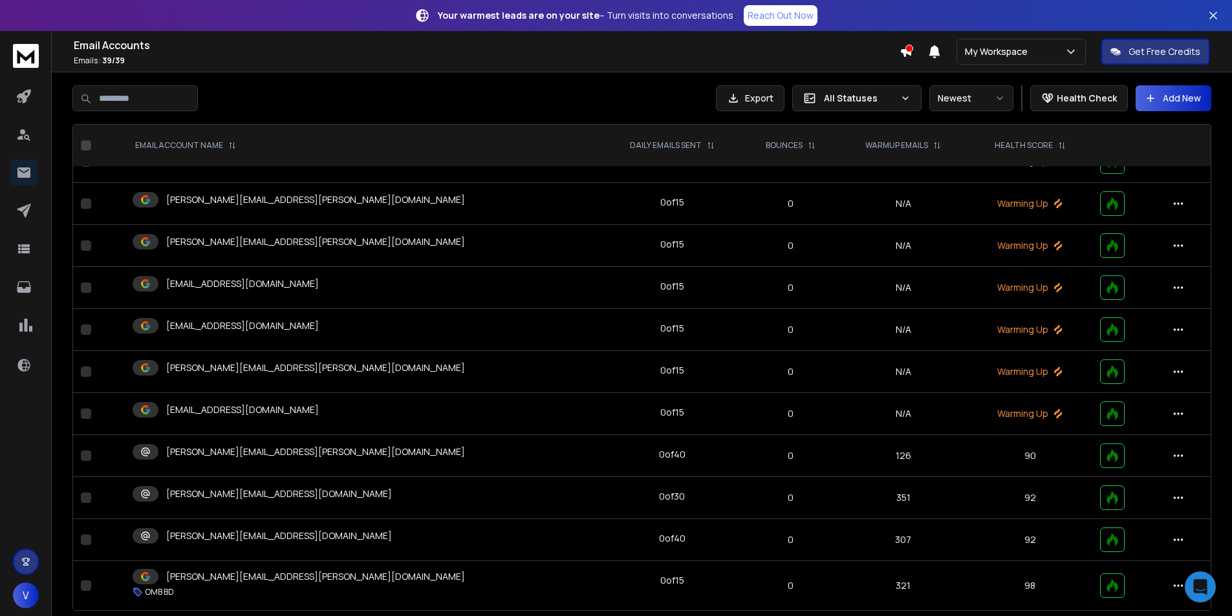
click at [397, 371] on div "jacob.turner@onemedbilling.com" at bounding box center [363, 368] width 460 height 16
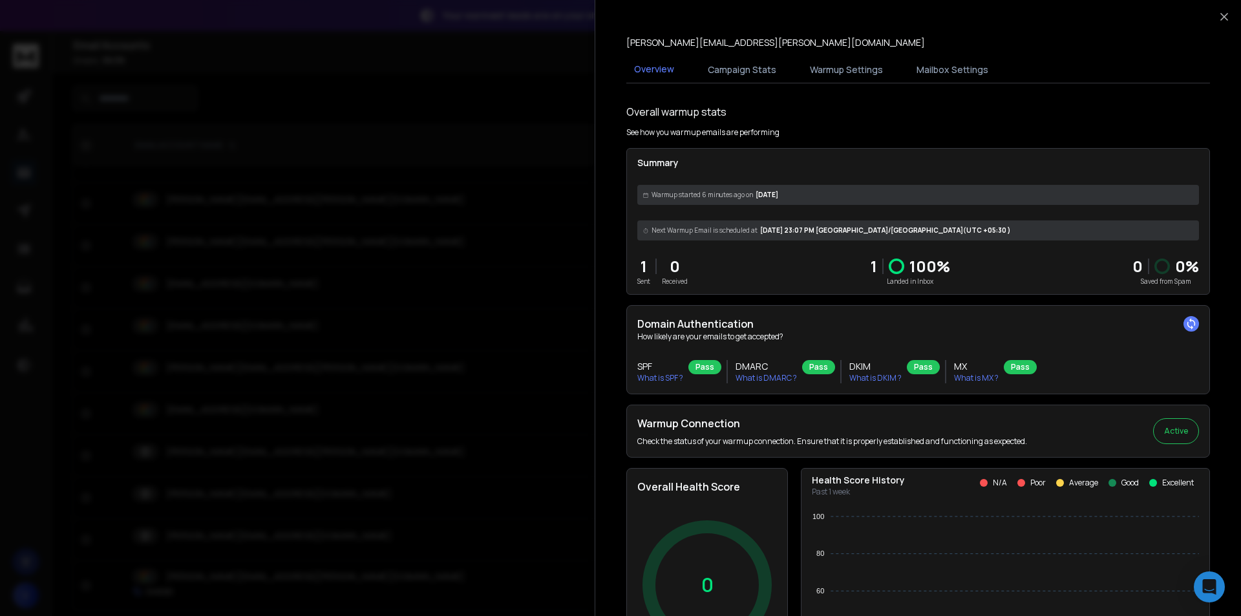
click at [544, 257] on div at bounding box center [620, 308] width 1241 height 616
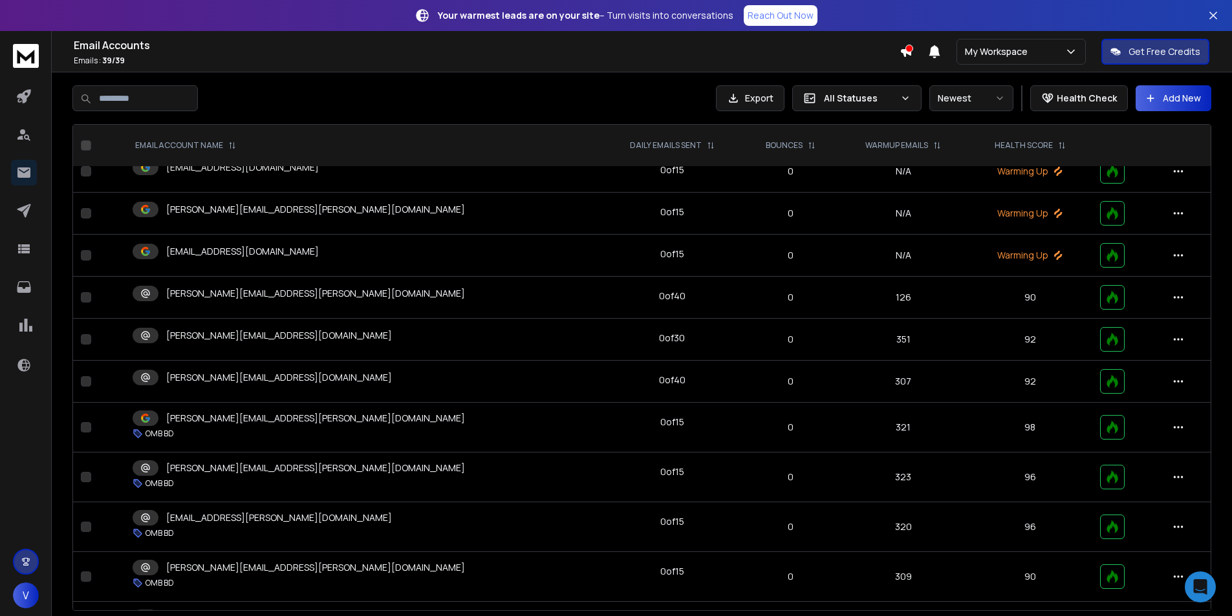
scroll to position [388, 0]
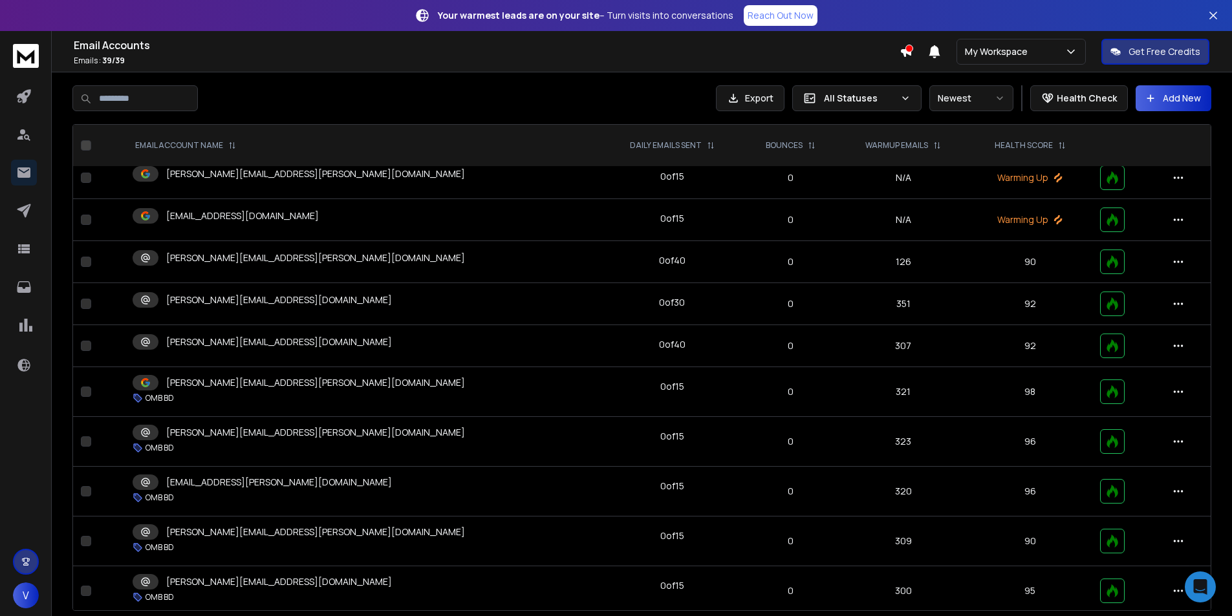
click at [297, 223] on div "info@onemedbilling.com" at bounding box center [363, 216] width 460 height 16
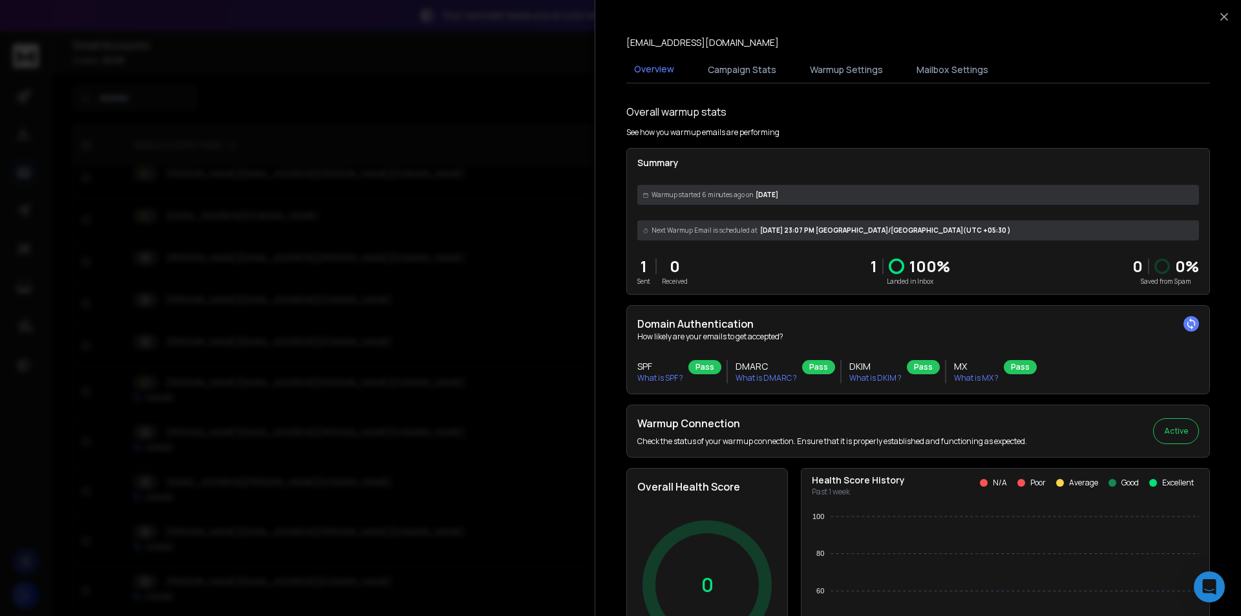
click at [461, 317] on div at bounding box center [620, 308] width 1241 height 616
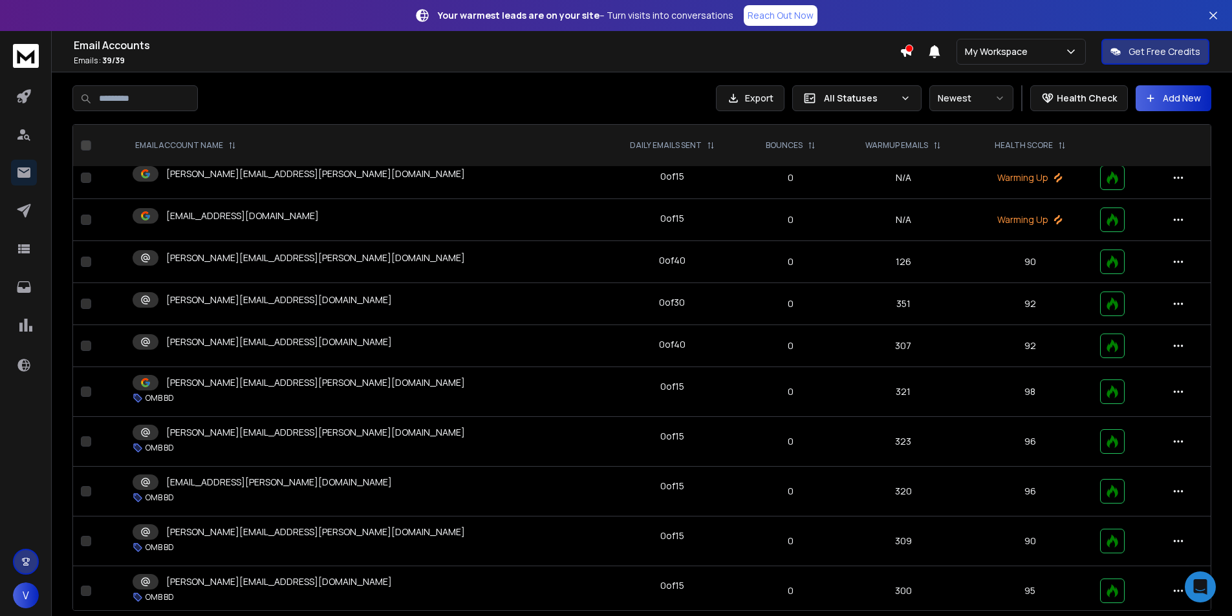
scroll to position [0, 0]
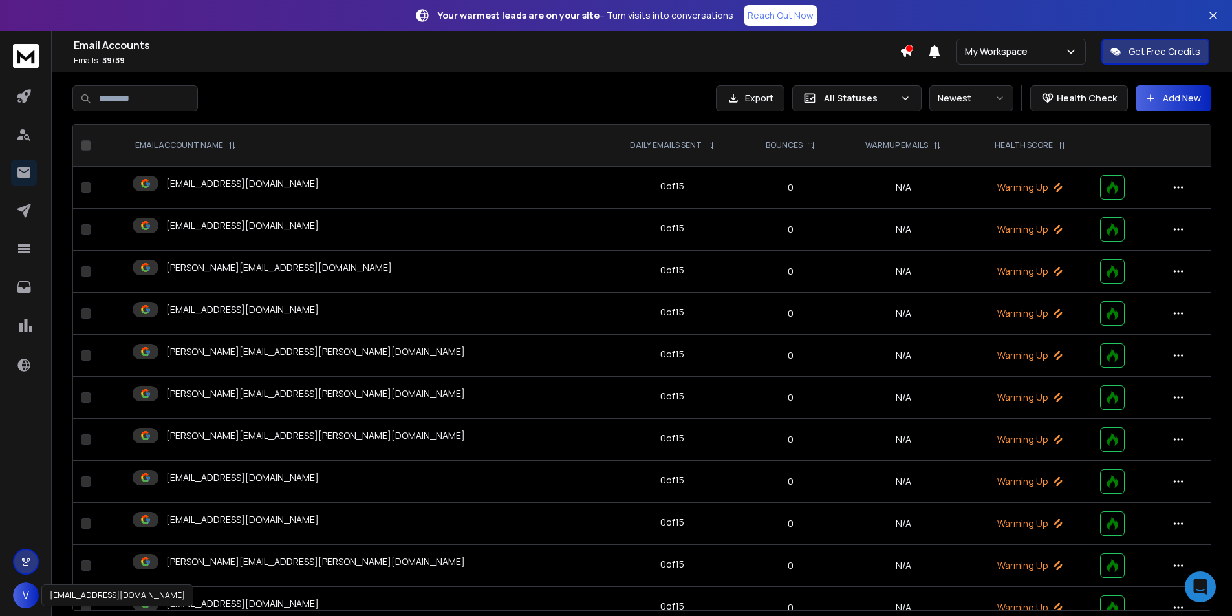
click at [38, 593] on span "V" at bounding box center [26, 596] width 26 height 26
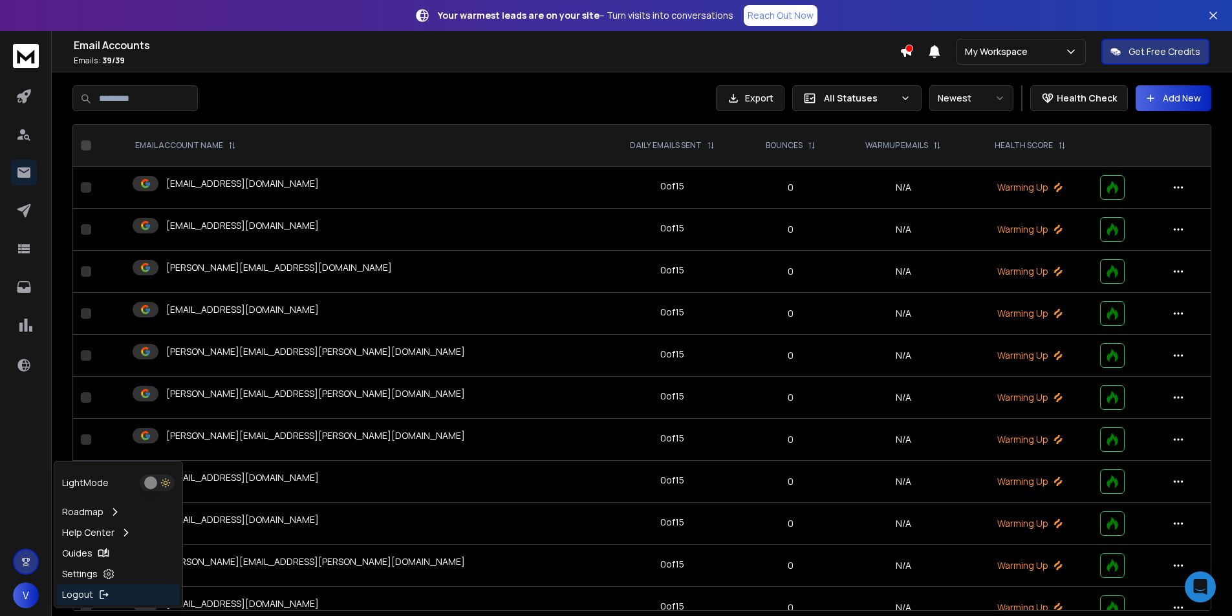
click at [80, 591] on p "Logout" at bounding box center [77, 594] width 31 height 13
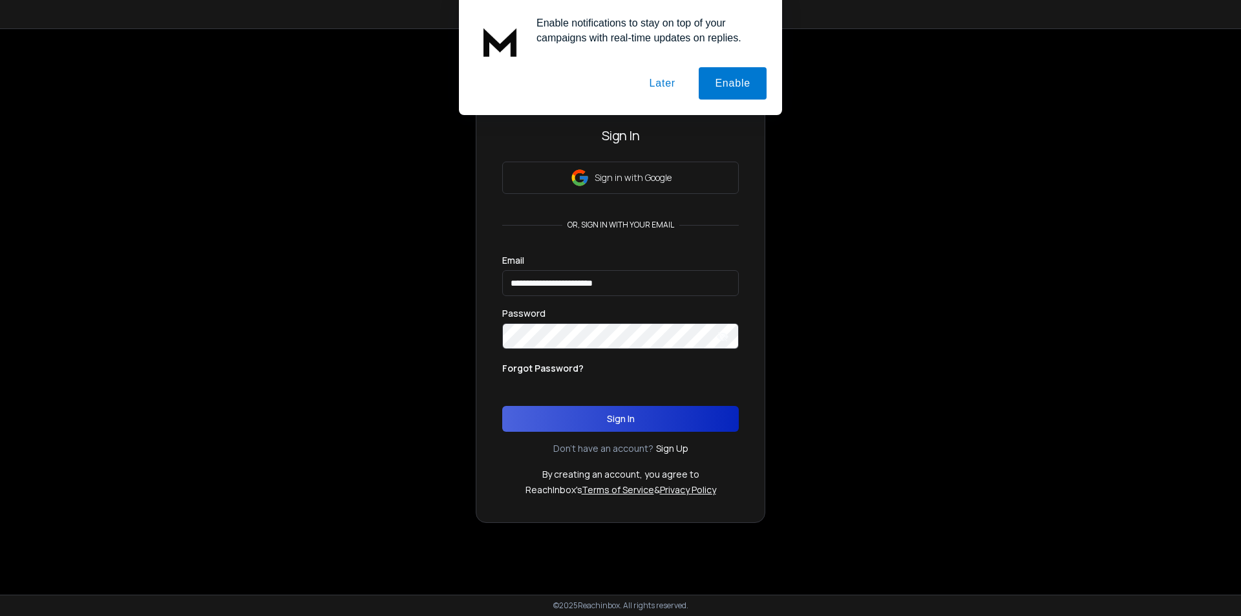
click at [665, 74] on button "Later" at bounding box center [662, 83] width 58 height 32
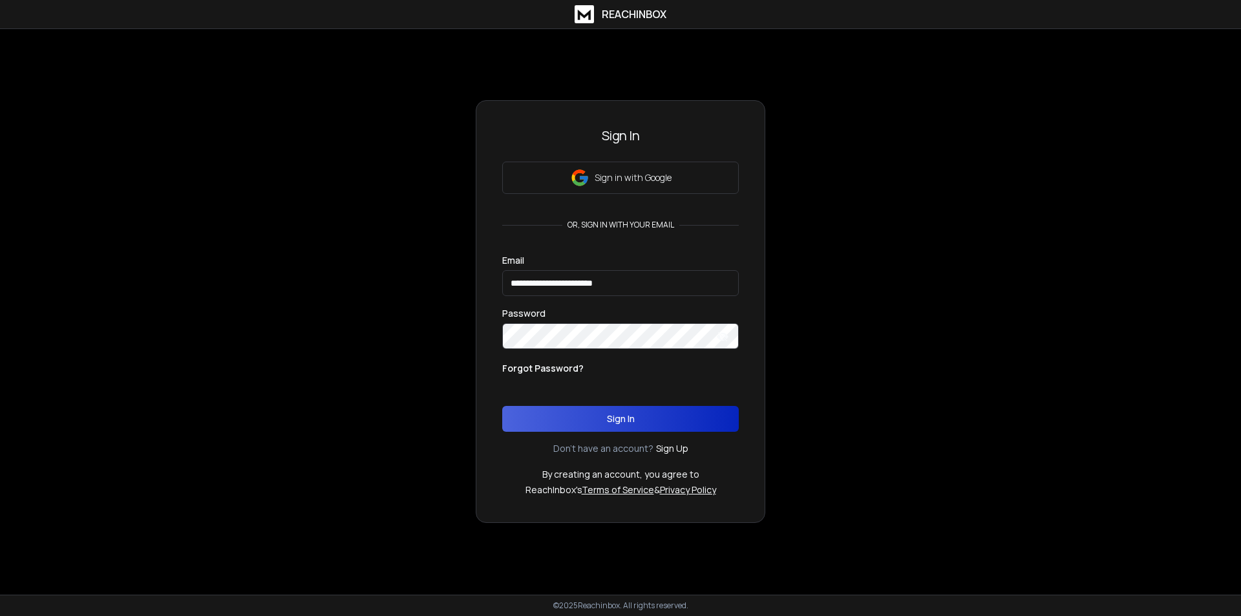
click at [634, 290] on input "**********" at bounding box center [620, 283] width 237 height 26
type input "**********"
click at [592, 427] on button "Sign In" at bounding box center [620, 419] width 237 height 26
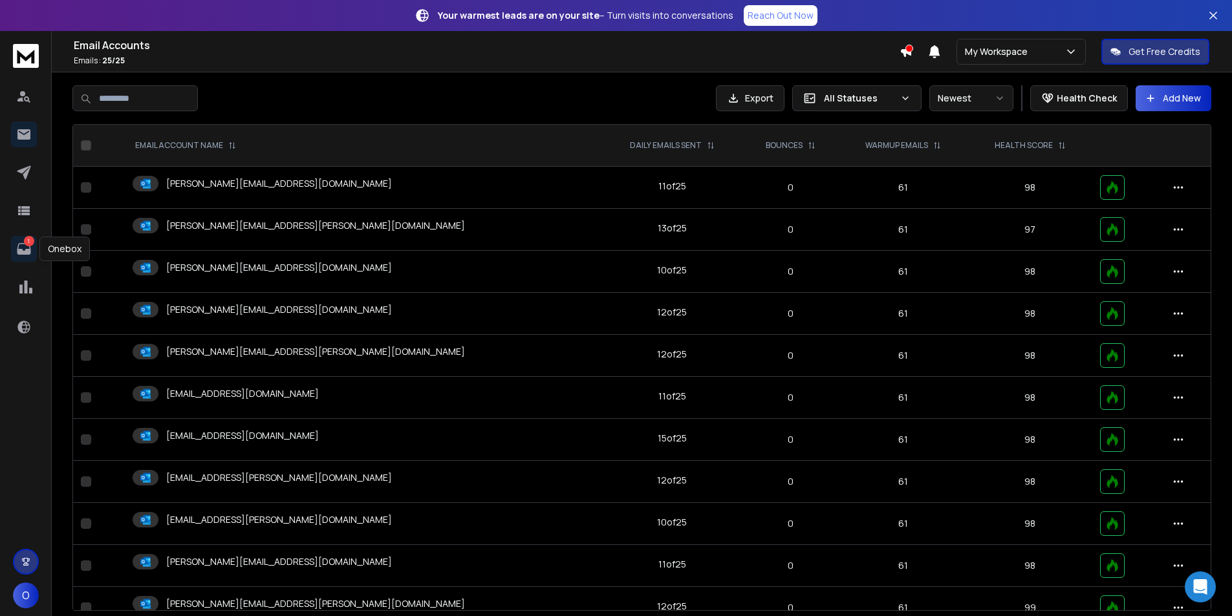
click at [23, 250] on icon at bounding box center [24, 249] width 16 height 16
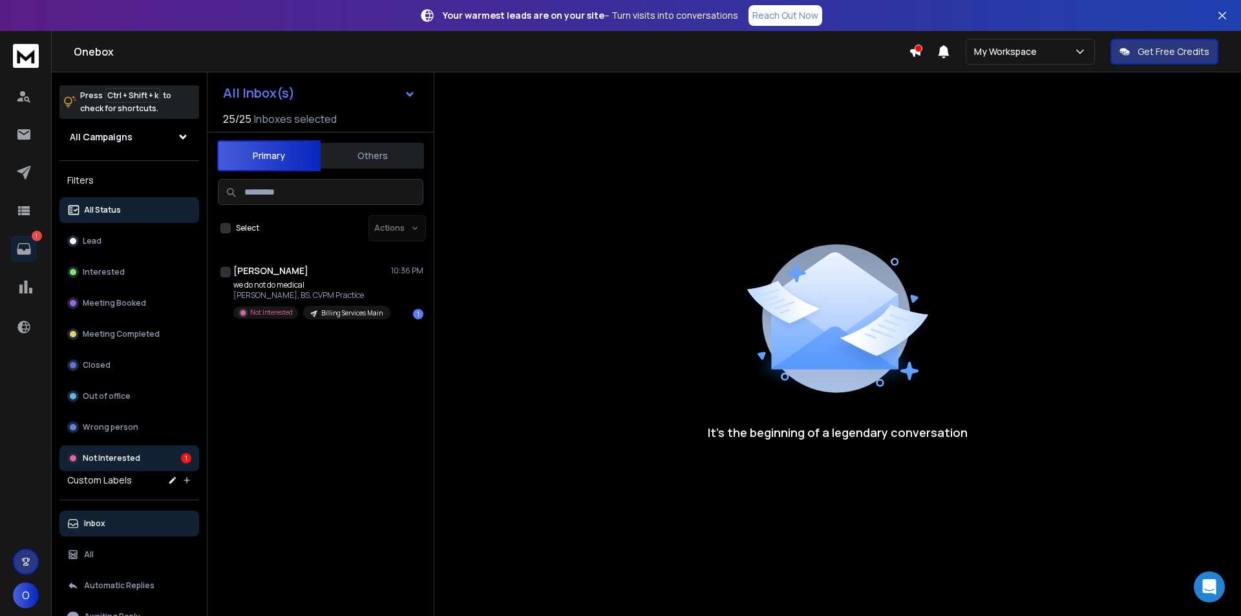
click at [121, 458] on p "Not Interested" at bounding box center [112, 458] width 58 height 10
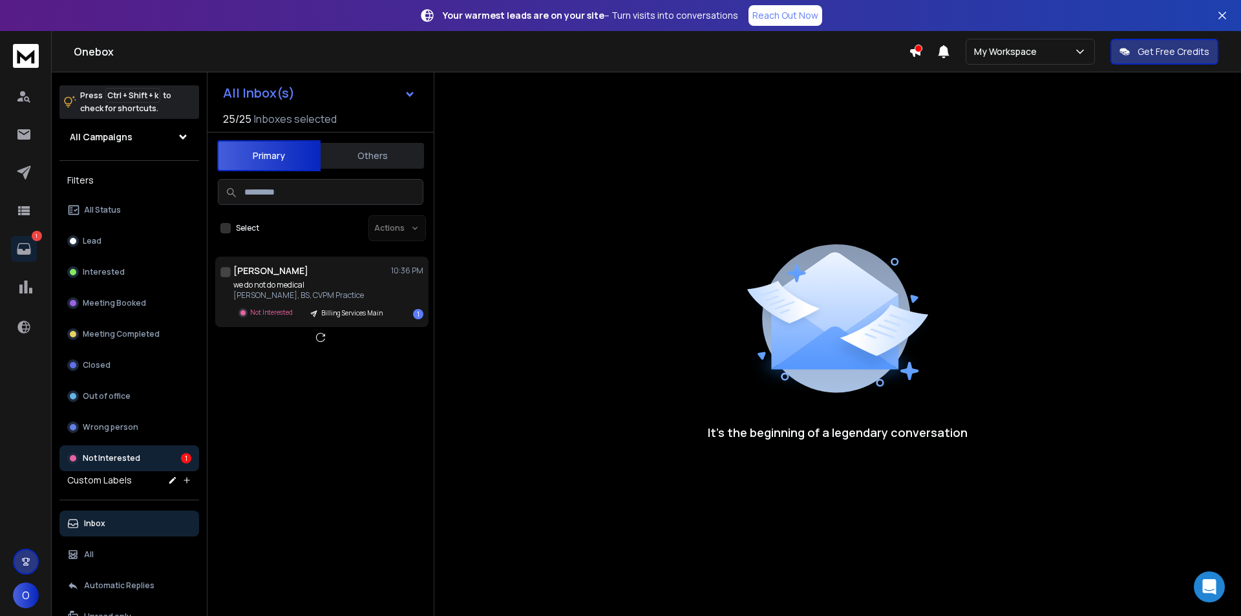
click at [258, 285] on p "we do not do medical" at bounding box center [310, 285] width 155 height 10
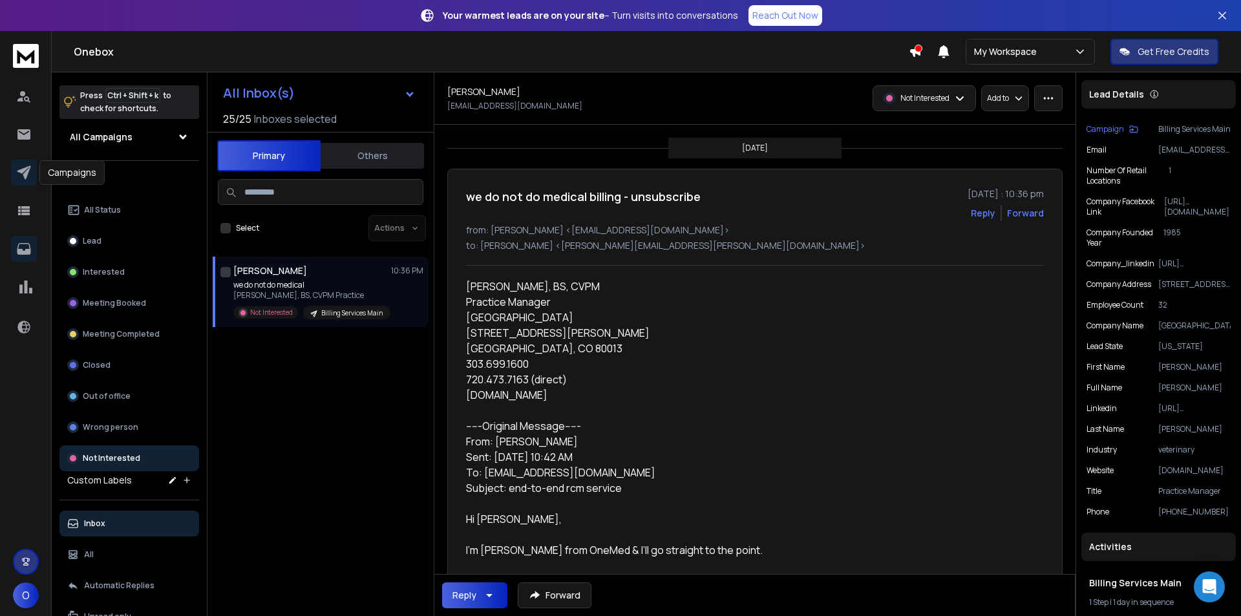
click at [32, 177] on link at bounding box center [24, 173] width 26 height 26
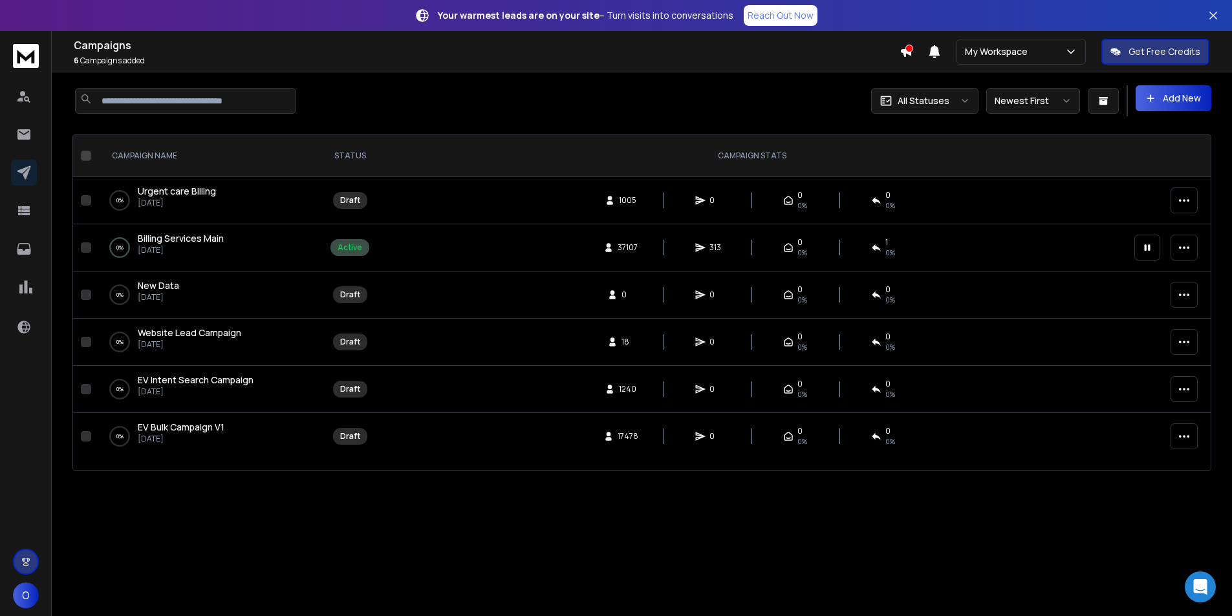
click at [291, 250] on div "0 % Billing Services Main [DATE]" at bounding box center [209, 247] width 200 height 31
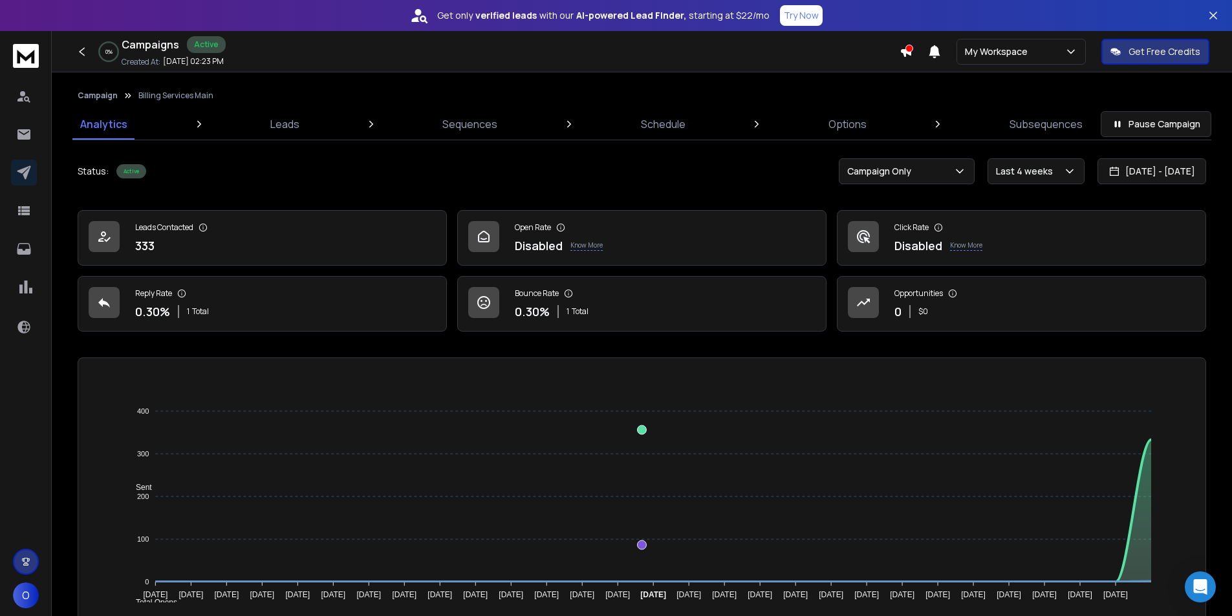
click at [232, 151] on div "Campaign Billing Services Main Analytics Leads Sequences Schedule Options Subse…" at bounding box center [641, 455] width 1139 height 740
click at [27, 167] on icon at bounding box center [24, 173] width 14 height 14
